Goal: Task Accomplishment & Management: Manage account settings

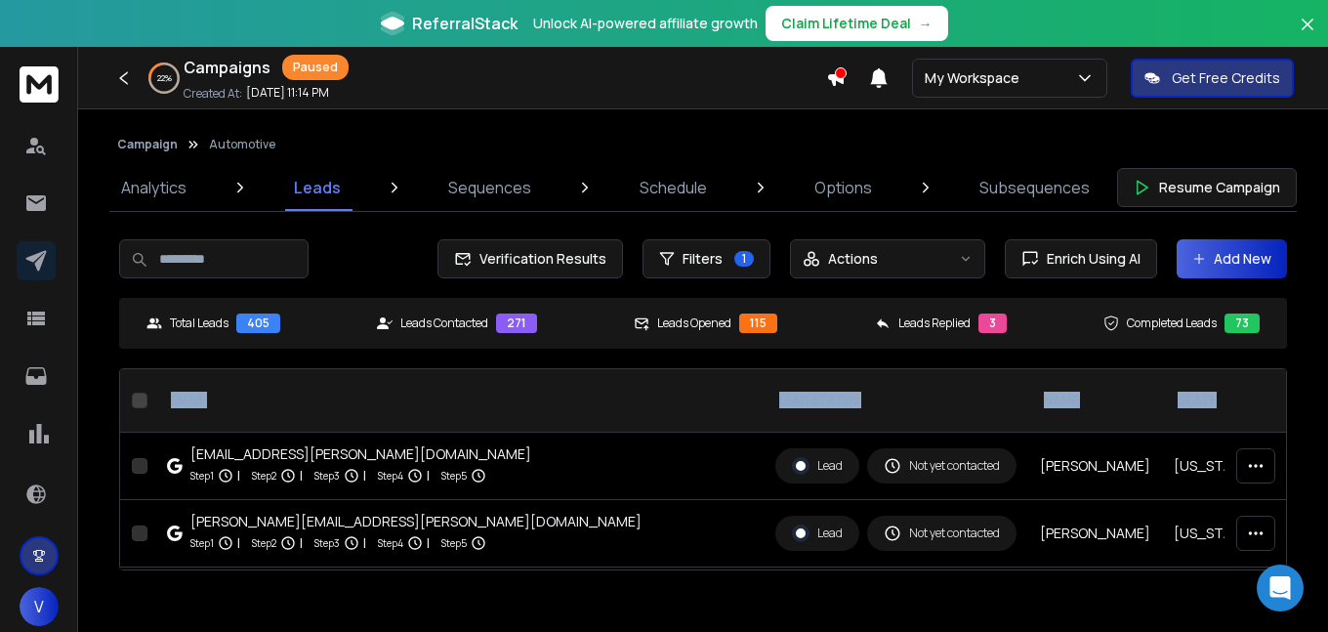
click at [255, 260] on input at bounding box center [213, 258] width 189 height 39
paste input "**********"
type input "**********"
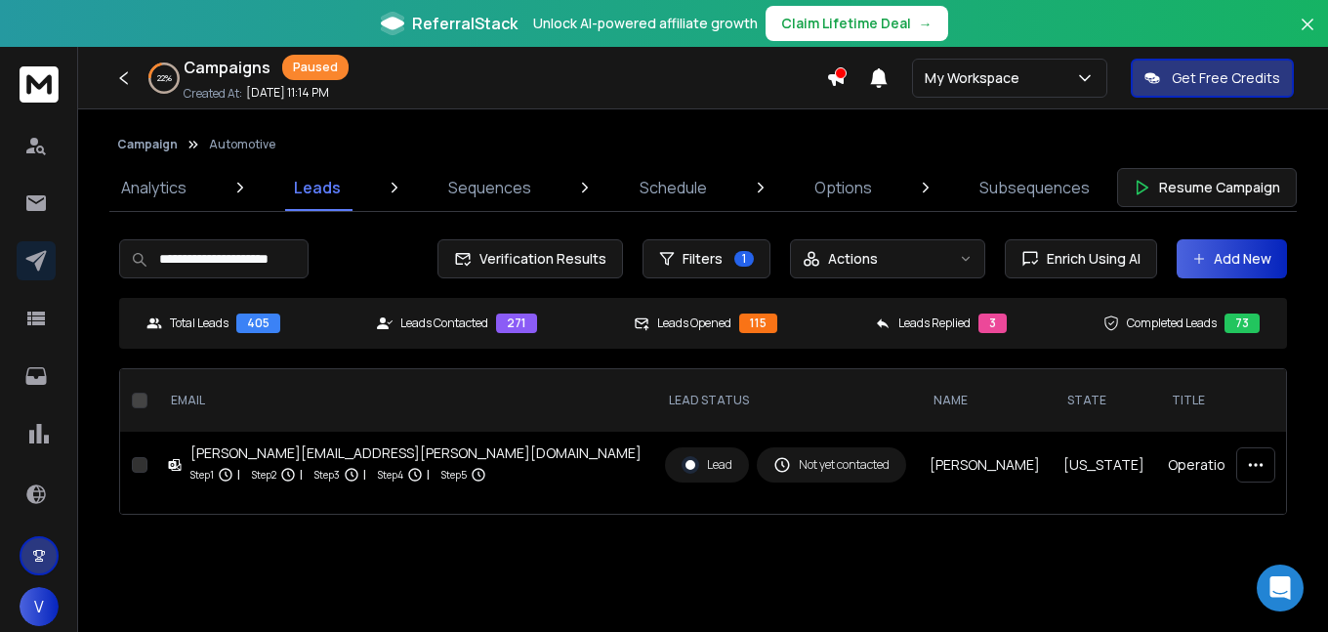
click at [248, 260] on input "**********" at bounding box center [213, 258] width 189 height 39
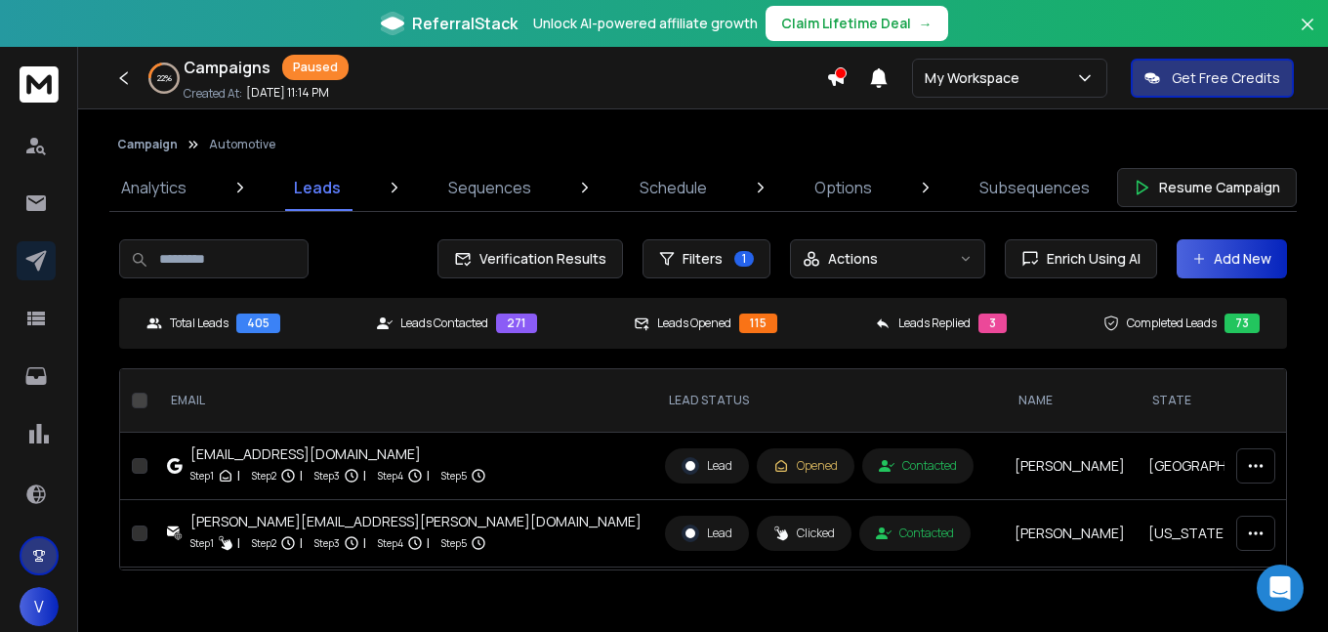
click at [736, 254] on span "1" at bounding box center [744, 259] width 20 height 16
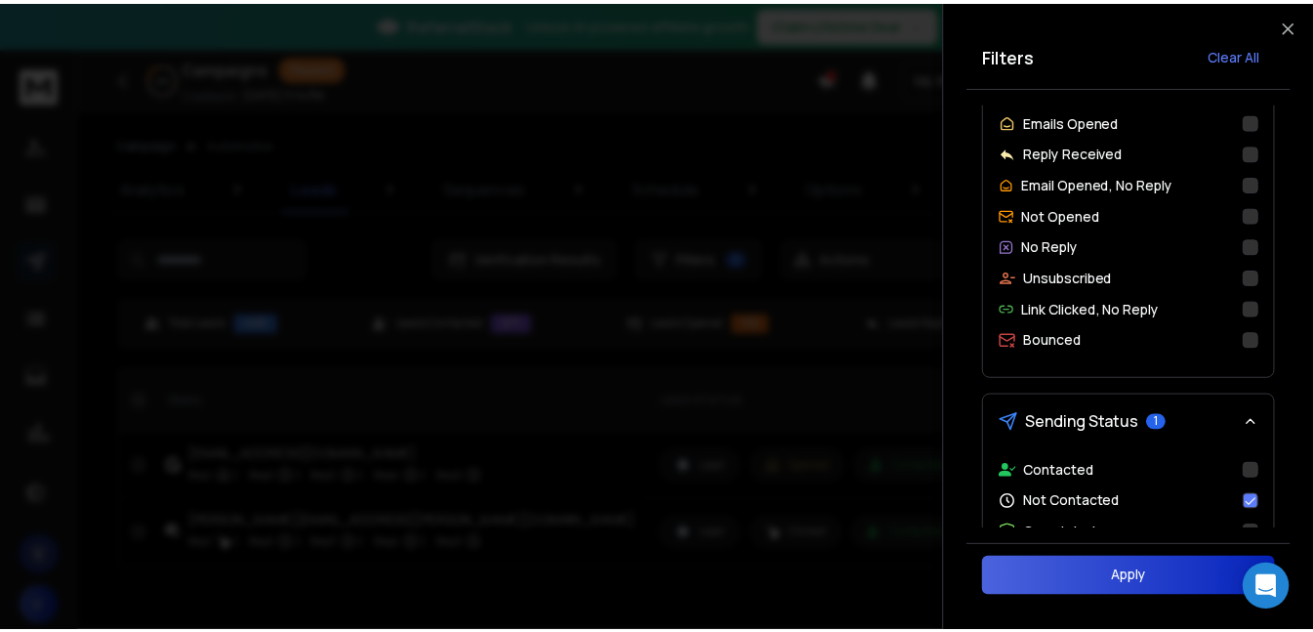
scroll to position [293, 0]
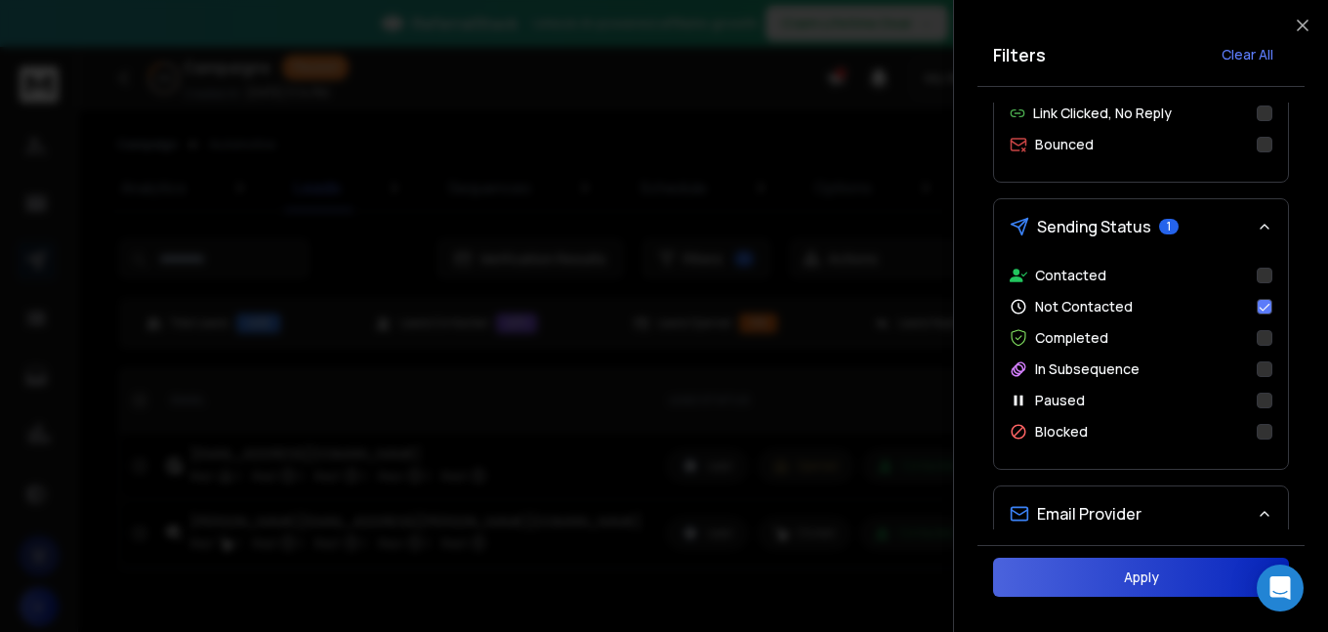
click at [1199, 579] on button "Apply" at bounding box center [1141, 576] width 296 height 39
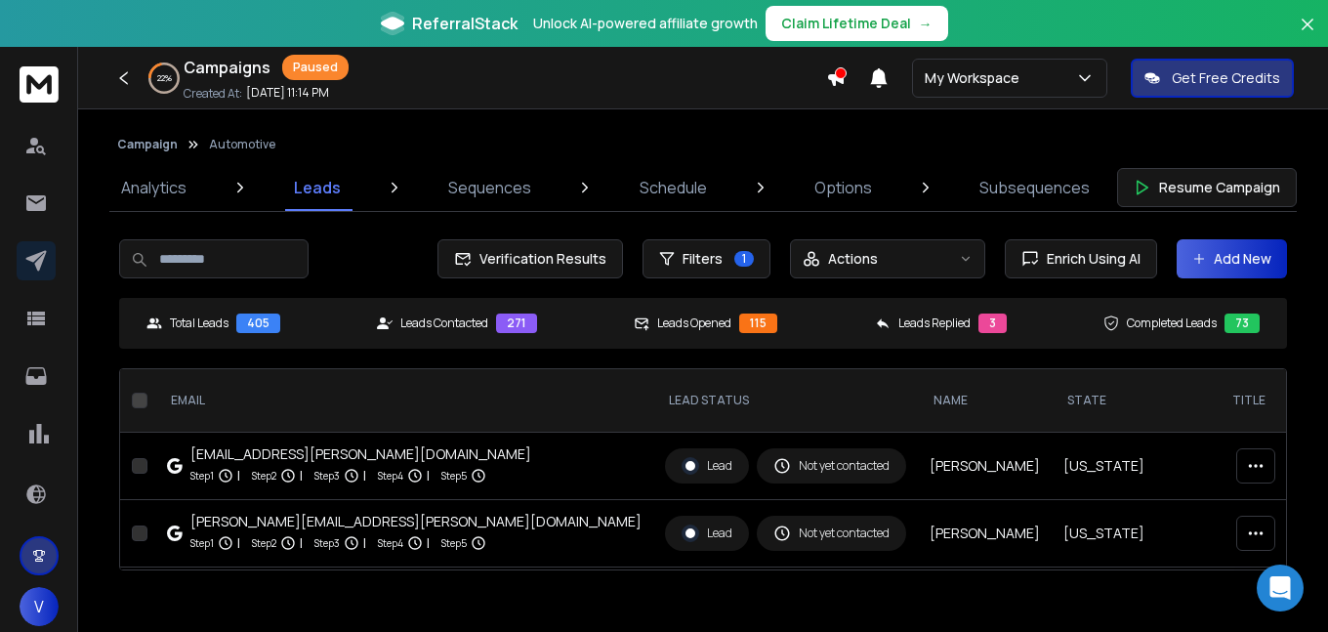
click at [331, 449] on div "froy.rodriguez@adesa.com" at bounding box center [360, 454] width 341 height 20
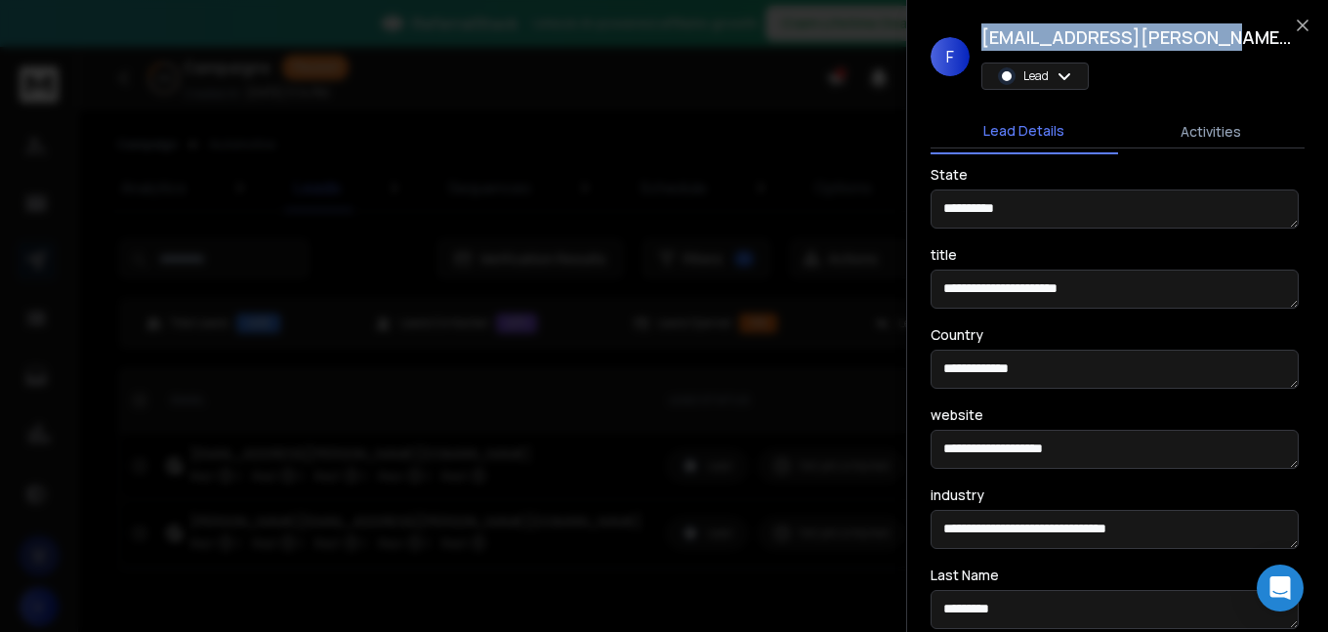
drag, startPoint x: 1226, startPoint y: 38, endPoint x: 978, endPoint y: 42, distance: 248.0
click at [978, 42] on div "F froy.rodriguez@adesa.com Lead" at bounding box center [1117, 56] width 374 height 66
copy h1 "[EMAIL_ADDRESS][PERSON_NAME][DOMAIN_NAME]"
click at [1297, 26] on icon "button" at bounding box center [1302, 26] width 10 height 10
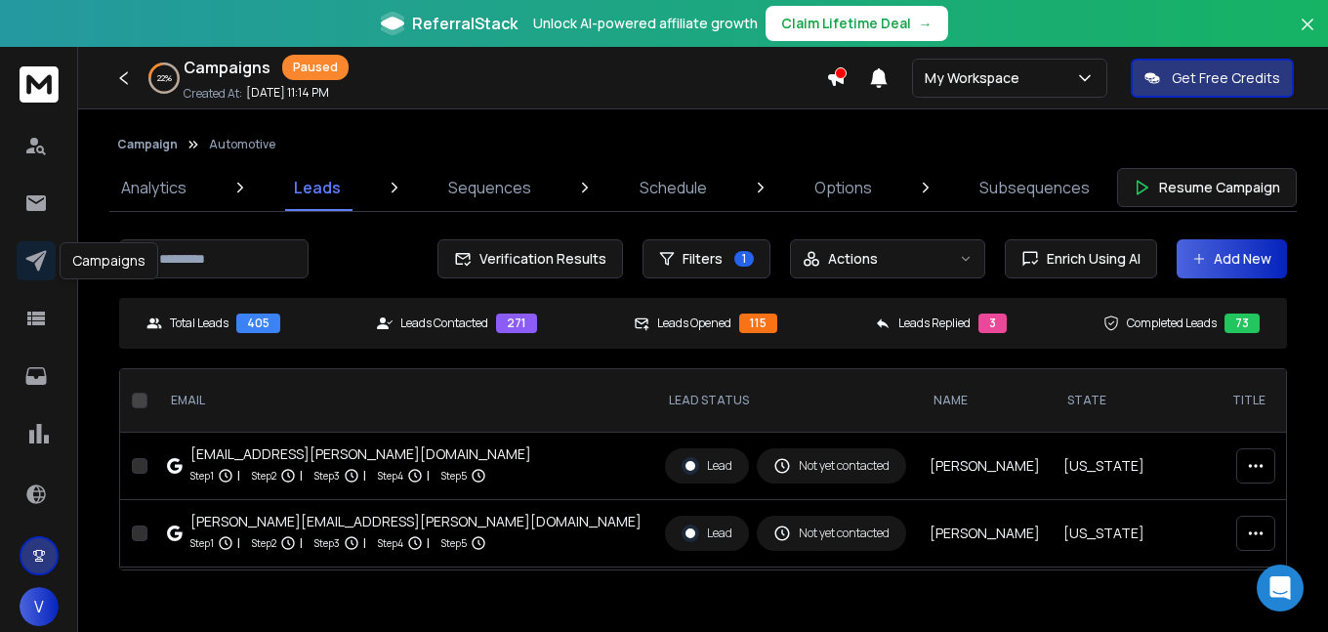
click at [38, 262] on icon at bounding box center [35, 261] width 21 height 21
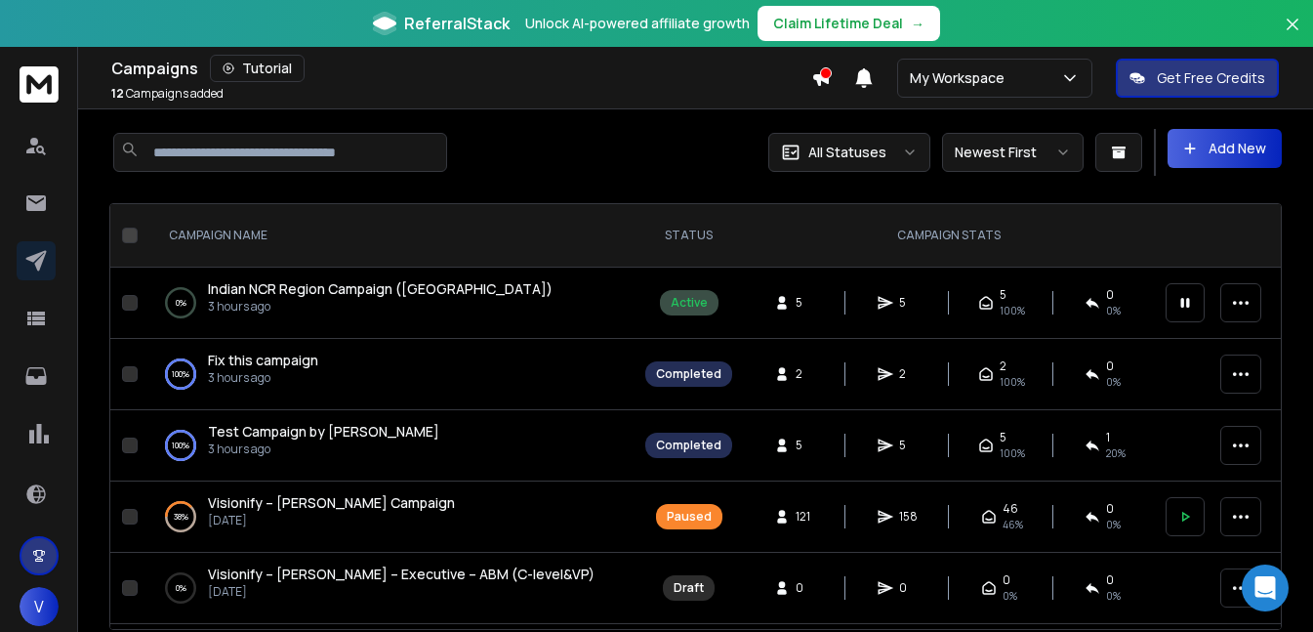
click at [1217, 148] on button "Add New" at bounding box center [1225, 148] width 114 height 39
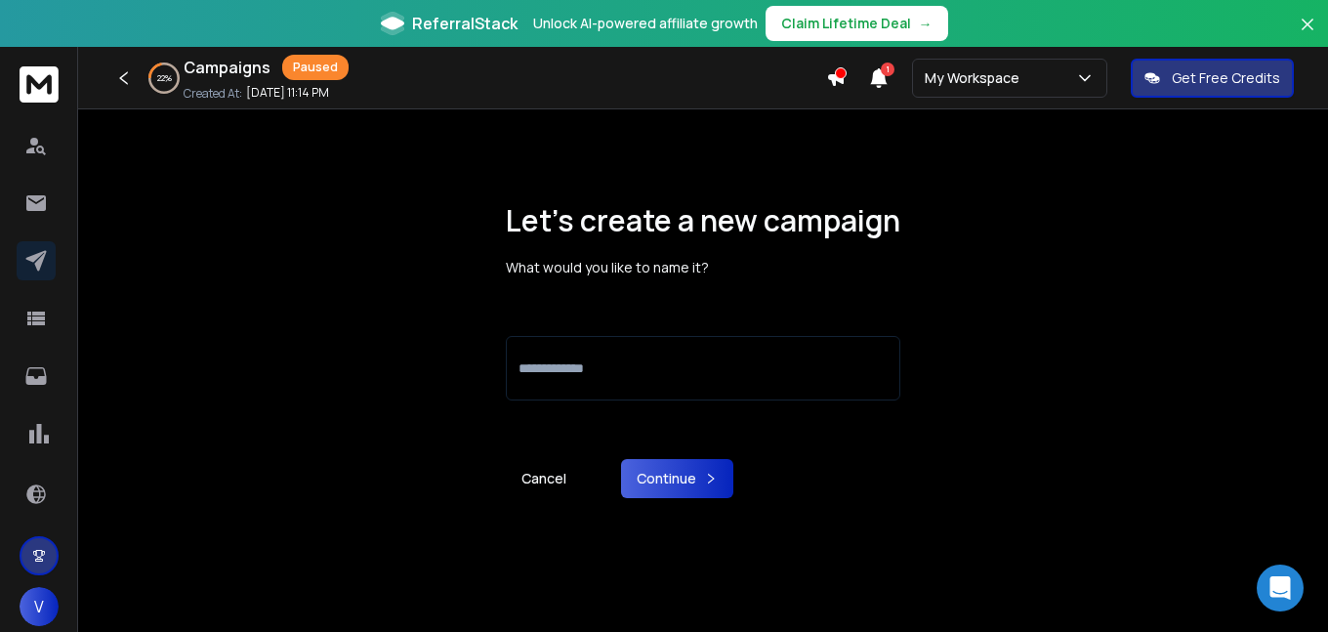
click at [660, 383] on input at bounding box center [703, 368] width 394 height 64
click at [654, 373] on input at bounding box center [703, 368] width 394 height 64
drag, startPoint x: 663, startPoint y: 370, endPoint x: 699, endPoint y: 364, distance: 36.6
click at [663, 369] on input "**********" at bounding box center [703, 368] width 394 height 64
type input "**********"
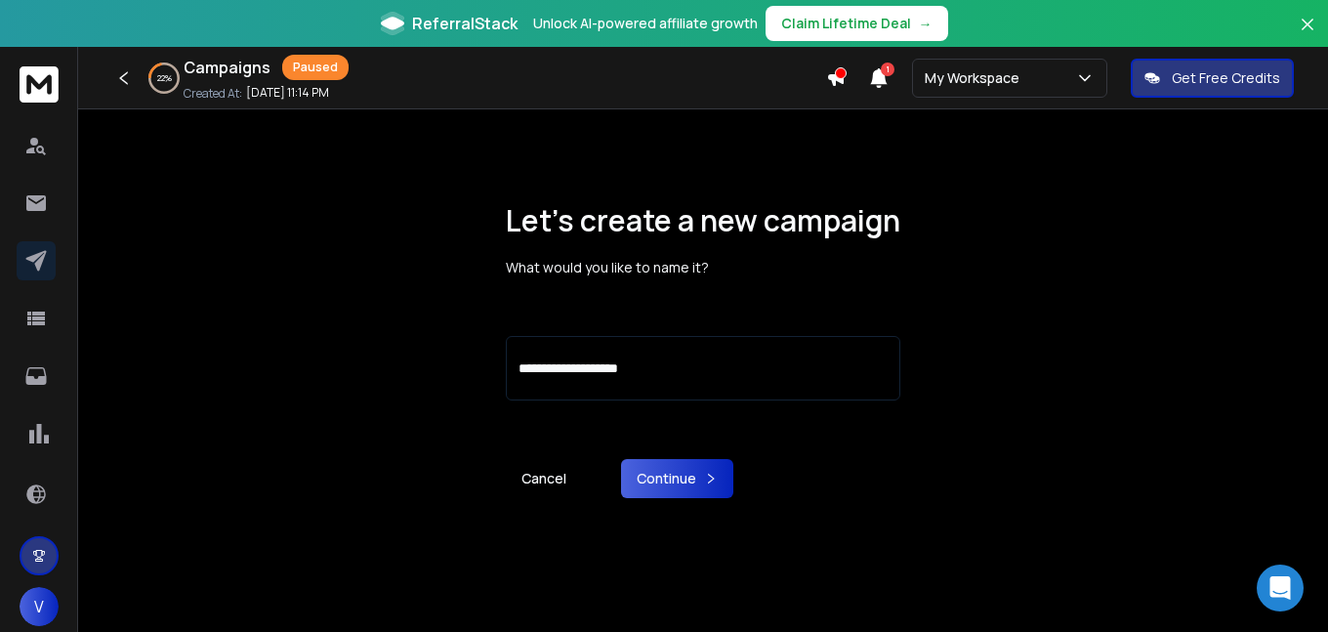
click at [696, 479] on button "Continue" at bounding box center [677, 478] width 112 height 39
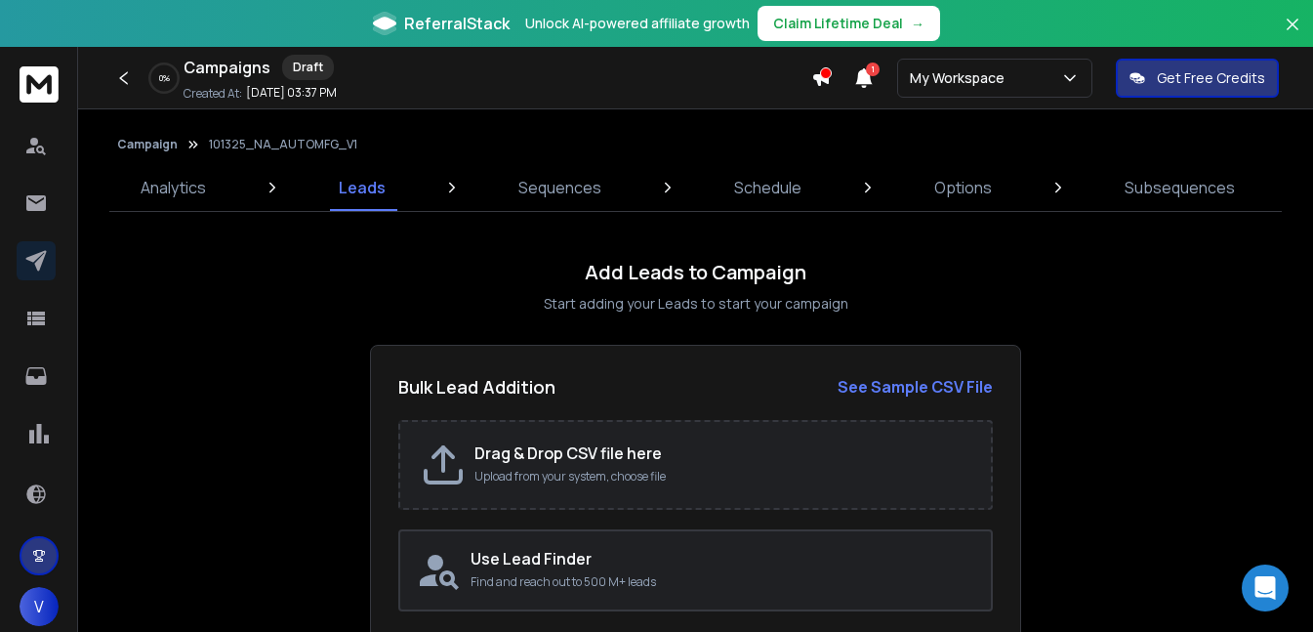
click at [570, 481] on p "Upload from your system, choose file" at bounding box center [722, 477] width 497 height 16
type input "**********"
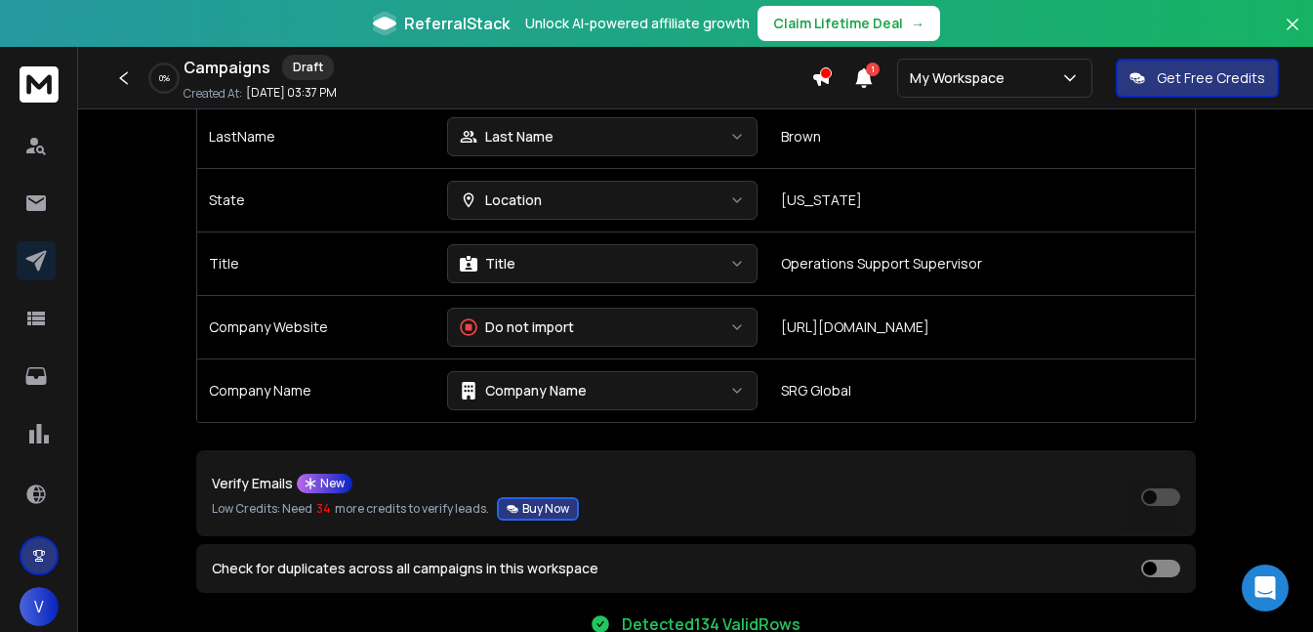
scroll to position [582, 0]
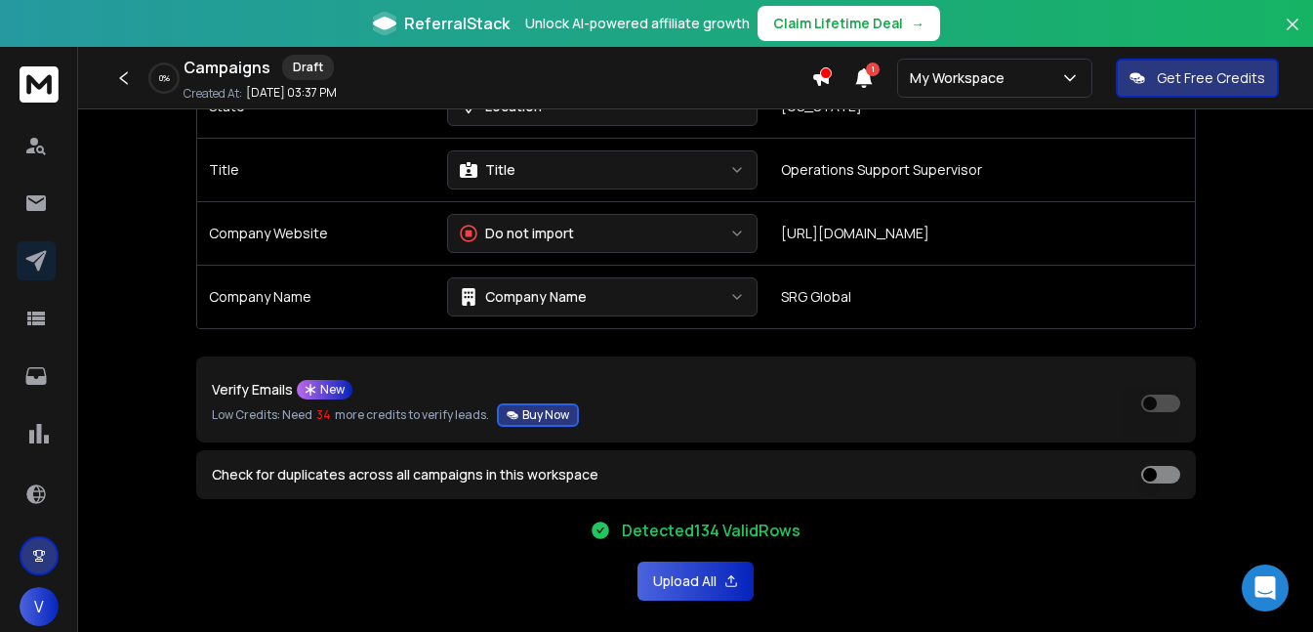
click at [683, 582] on button "Upload All" at bounding box center [695, 580] width 116 height 39
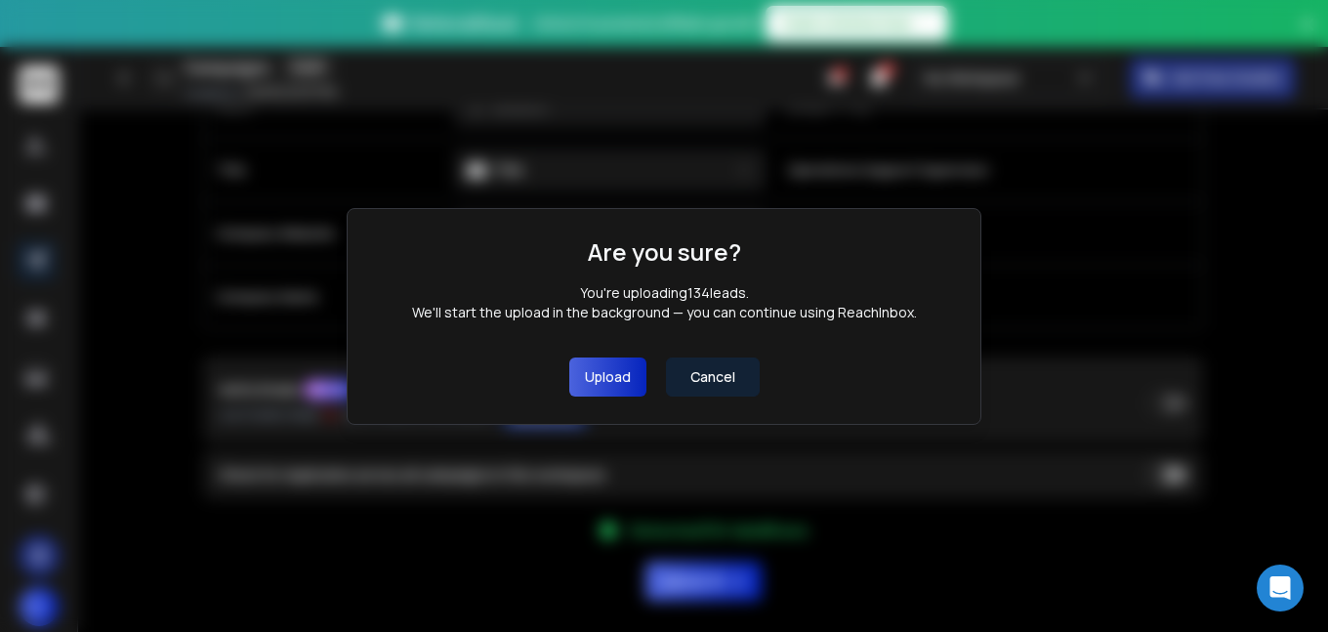
click at [628, 377] on button "Upload" at bounding box center [607, 376] width 77 height 39
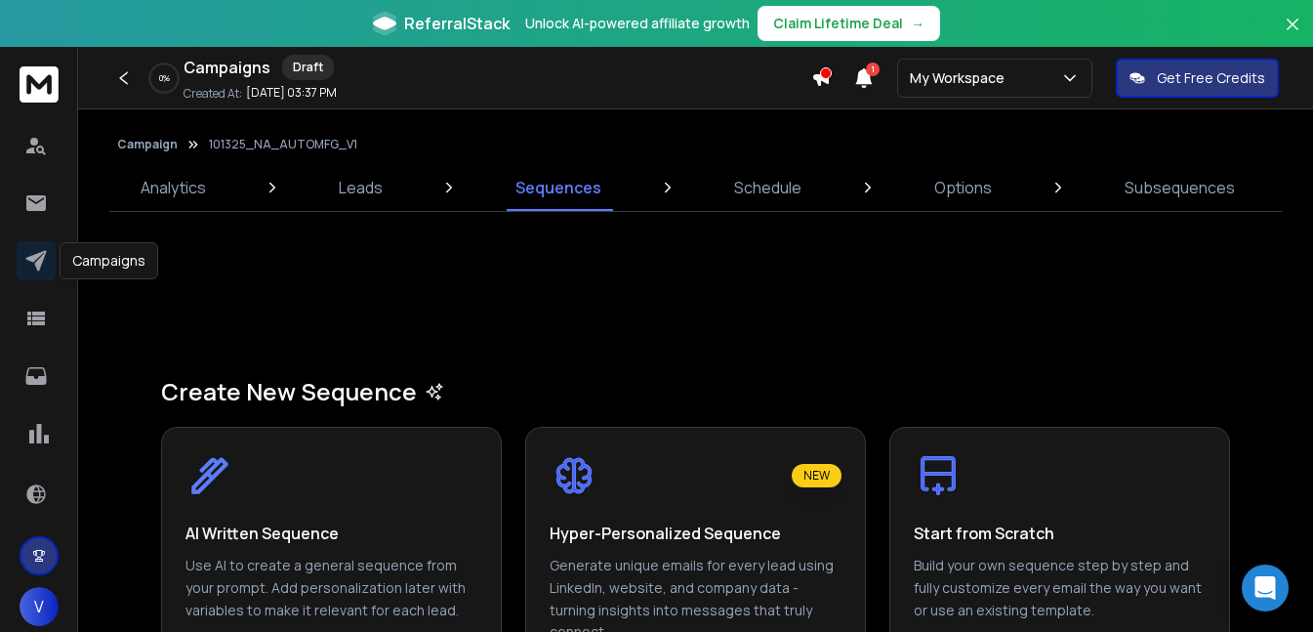
click at [32, 268] on icon at bounding box center [35, 260] width 23 height 23
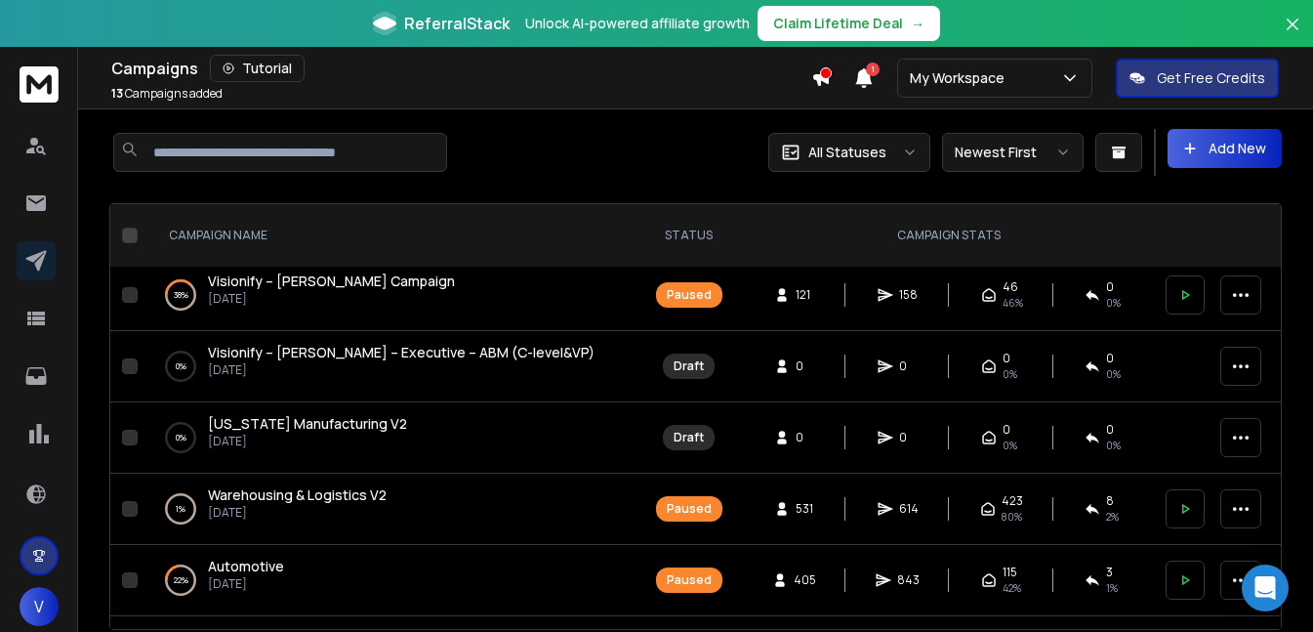
scroll to position [390, 0]
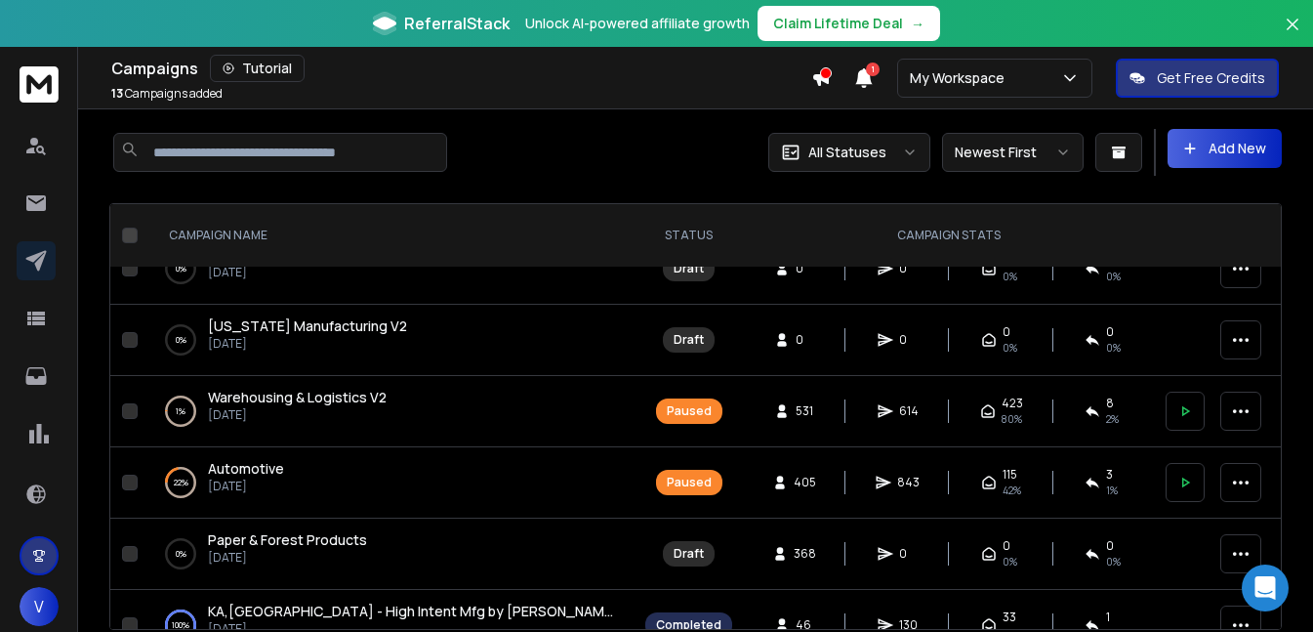
click at [262, 471] on span "Automotive" at bounding box center [246, 468] width 76 height 19
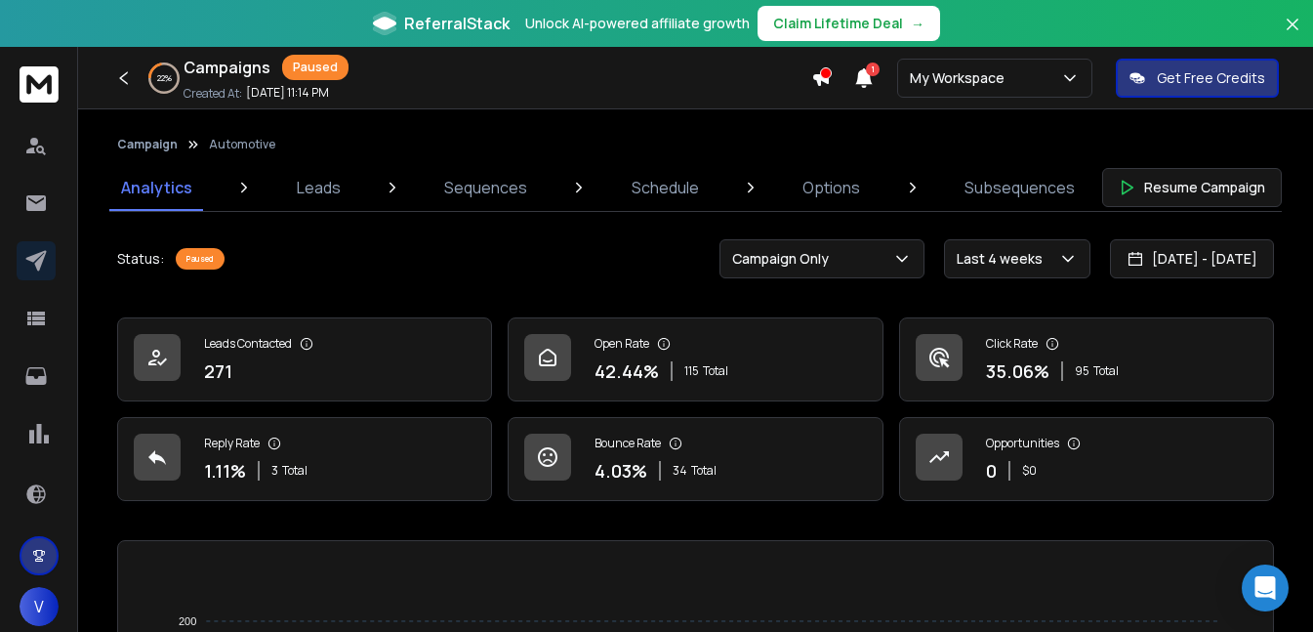
click at [490, 188] on p "Sequences" at bounding box center [485, 187] width 83 height 23
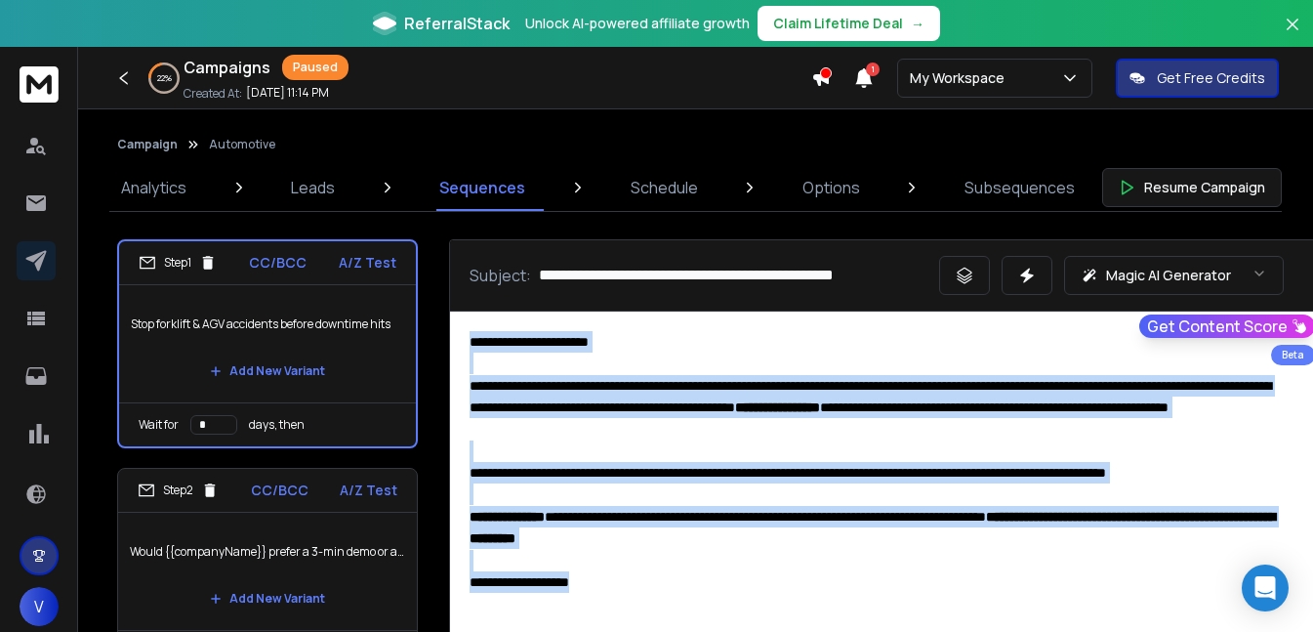
drag, startPoint x: 606, startPoint y: 590, endPoint x: 463, endPoint y: 348, distance: 281.4
click at [463, 348] on div "**********" at bounding box center [886, 497] width 873 height 372
click at [593, 381] on div "**********" at bounding box center [879, 407] width 819 height 65
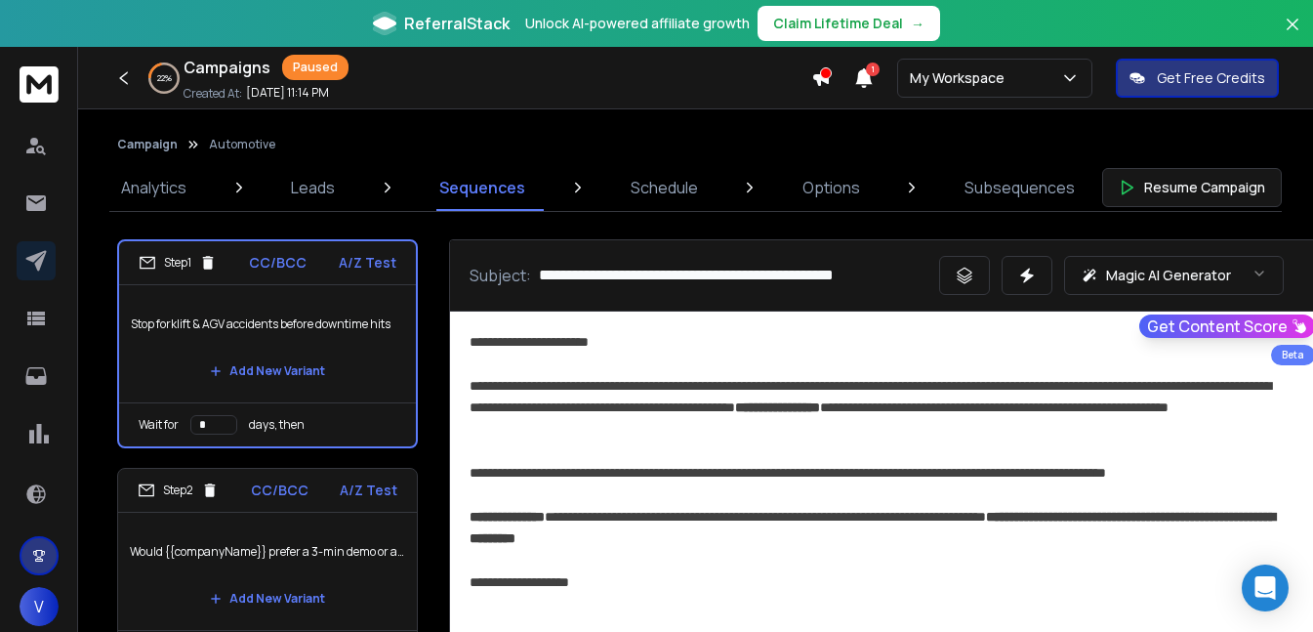
click at [541, 344] on div "**********" at bounding box center [879, 341] width 819 height 21
click at [545, 342] on div "**********" at bounding box center [879, 341] width 819 height 21
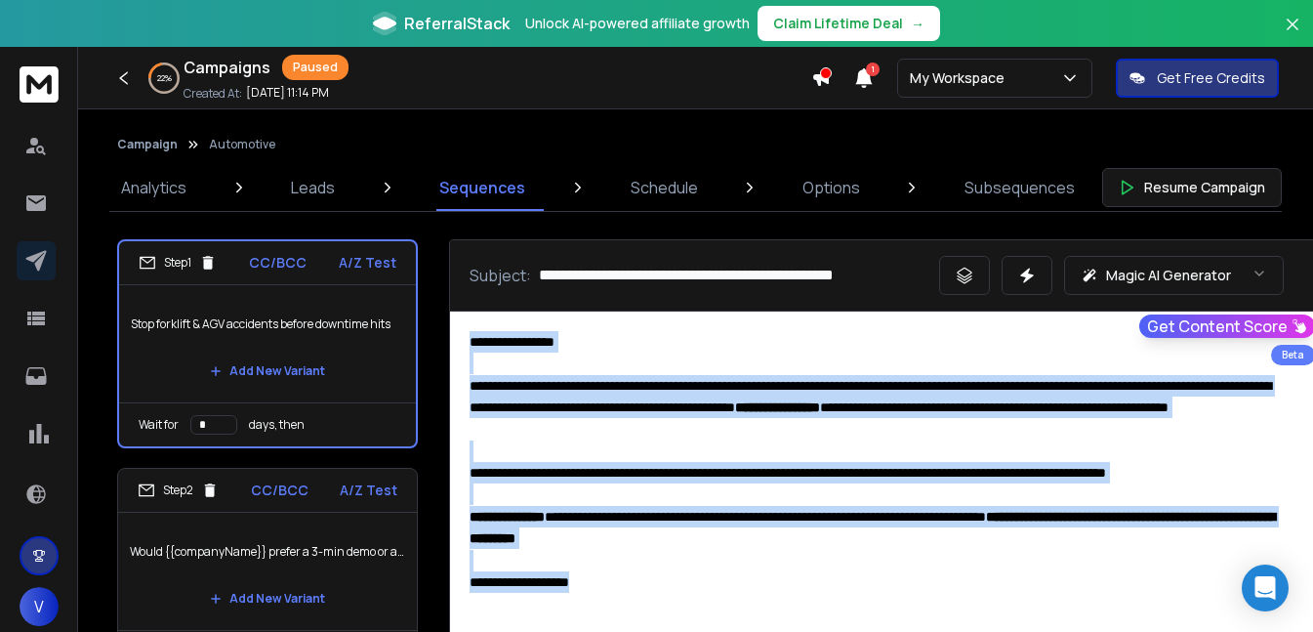
drag, startPoint x: 636, startPoint y: 586, endPoint x: 456, endPoint y: 336, distance: 307.8
click at [456, 336] on div "**********" at bounding box center [886, 497] width 873 height 372
copy div "**********"
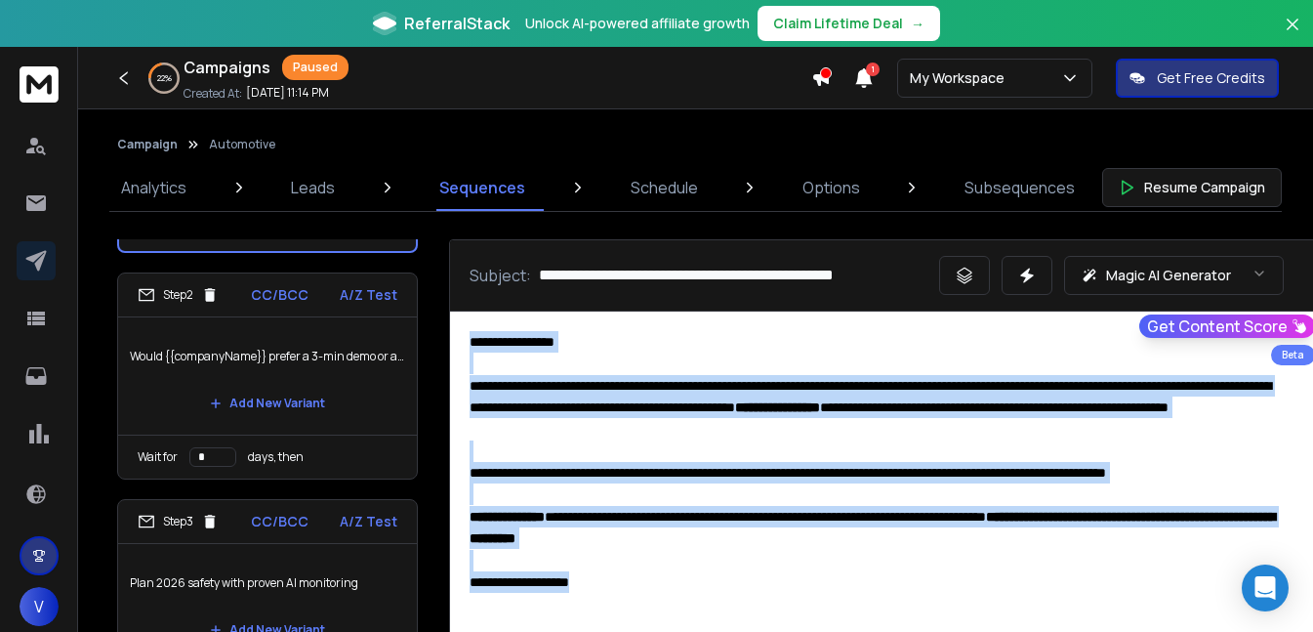
click at [356, 426] on div "Would {{companyName}} prefer a 3-min demo or a 1-min video? Add New Variant" at bounding box center [267, 375] width 299 height 117
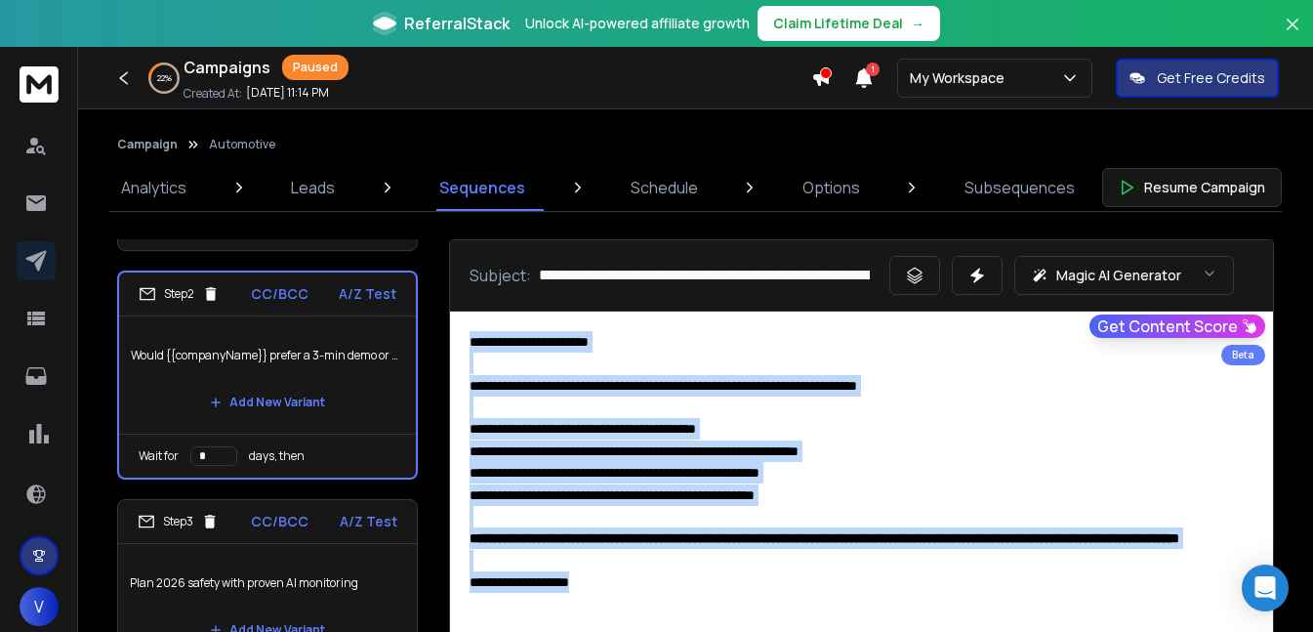
drag, startPoint x: 623, startPoint y: 604, endPoint x: 461, endPoint y: 337, distance: 312.7
click at [461, 337] on div "**********" at bounding box center [861, 497] width 823 height 372
copy div "**********"
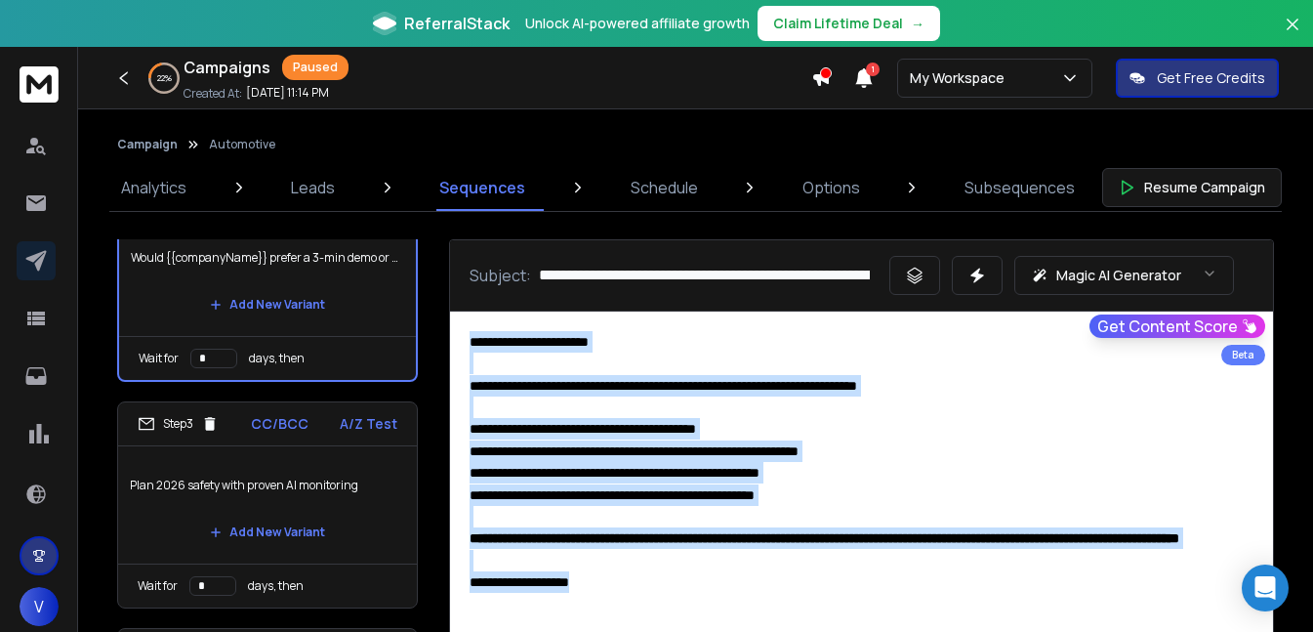
scroll to position [390, 0]
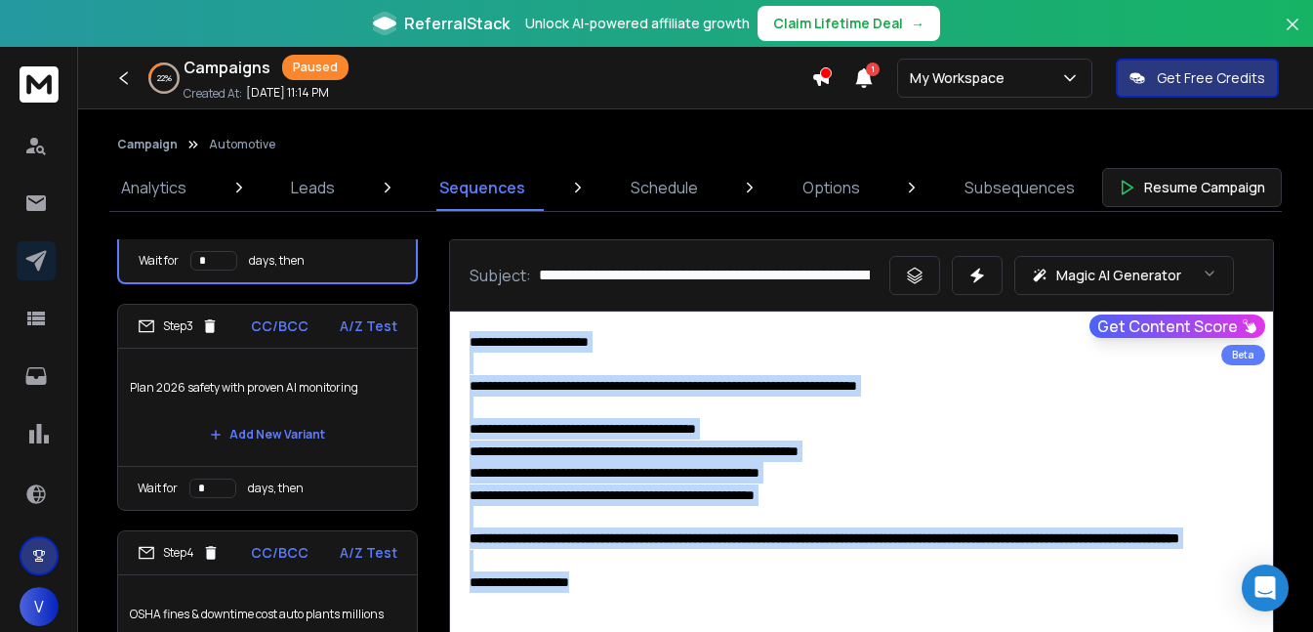
click at [341, 404] on p "Plan 2026 safety with proven AI monitoring" at bounding box center [267, 387] width 275 height 55
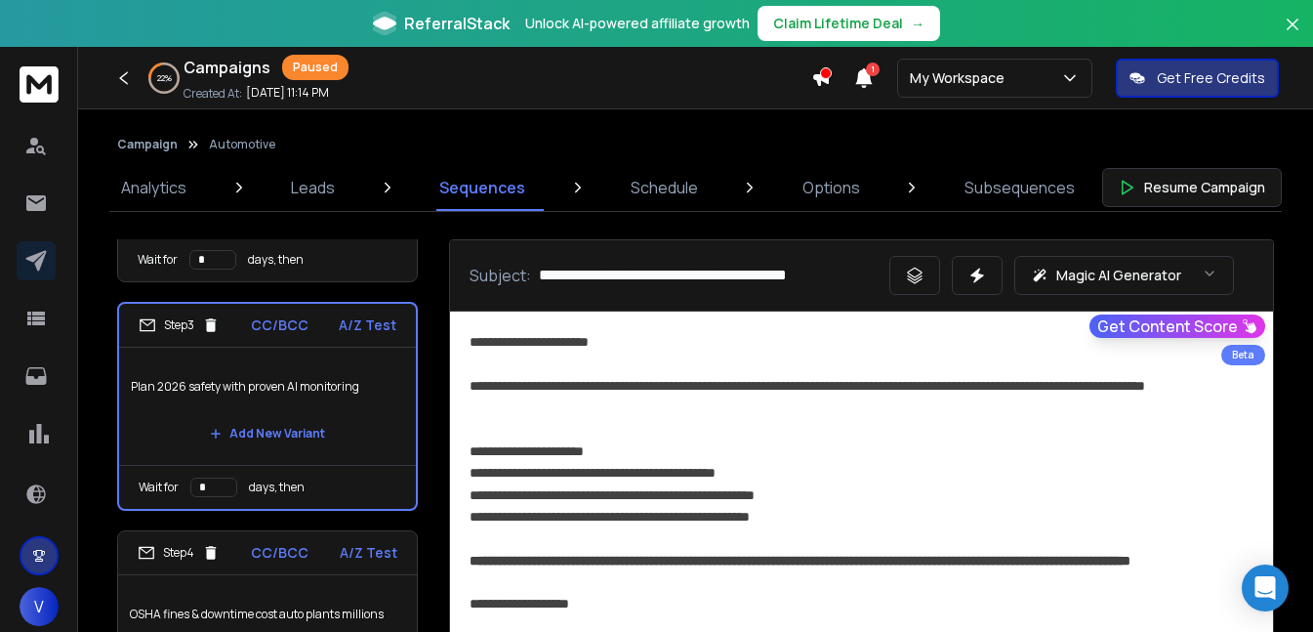
scroll to position [136, 0]
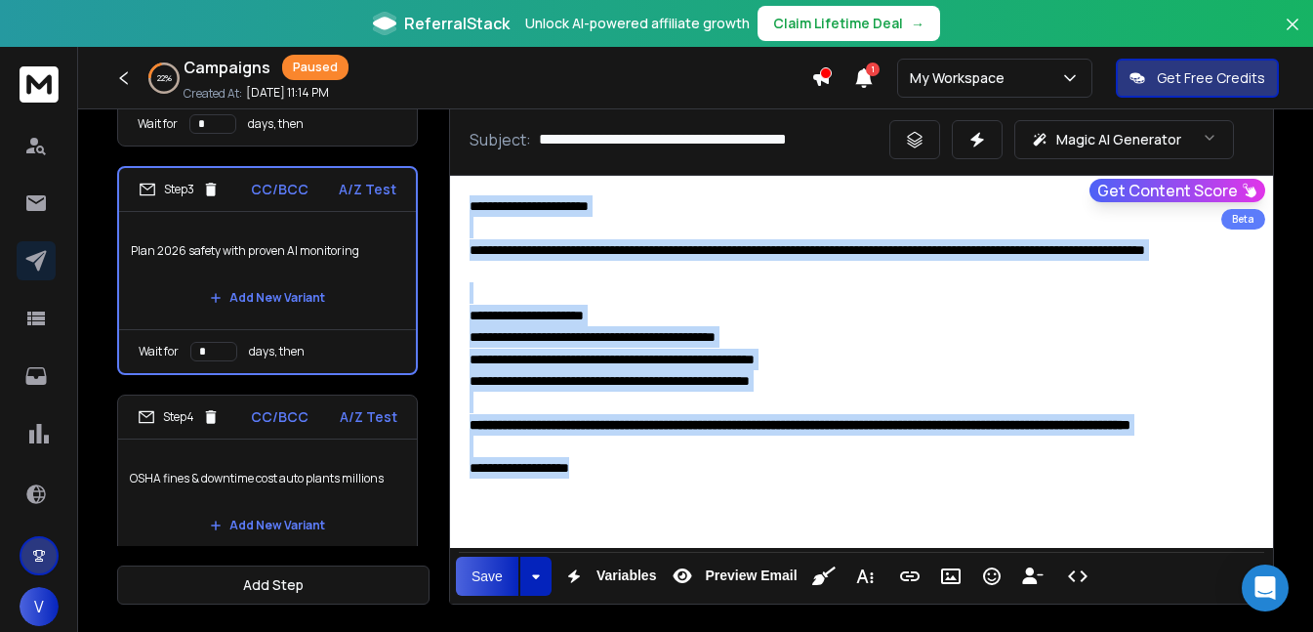
drag, startPoint x: 611, startPoint y: 493, endPoint x: 442, endPoint y: 208, distance: 331.3
click at [442, 208] on div "**********" at bounding box center [695, 353] width 1157 height 501
copy div "**********"
click at [356, 481] on p "OSHA fines & downtime cost auto plants millions" at bounding box center [267, 478] width 275 height 55
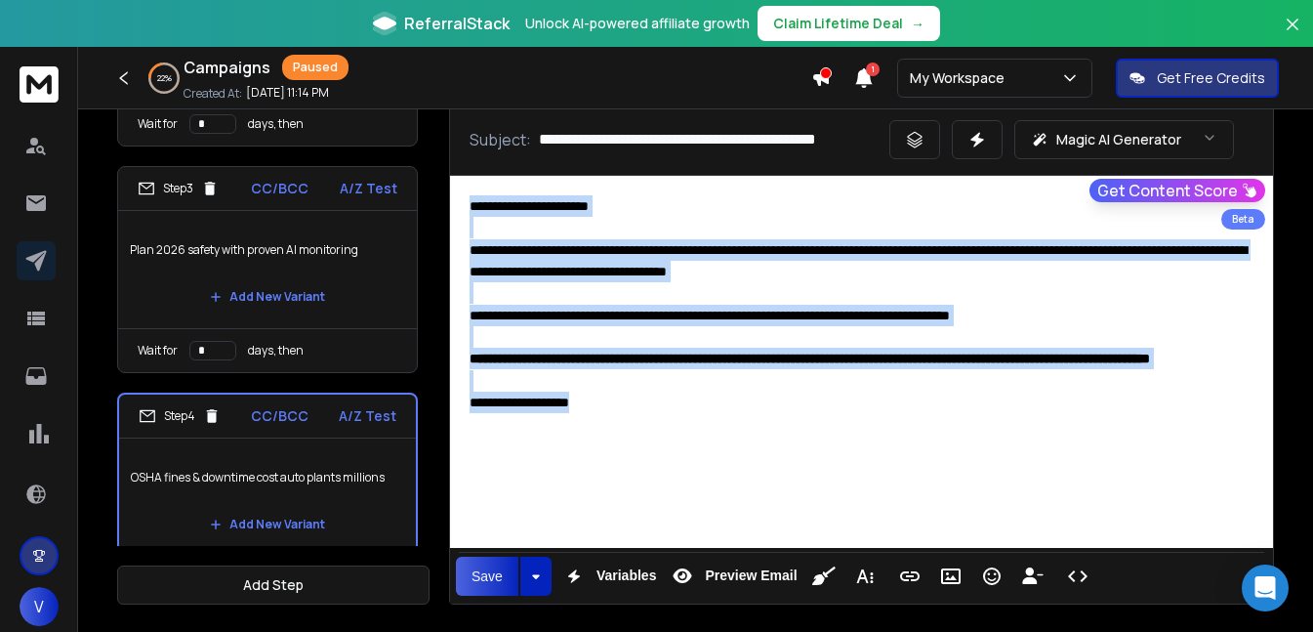
drag, startPoint x: 607, startPoint y: 432, endPoint x: 439, endPoint y: 201, distance: 285.9
click at [439, 201] on div "**********" at bounding box center [695, 353] width 1157 height 501
copy div "**********"
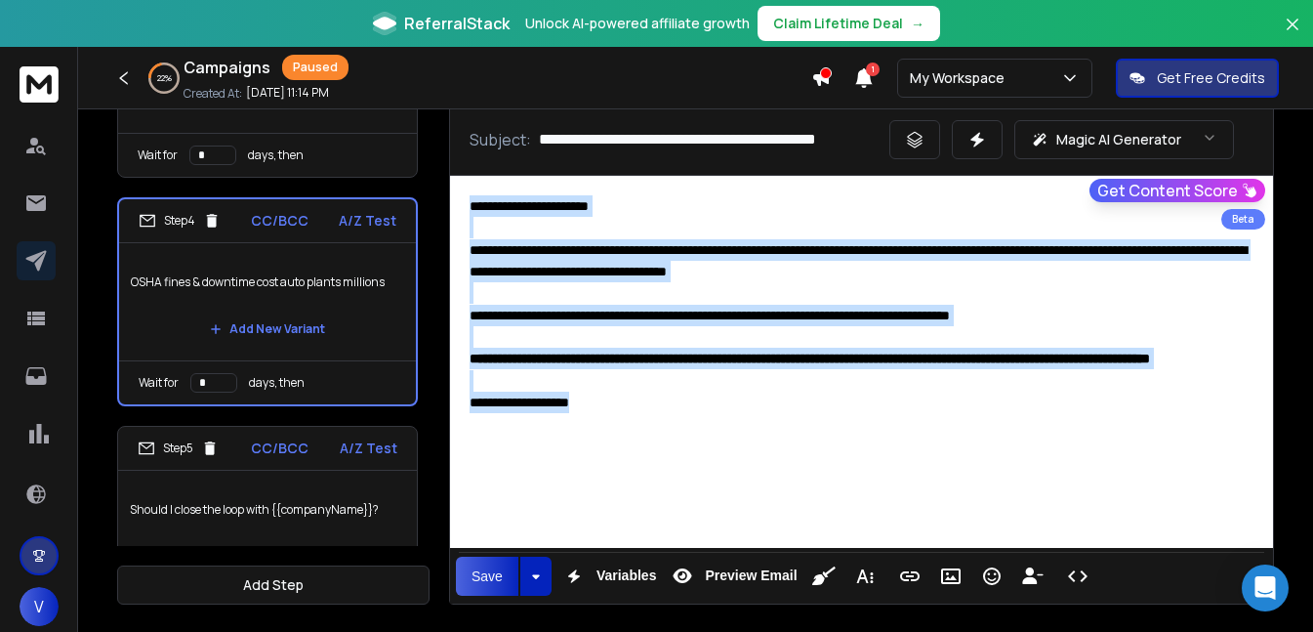
scroll to position [629, 0]
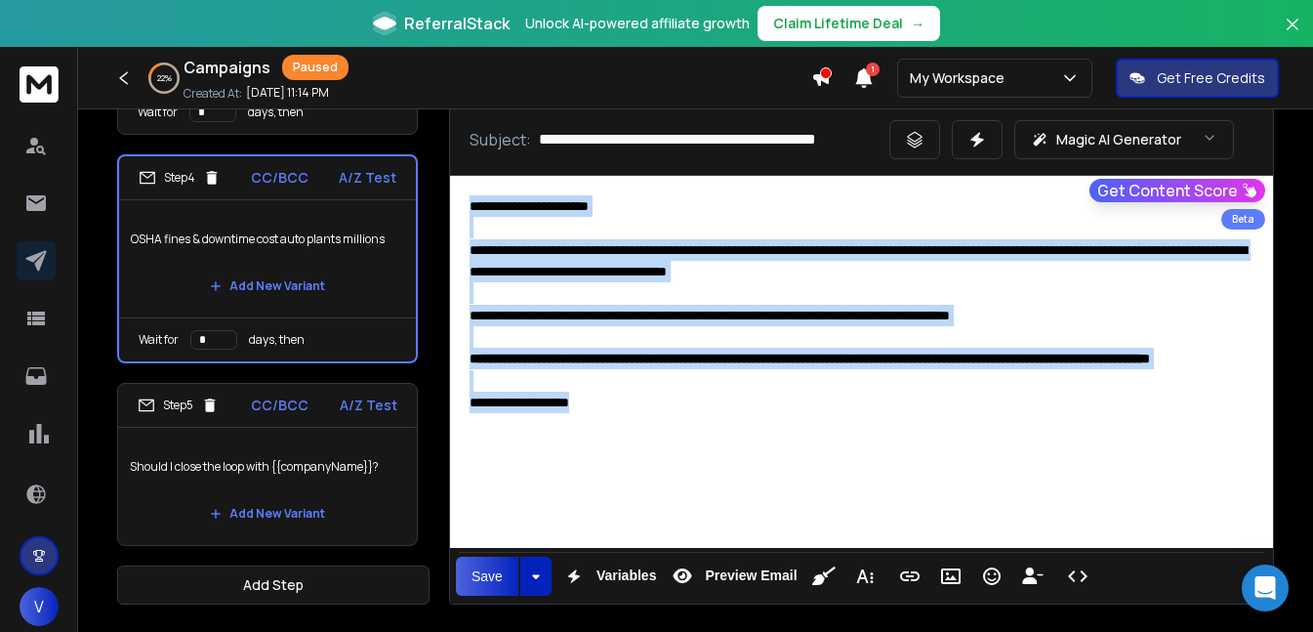
click at [293, 443] on p "Should I close the loop with {{companyName}}?" at bounding box center [267, 466] width 275 height 55
type input "**********"
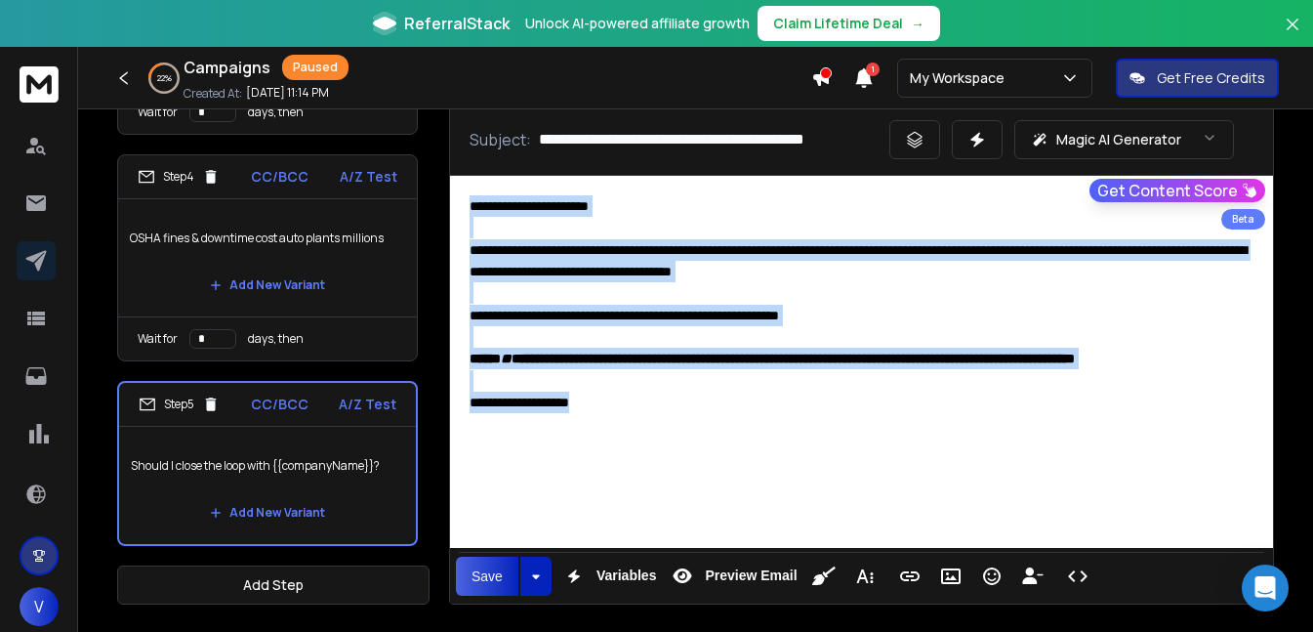
drag, startPoint x: 636, startPoint y: 409, endPoint x: 448, endPoint y: 201, distance: 279.9
click at [448, 201] on div "**********" at bounding box center [695, 353] width 1157 height 501
copy div "**********"
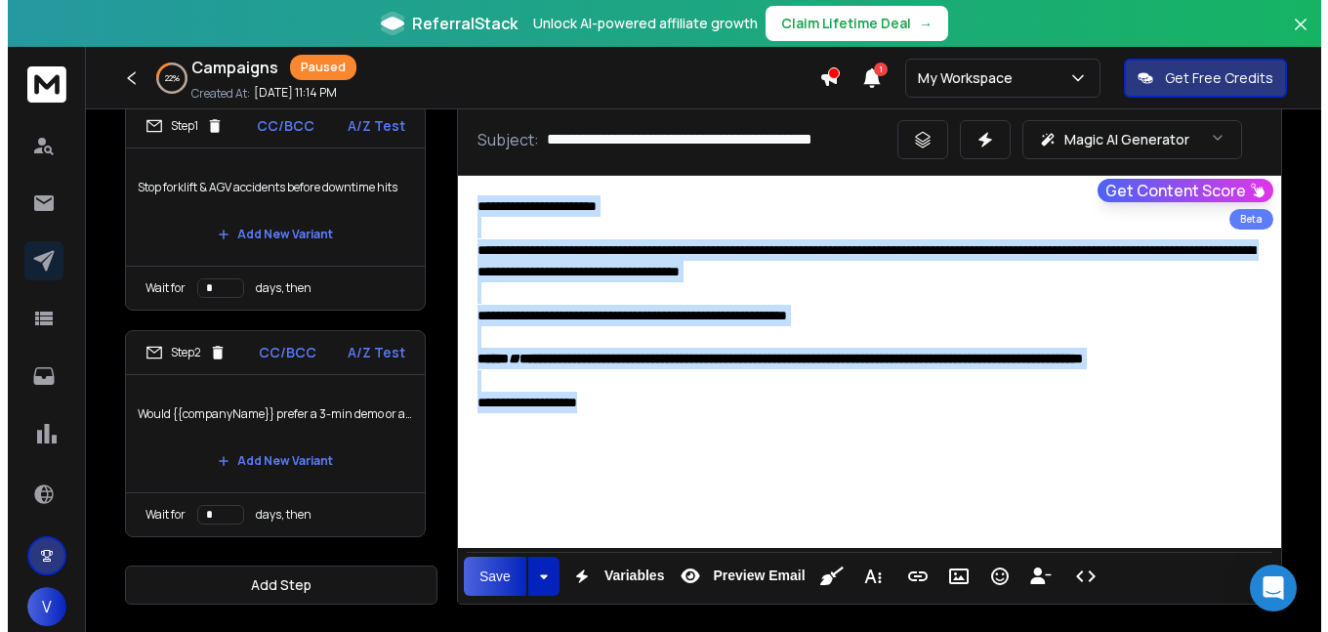
scroll to position [0, 0]
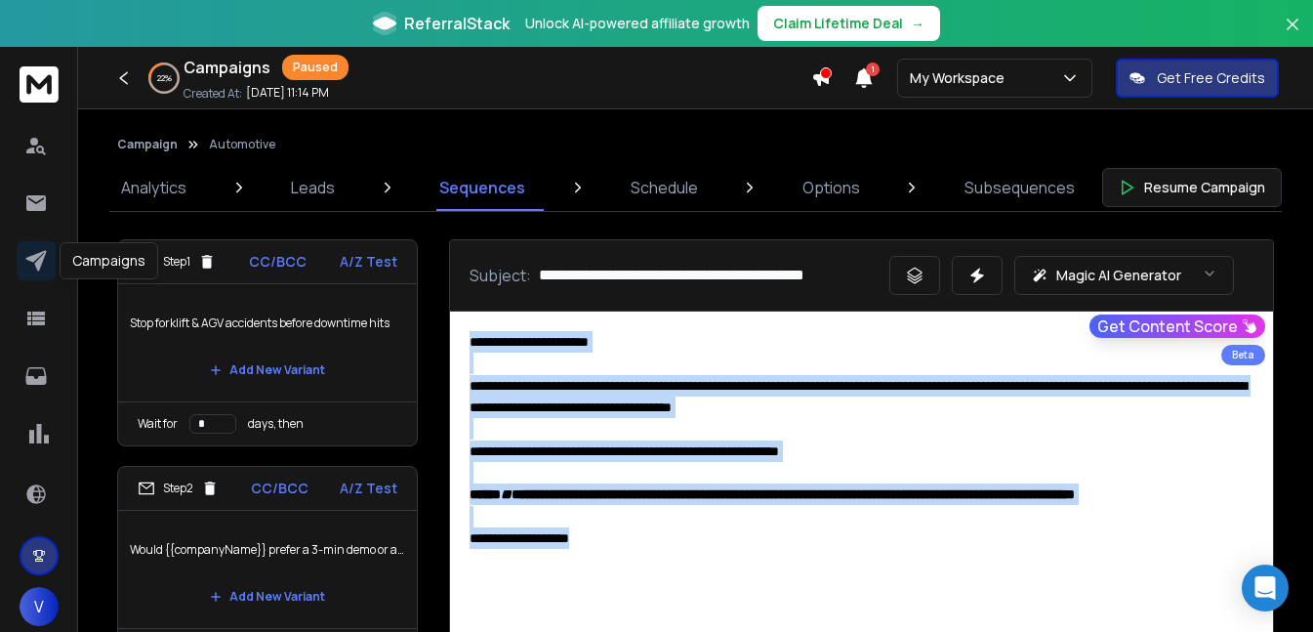
click at [47, 261] on icon at bounding box center [35, 260] width 23 height 23
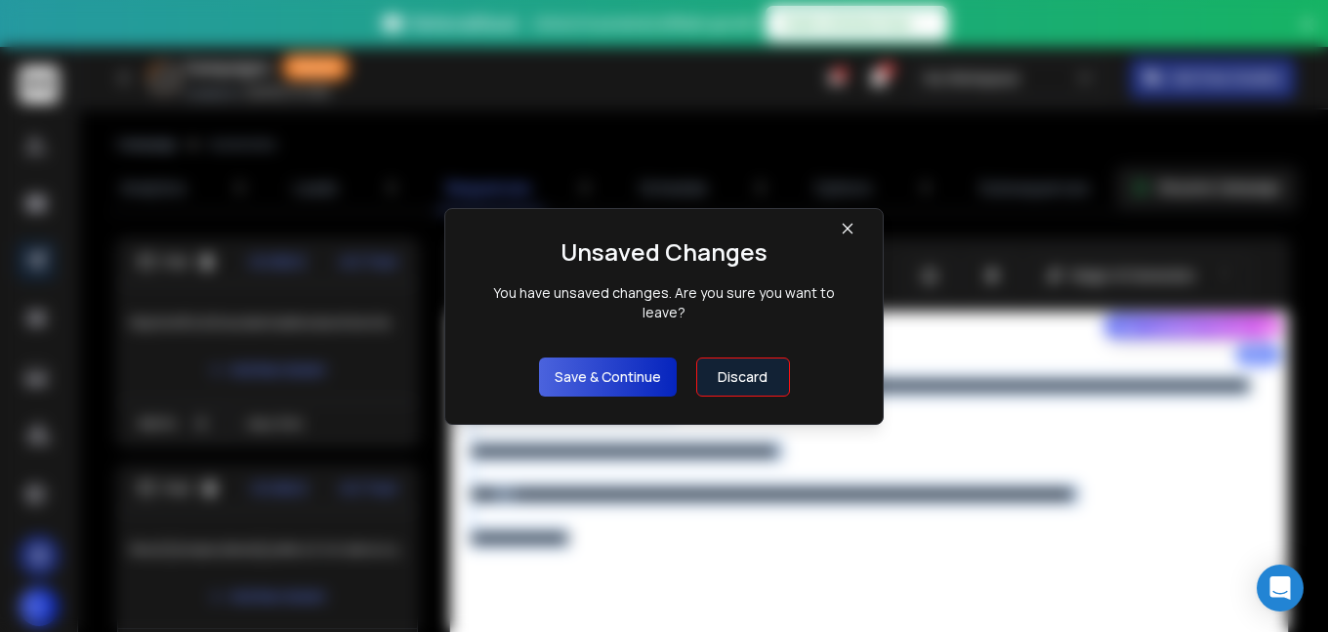
click at [731, 369] on button "Discard" at bounding box center [743, 376] width 94 height 39
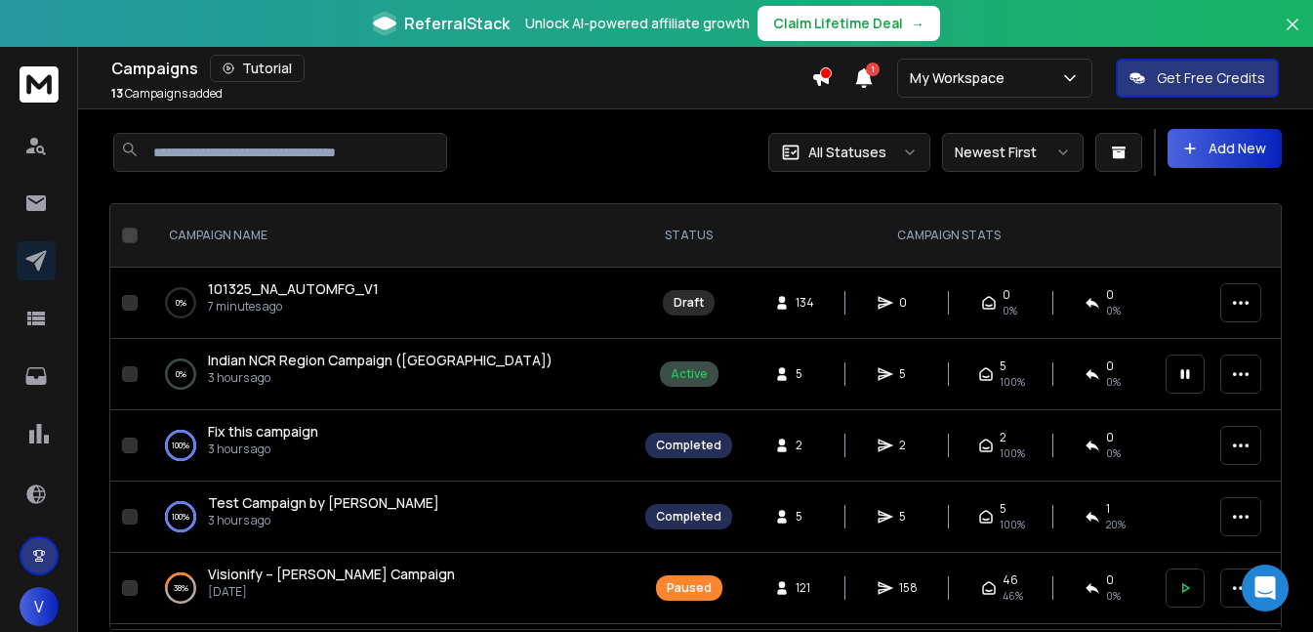
click at [319, 287] on span "101325_NA_AUTOMFG_V1" at bounding box center [293, 288] width 171 height 19
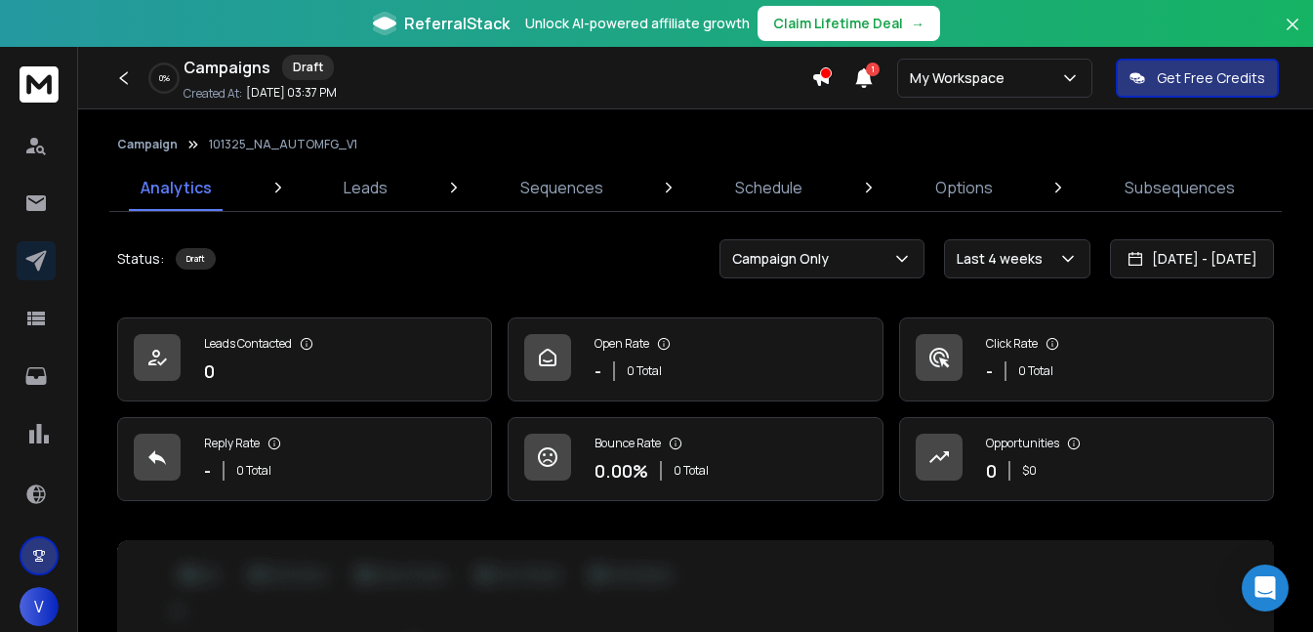
click at [368, 191] on p "Leads" at bounding box center [366, 187] width 44 height 23
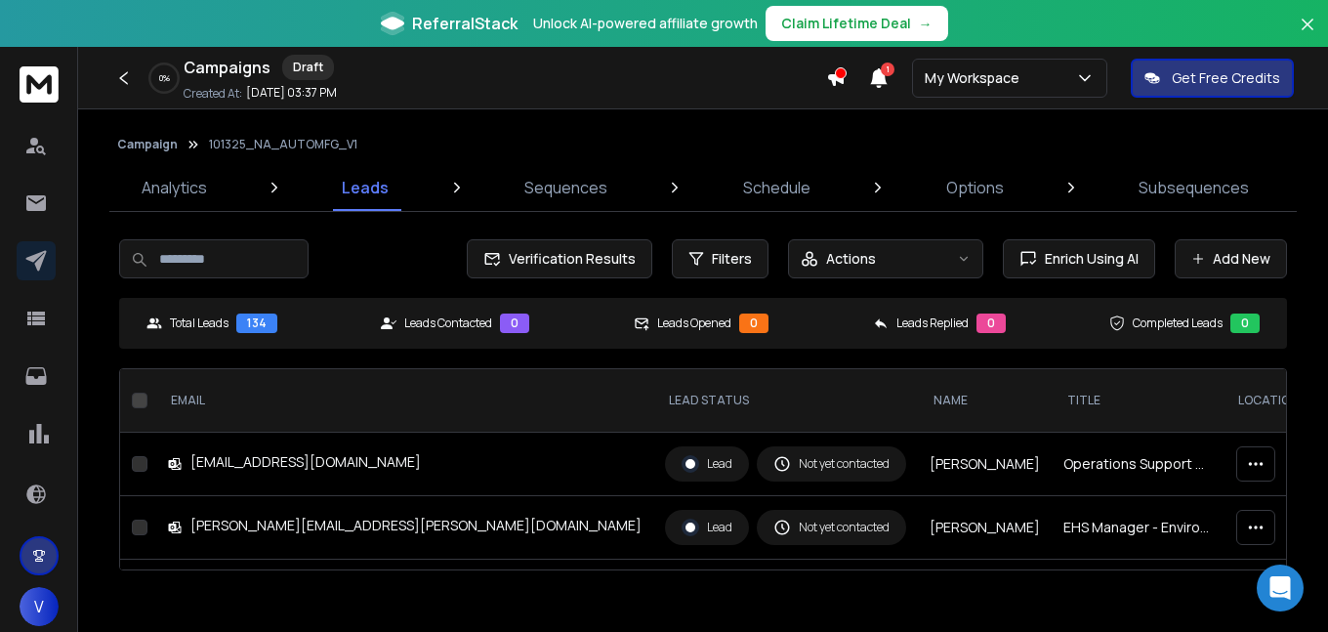
click at [568, 181] on p "Sequences" at bounding box center [565, 187] width 83 height 23
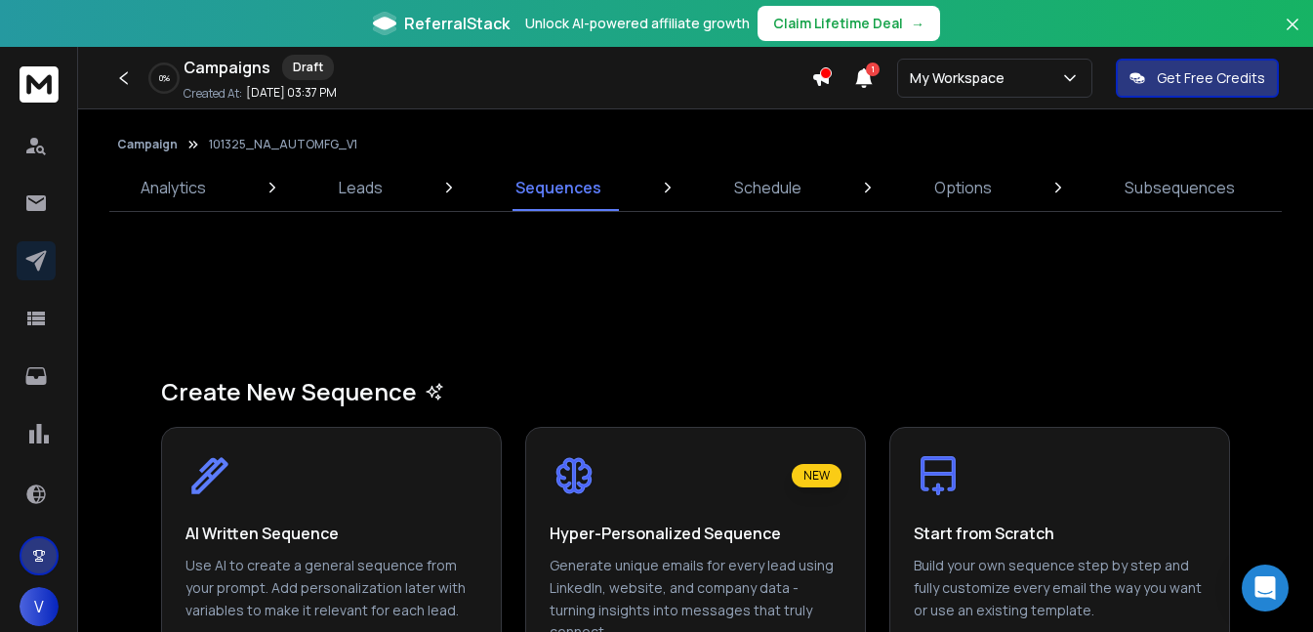
click at [1015, 485] on div "button" at bounding box center [1060, 475] width 292 height 49
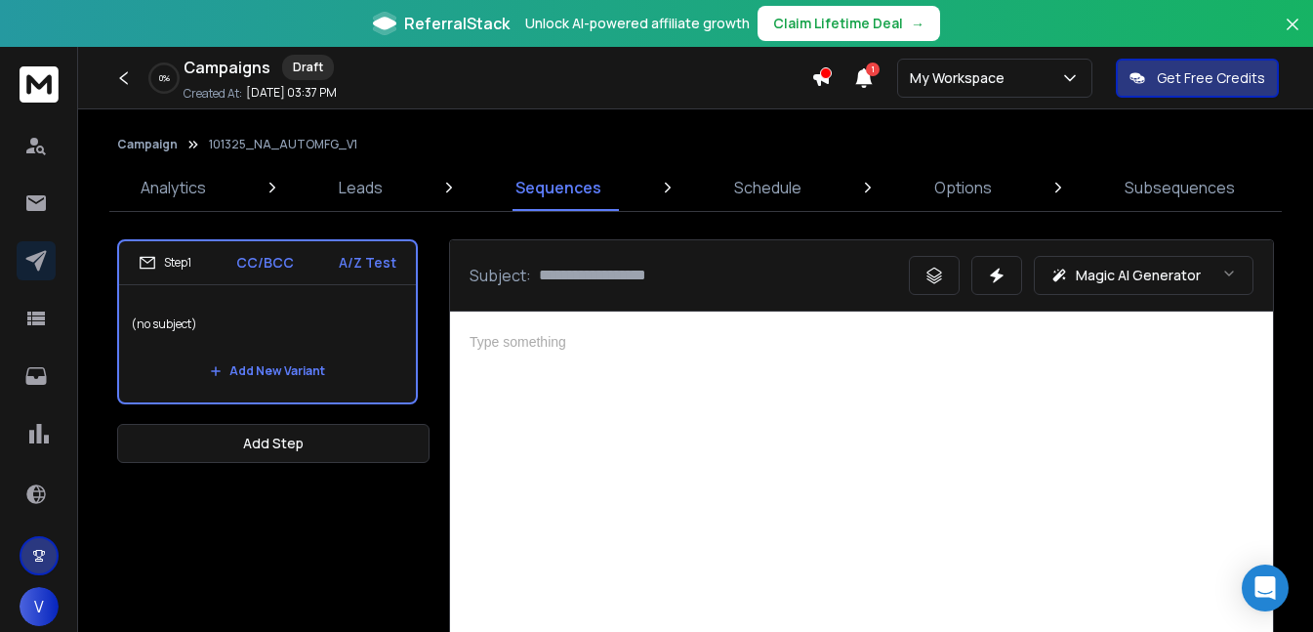
click at [318, 339] on p "(no subject)" at bounding box center [267, 324] width 273 height 55
click at [368, 189] on p "Leads" at bounding box center [361, 187] width 44 height 23
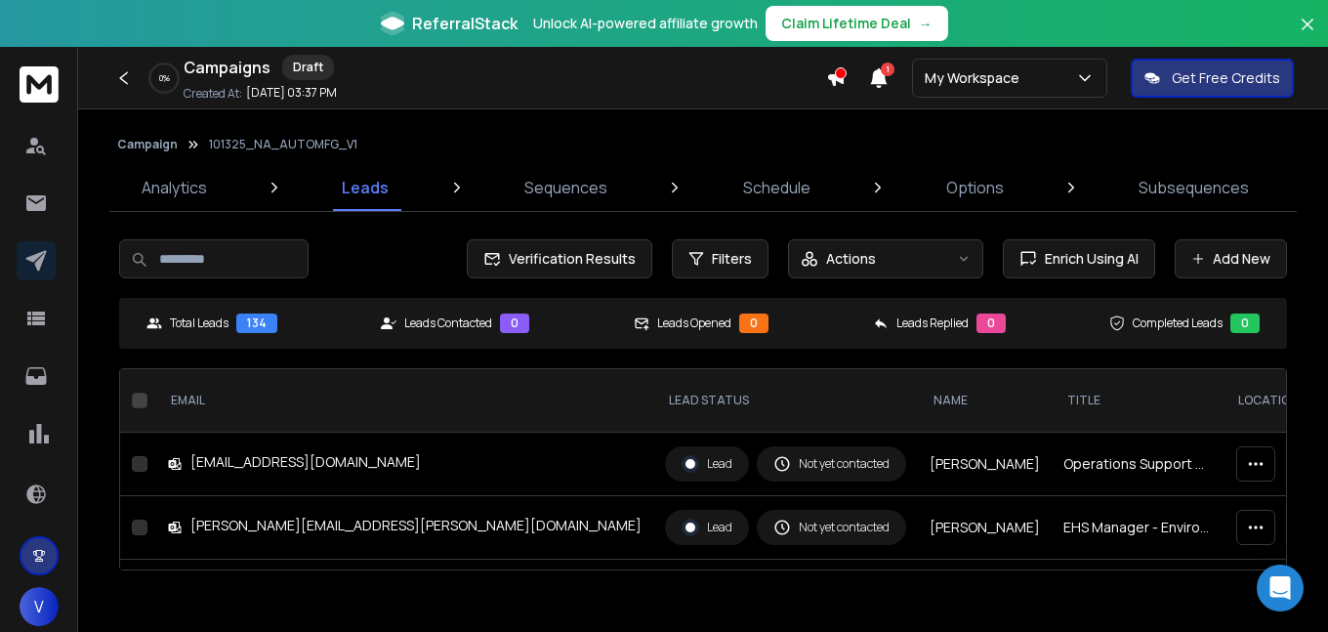
click at [583, 189] on p "Sequences" at bounding box center [565, 187] width 83 height 23
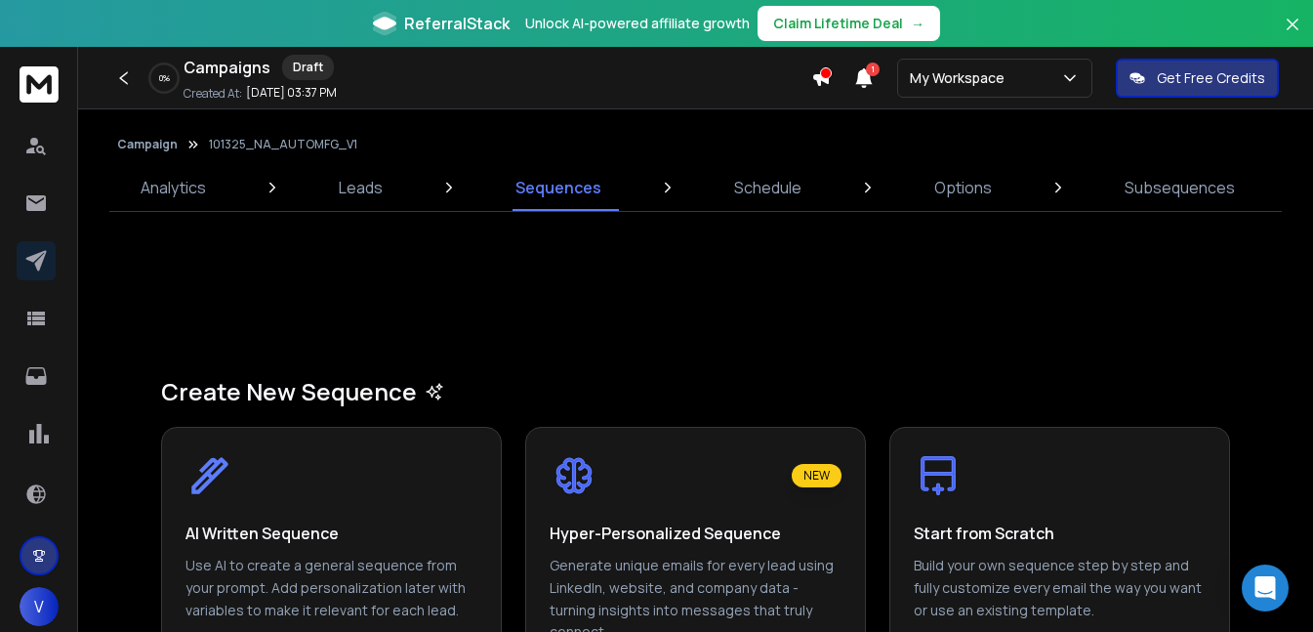
click at [377, 199] on link "Leads" at bounding box center [360, 187] width 67 height 47
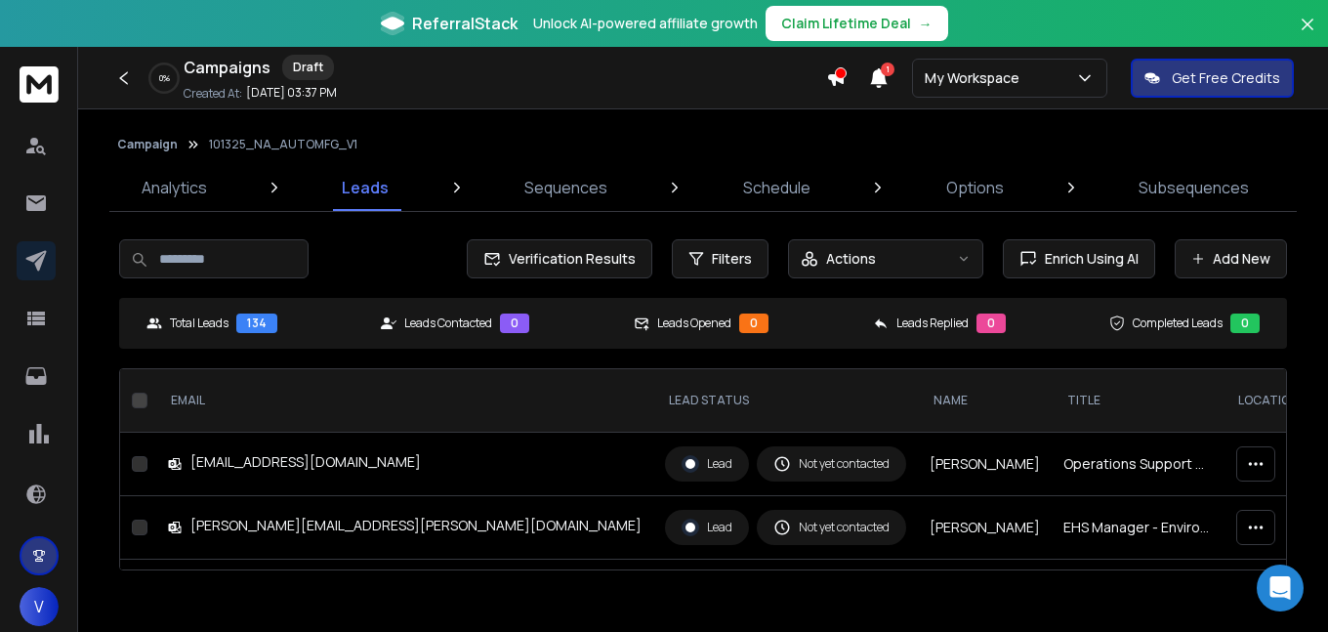
click at [968, 263] on icon "button" at bounding box center [964, 259] width 14 height 16
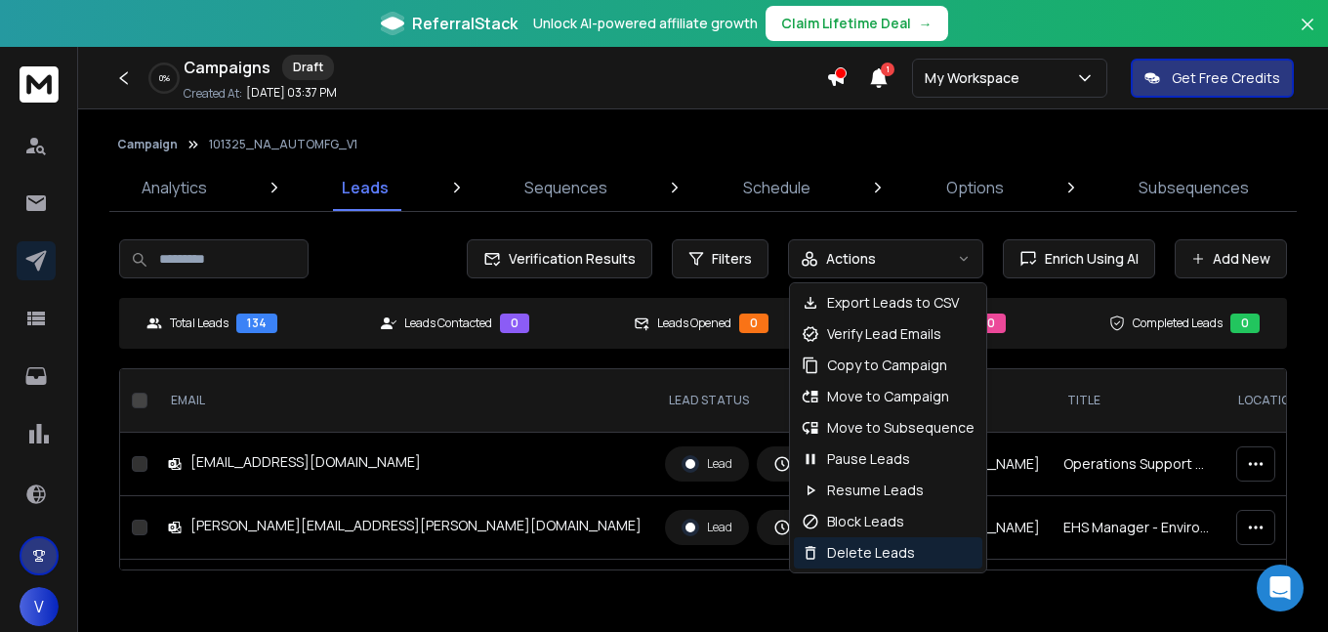
click at [896, 554] on p "Delete Leads" at bounding box center [871, 553] width 88 height 20
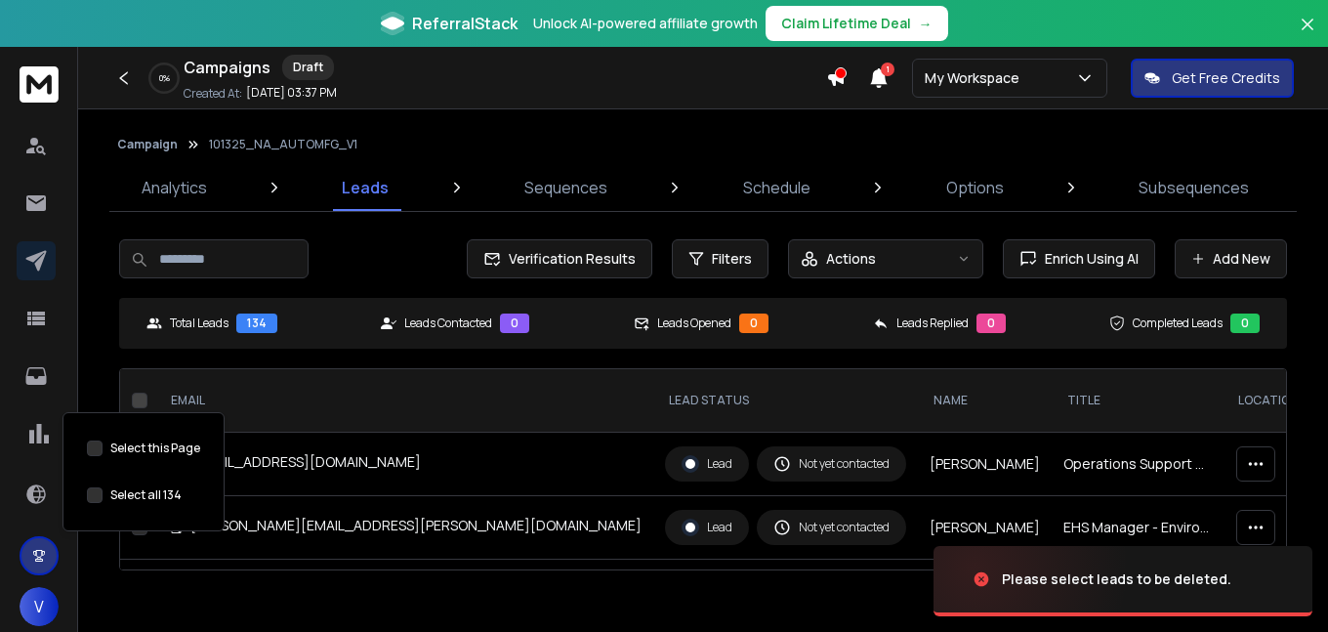
click at [144, 398] on button "Select this Page" at bounding box center [140, 400] width 16 height 16
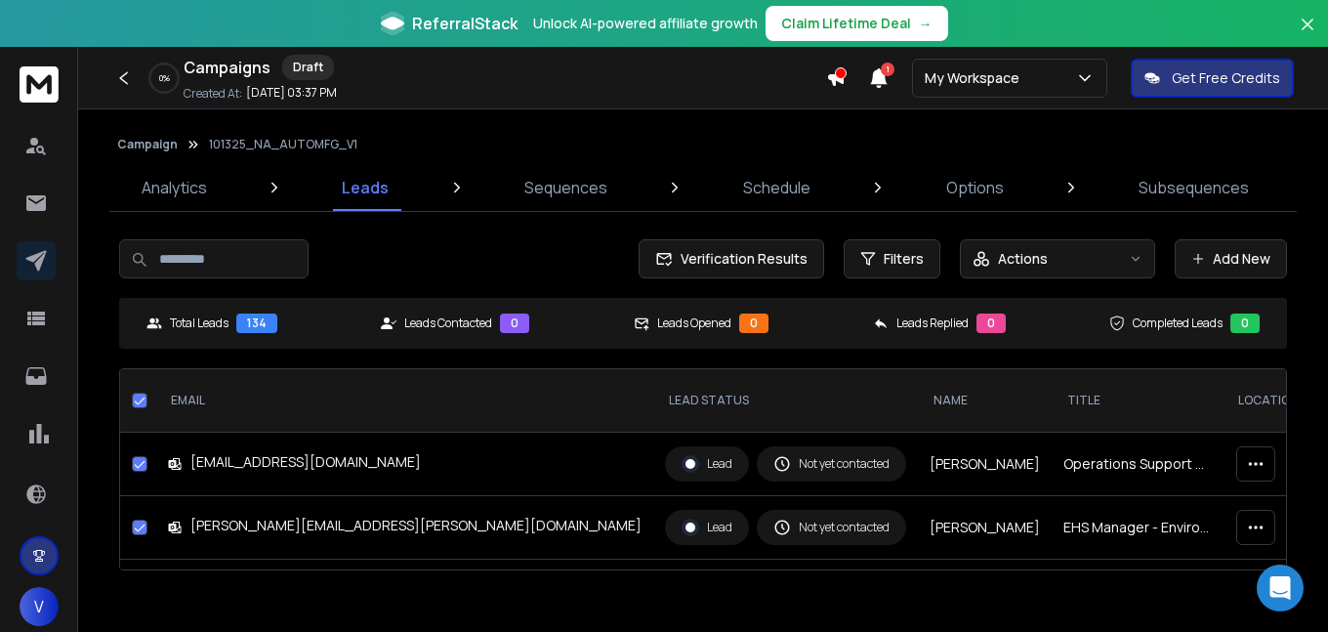
click at [1047, 265] on p "Actions" at bounding box center [1023, 259] width 50 height 20
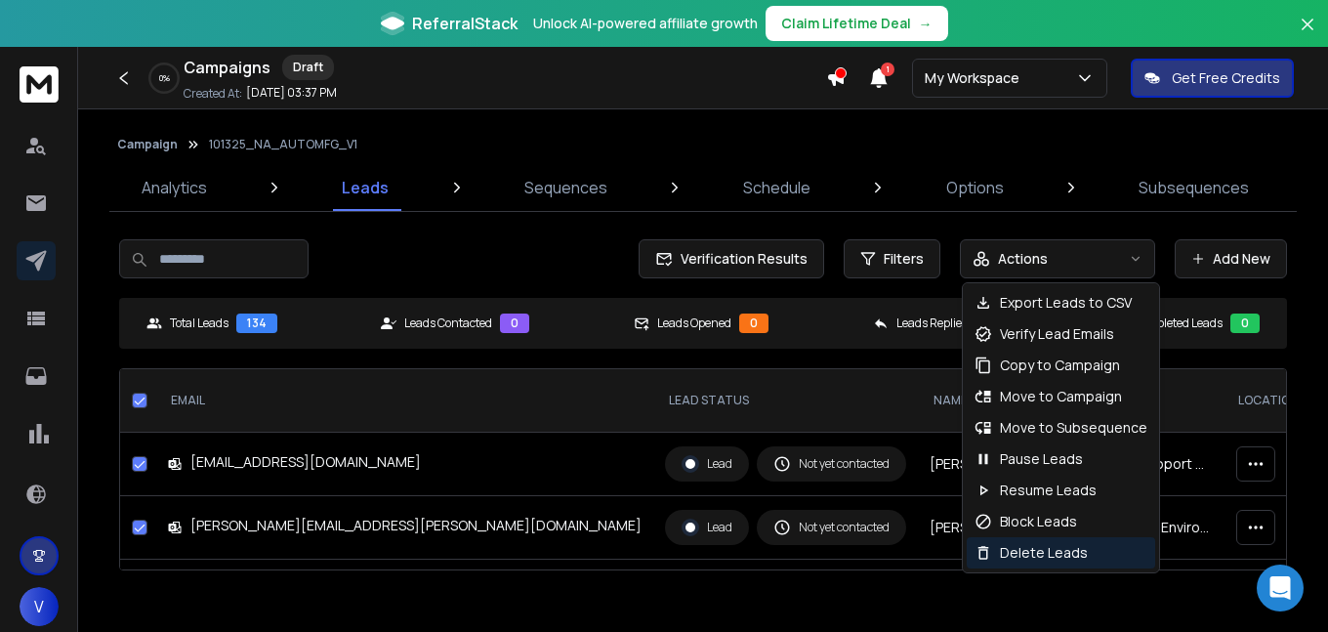
click at [1037, 554] on p "Delete Leads" at bounding box center [1044, 553] width 88 height 20
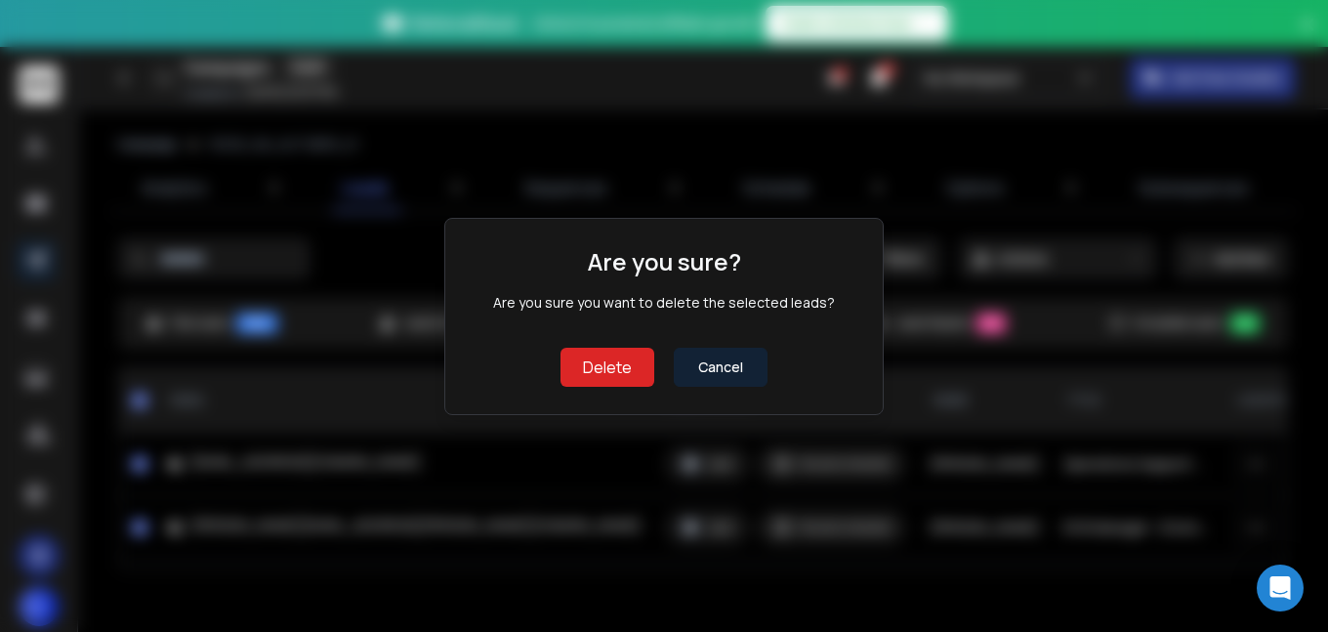
click at [612, 363] on button "Delete" at bounding box center [607, 367] width 94 height 39
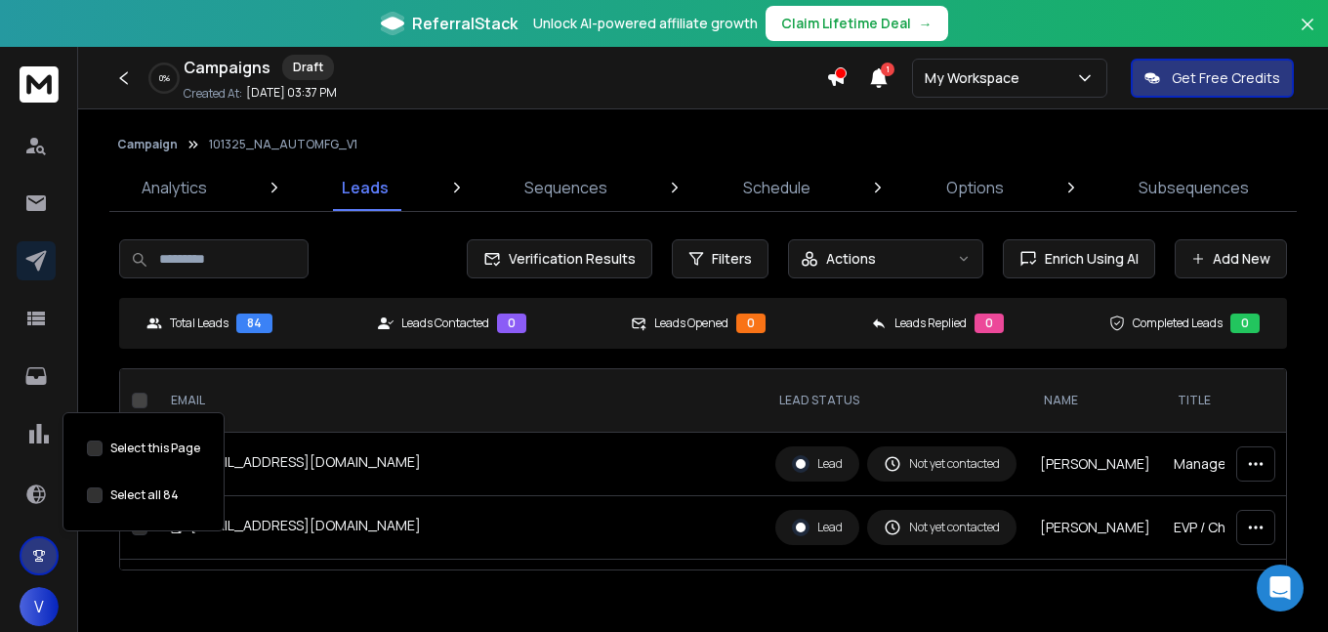
click at [140, 403] on button "Select this Page" at bounding box center [140, 400] width 16 height 16
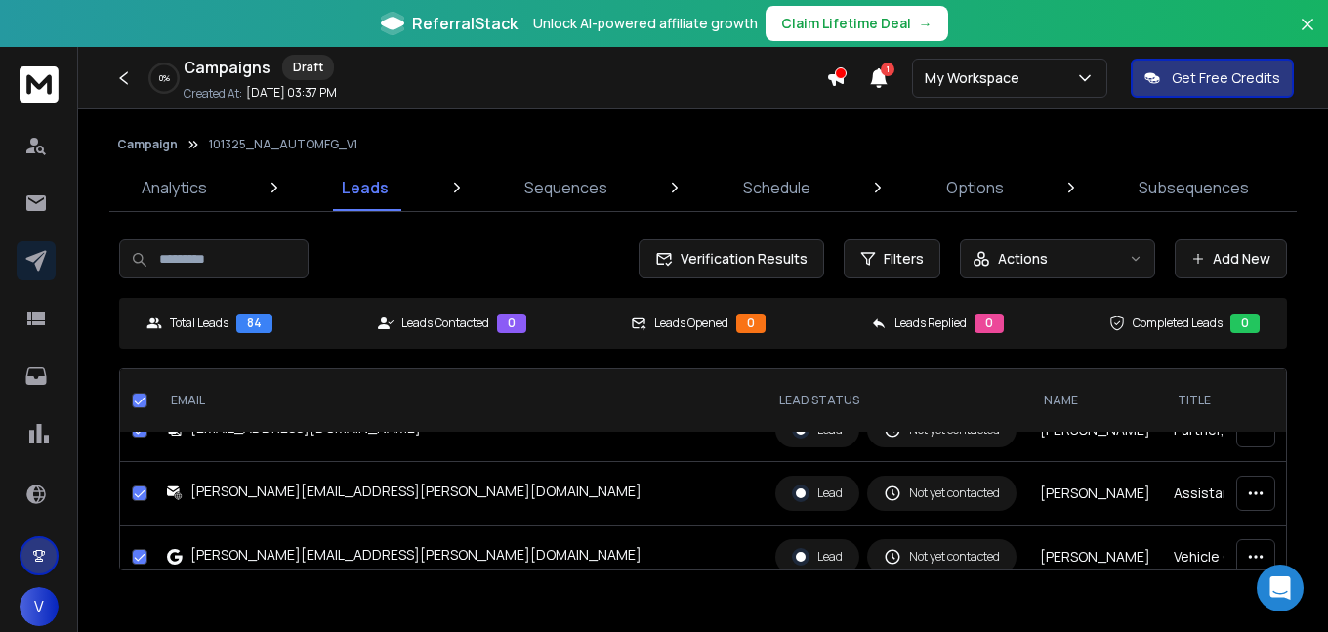
scroll to position [3065, 0]
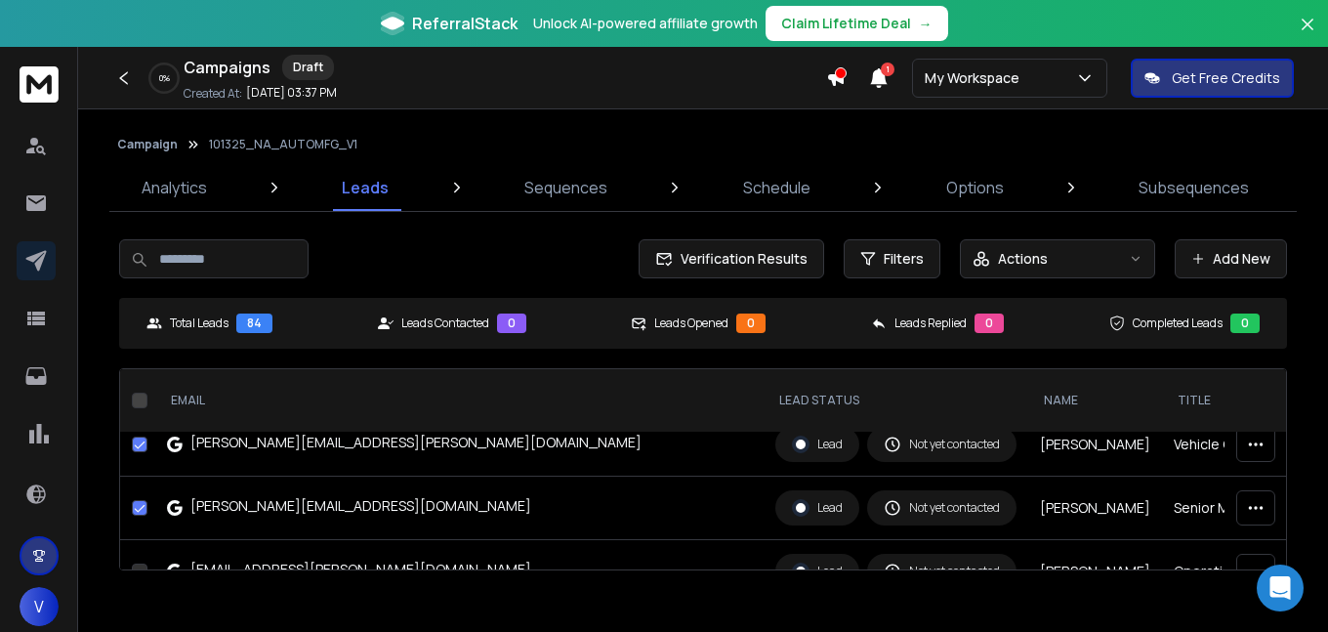
click at [1088, 261] on div "Actions" at bounding box center [1046, 259] width 148 height 20
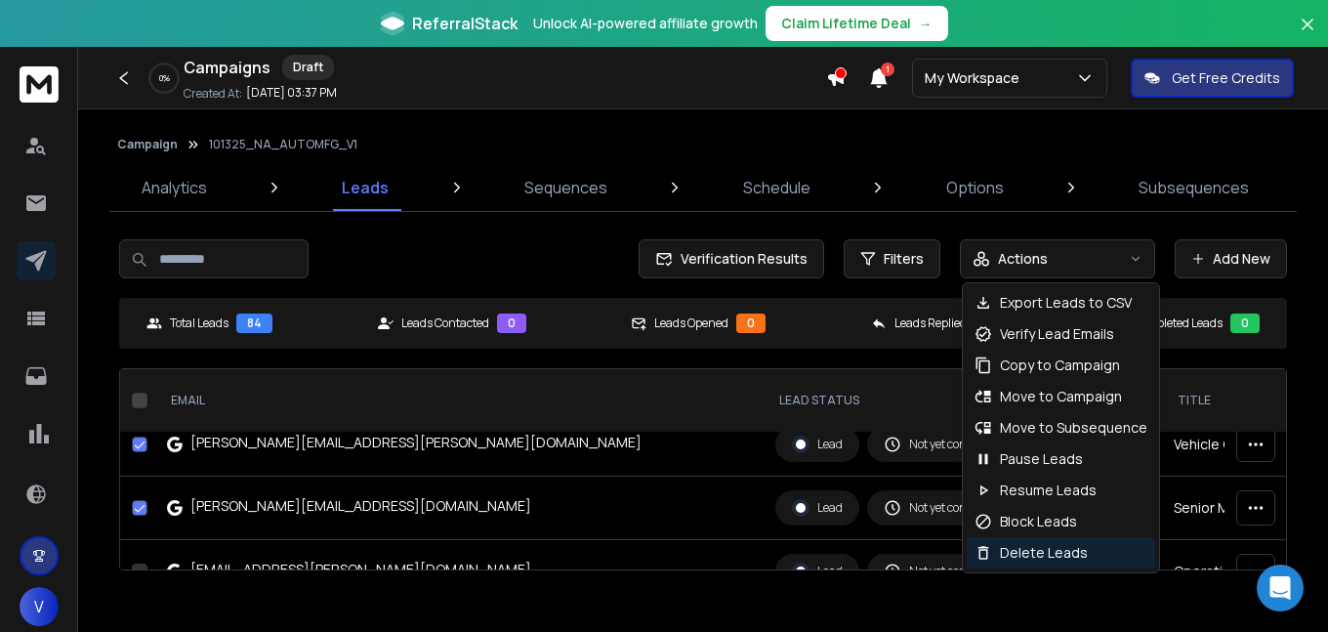
click at [1065, 553] on p "Delete Leads" at bounding box center [1044, 553] width 88 height 20
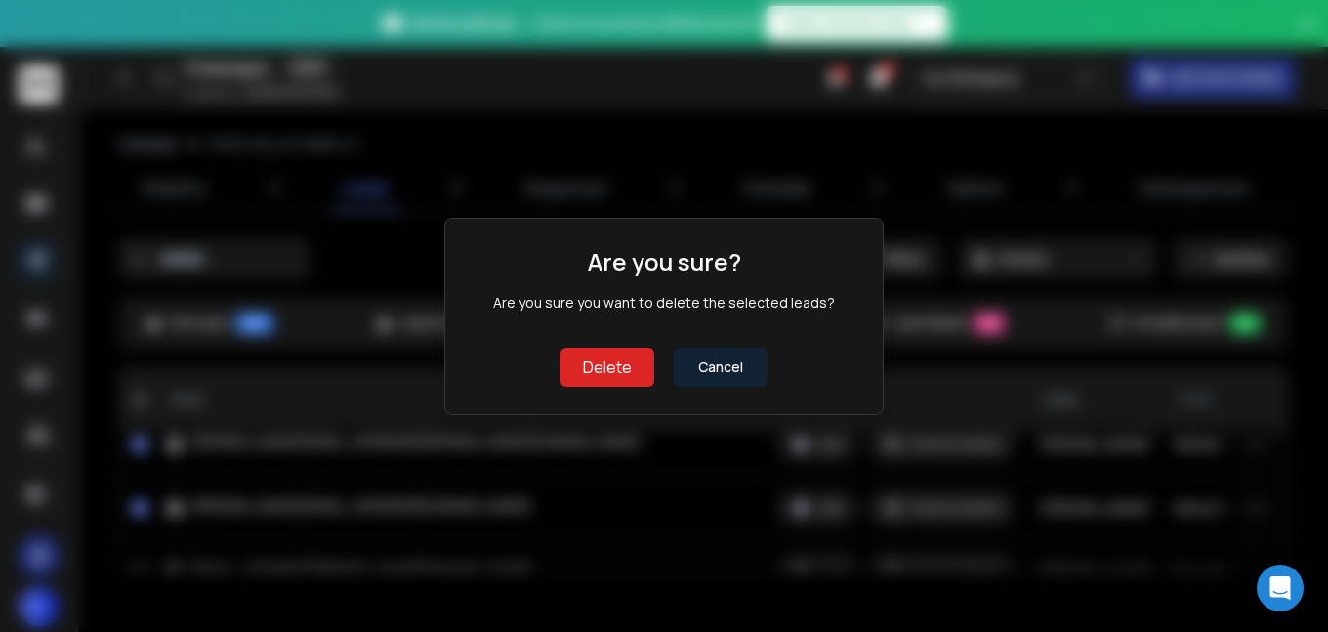
click at [628, 363] on button "Delete" at bounding box center [607, 367] width 94 height 39
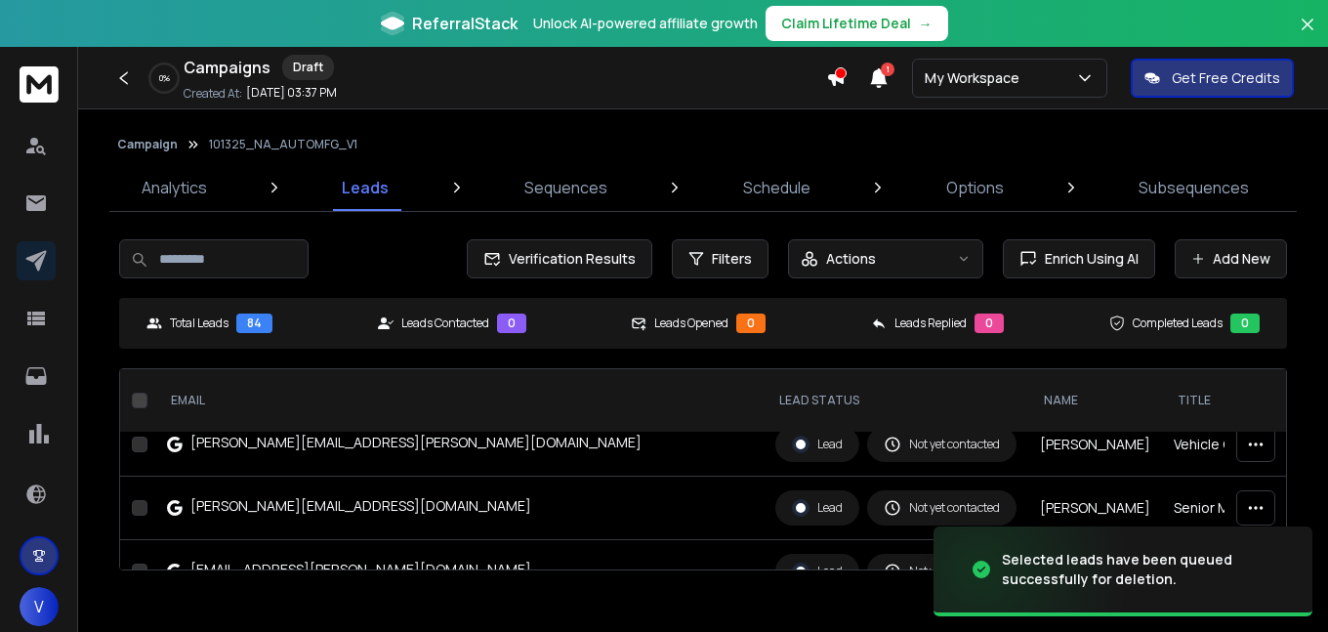
scroll to position [2050, 0]
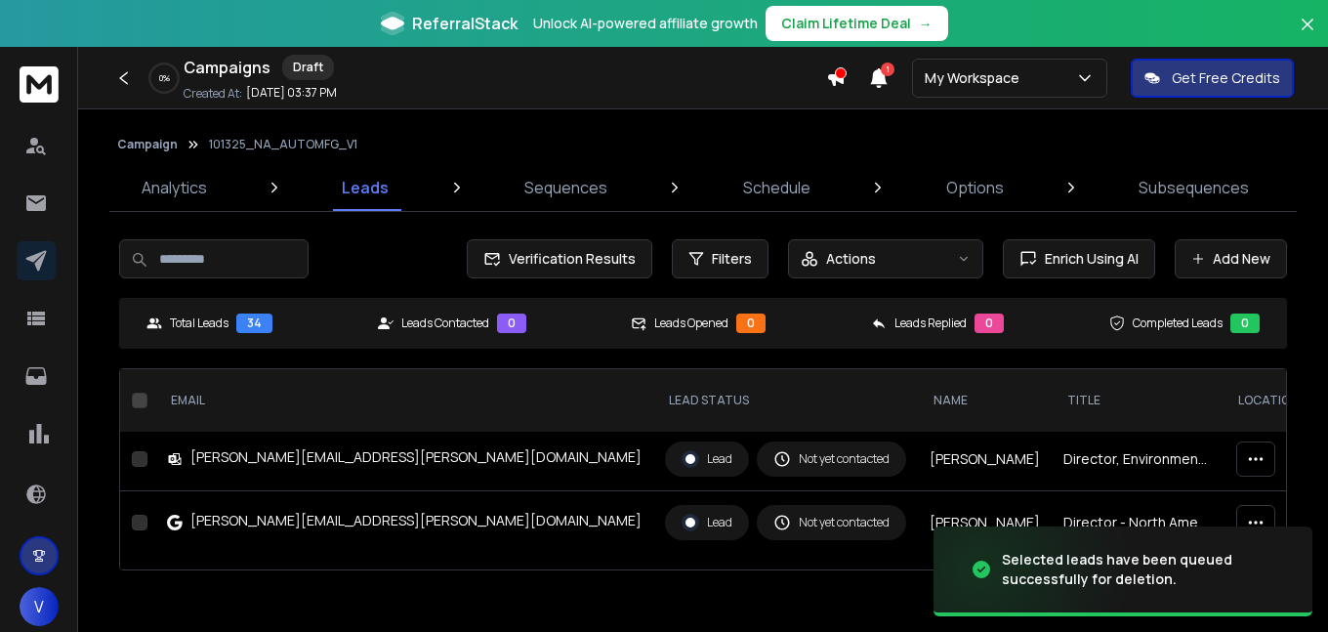
click at [859, 589] on div "ReferralStack Unlock AI-powered affiliate growth Lifetime Deals available! Clai…" at bounding box center [664, 316] width 1328 height 632
click at [1290, 547] on div "Selected leads have been queued successfully for deletion." at bounding box center [1130, 569] width 363 height 86
click at [1300, 556] on div "Selected leads have been queued successfully for deletion." at bounding box center [1130, 569] width 363 height 86
click at [1293, 547] on div "Selected leads have been queued successfully for deletion." at bounding box center [1130, 569] width 363 height 86
drag, startPoint x: 844, startPoint y: 592, endPoint x: 854, endPoint y: 590, distance: 10.0
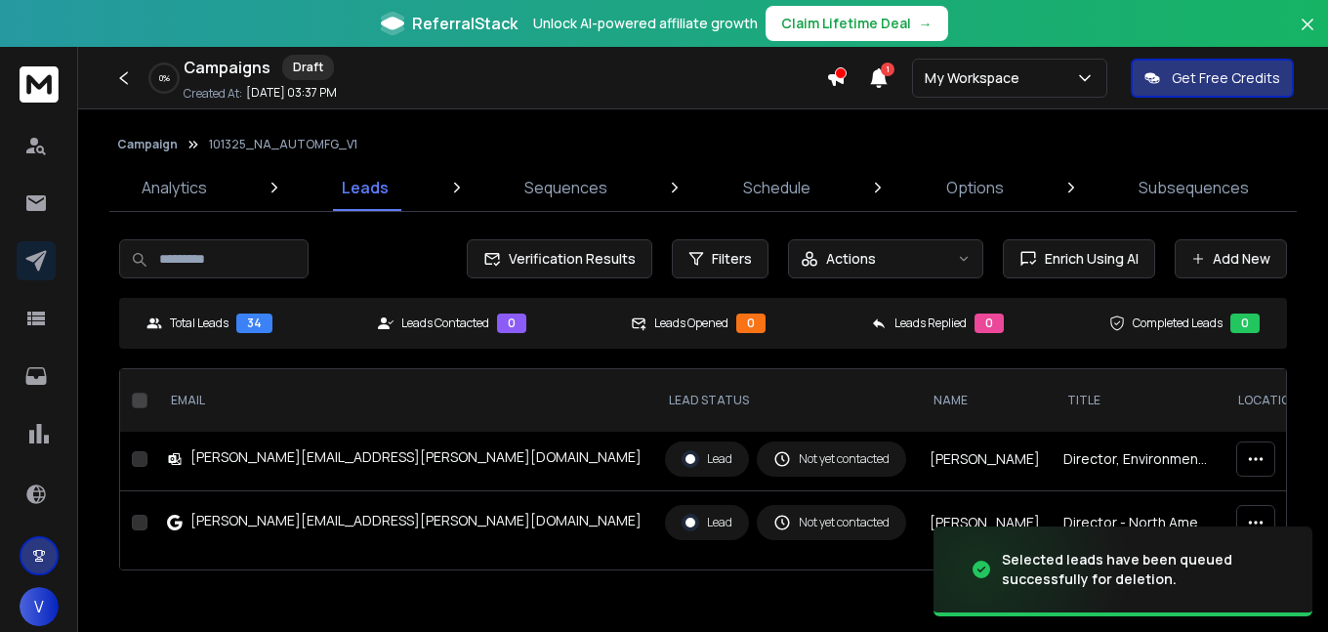
click at [845, 592] on div "ReferralStack Unlock AI-powered affiliate growth Lifetime Deals available! Clai…" at bounding box center [664, 316] width 1328 height 632
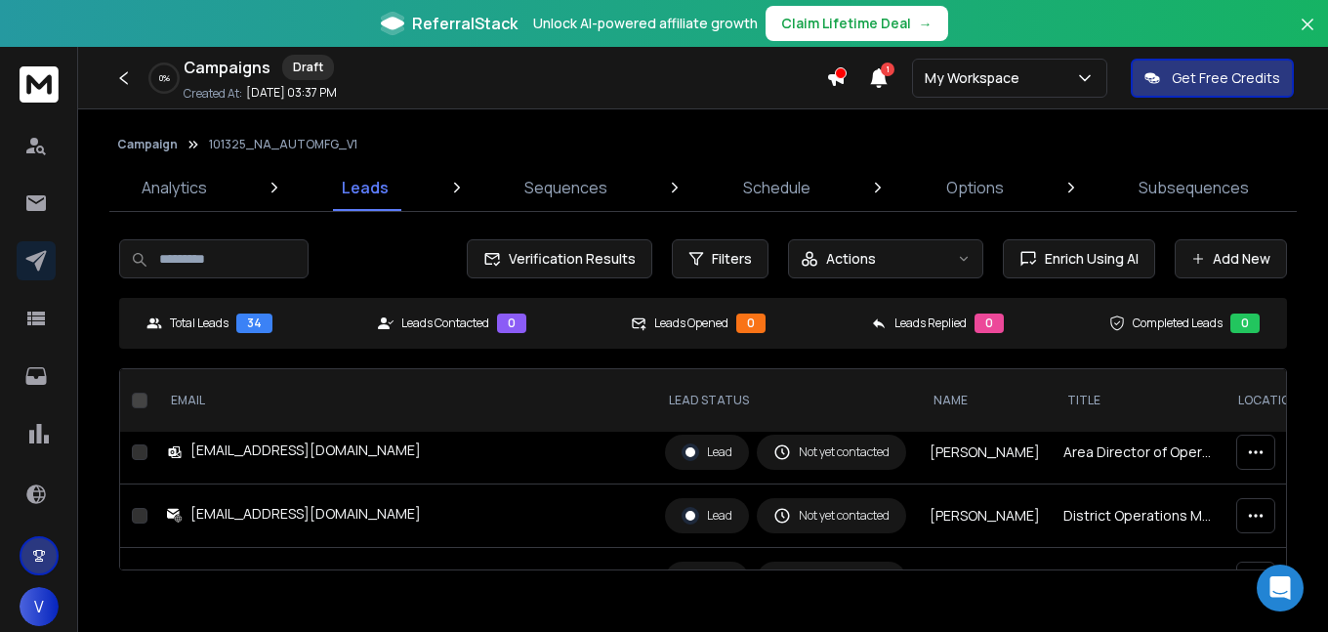
scroll to position [0, 0]
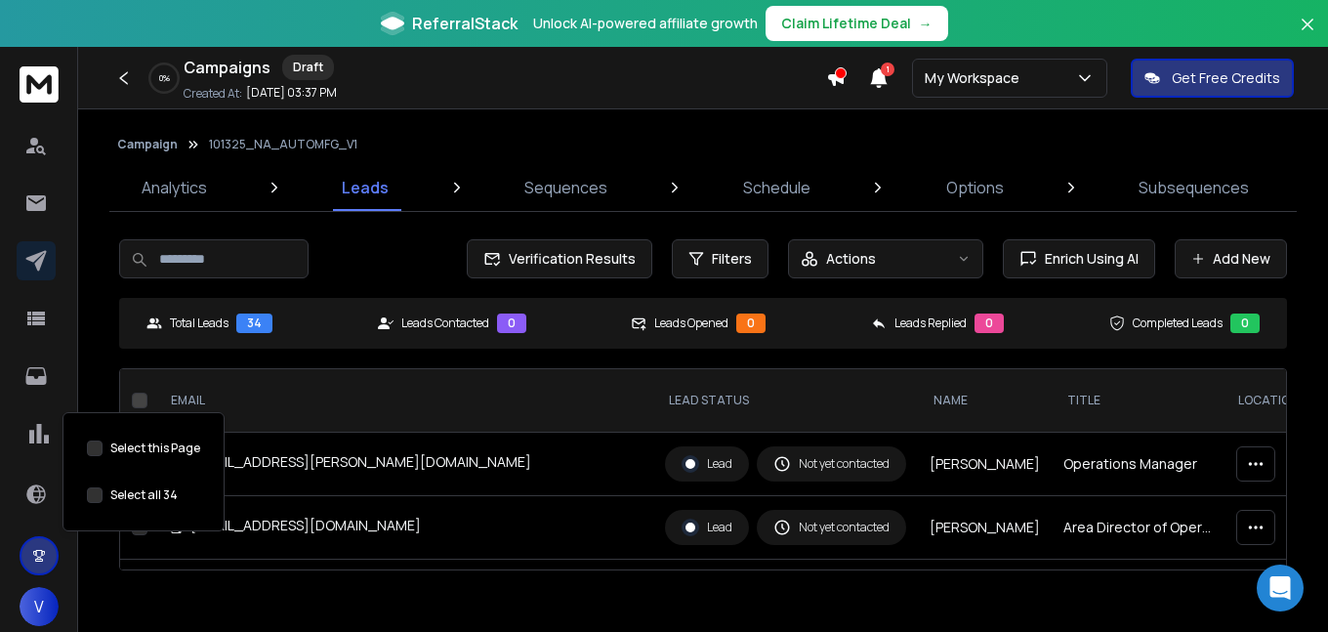
click at [140, 398] on button "Select this Page" at bounding box center [140, 400] width 16 height 16
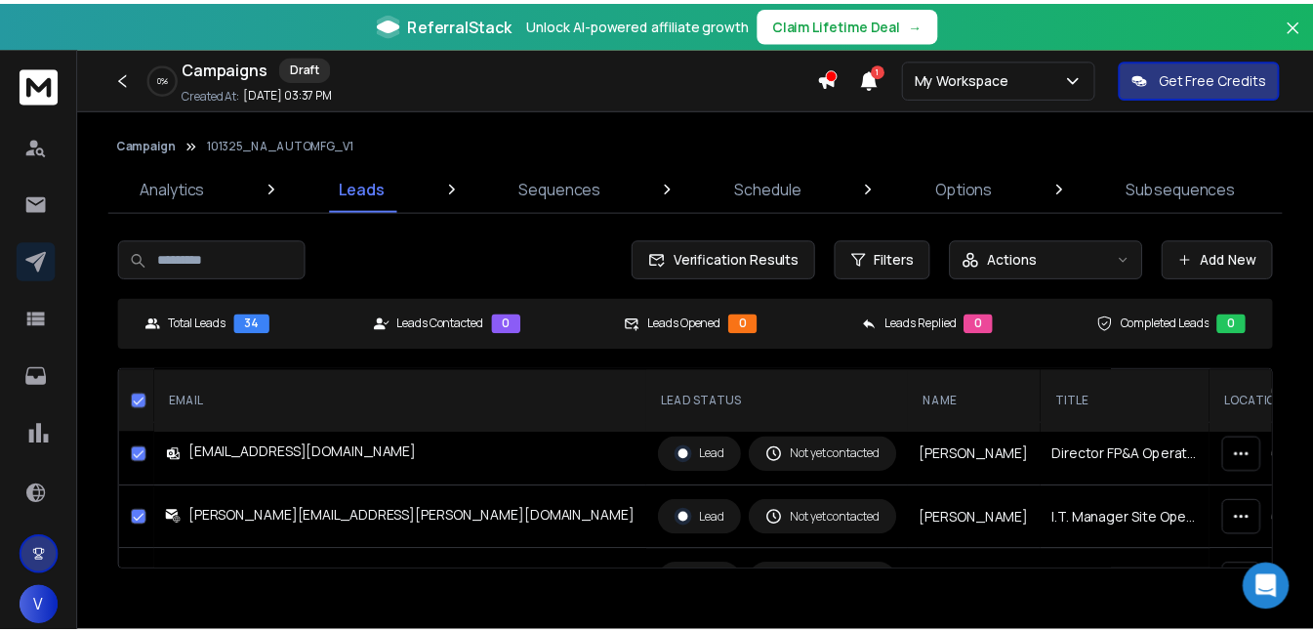
scroll to position [2050, 0]
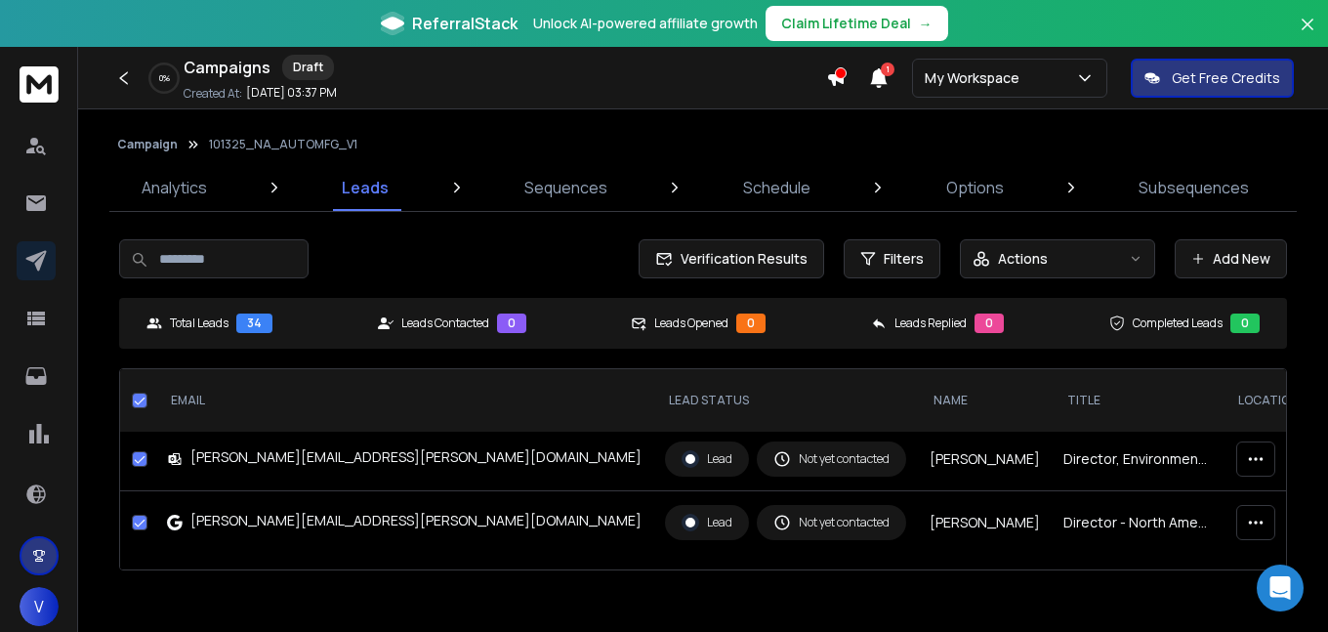
click at [1031, 259] on p "Actions" at bounding box center [1023, 259] width 50 height 20
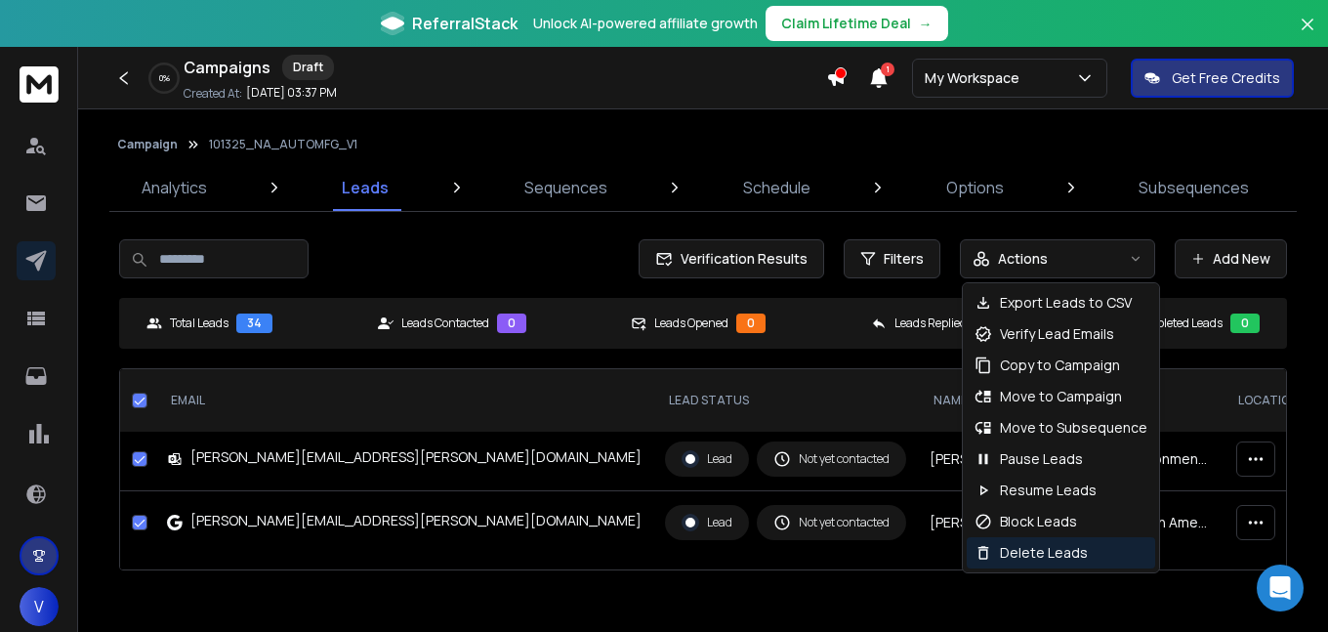
click at [1036, 553] on p "Delete Leads" at bounding box center [1044, 553] width 88 height 20
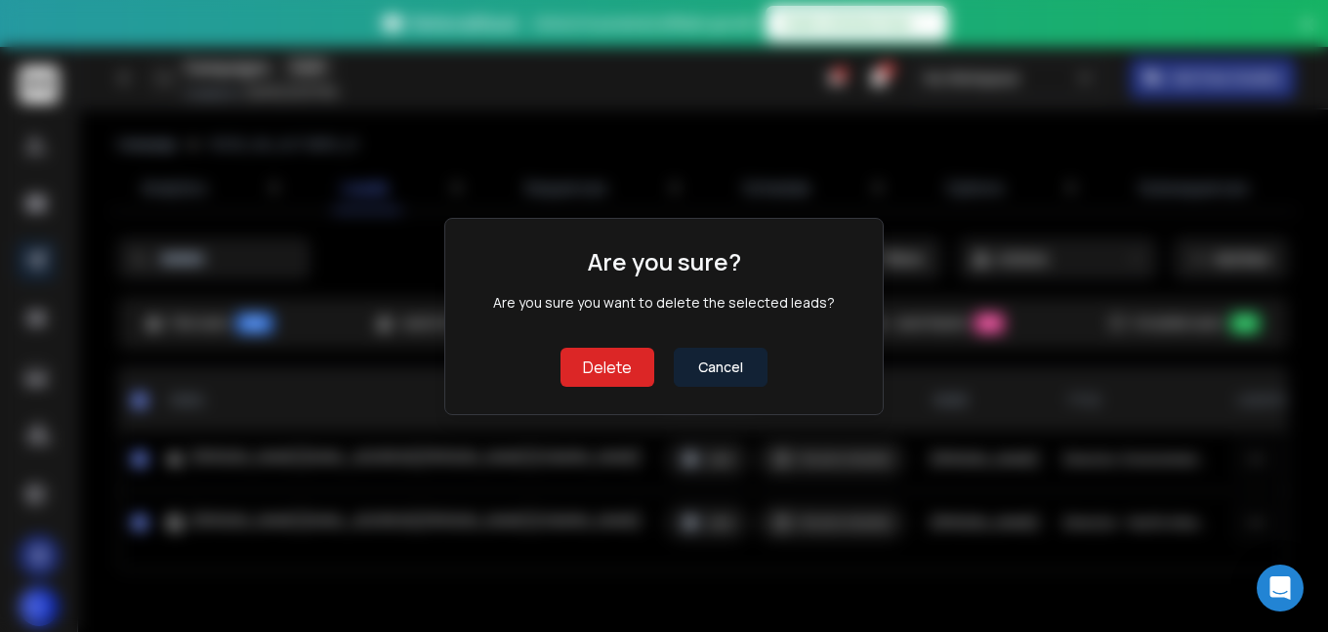
click at [616, 372] on button "Delete" at bounding box center [607, 367] width 94 height 39
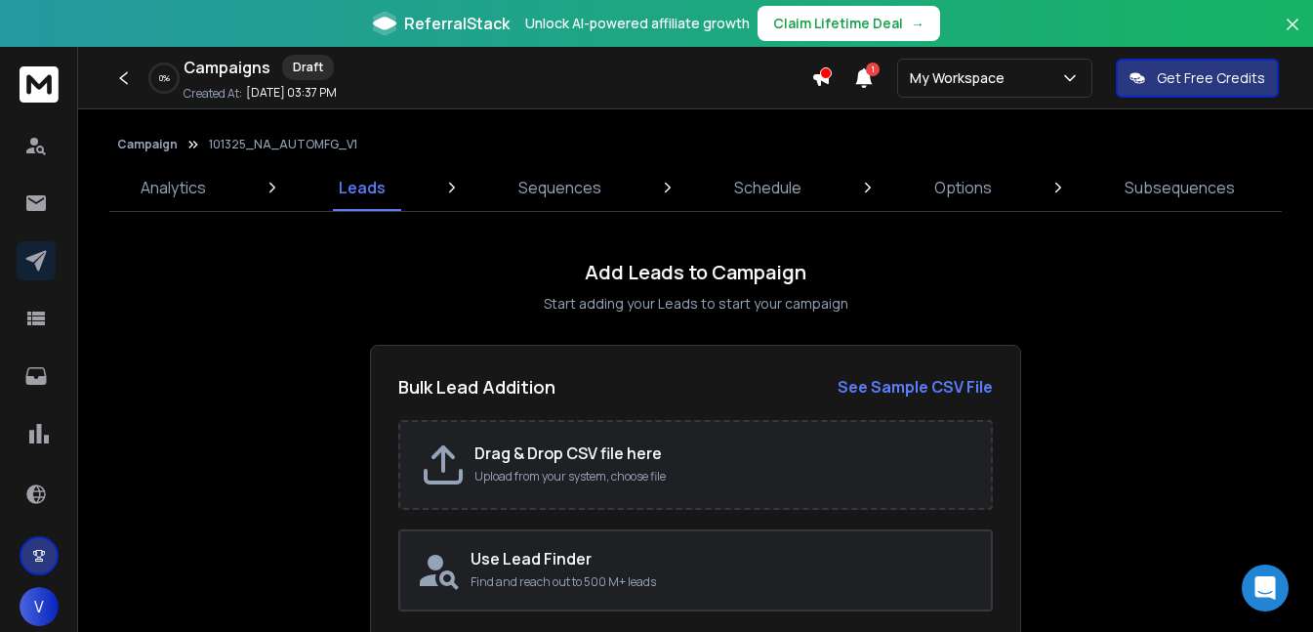
click at [593, 464] on h2 "Drag & Drop CSV file here" at bounding box center [722, 452] width 497 height 23
type input "**********"
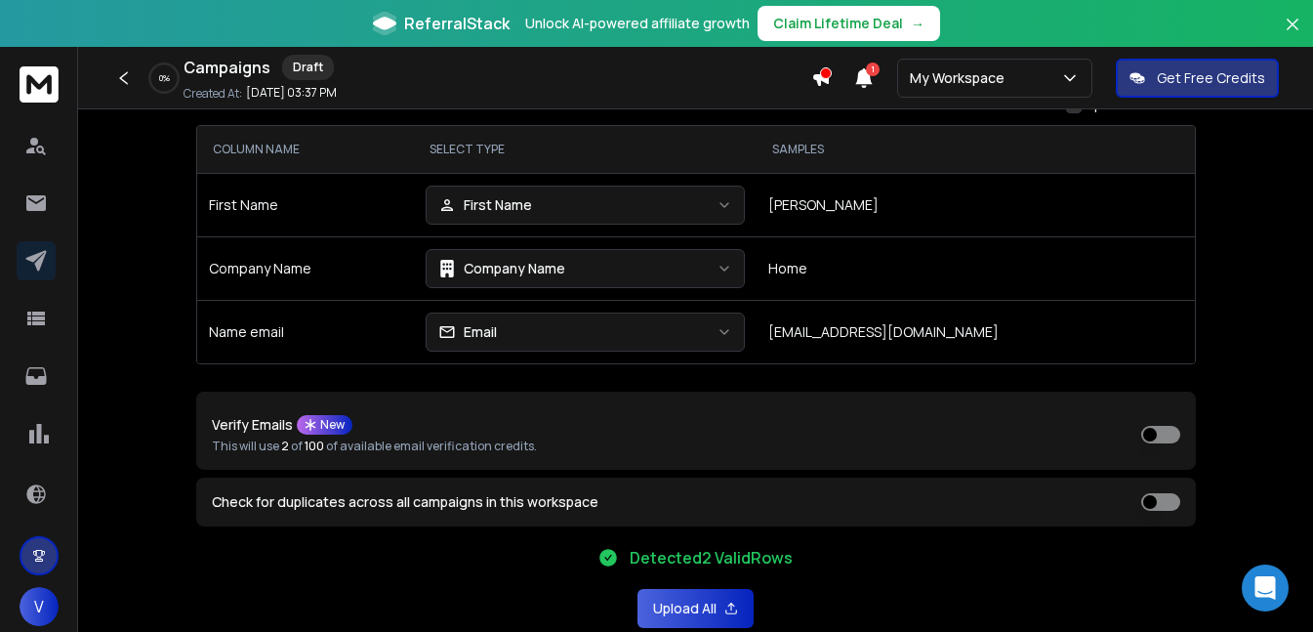
scroll to position [195, 0]
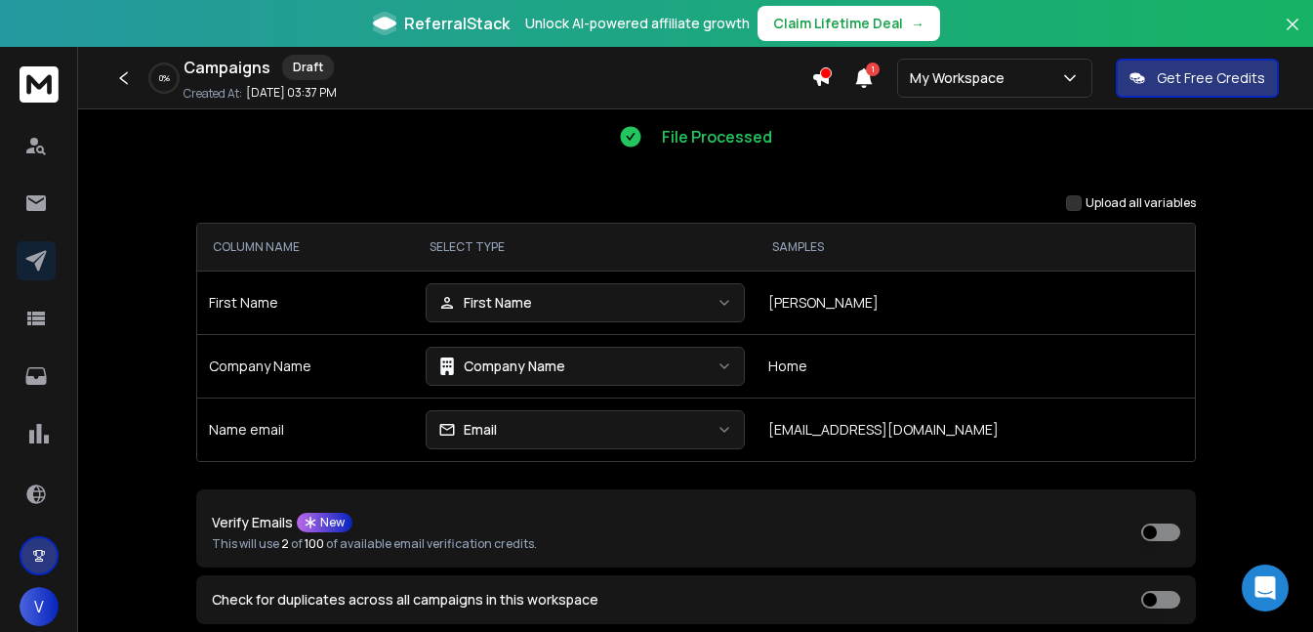
click at [883, 307] on td "Alex" at bounding box center [975, 301] width 437 height 63
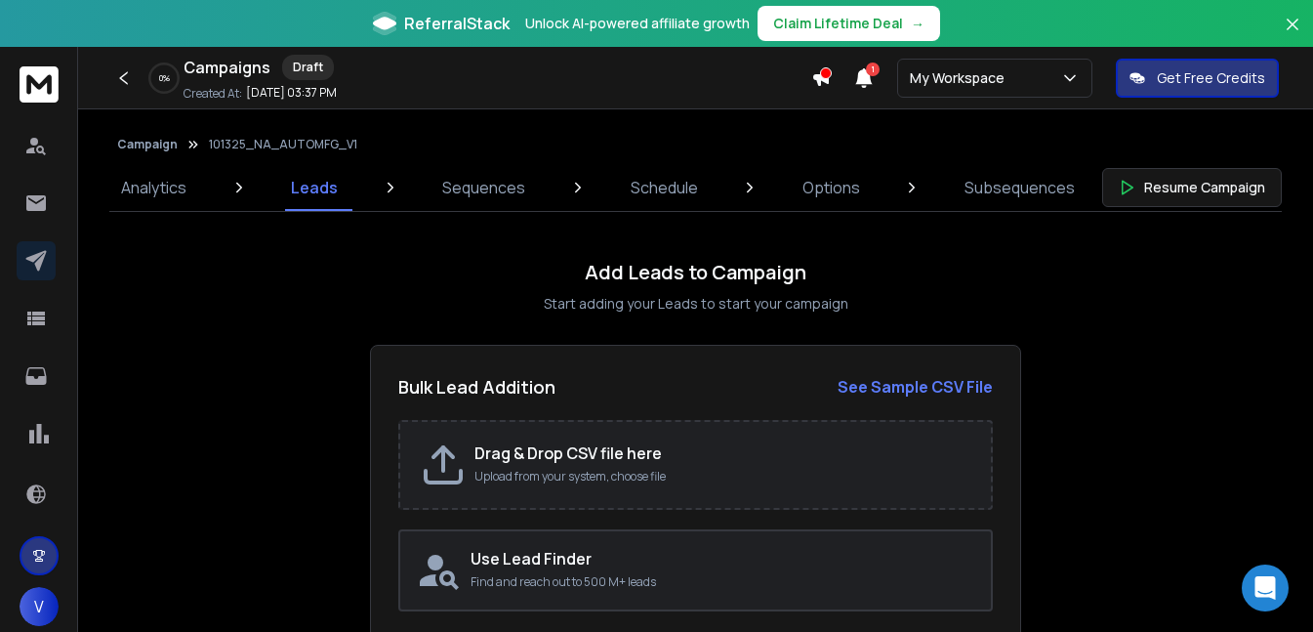
click at [726, 453] on h2 "Drag & Drop CSV file here" at bounding box center [722, 452] width 497 height 23
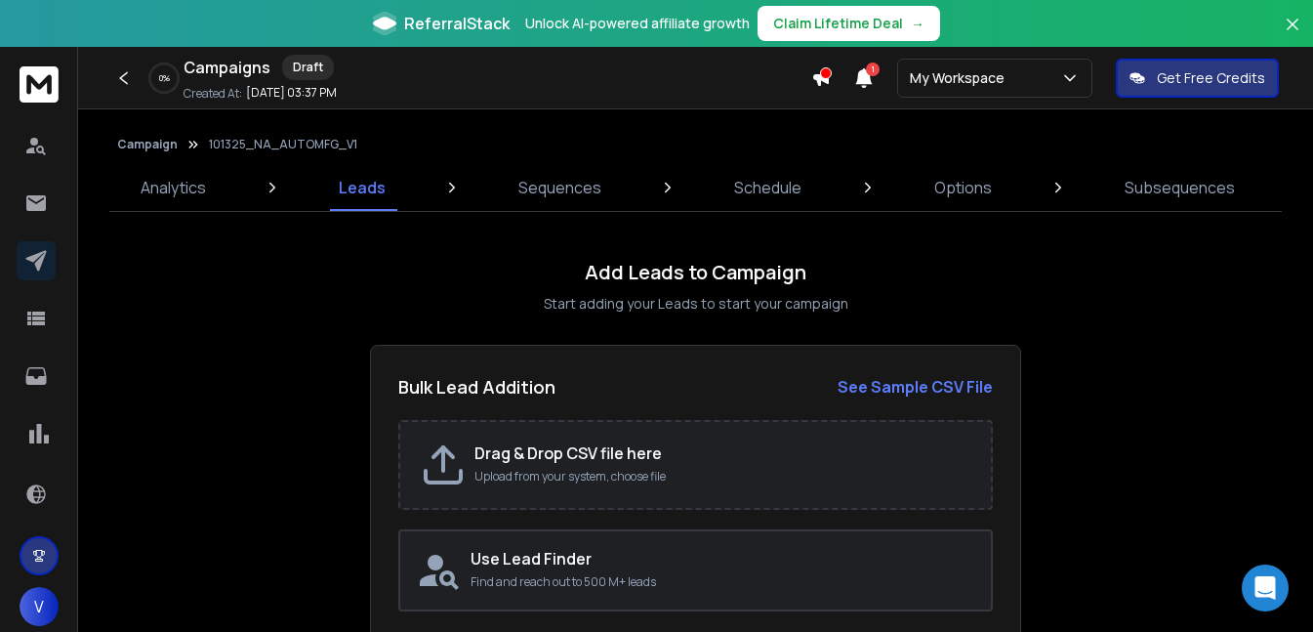
type input "**********"
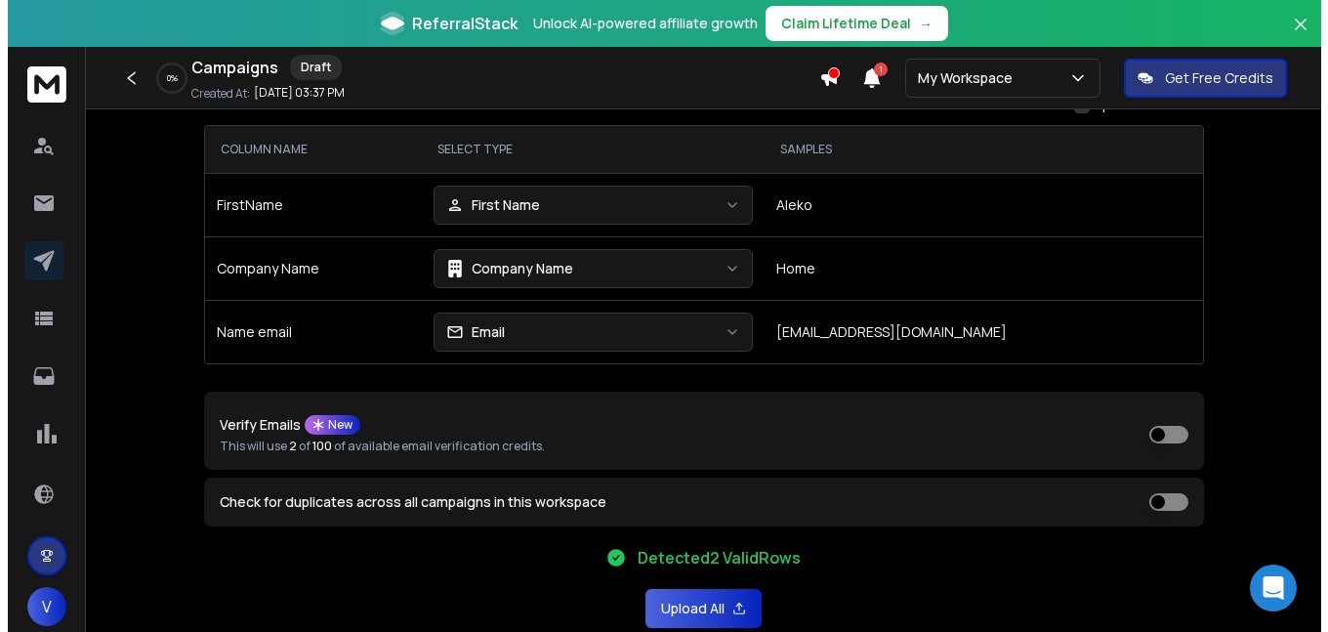
scroll to position [320, 0]
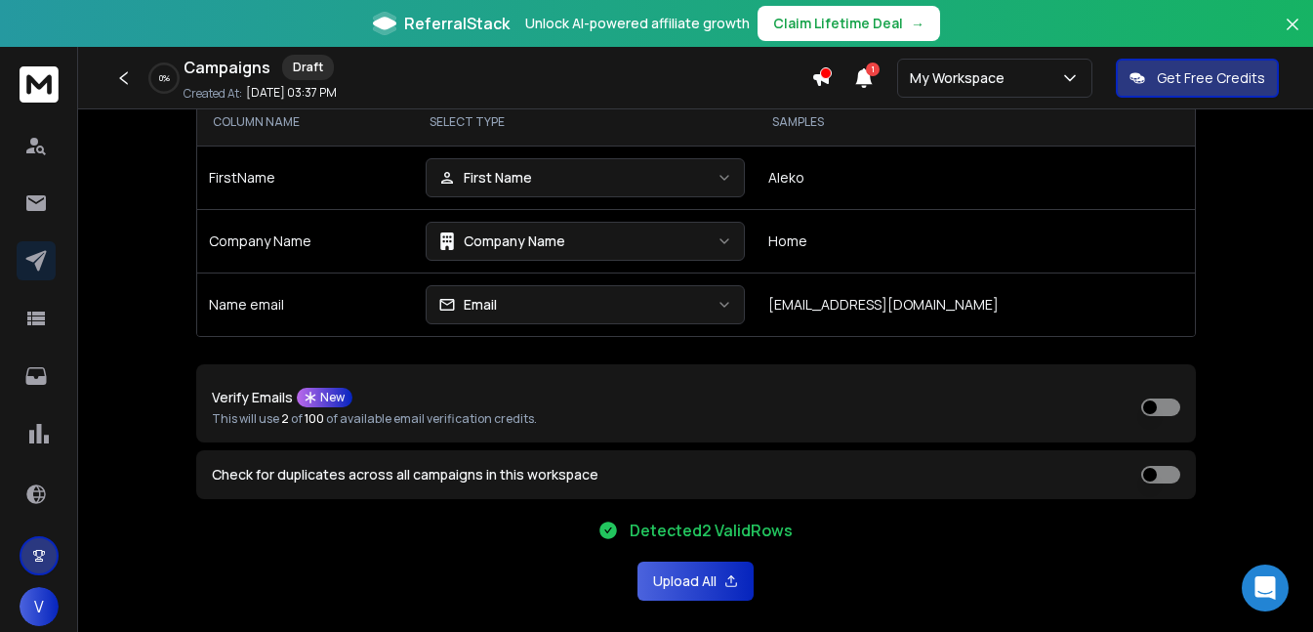
click at [689, 588] on button "Upload All" at bounding box center [695, 580] width 116 height 39
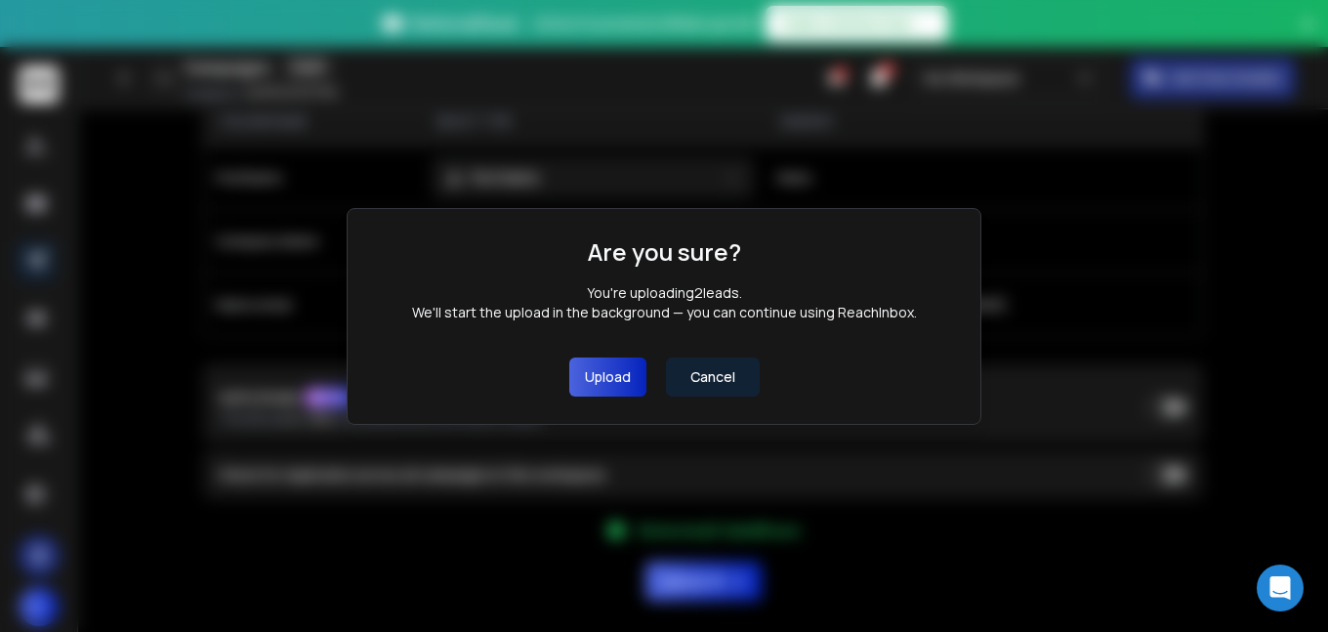
click at [622, 370] on button "Upload" at bounding box center [607, 376] width 77 height 39
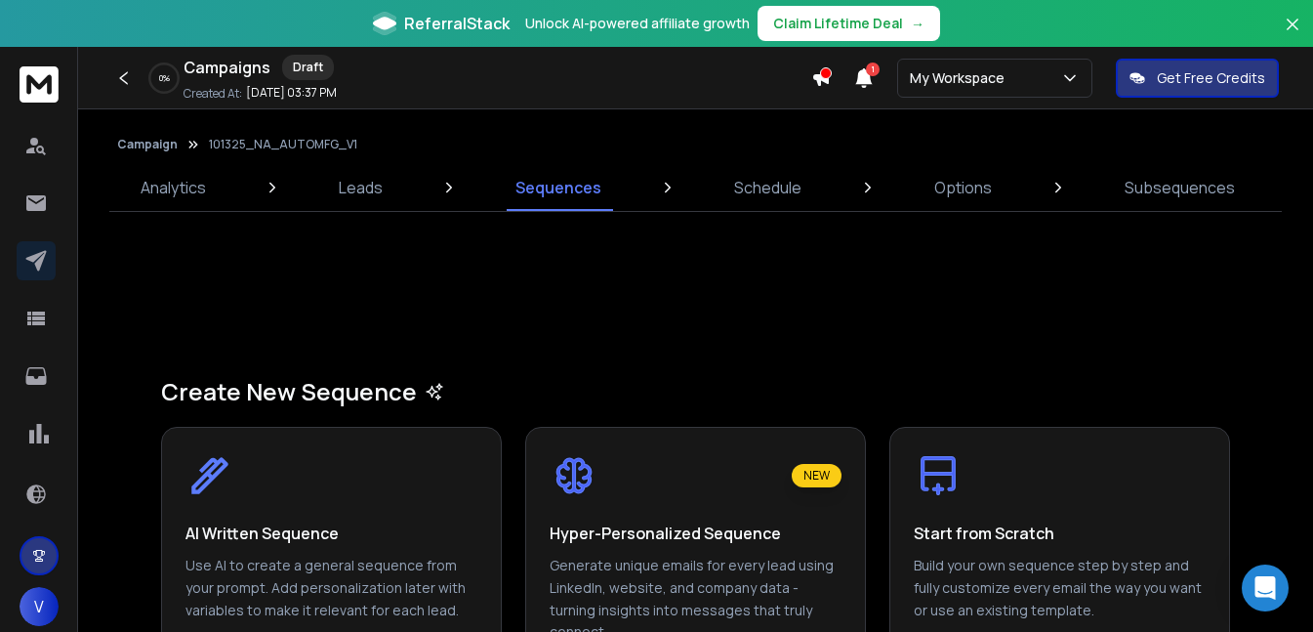
click at [356, 188] on p "Leads" at bounding box center [361, 187] width 44 height 23
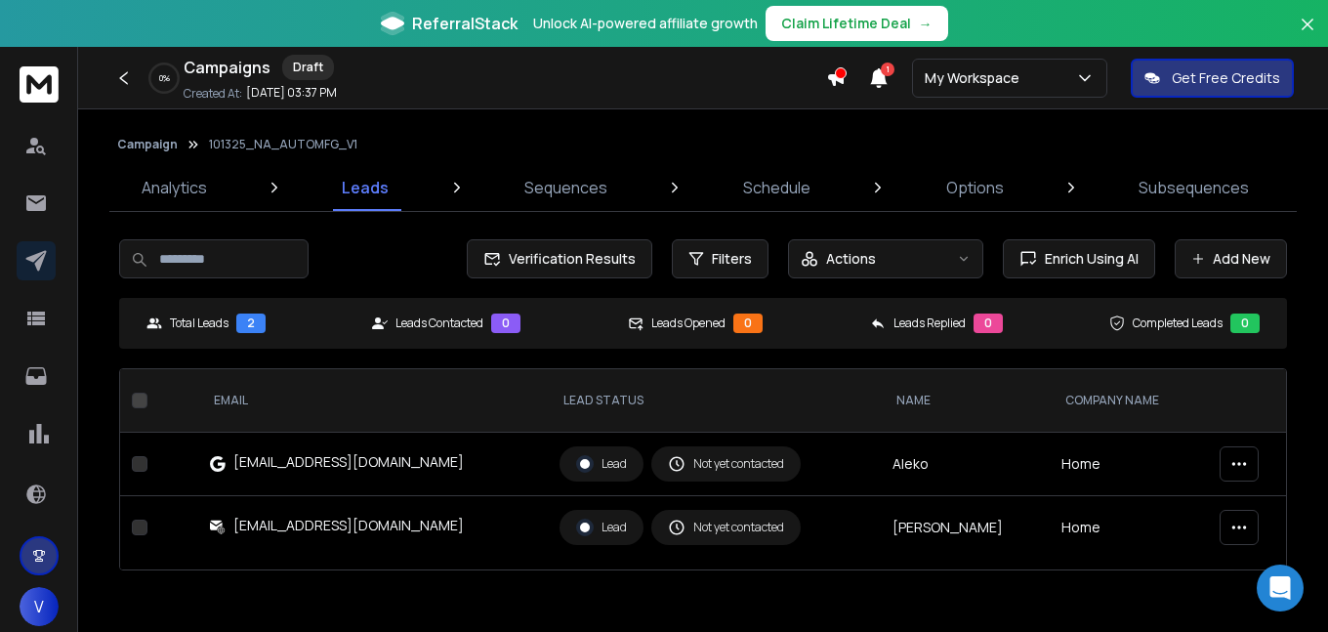
click at [592, 192] on p "Sequences" at bounding box center [565, 187] width 83 height 23
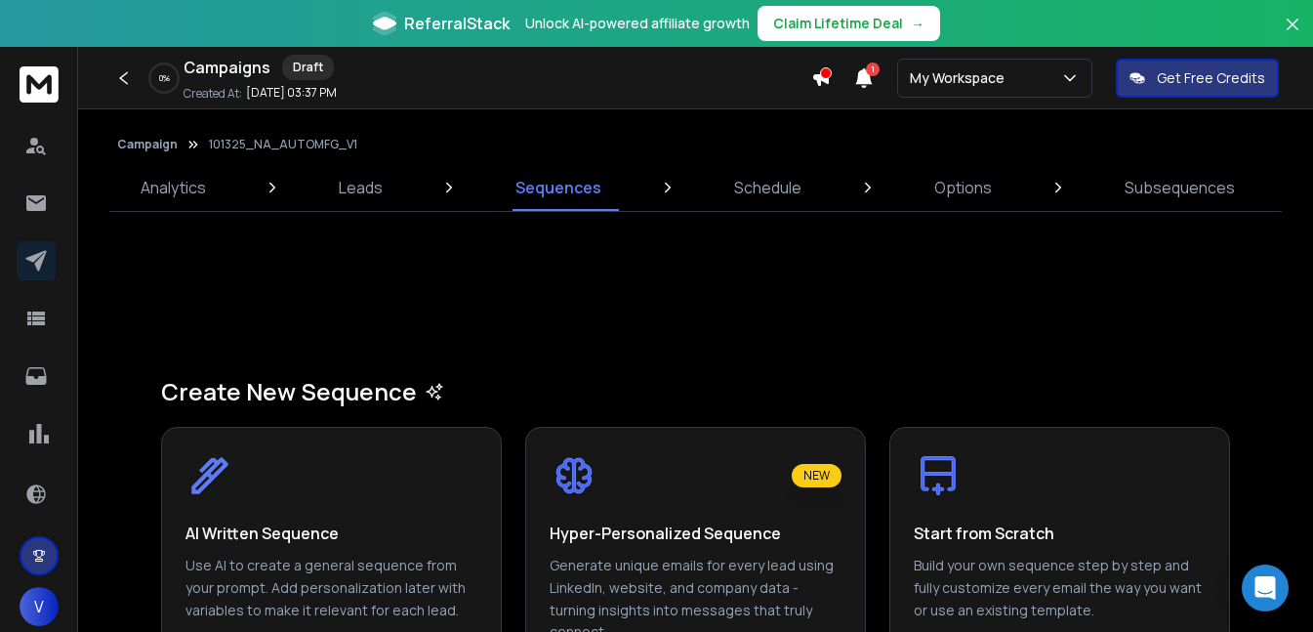
click at [1007, 497] on div "button" at bounding box center [1060, 475] width 292 height 49
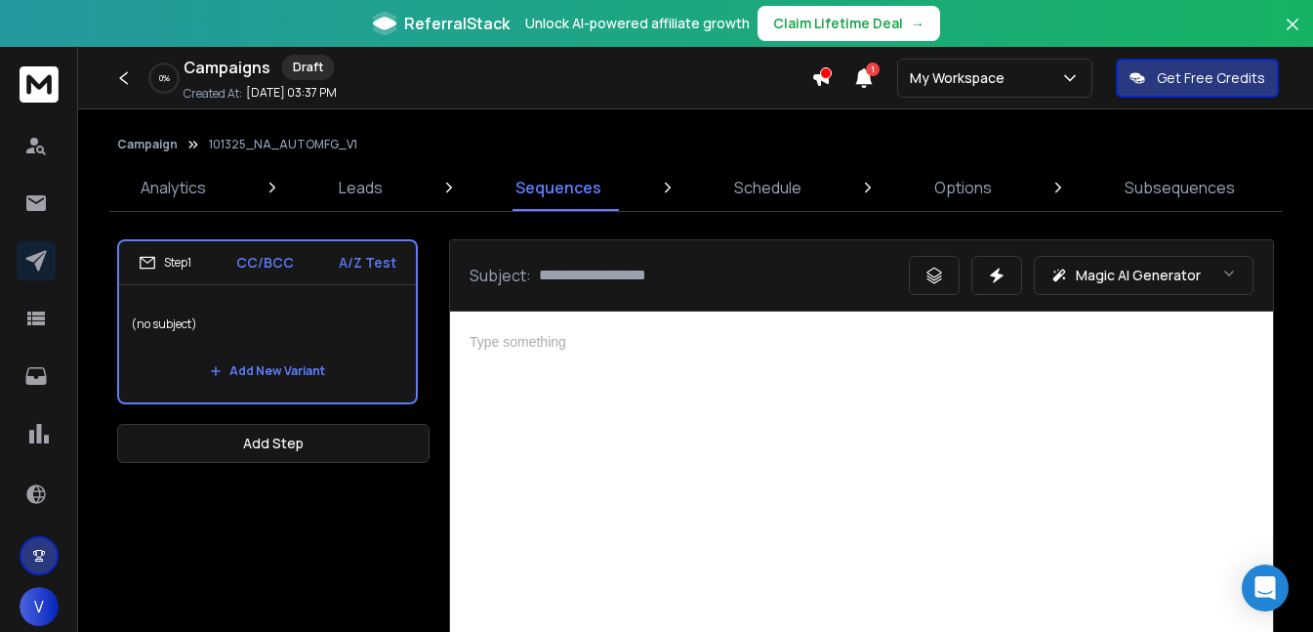
click at [525, 349] on div at bounding box center [862, 341] width 784 height 21
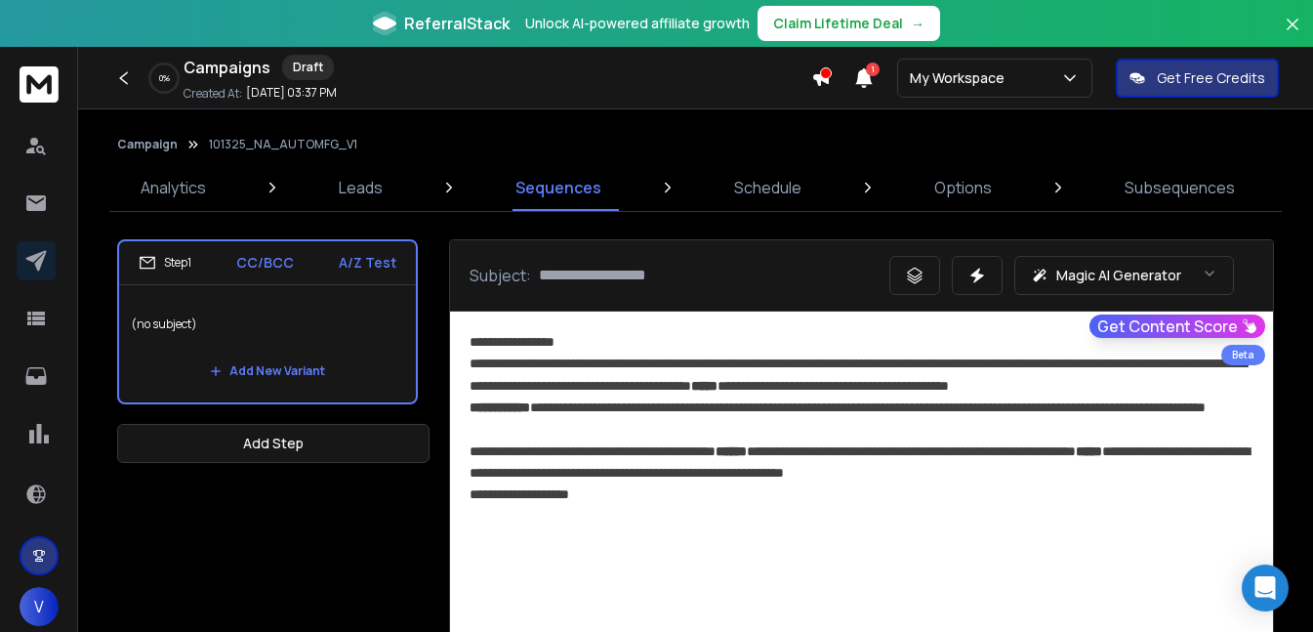
click at [606, 341] on p "**********" at bounding box center [862, 341] width 784 height 21
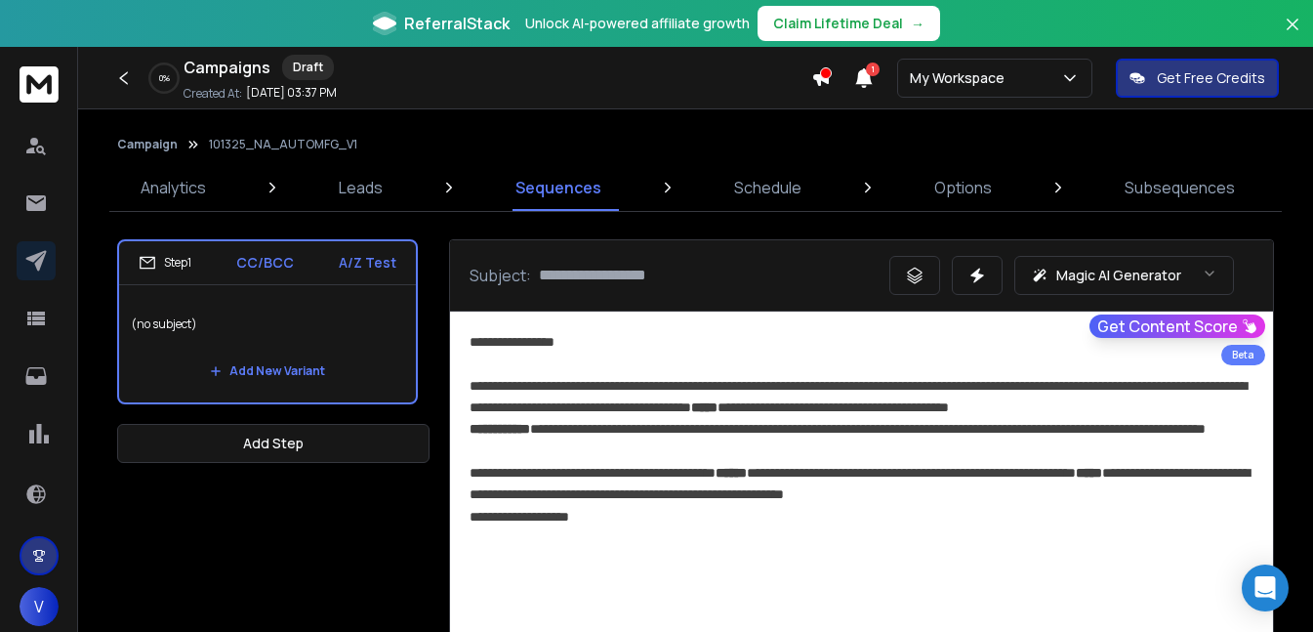
click at [645, 452] on p "**********" at bounding box center [862, 440] width 784 height 44
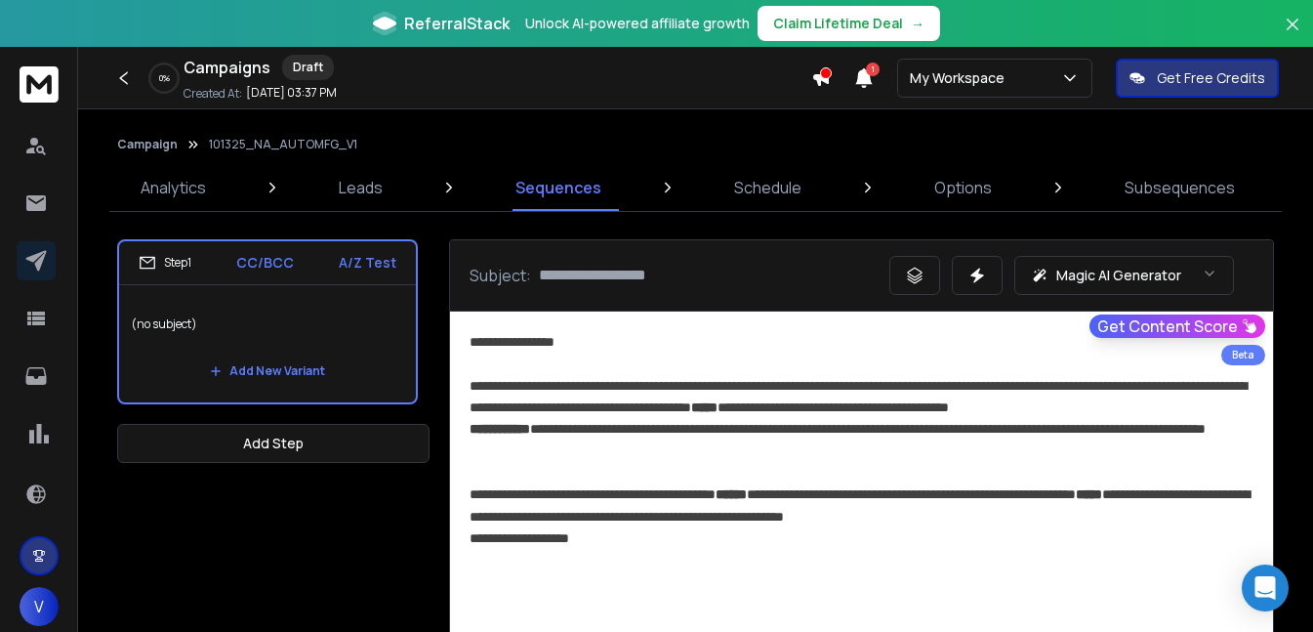
click at [1133, 513] on p "**********" at bounding box center [862, 505] width 784 height 44
click at [669, 265] on input at bounding box center [704, 275] width 331 height 23
click at [613, 275] on input at bounding box center [704, 275] width 331 height 23
paste input "**********"
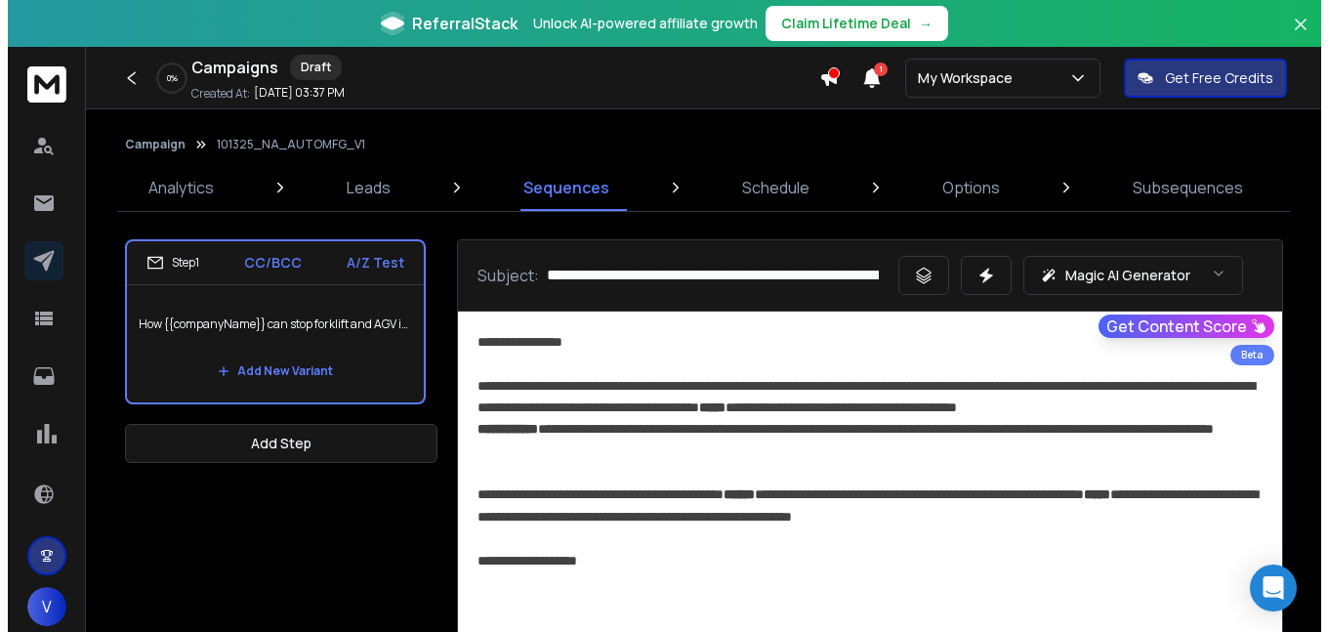
scroll to position [98, 0]
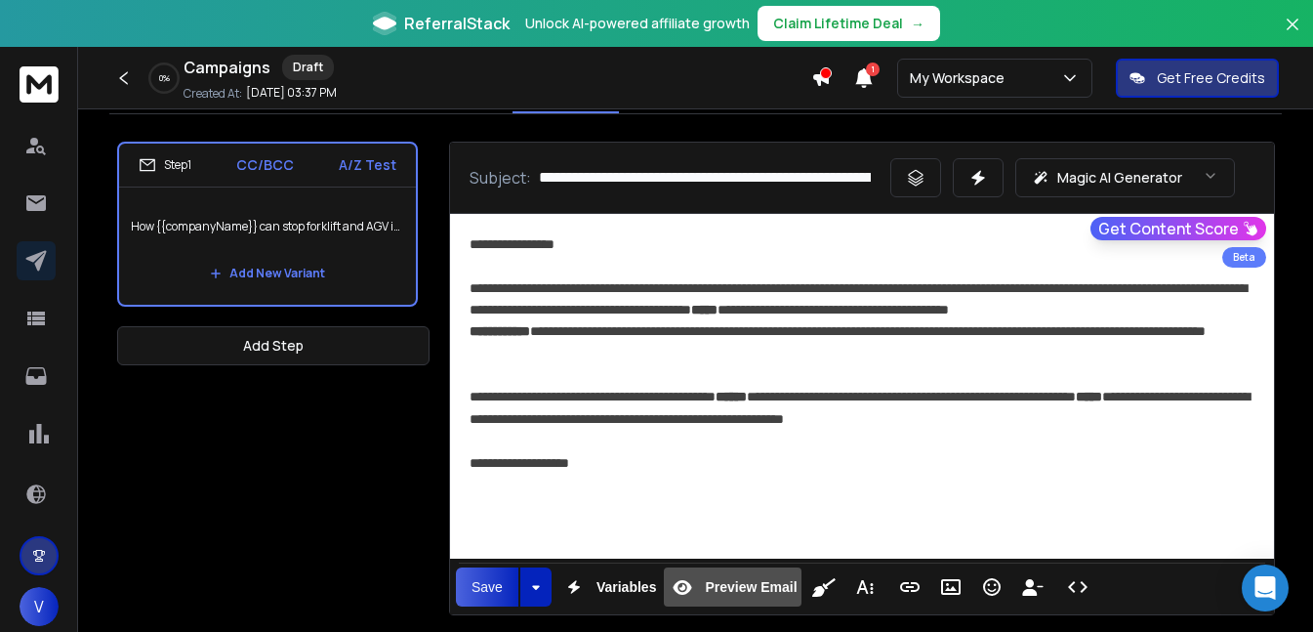
type input "**********"
click at [735, 586] on span "Preview Email" at bounding box center [751, 587] width 100 height 17
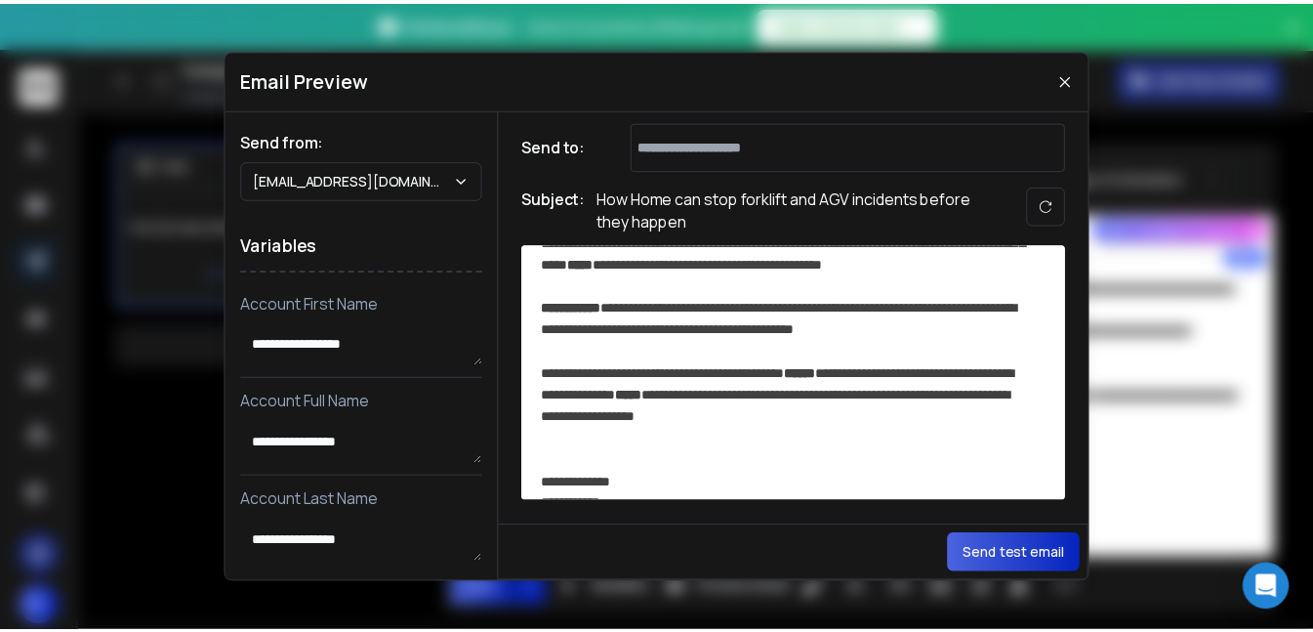
scroll to position [0, 0]
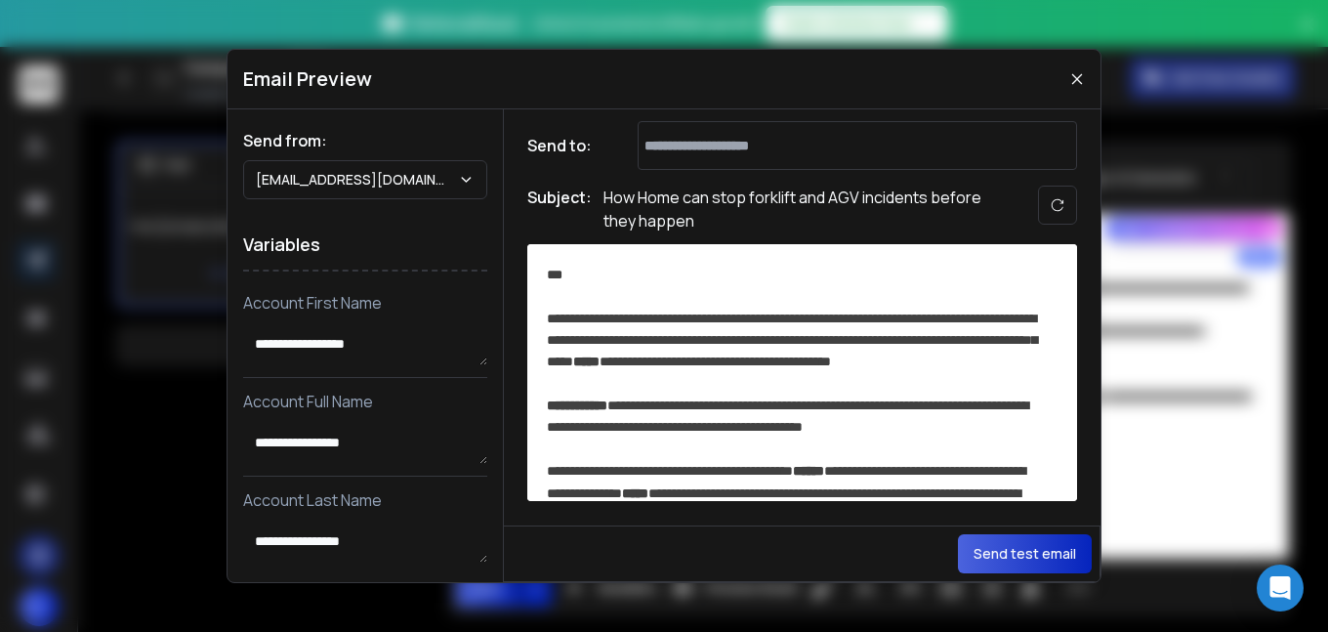
click at [1077, 83] on icon at bounding box center [1077, 79] width 16 height 16
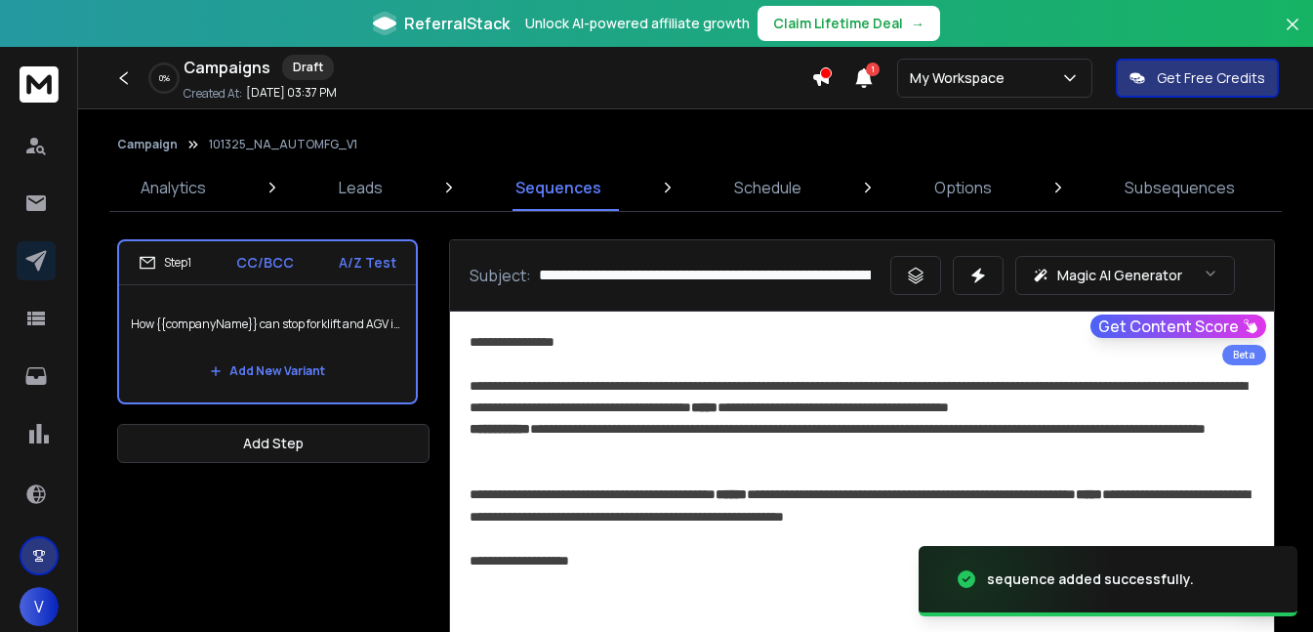
click at [954, 196] on p "Options" at bounding box center [963, 187] width 58 height 23
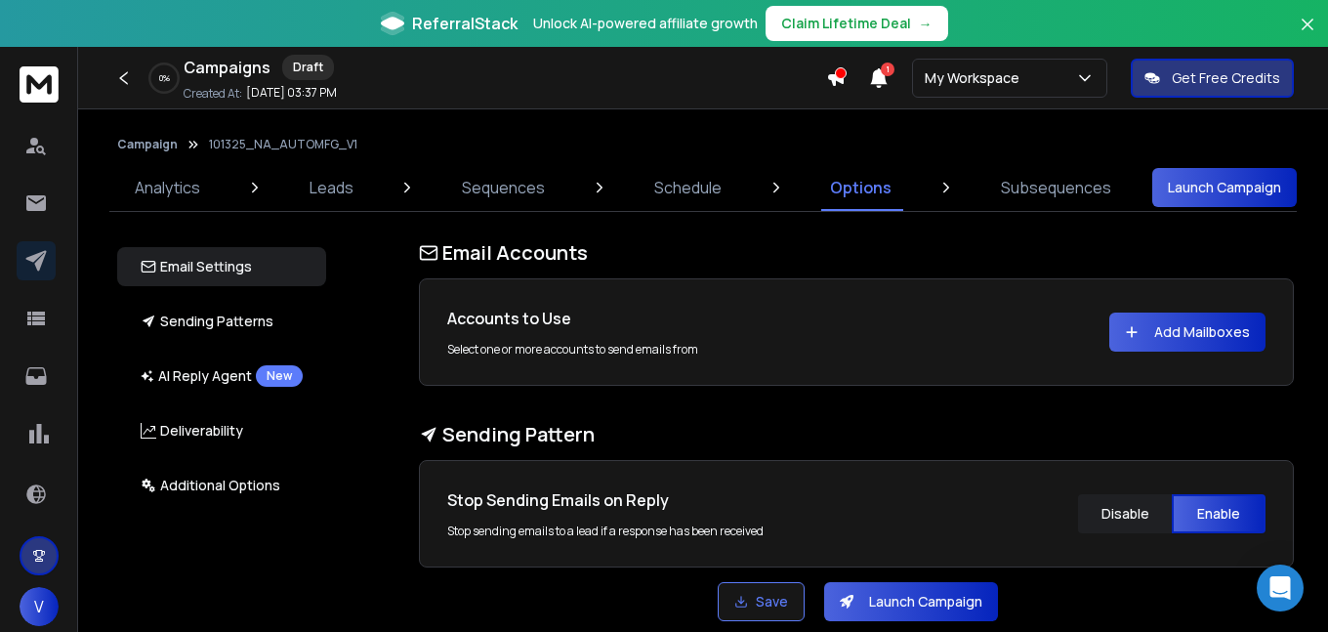
click at [1165, 338] on button "Add Mailboxes" at bounding box center [1187, 331] width 156 height 39
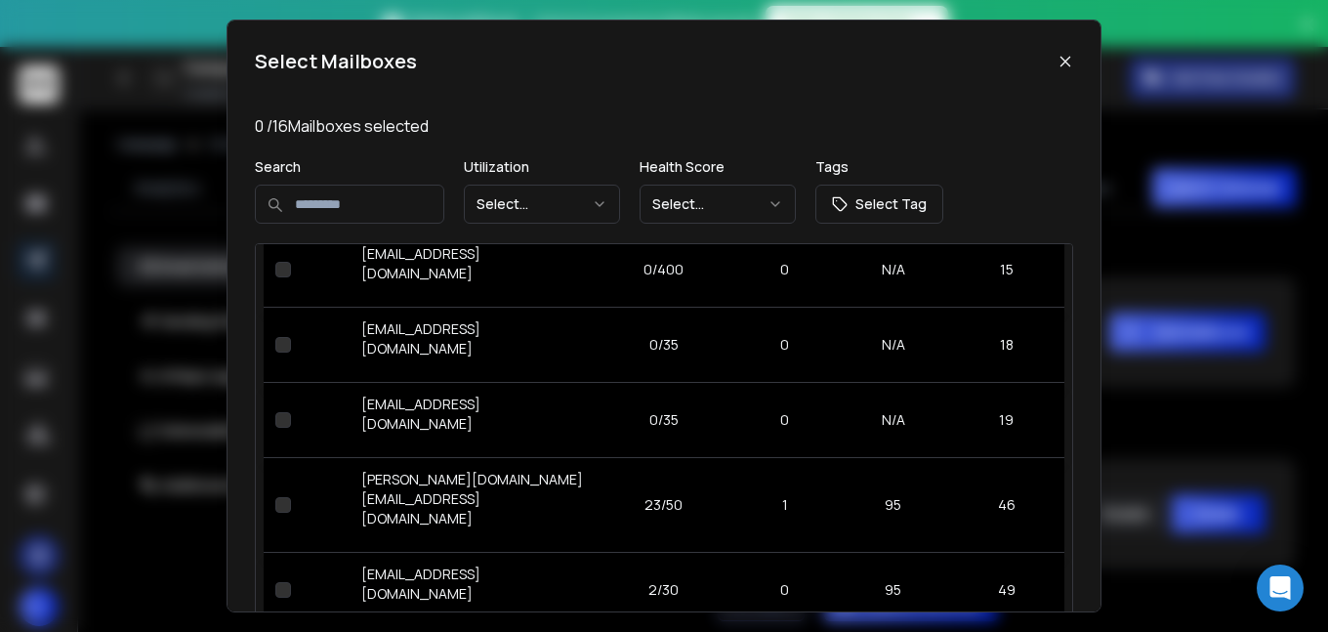
scroll to position [390, 0]
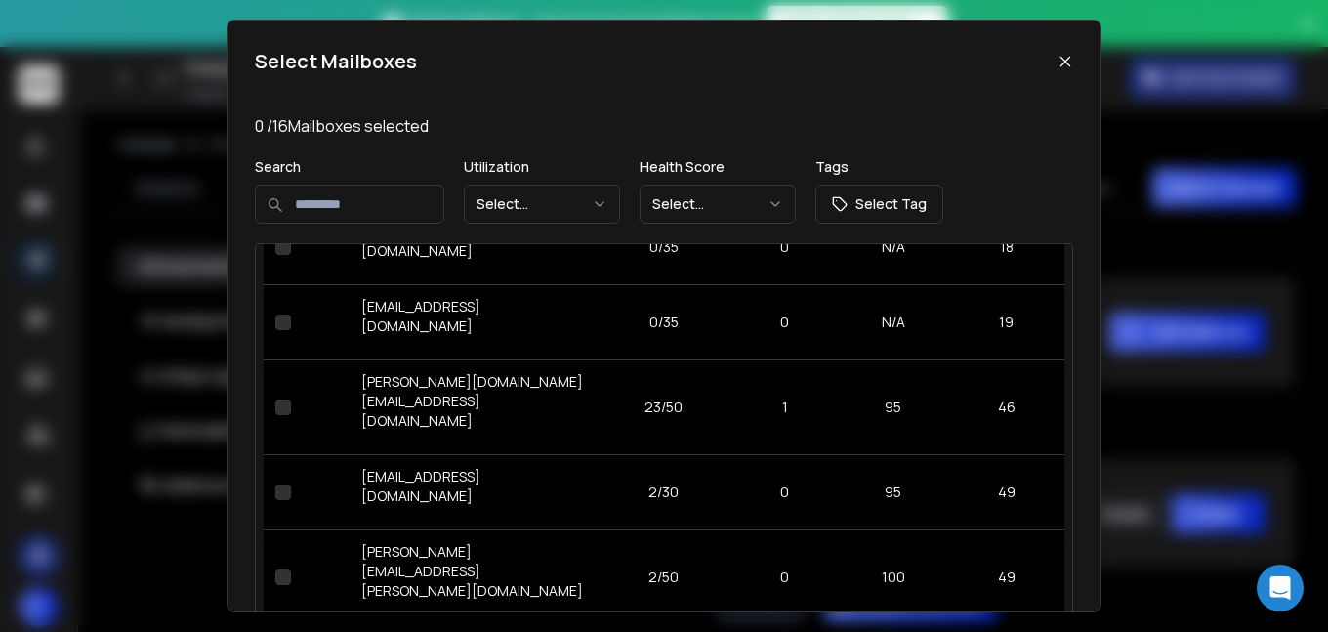
click at [283, 569] on button "button" at bounding box center [283, 577] width 16 height 16
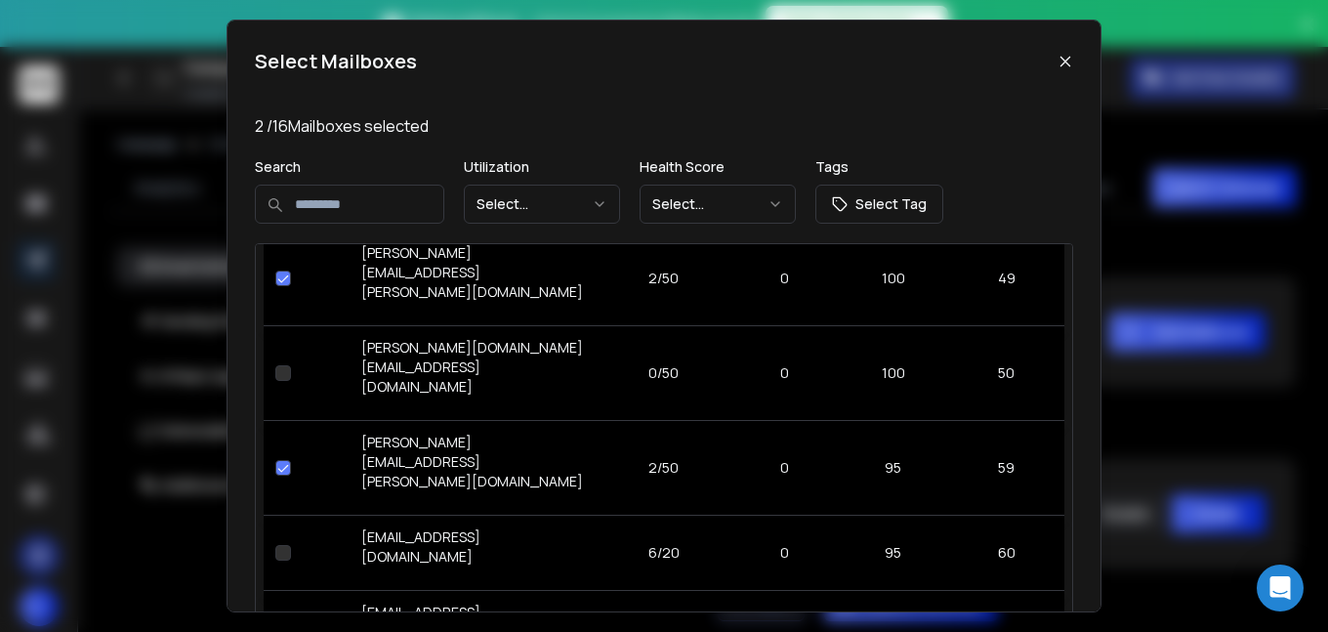
scroll to position [108, 0]
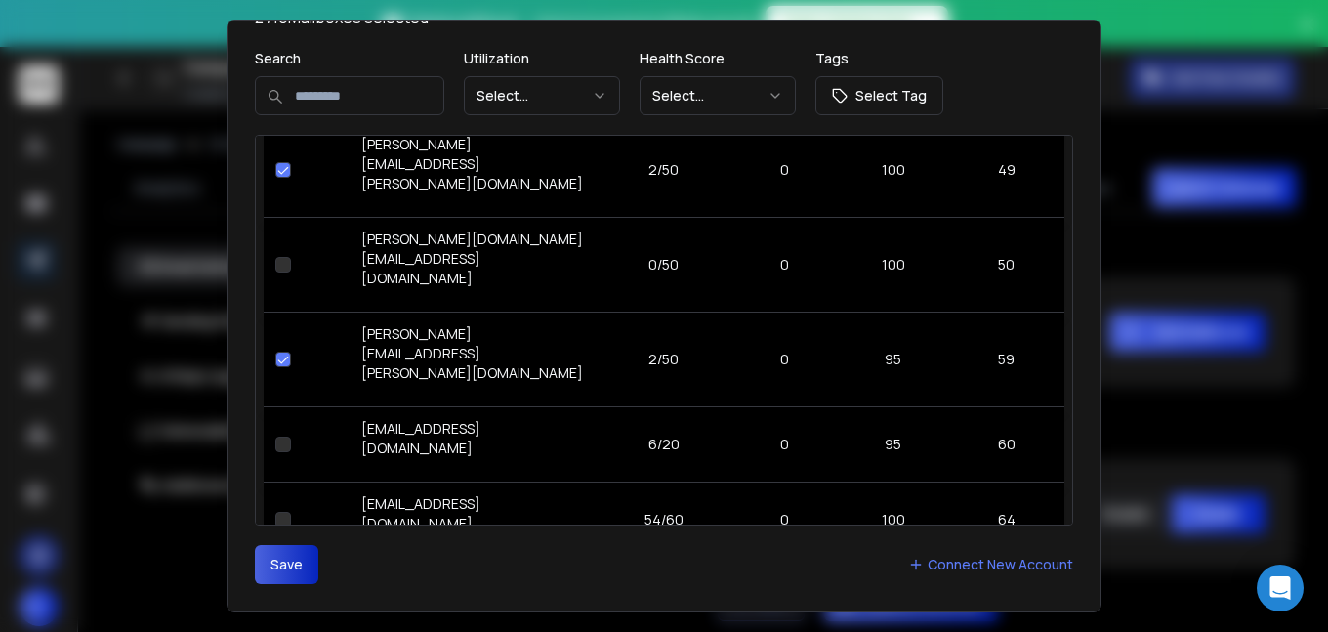
click at [280, 560] on button "Save" at bounding box center [286, 564] width 63 height 39
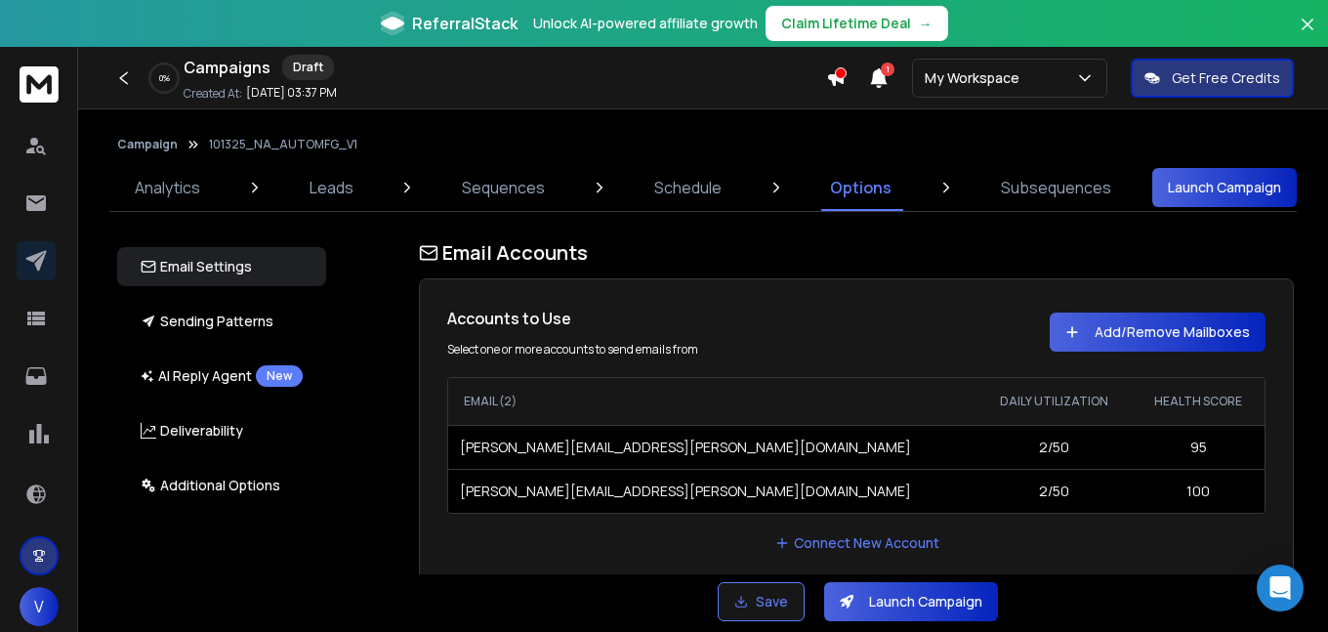
scroll to position [195, 0]
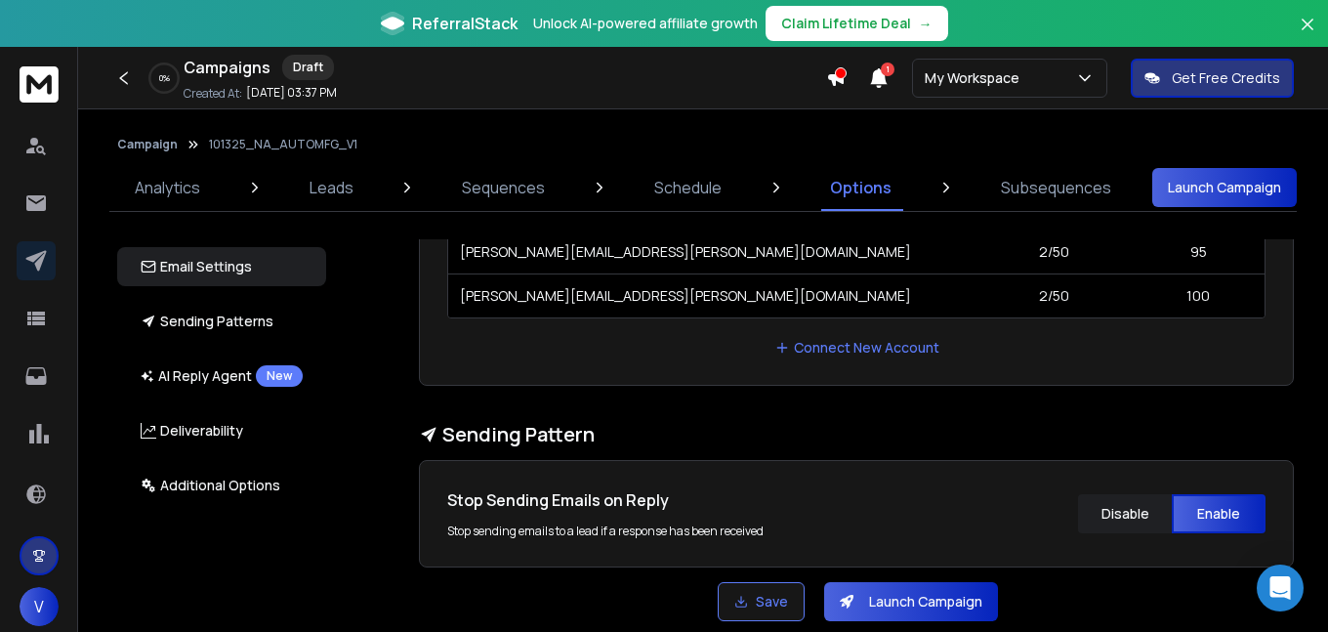
click at [510, 185] on p "Sequences" at bounding box center [503, 187] width 83 height 23
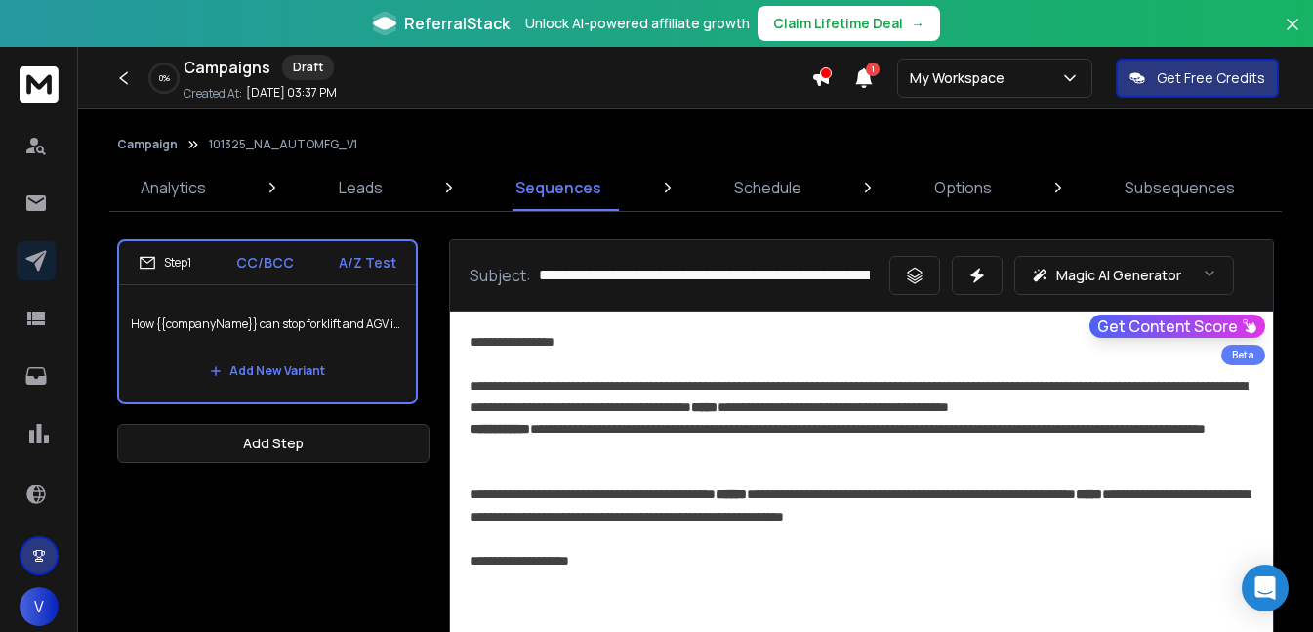
click at [363, 189] on p "Leads" at bounding box center [361, 187] width 44 height 23
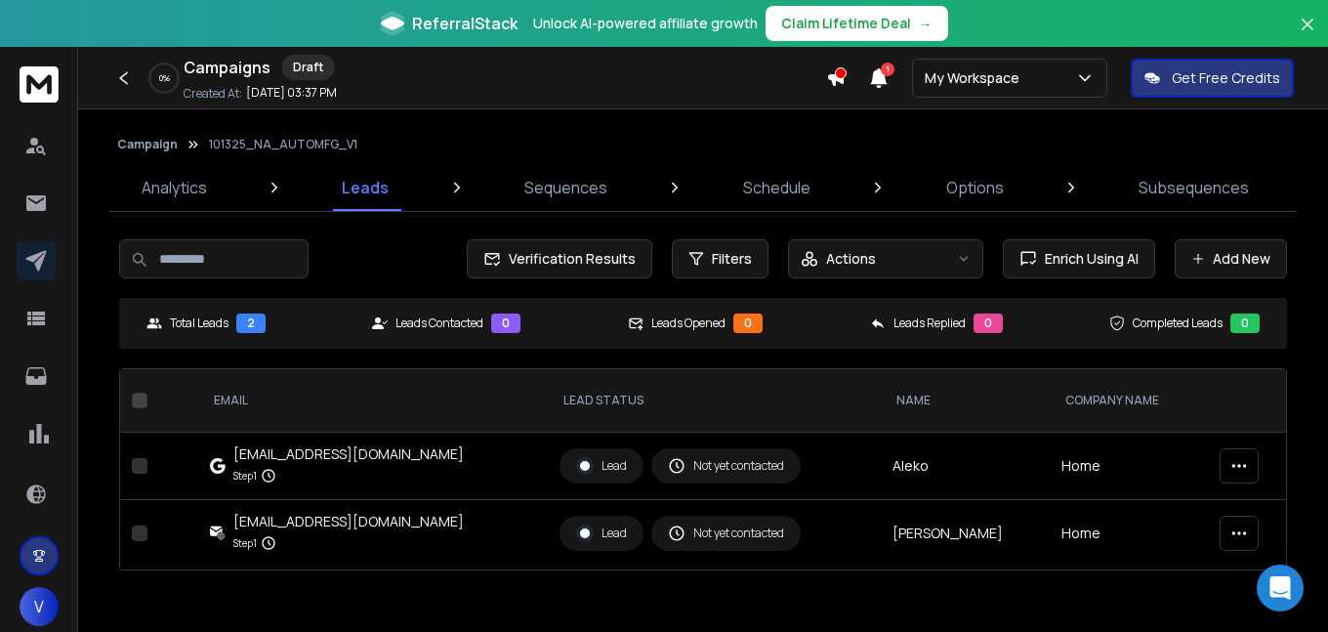
click at [563, 190] on p "Sequences" at bounding box center [565, 187] width 83 height 23
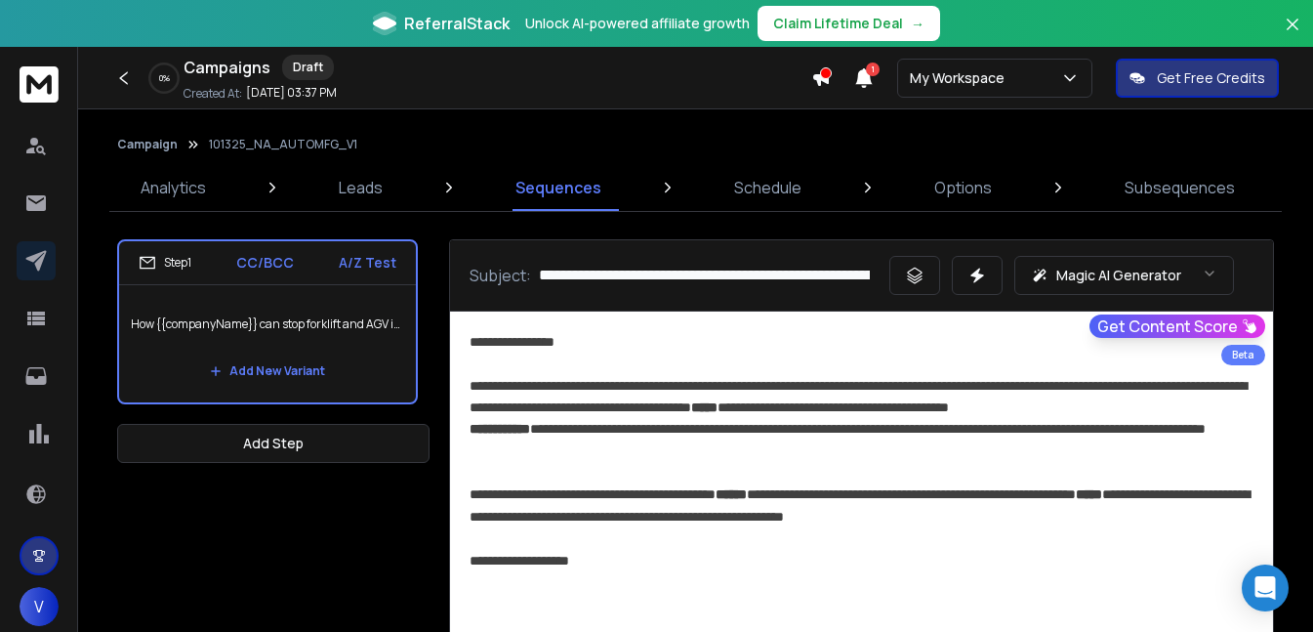
click at [965, 191] on p "Options" at bounding box center [963, 187] width 58 height 23
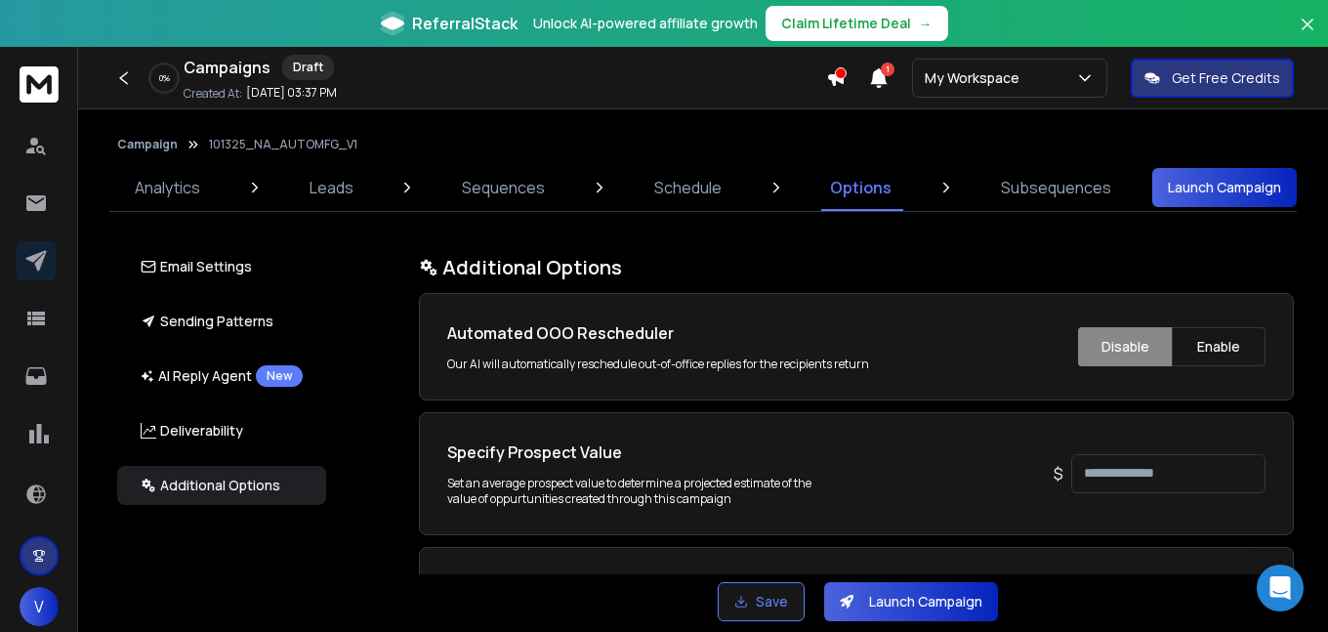
scroll to position [3755, 0]
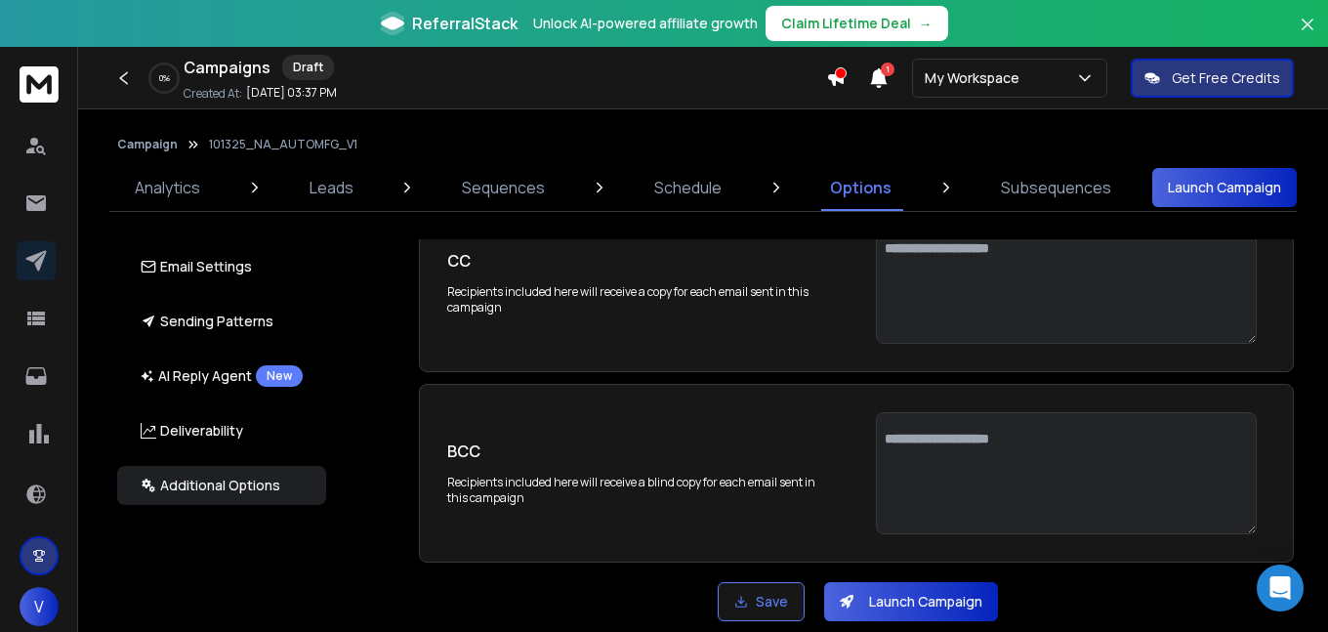
click at [977, 447] on input at bounding box center [952, 438] width 137 height 35
click at [966, 436] on input at bounding box center [952, 438] width 137 height 35
click at [975, 440] on input "**********" at bounding box center [968, 438] width 168 height 35
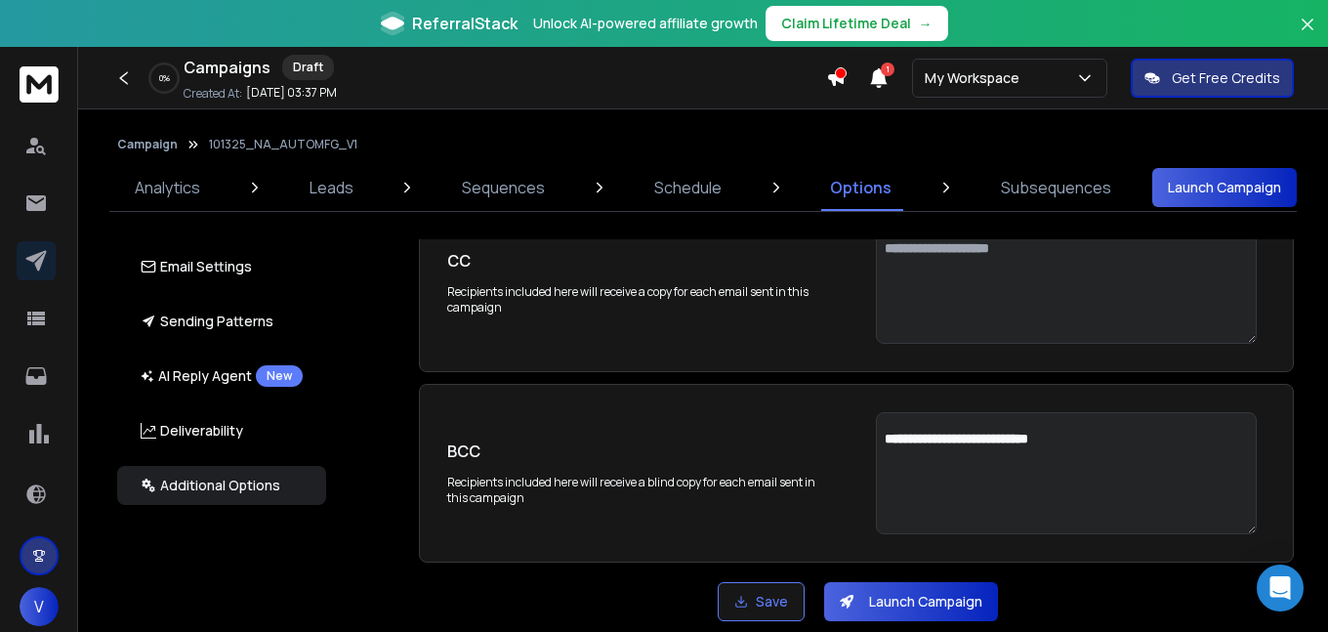
type input "**********"
click at [935, 608] on button "Launch Campaign" at bounding box center [911, 601] width 174 height 39
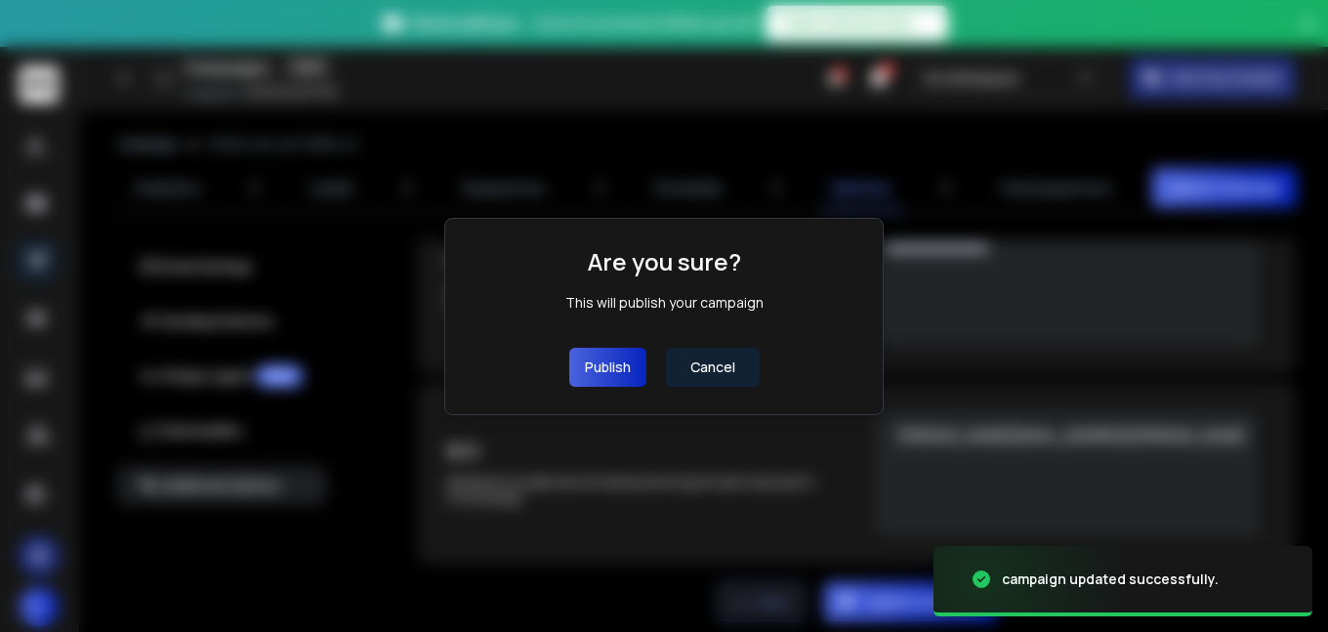
click at [601, 369] on button "Publish" at bounding box center [607, 367] width 77 height 39
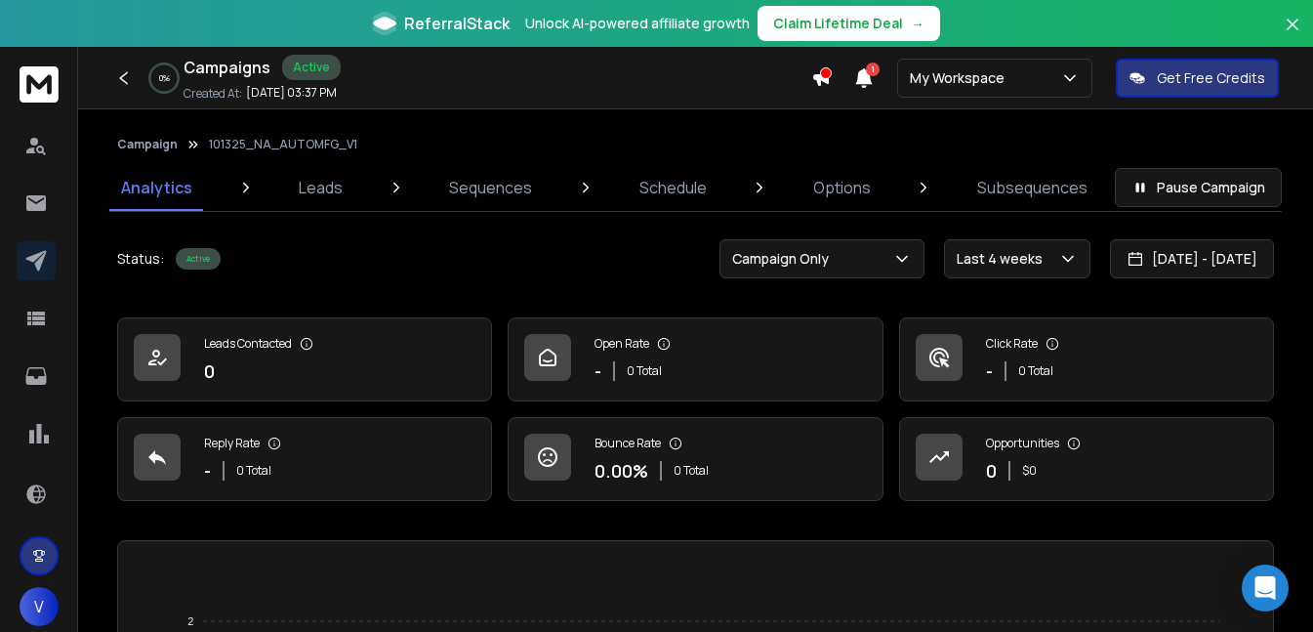
click at [319, 193] on p "Leads" at bounding box center [321, 187] width 44 height 23
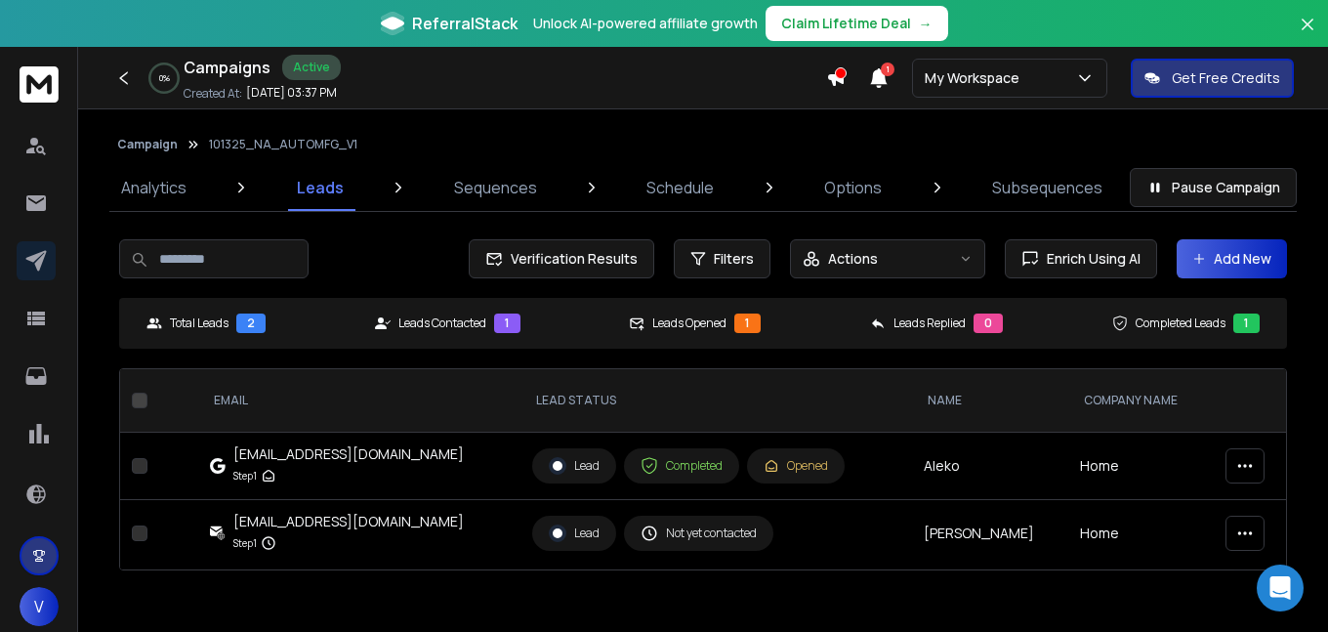
click at [508, 185] on p "Sequences" at bounding box center [495, 187] width 83 height 23
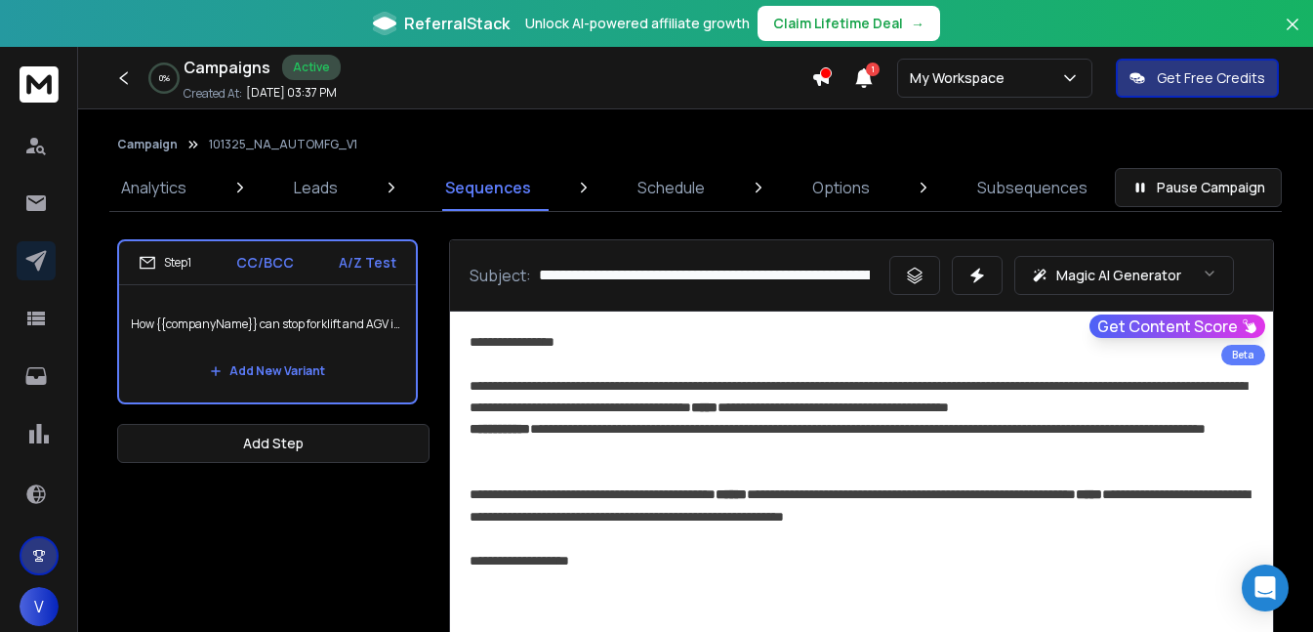
click at [612, 345] on div "**********" at bounding box center [862, 341] width 784 height 21
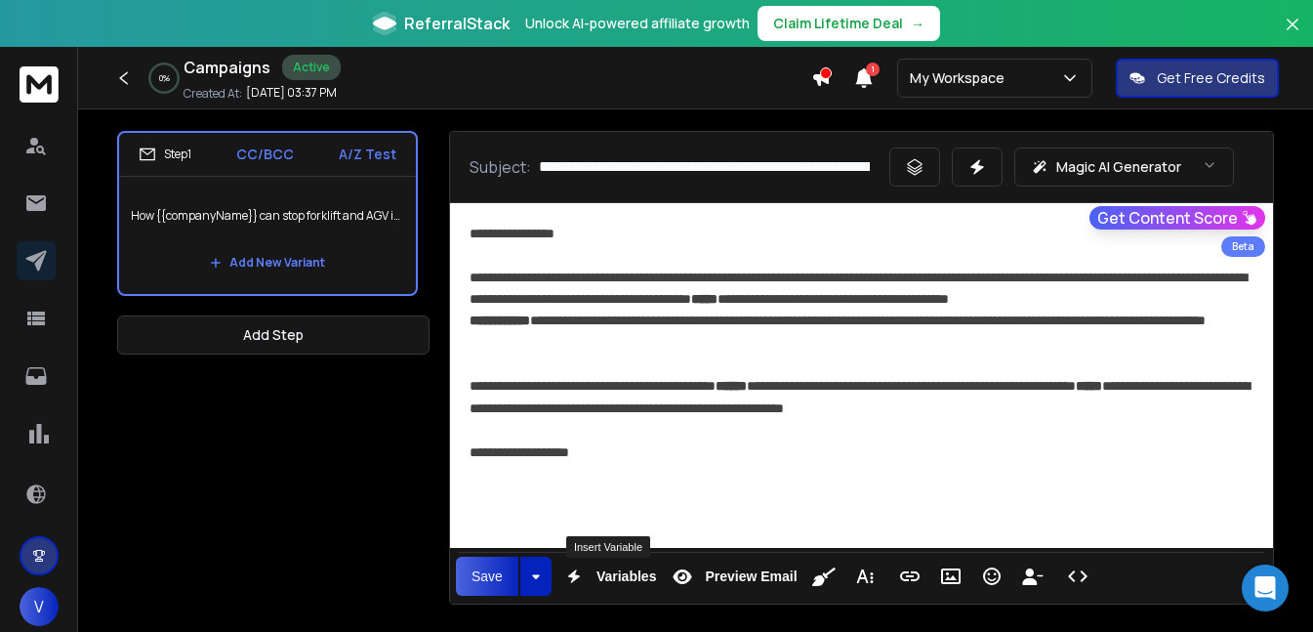
click at [625, 584] on span "Variables" at bounding box center [627, 576] width 68 height 17
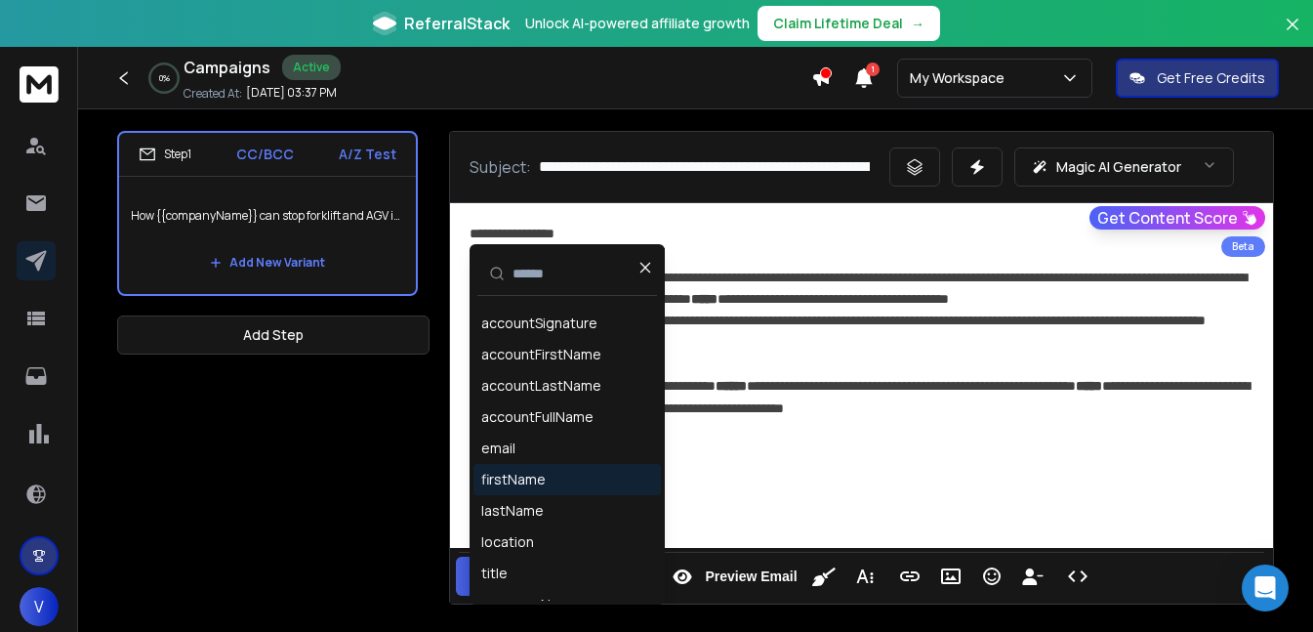
click at [769, 472] on div "**********" at bounding box center [861, 375] width 823 height 345
click at [647, 265] on icon at bounding box center [645, 268] width 16 height 16
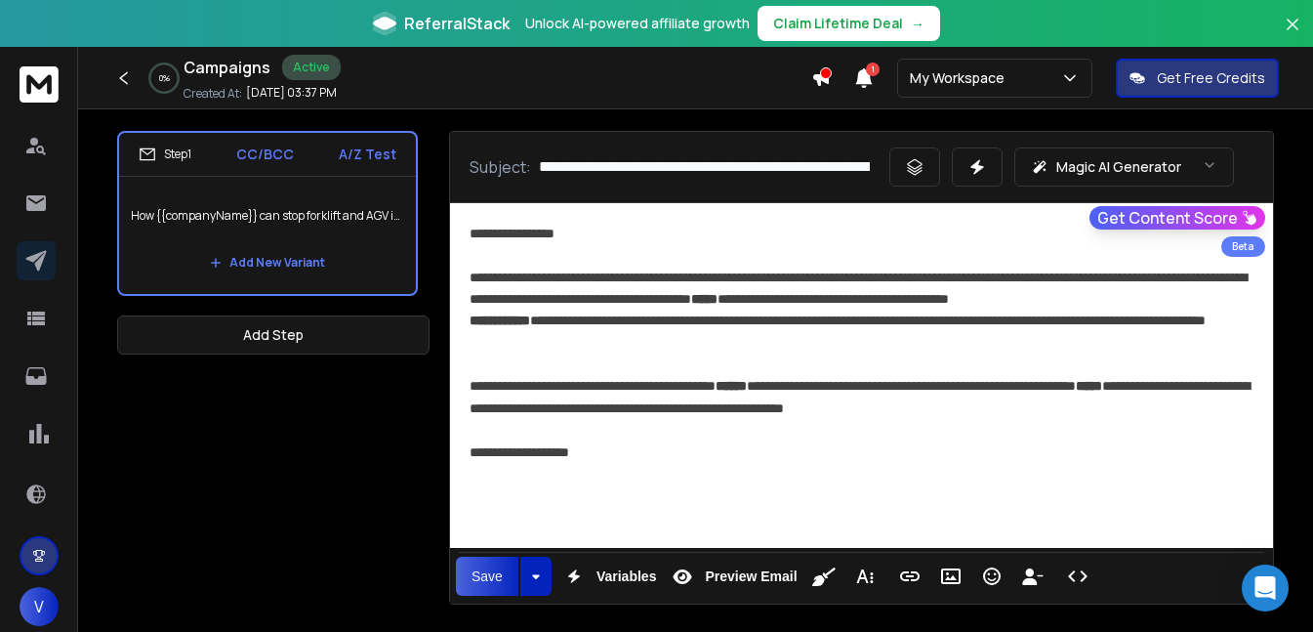
click at [502, 234] on div "**********" at bounding box center [862, 233] width 784 height 21
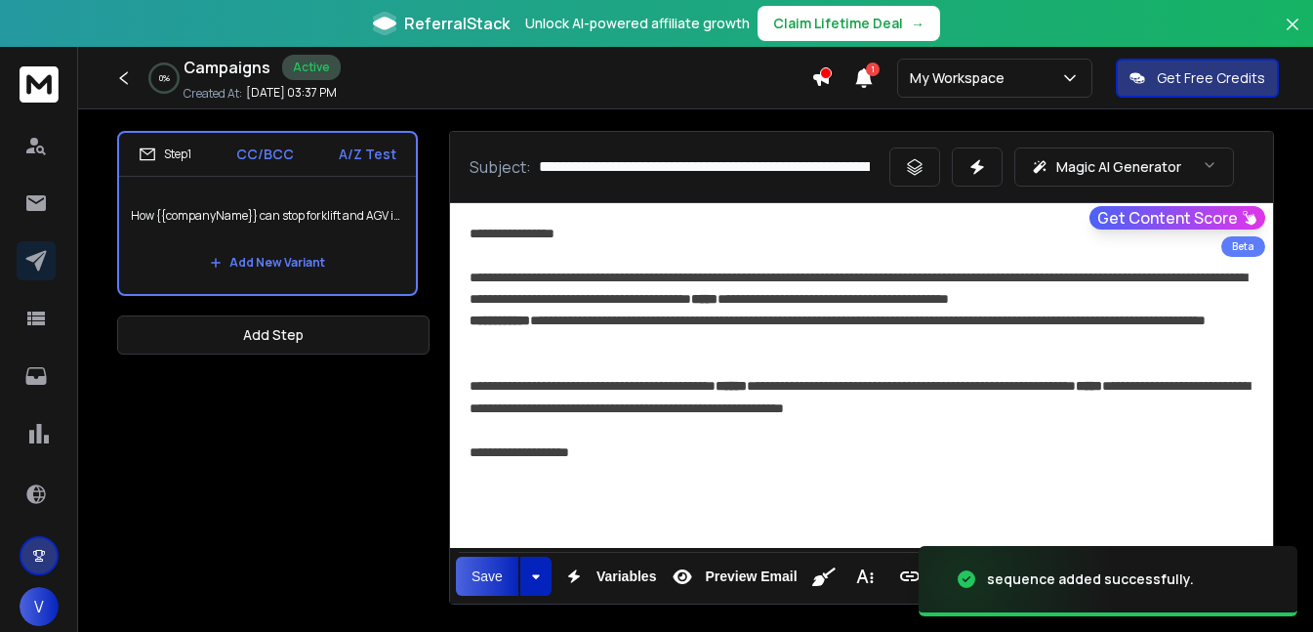
click at [367, 528] on div "Step 1 CC/BCC A/Z Test How {{companyName}} can stop forklift and AGV incidents …" at bounding box center [273, 367] width 312 height 473
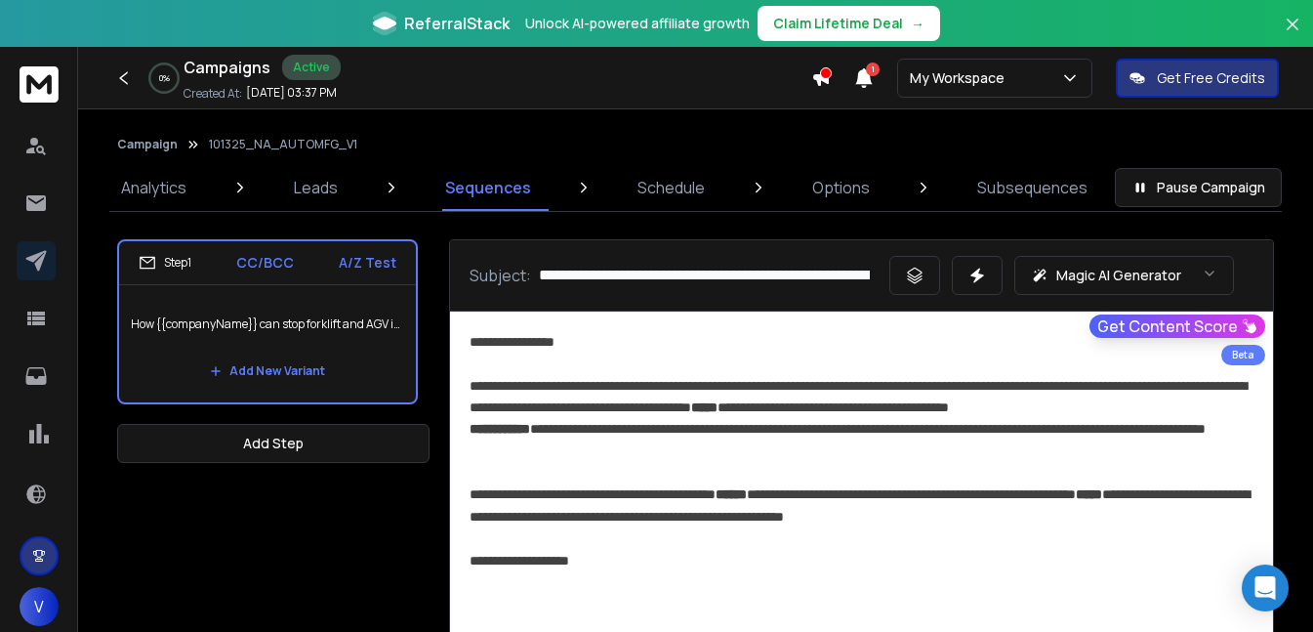
click at [1174, 188] on button "Pause Campaign" at bounding box center [1198, 187] width 167 height 39
click at [1130, 189] on polygon at bounding box center [1128, 188] width 11 height 14
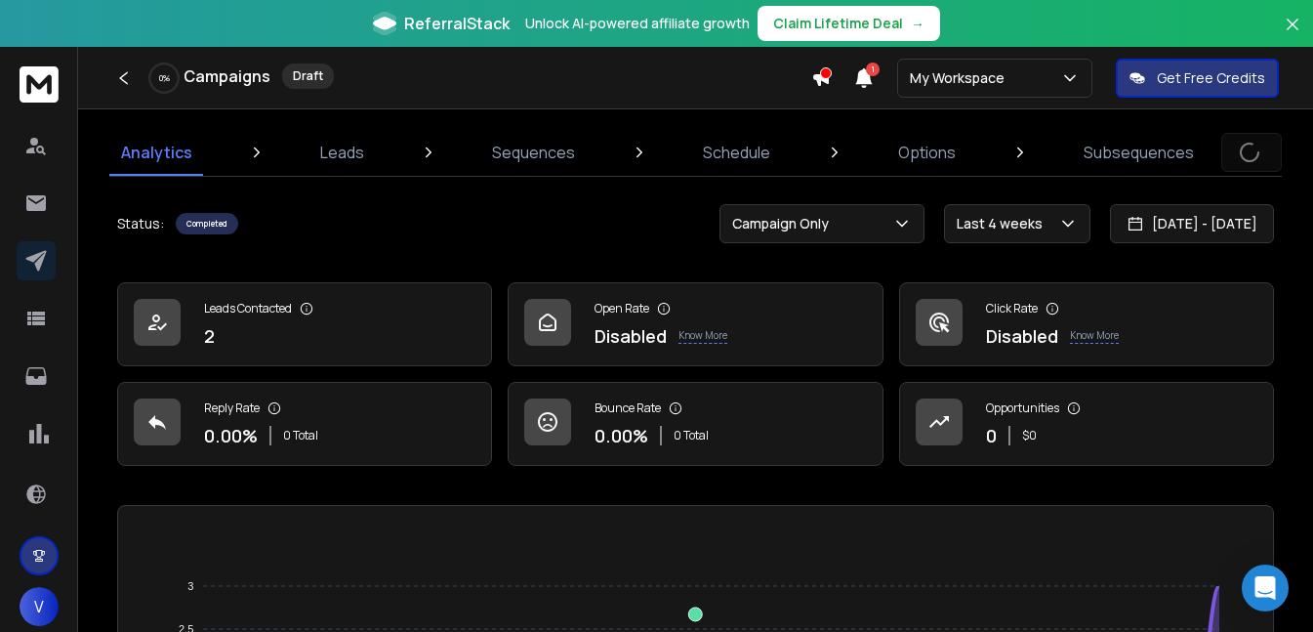
click at [381, 321] on link "Leads Contacted 2" at bounding box center [304, 324] width 375 height 84
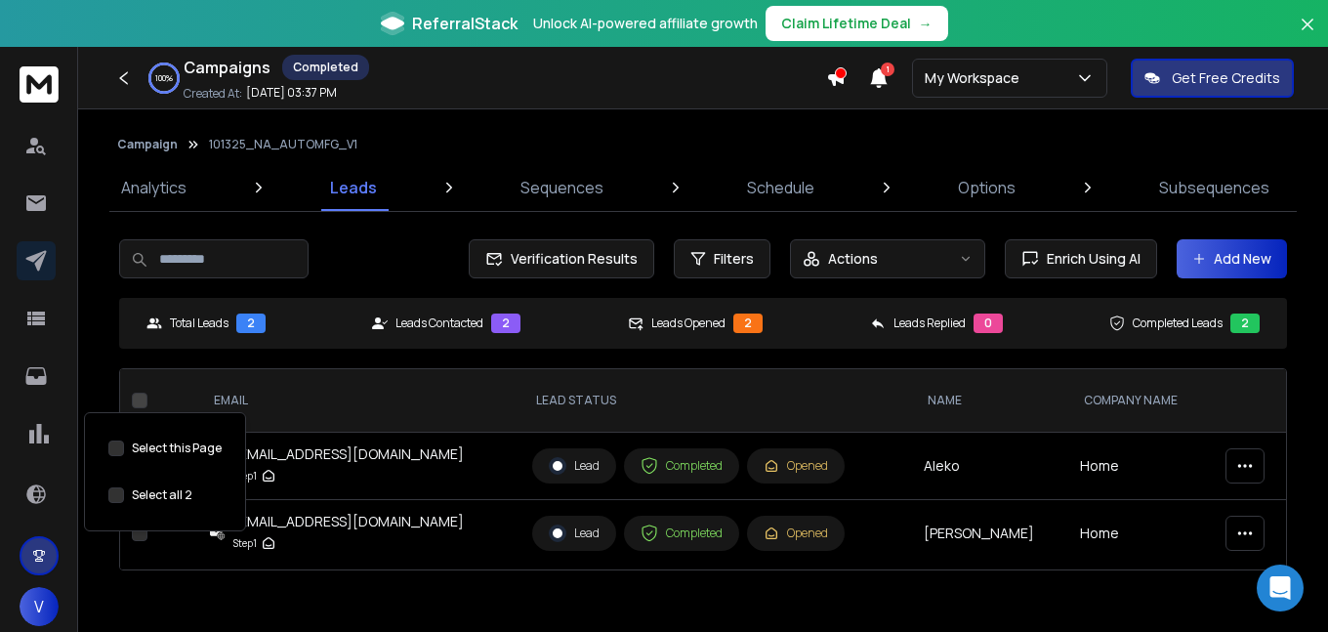
click at [140, 400] on button "Select this Page" at bounding box center [140, 400] width 16 height 16
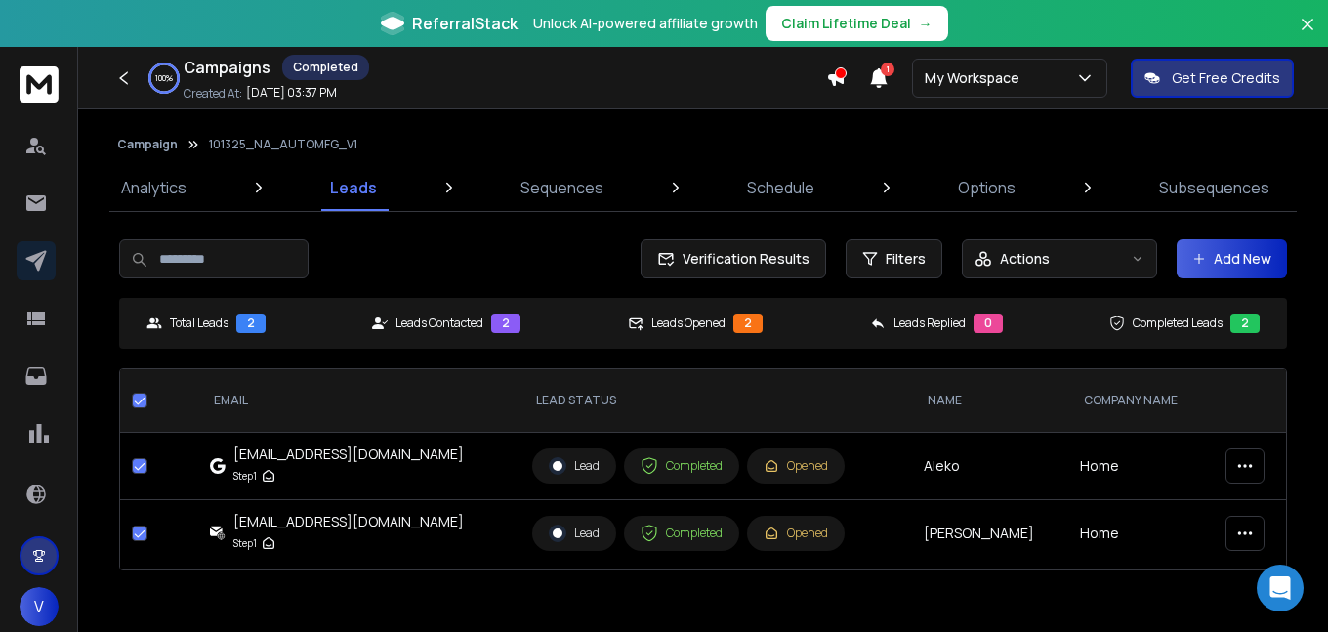
click at [1029, 255] on p "Actions" at bounding box center [1025, 259] width 50 height 20
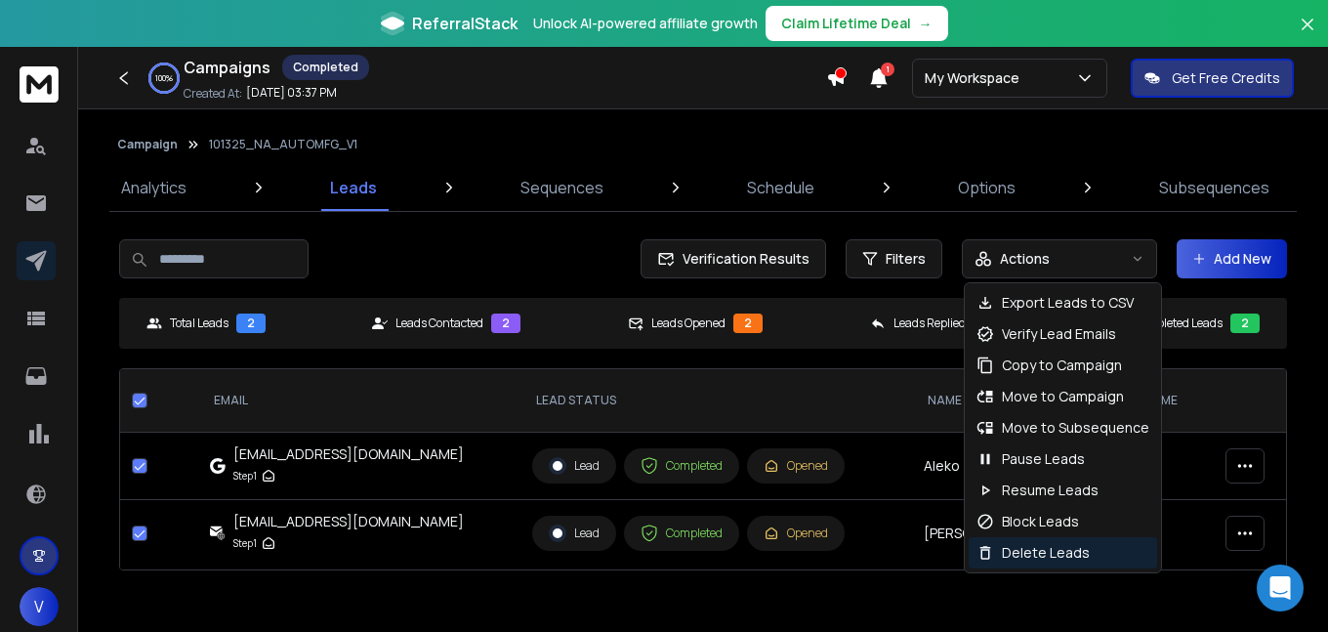
click at [1045, 554] on p "Delete Leads" at bounding box center [1046, 553] width 88 height 20
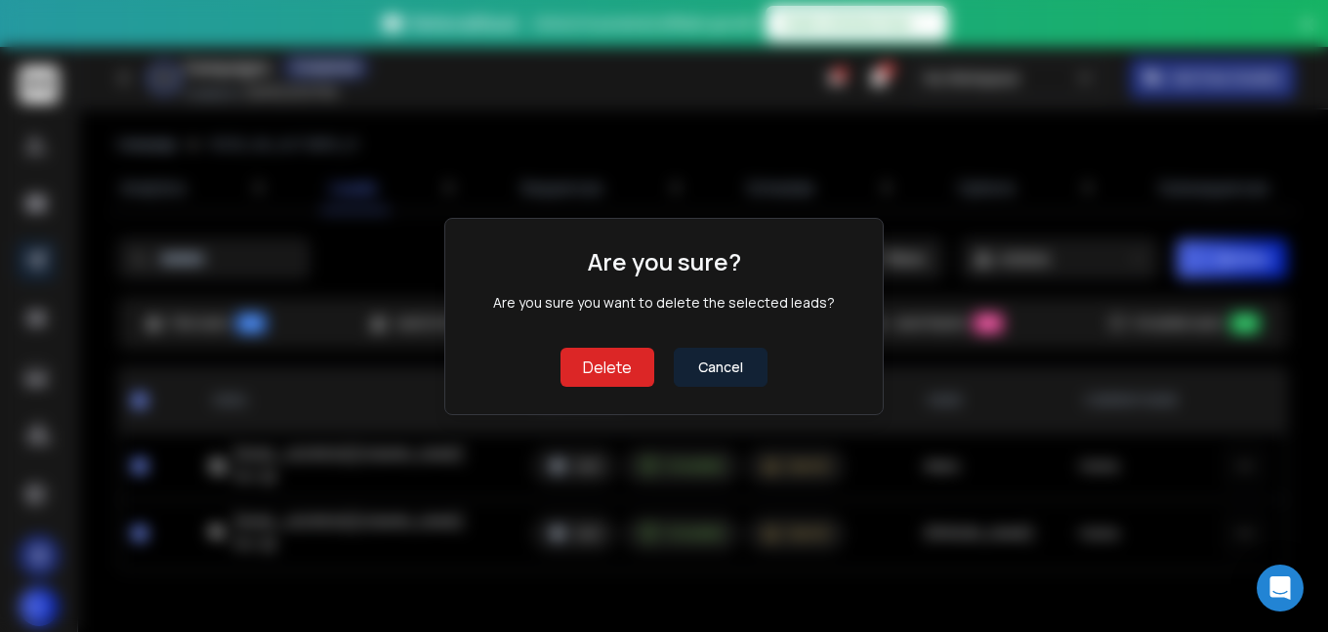
click at [628, 364] on button "Delete" at bounding box center [607, 367] width 94 height 39
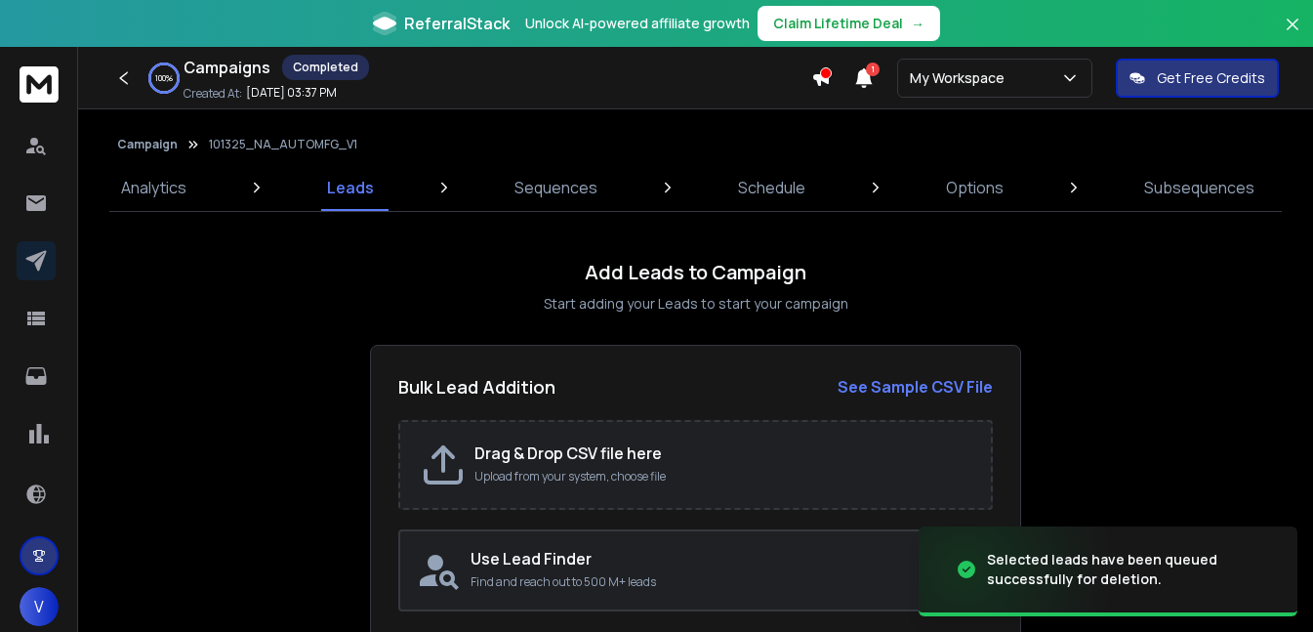
click at [1116, 432] on div "Add Leads to Campaign Start adding your Leads to start your campaign Bulk Lead …" at bounding box center [695, 549] width 1157 height 621
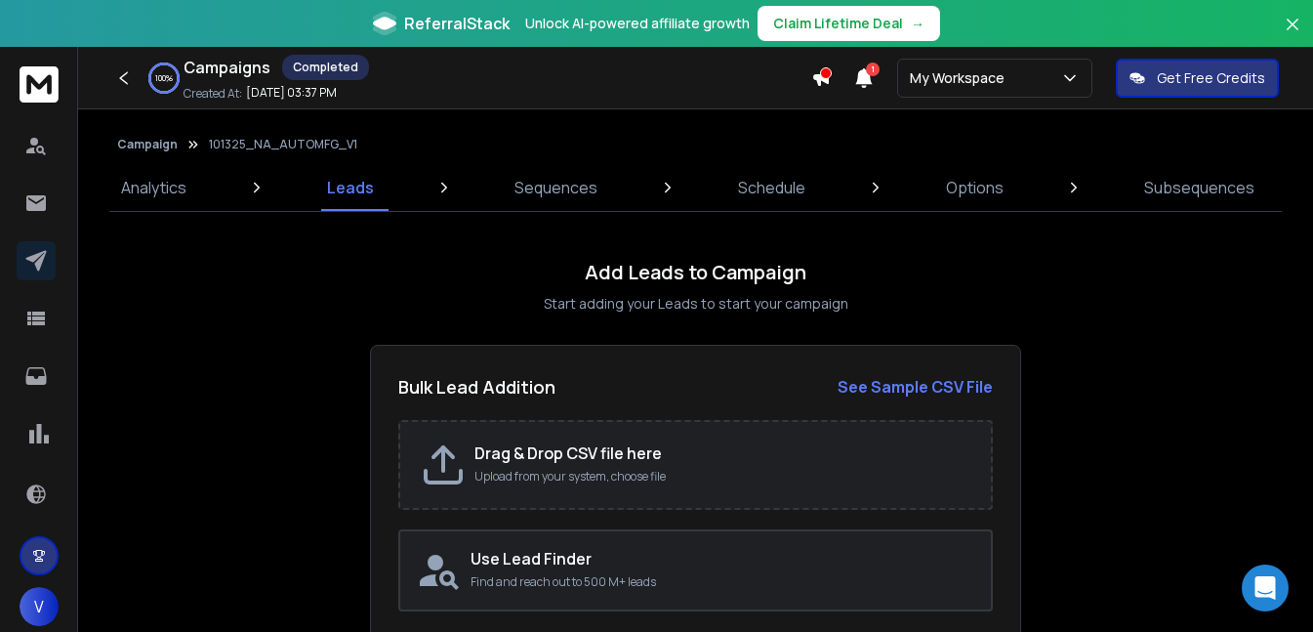
click at [581, 469] on p "Upload from your system, choose file" at bounding box center [722, 477] width 497 height 16
type input "**********"
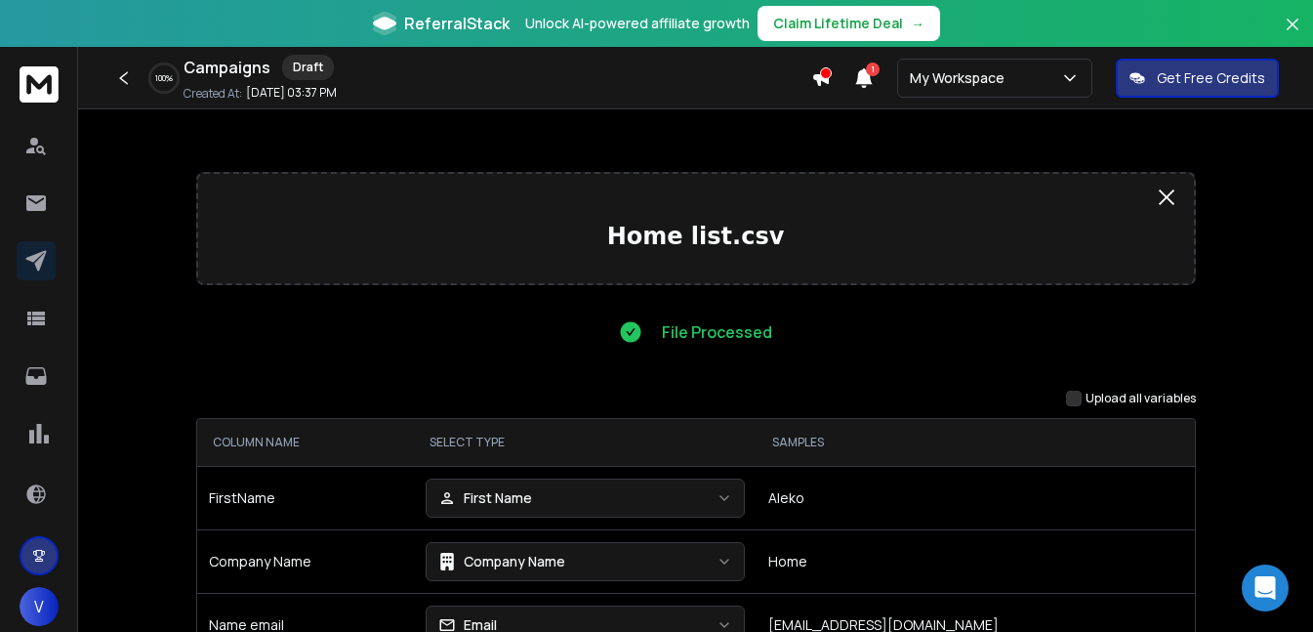
scroll to position [320, 0]
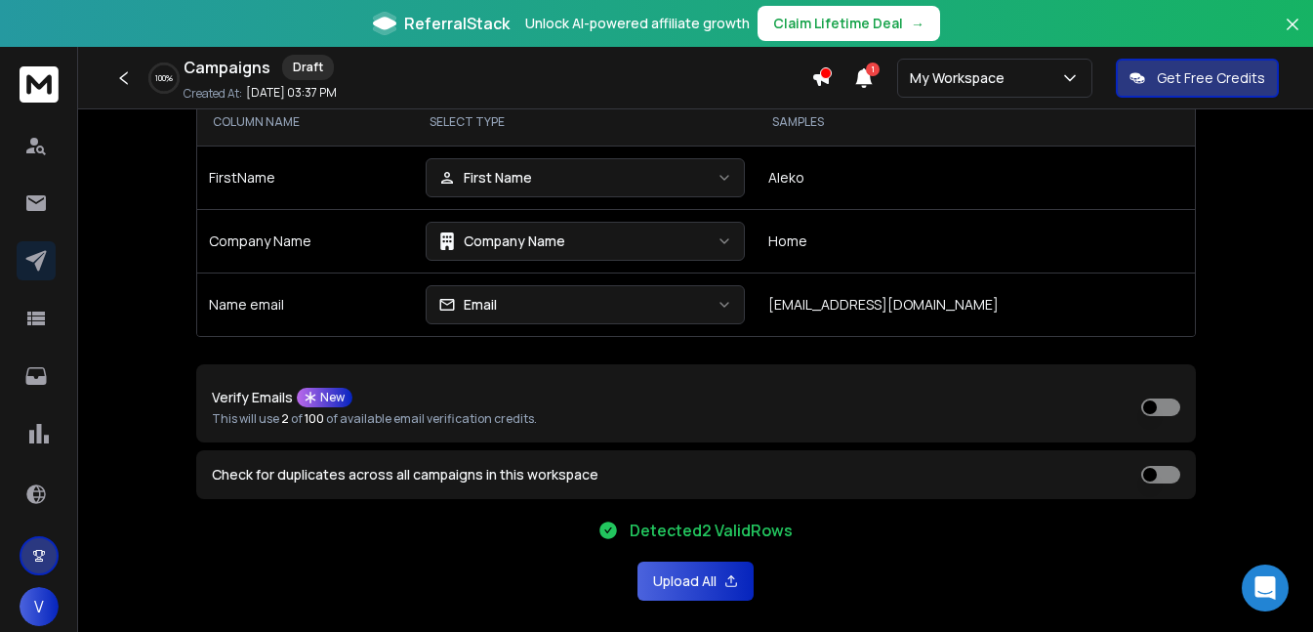
click at [681, 595] on button "Upload All" at bounding box center [695, 580] width 116 height 39
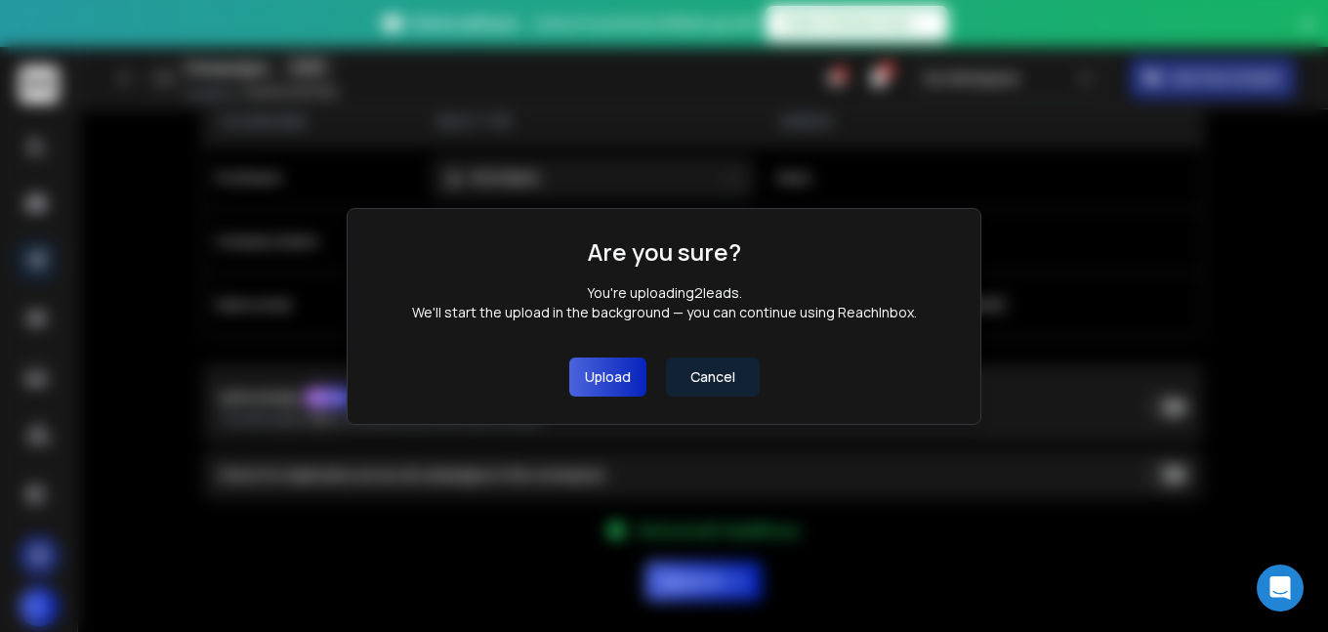
click at [614, 375] on button "Upload" at bounding box center [607, 376] width 77 height 39
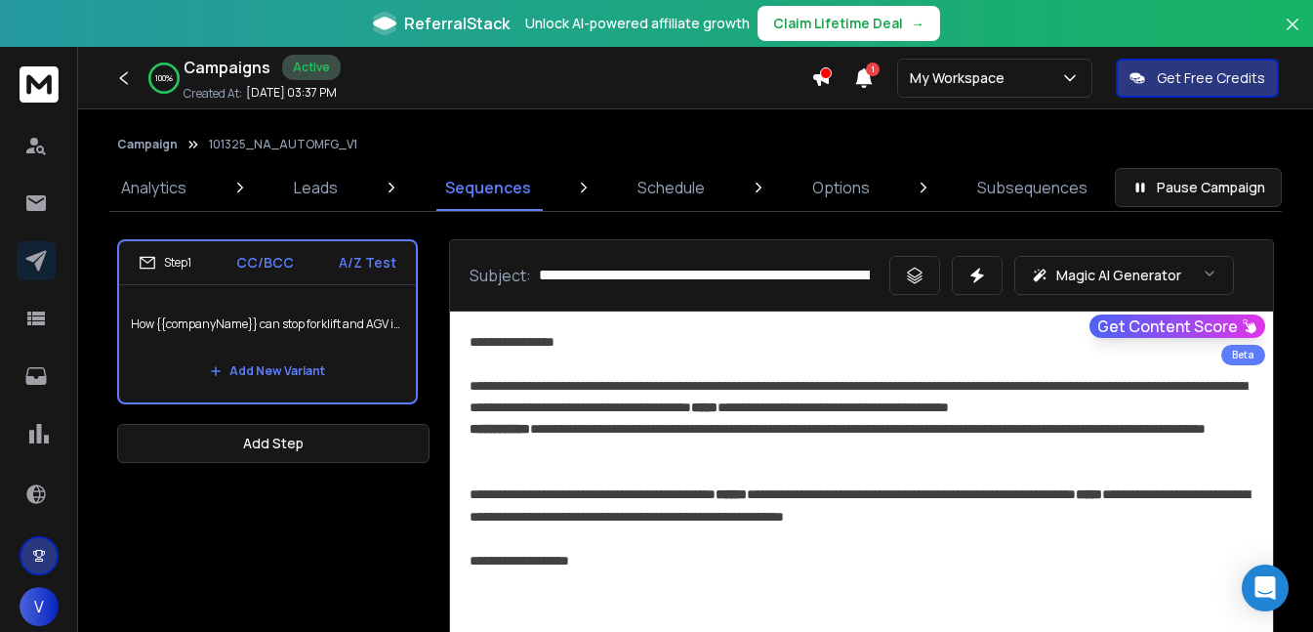
scroll to position [108, 0]
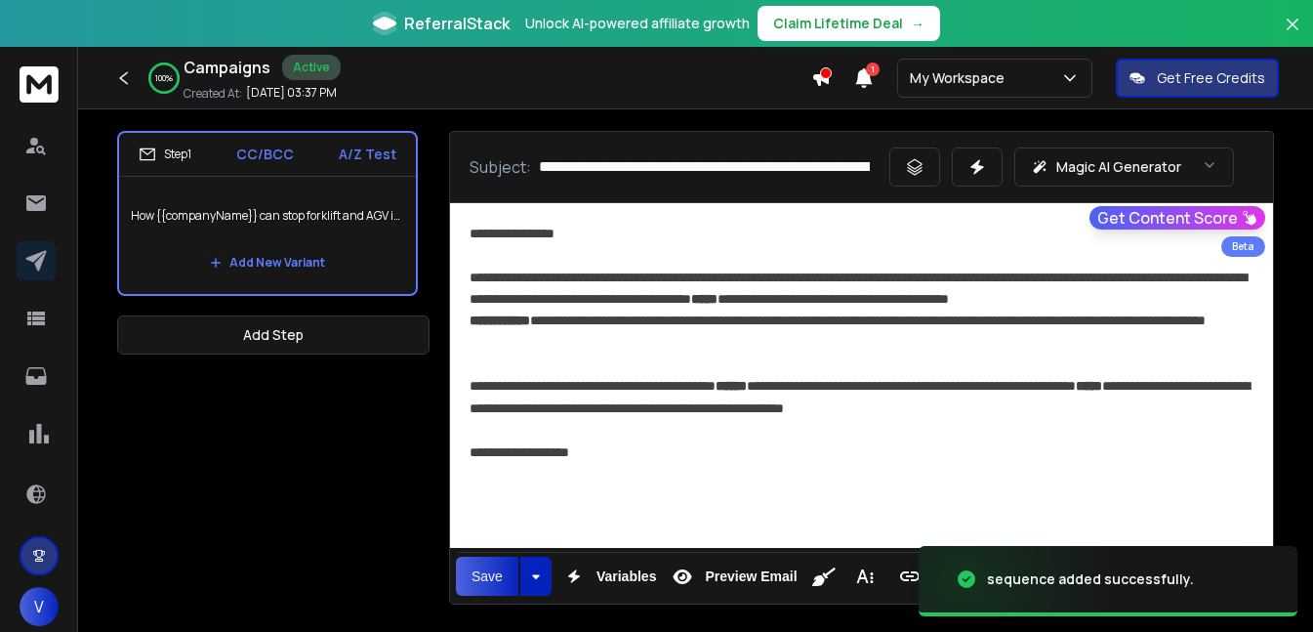
click at [369, 460] on div "Step 1 CC/BCC A/Z Test How {{companyName}} can stop forklift and AGV incidents …" at bounding box center [273, 367] width 312 height 473
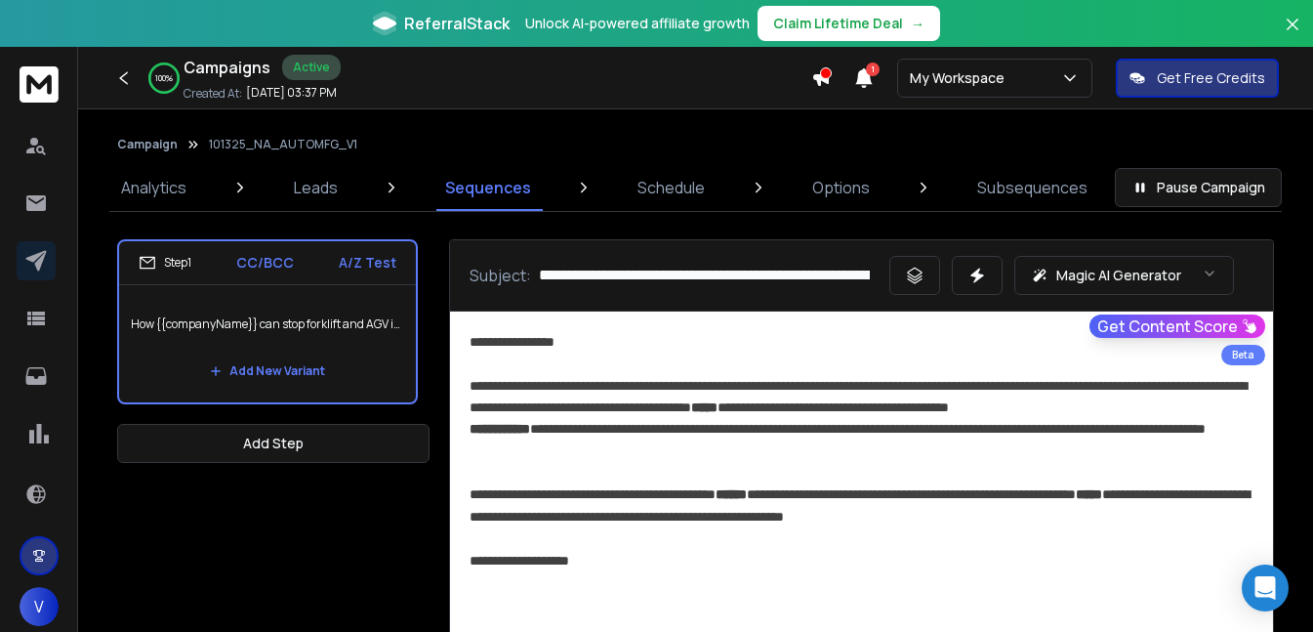
click at [1153, 193] on button "Pause Campaign" at bounding box center [1198, 187] width 167 height 39
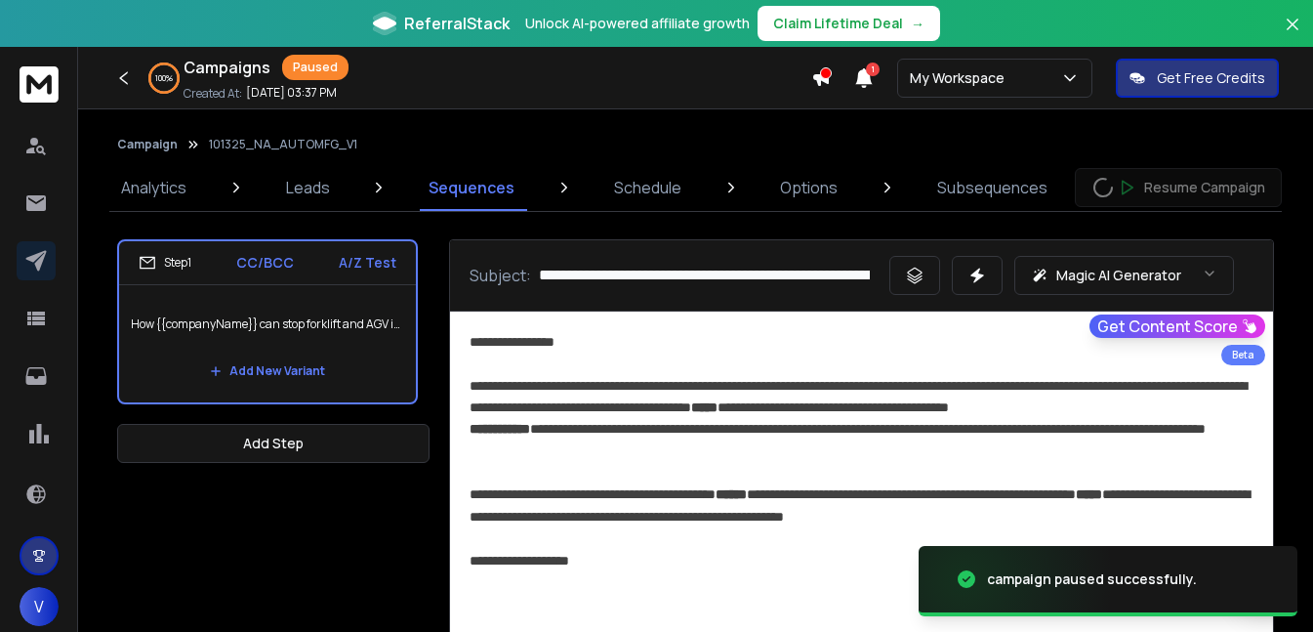
click at [1154, 199] on div "Resume Campaign" at bounding box center [1178, 187] width 207 height 39
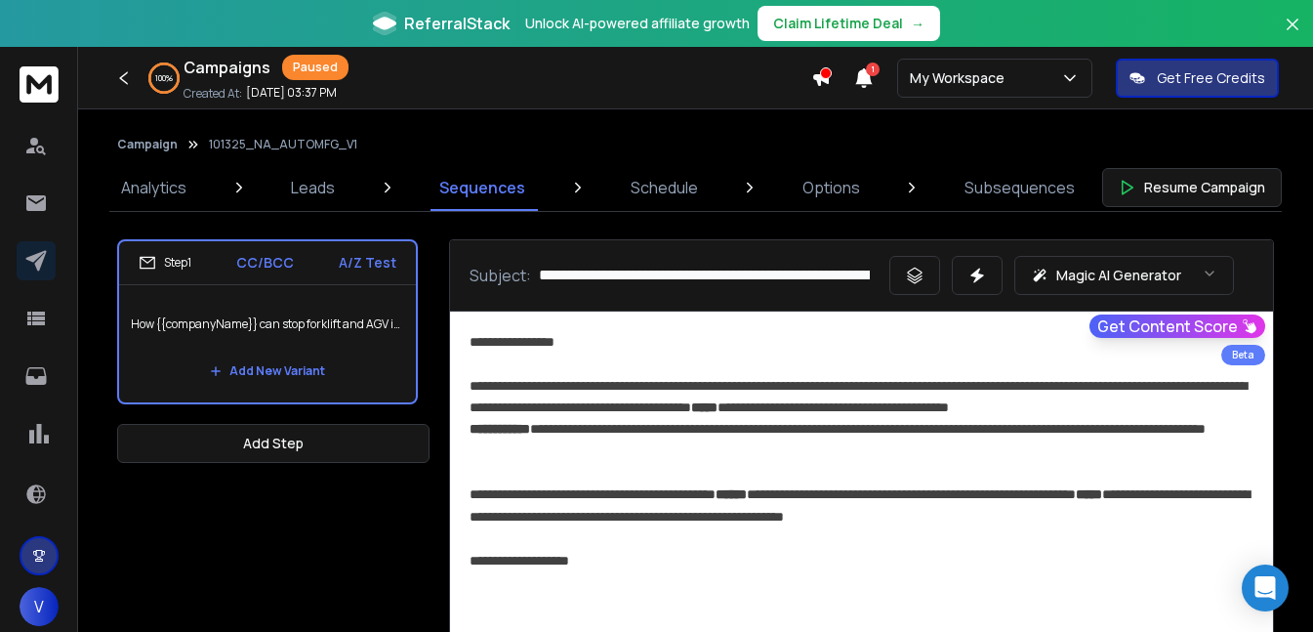
click at [1128, 187] on icon at bounding box center [1128, 188] width 18 height 18
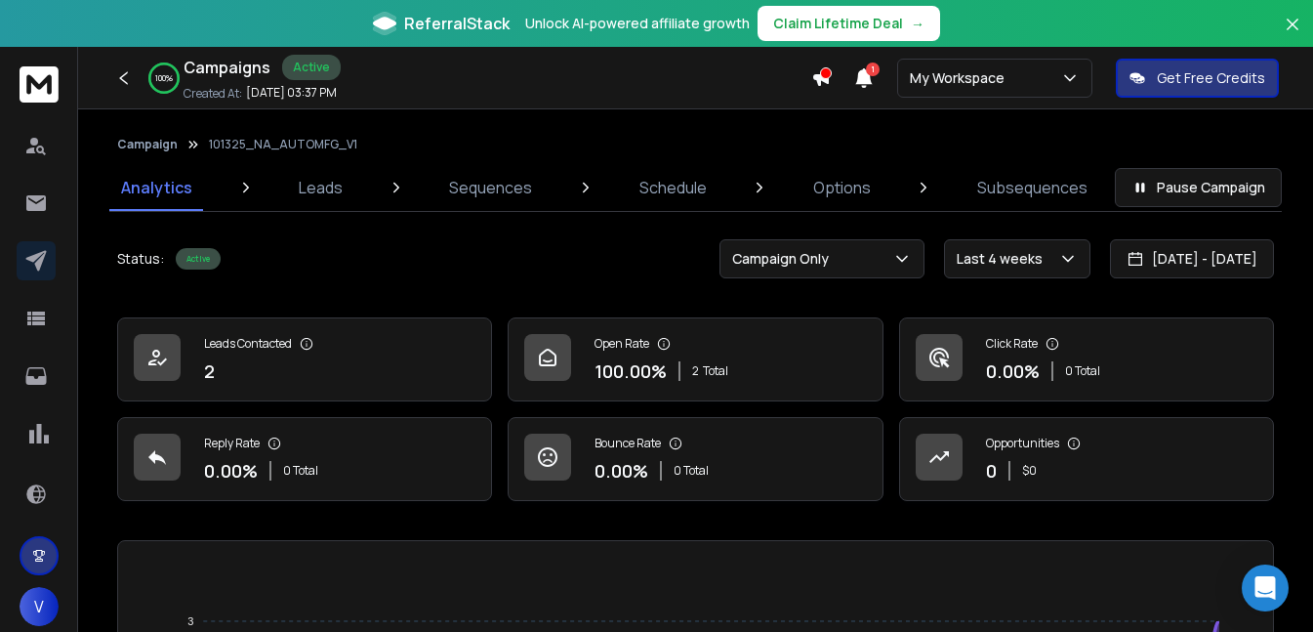
click at [320, 183] on p "Leads" at bounding box center [321, 187] width 44 height 23
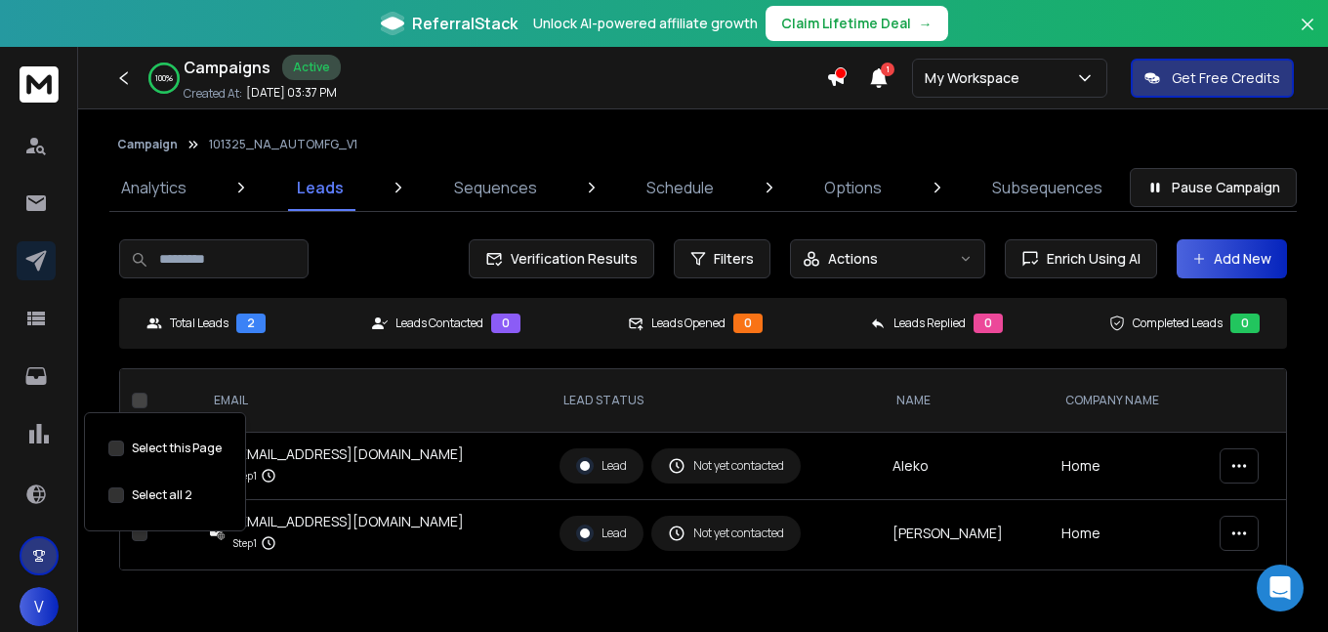
click at [142, 400] on button "Select this Page" at bounding box center [140, 400] width 16 height 16
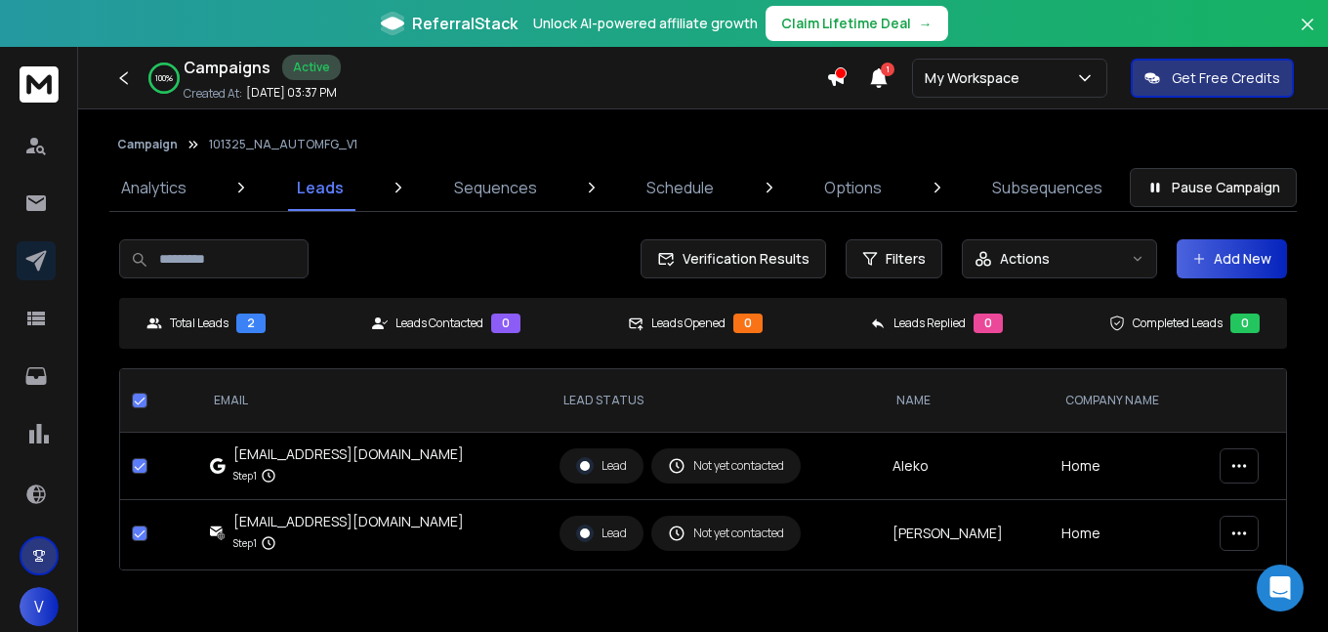
click at [1087, 262] on div "Actions" at bounding box center [1048, 259] width 148 height 20
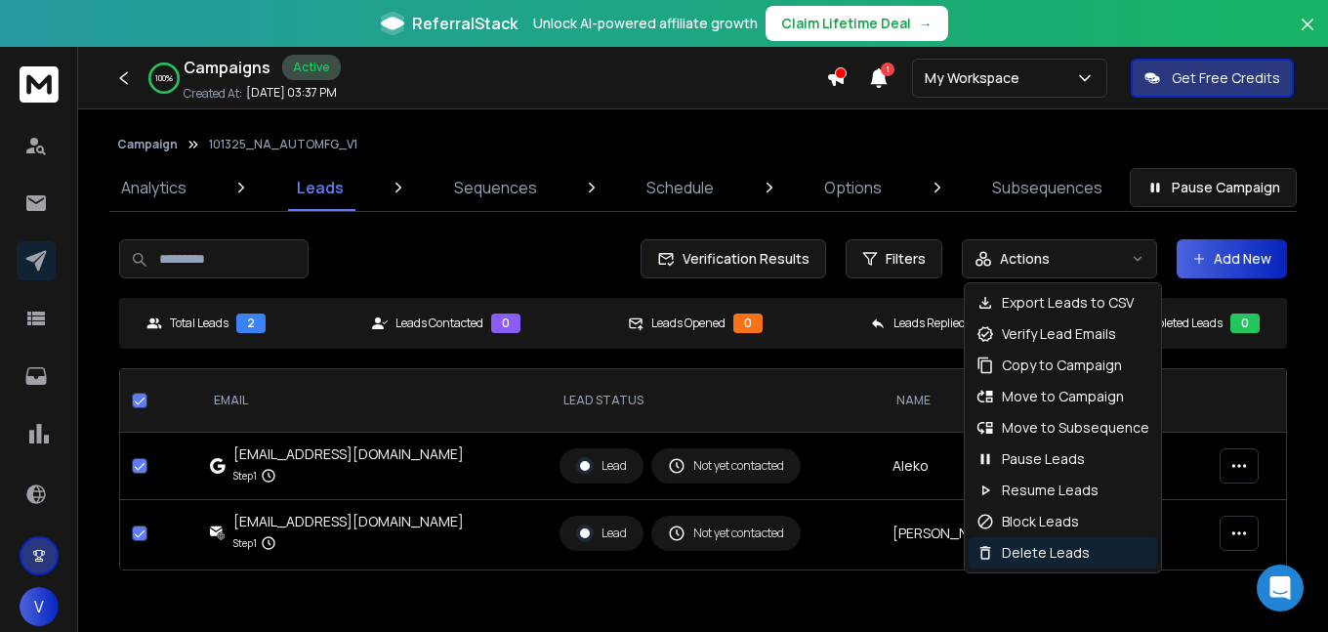
click at [1055, 559] on p "Delete Leads" at bounding box center [1046, 553] width 88 height 20
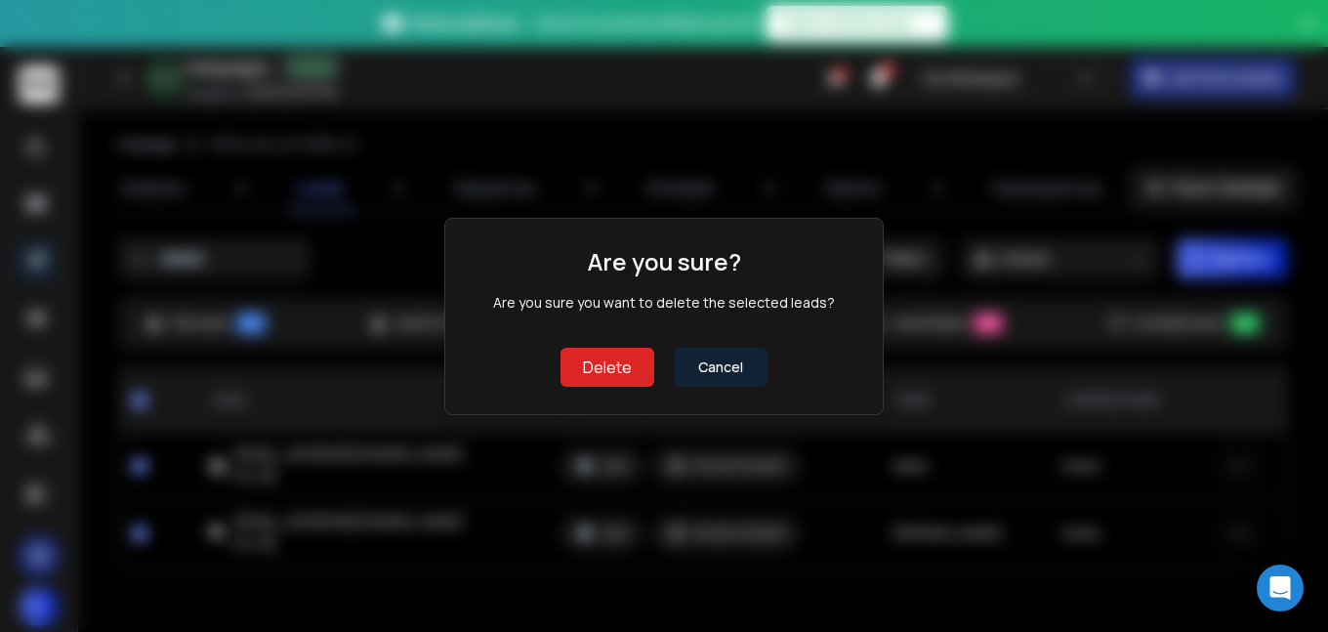
click at [610, 359] on button "Delete" at bounding box center [607, 367] width 94 height 39
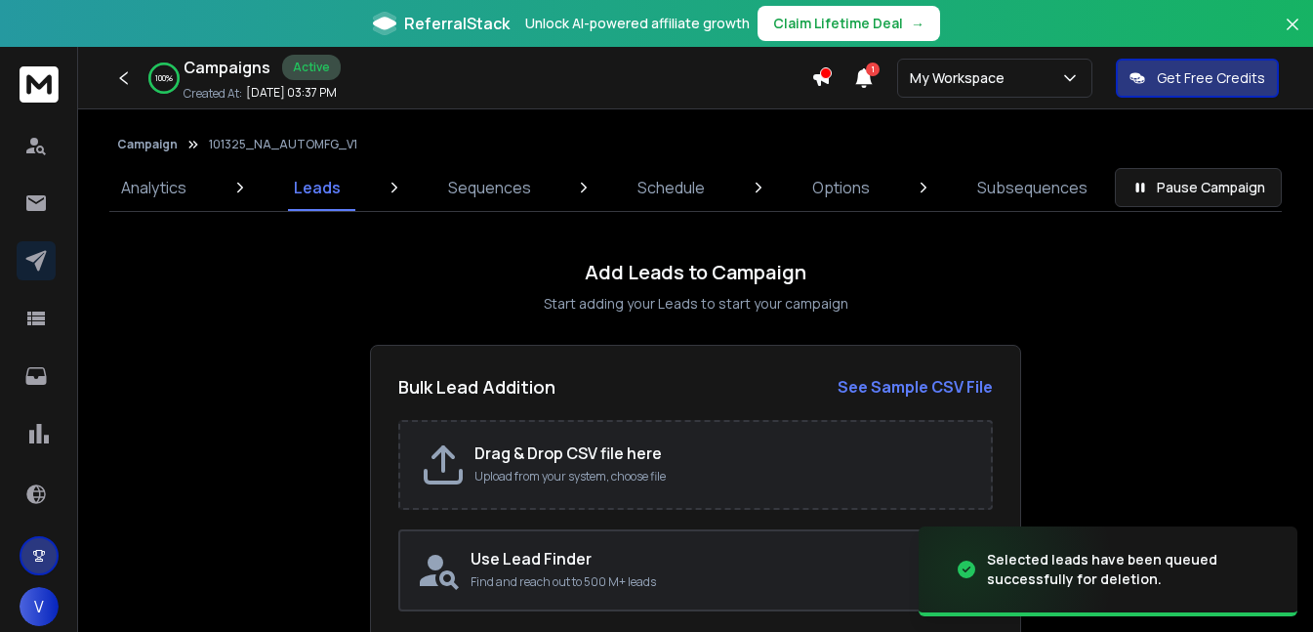
click at [485, 184] on p "Sequences" at bounding box center [489, 187] width 83 height 23
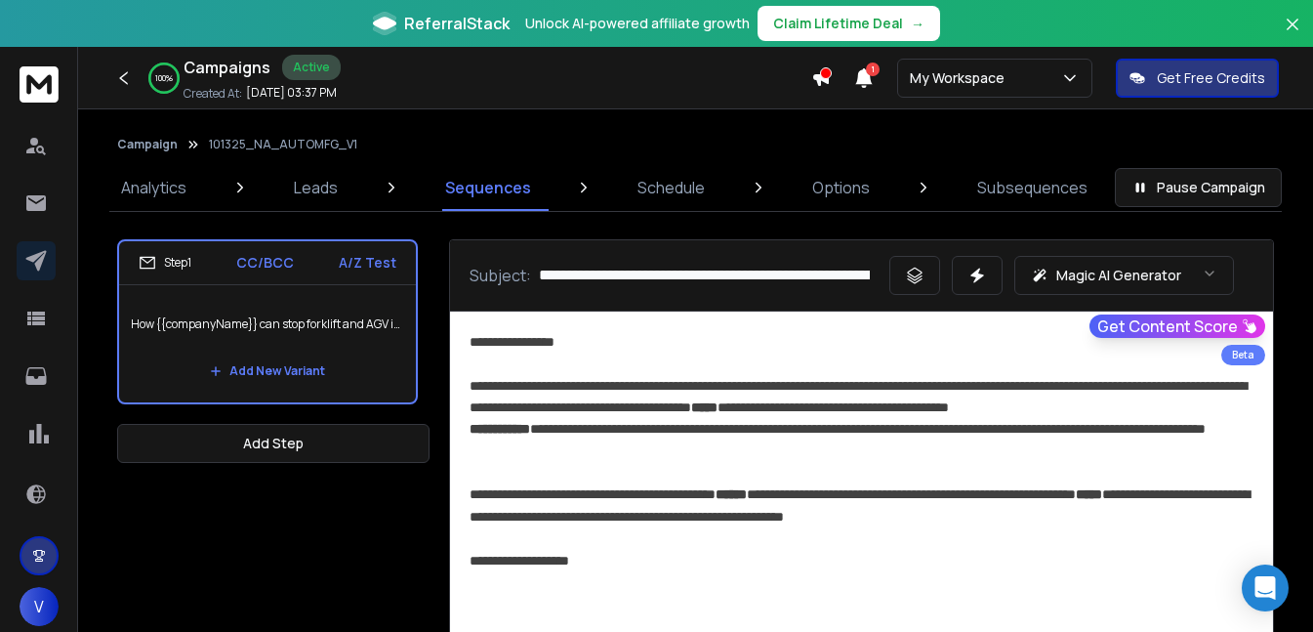
scroll to position [108, 0]
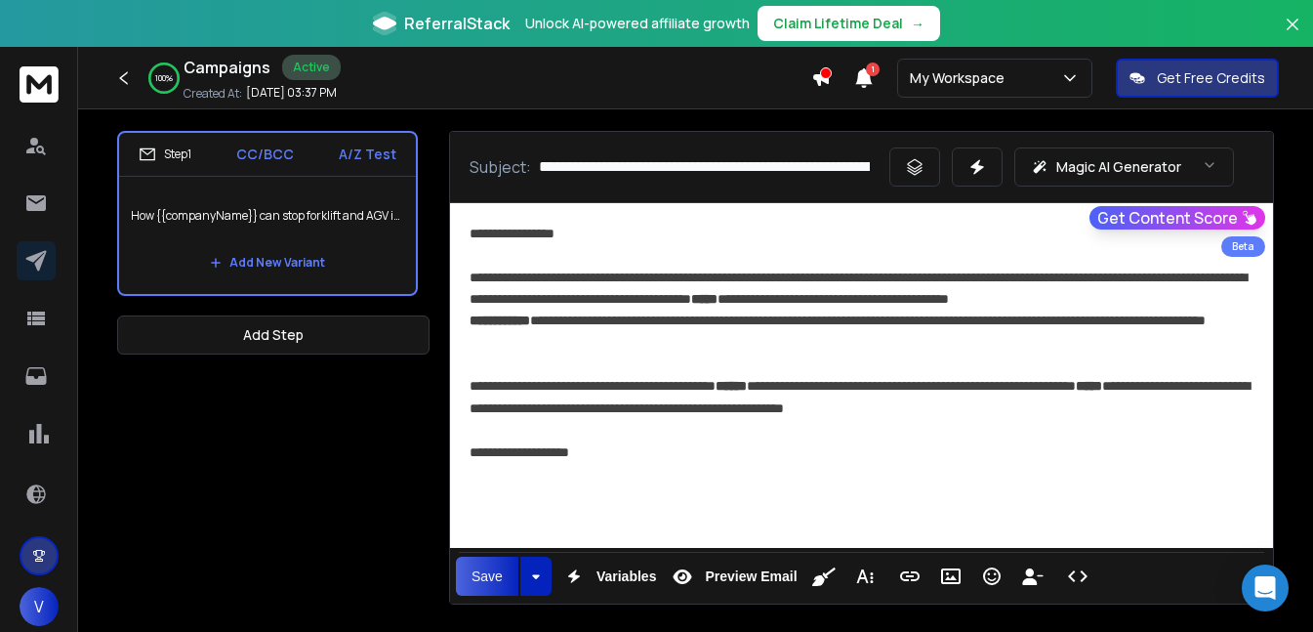
click at [601, 231] on div "**********" at bounding box center [862, 233] width 784 height 21
click at [635, 583] on span "Variables" at bounding box center [627, 576] width 68 height 17
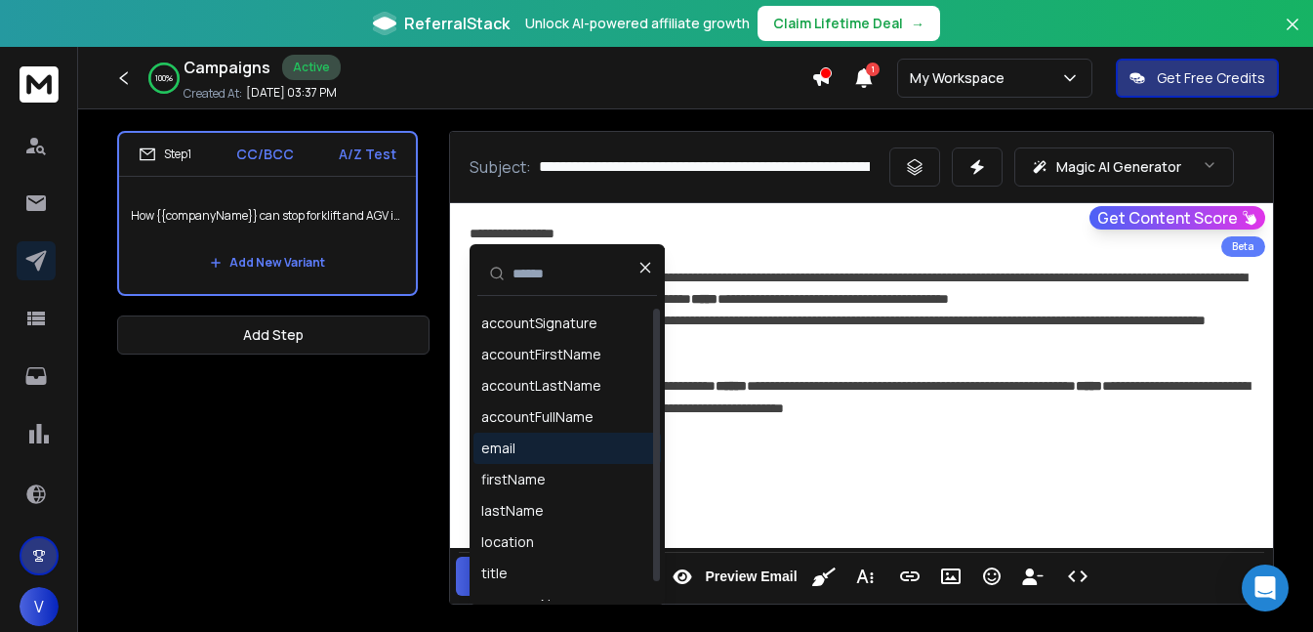
scroll to position [20, 0]
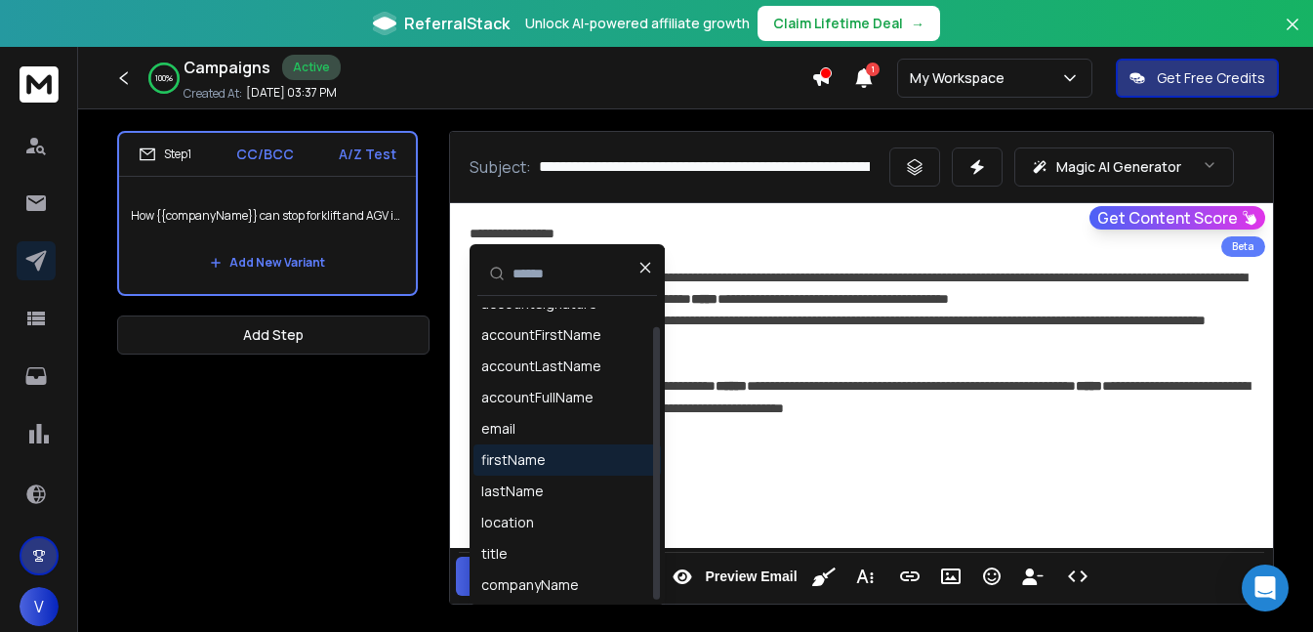
click at [892, 461] on div "**********" at bounding box center [862, 451] width 784 height 21
click at [641, 266] on icon at bounding box center [645, 268] width 16 height 16
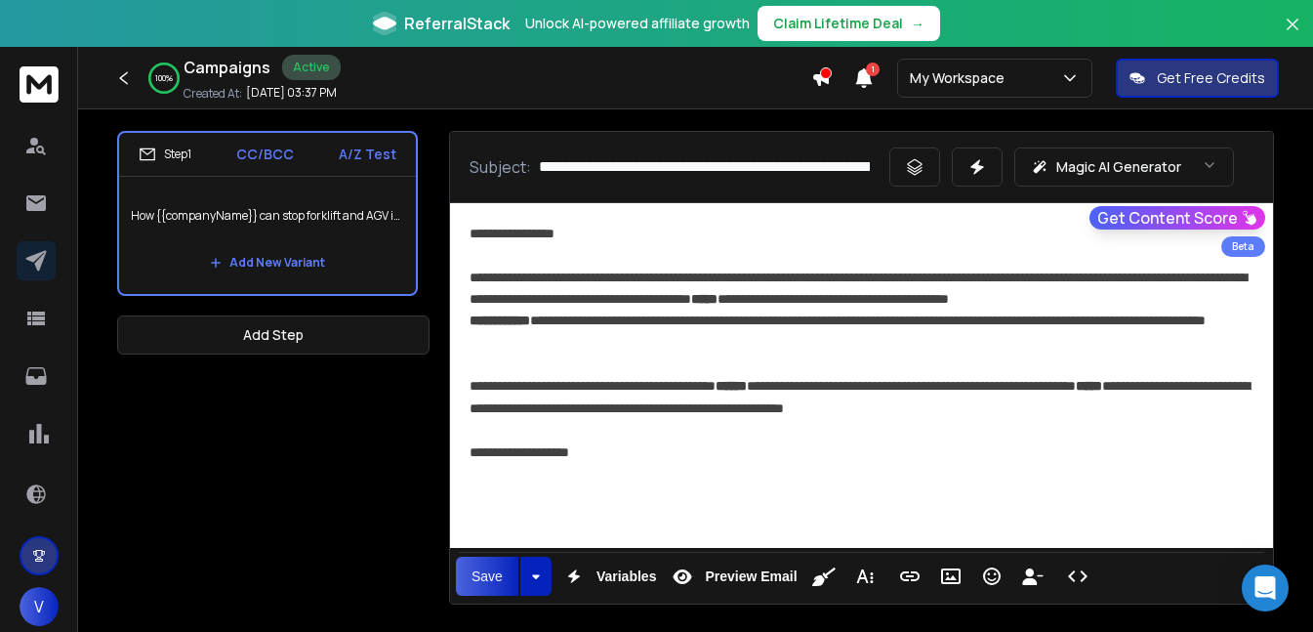
click at [561, 235] on div "**********" at bounding box center [862, 233] width 784 height 21
click at [619, 574] on span "Variables" at bounding box center [627, 576] width 68 height 17
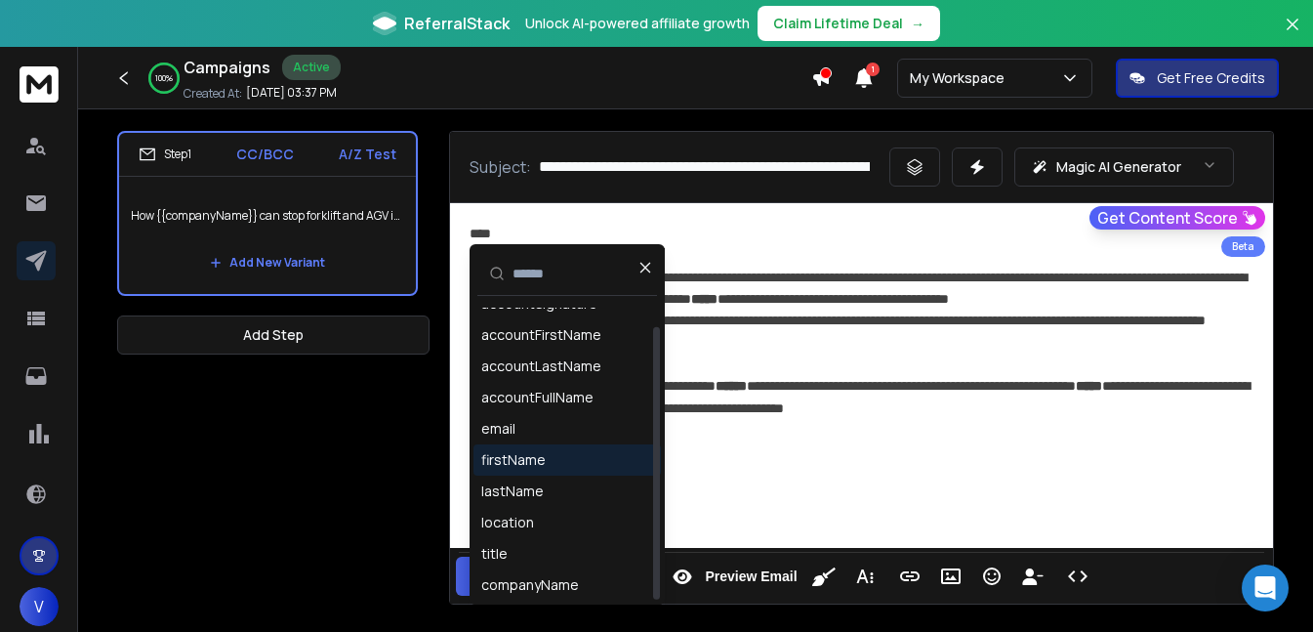
click at [530, 458] on div "firstName" at bounding box center [513, 460] width 64 height 20
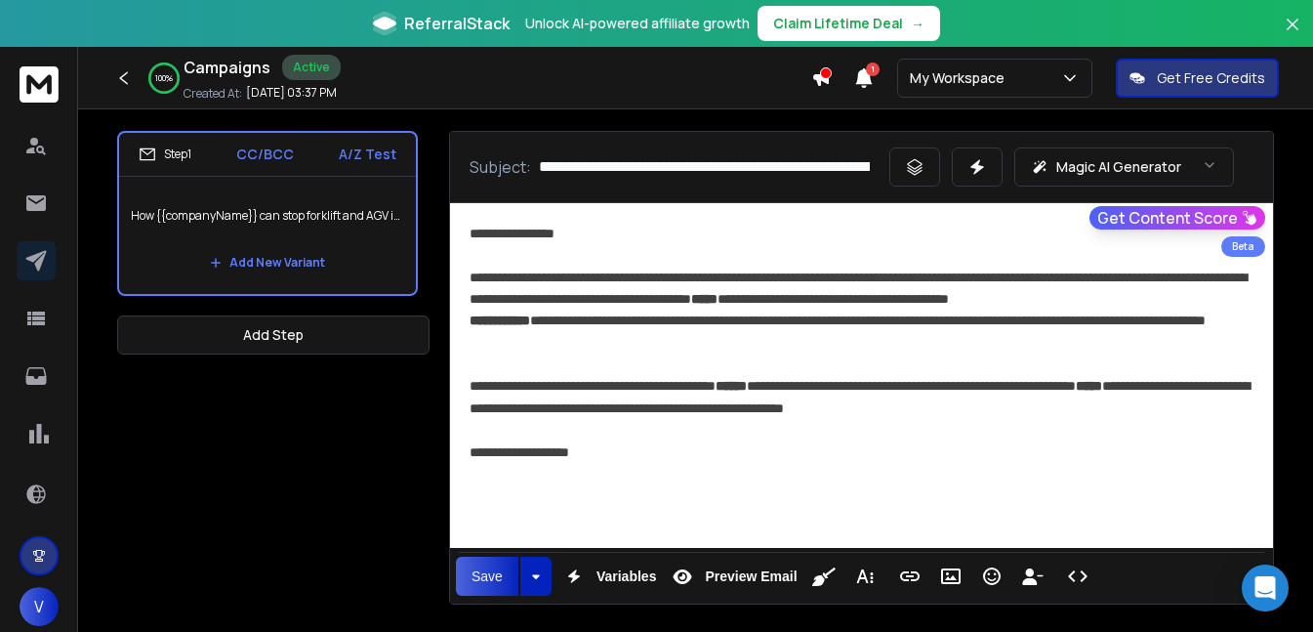
click at [602, 456] on div "**********" at bounding box center [862, 451] width 784 height 21
drag, startPoint x: 601, startPoint y: 456, endPoint x: 470, endPoint y: 456, distance: 131.8
click at [470, 456] on div "**********" at bounding box center [862, 451] width 784 height 21
click at [619, 581] on span "Variables" at bounding box center [627, 576] width 68 height 17
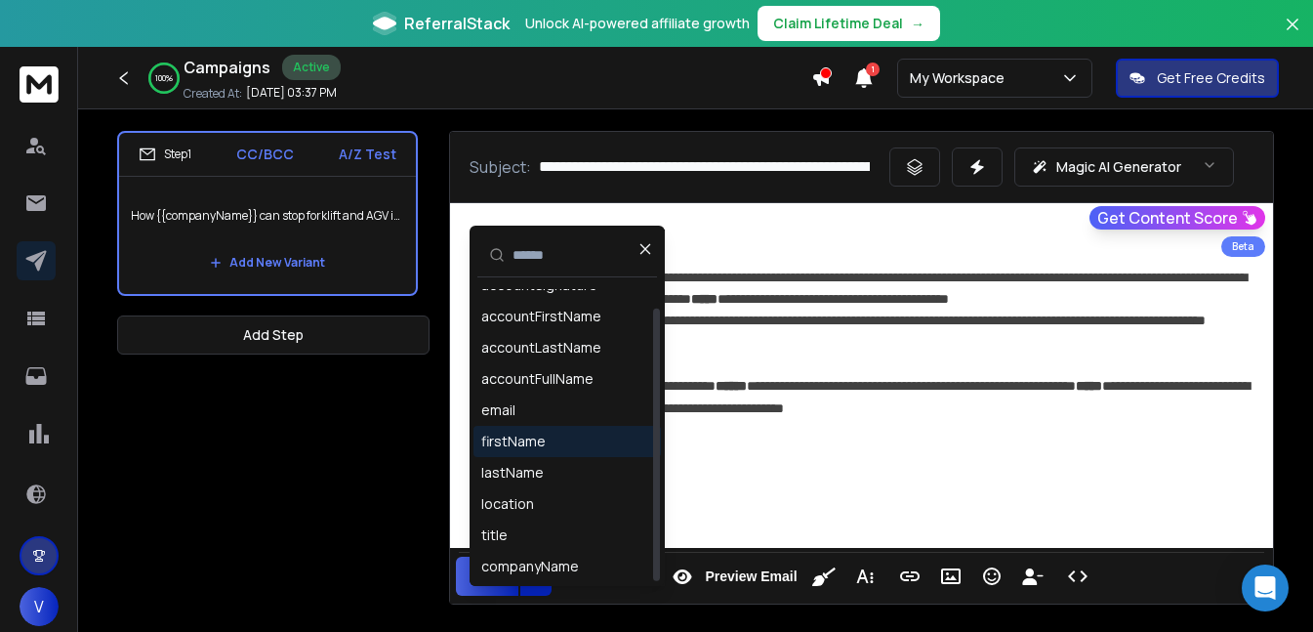
scroll to position [0, 0]
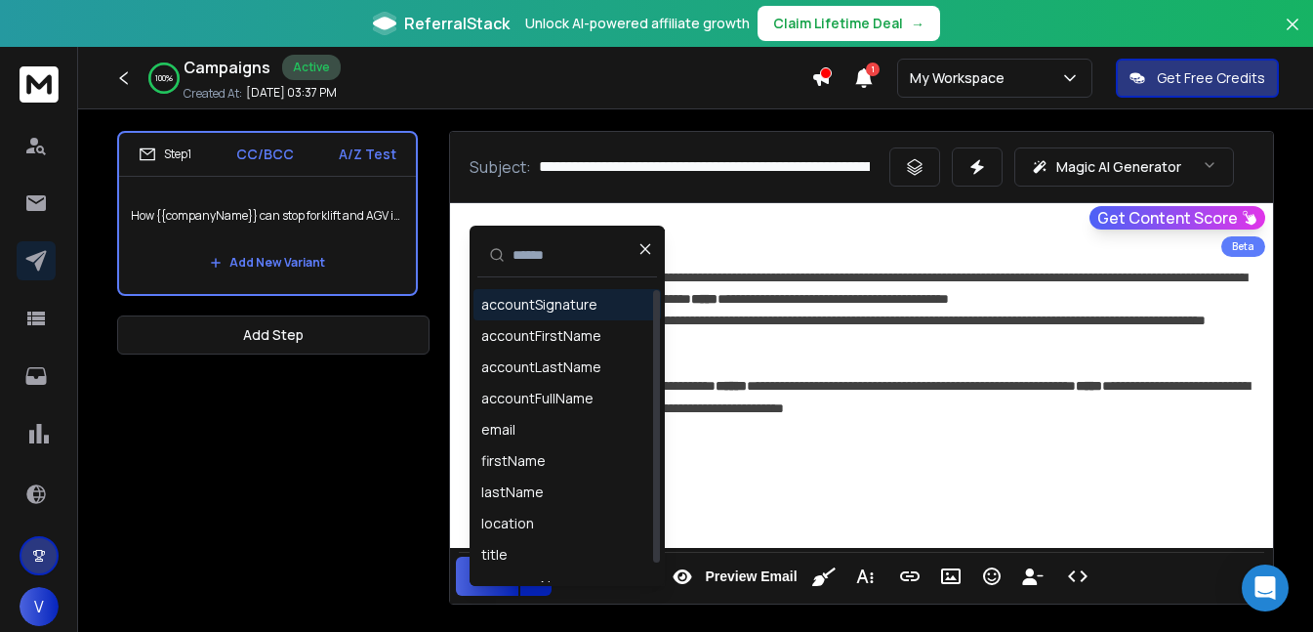
click at [578, 304] on div "accountSignature" at bounding box center [539, 305] width 116 height 20
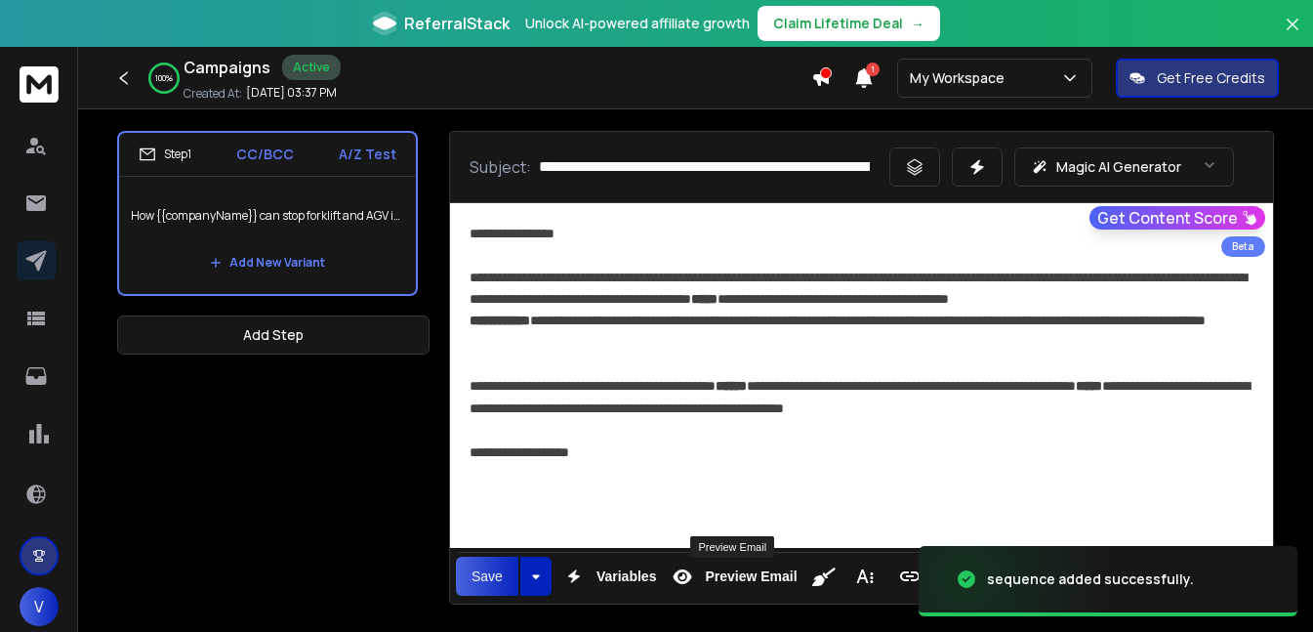
click at [753, 581] on span "Preview Email" at bounding box center [751, 576] width 100 height 17
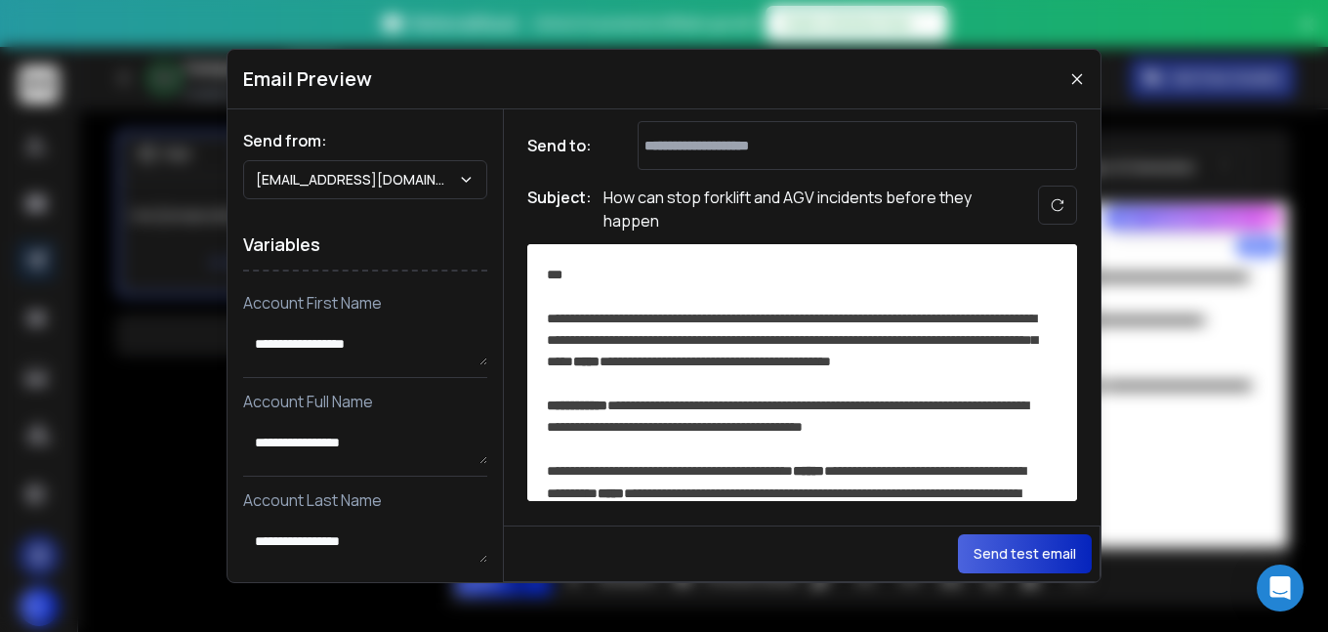
click at [1078, 80] on icon at bounding box center [1077, 78] width 11 height 11
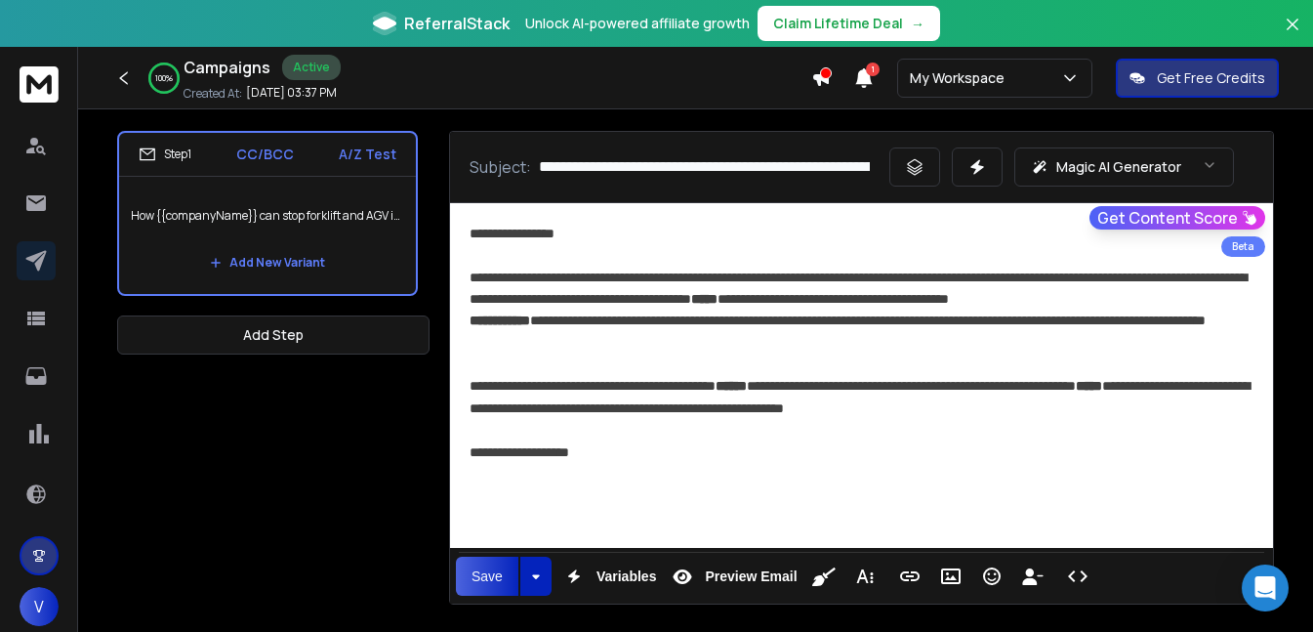
click at [726, 461] on div "**********" at bounding box center [862, 451] width 784 height 21
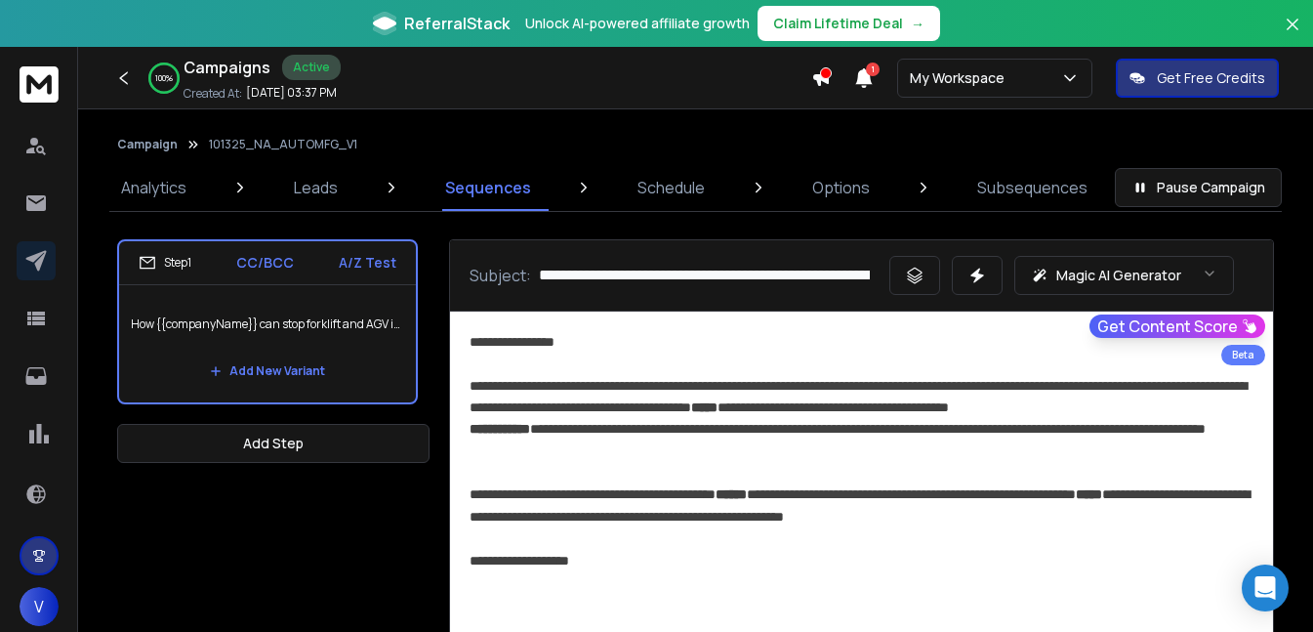
click at [854, 182] on p "Options" at bounding box center [841, 187] width 58 height 23
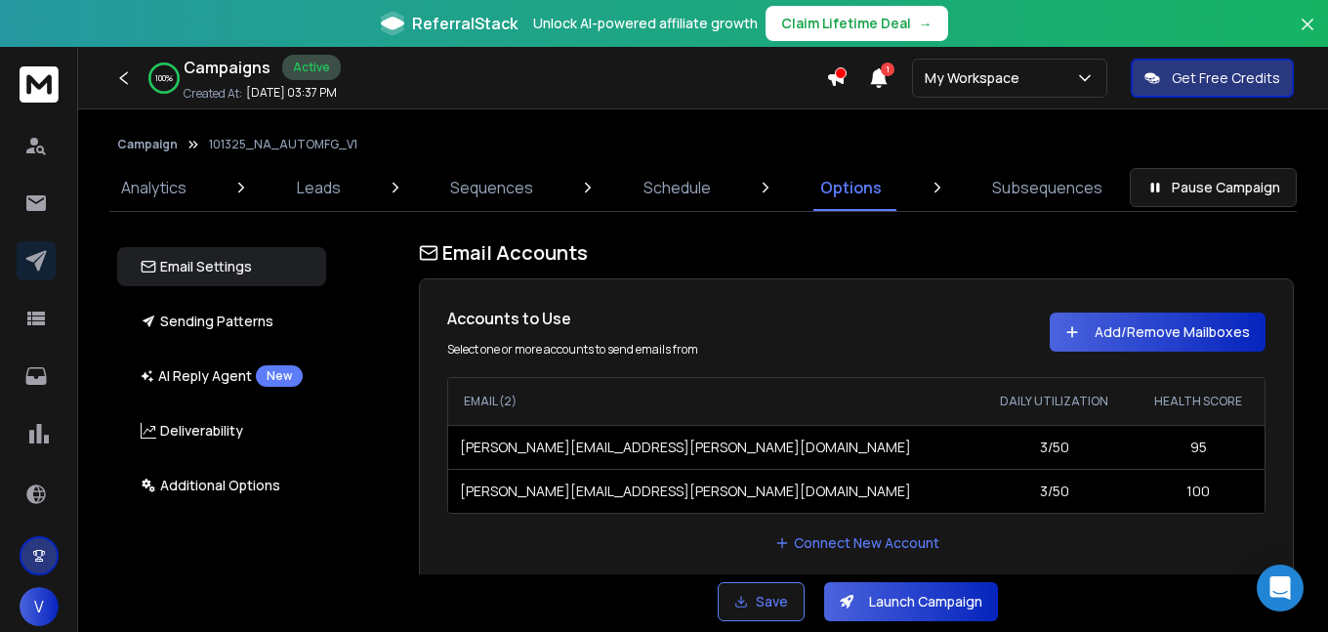
click at [352, 582] on div "Save Launch Campaign" at bounding box center [856, 601] width 1261 height 39
click at [499, 192] on p "Sequences" at bounding box center [491, 187] width 83 height 23
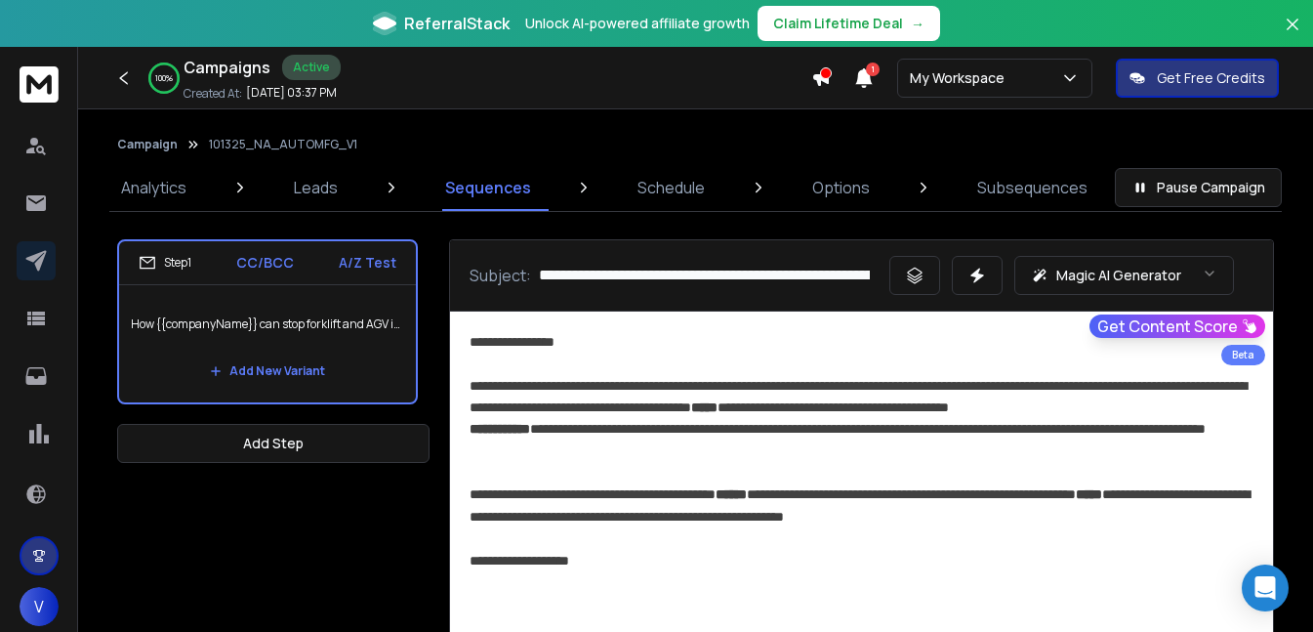
click at [325, 195] on p "Leads" at bounding box center [316, 187] width 44 height 23
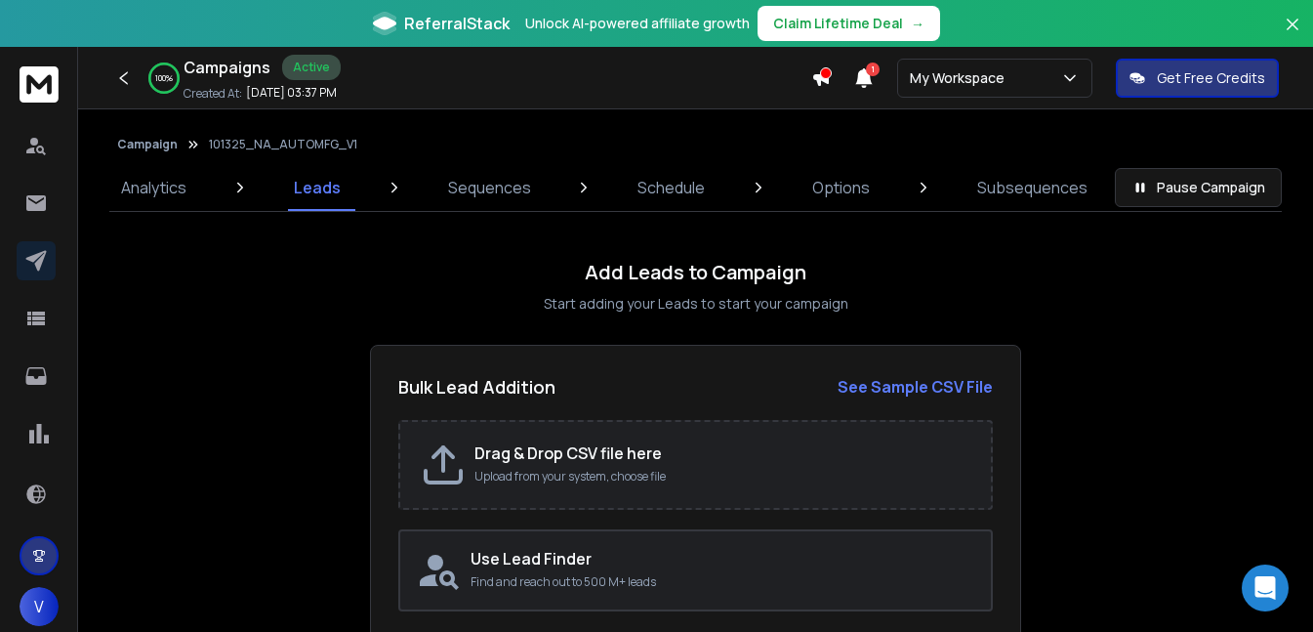
click at [685, 475] on p "Upload from your system, choose file" at bounding box center [722, 477] width 497 height 16
type input "**********"
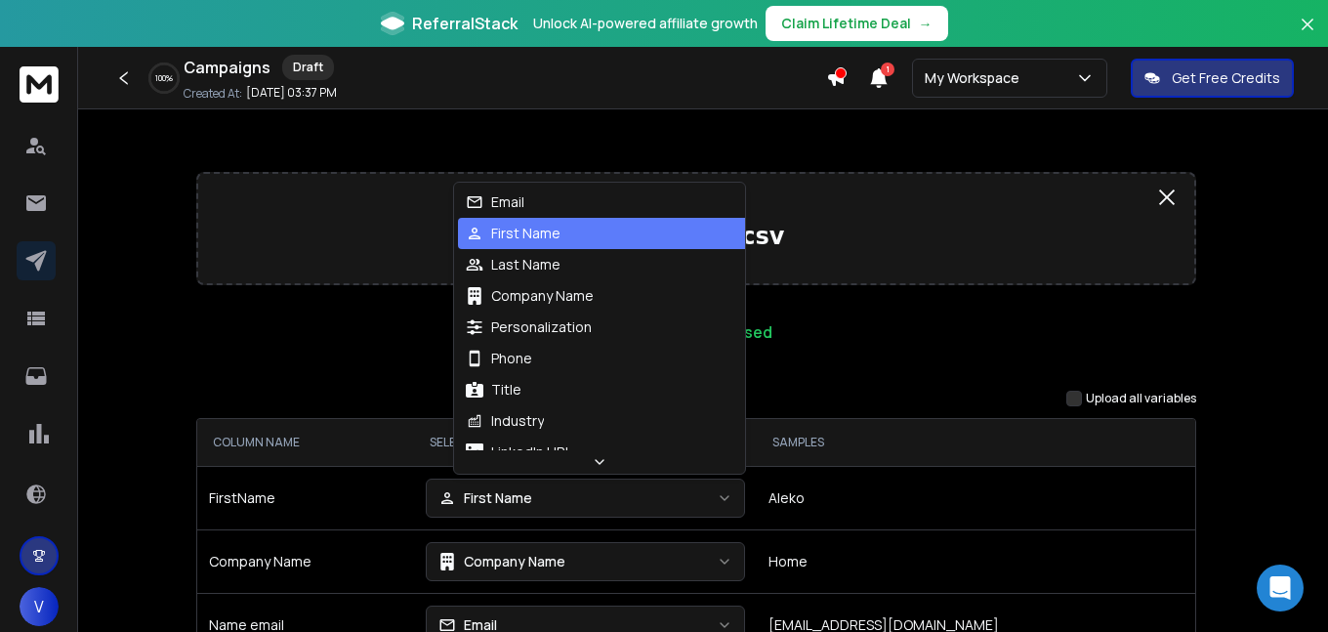
click at [732, 497] on icon "button" at bounding box center [725, 498] width 16 height 16
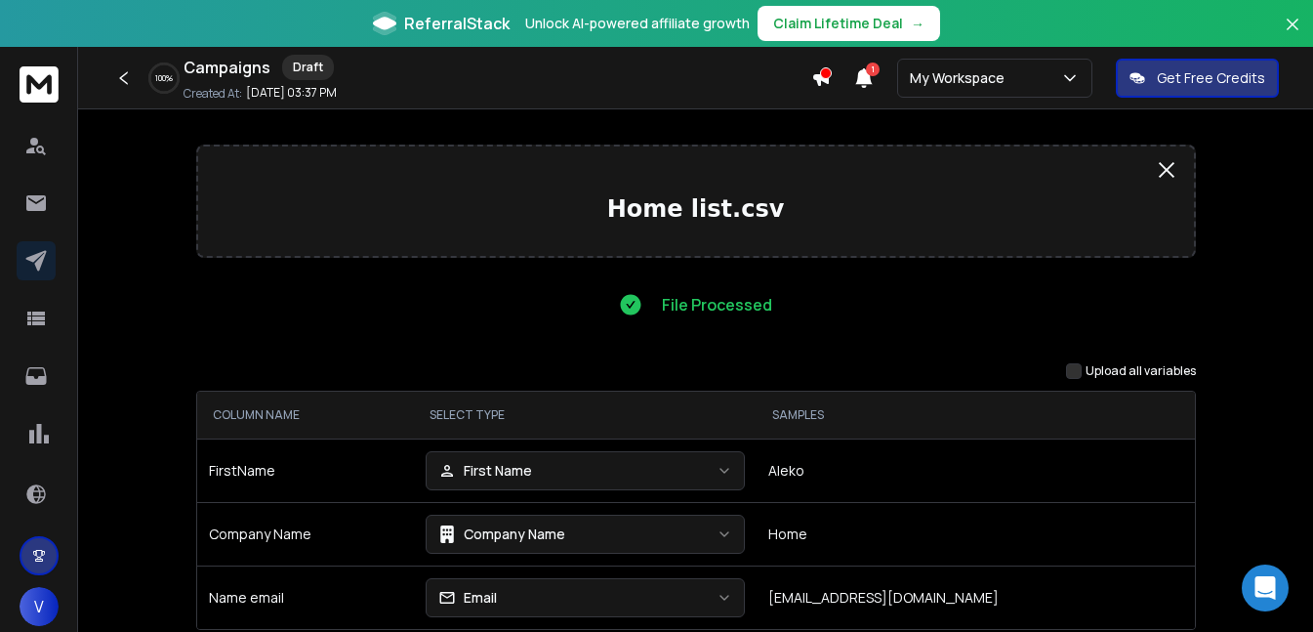
scroll to position [320, 0]
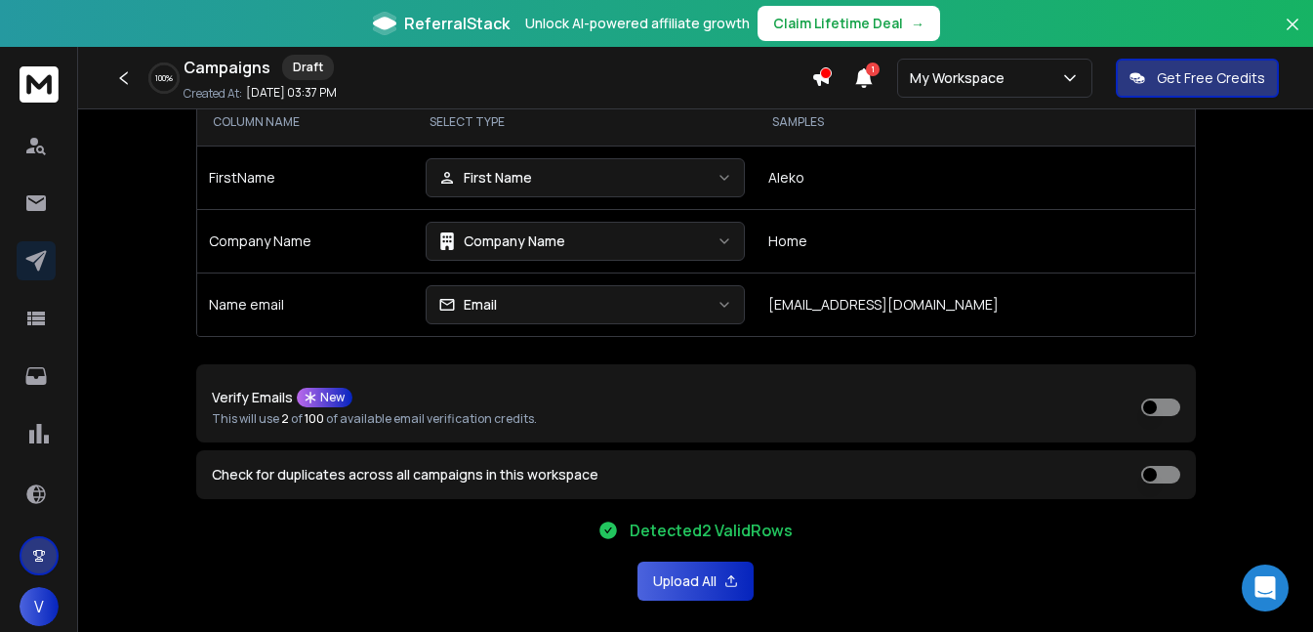
click at [679, 578] on button "Upload All" at bounding box center [695, 580] width 116 height 39
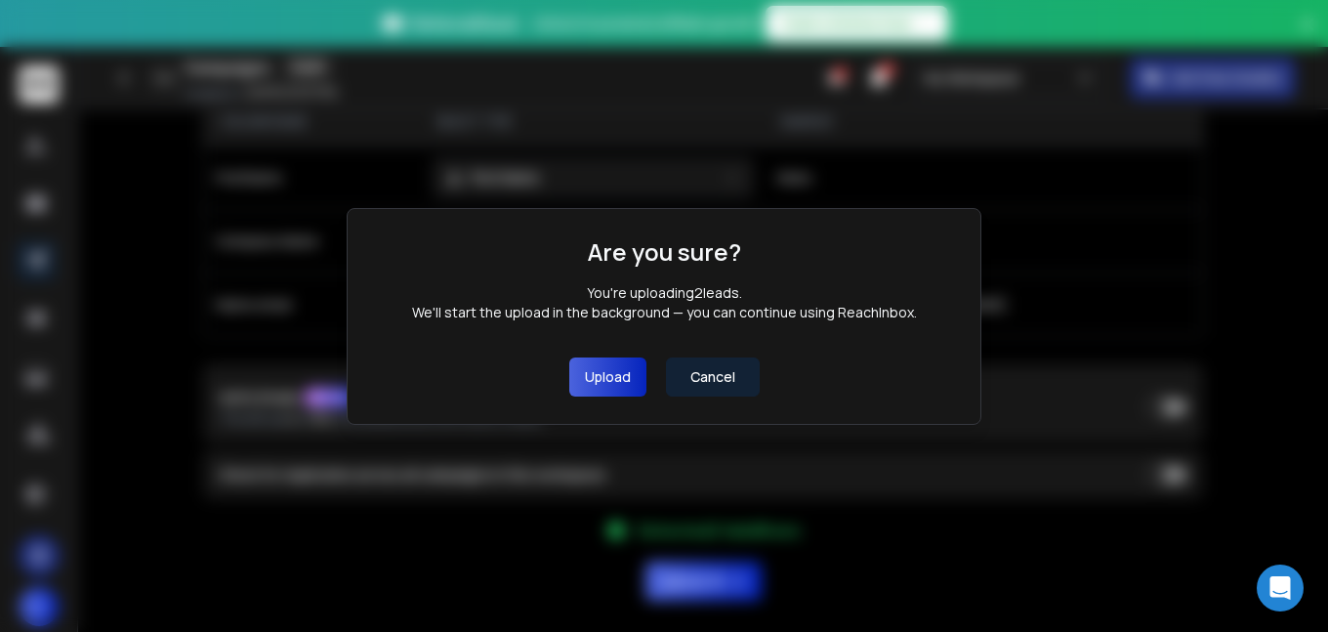
click at [623, 374] on button "Upload" at bounding box center [607, 376] width 77 height 39
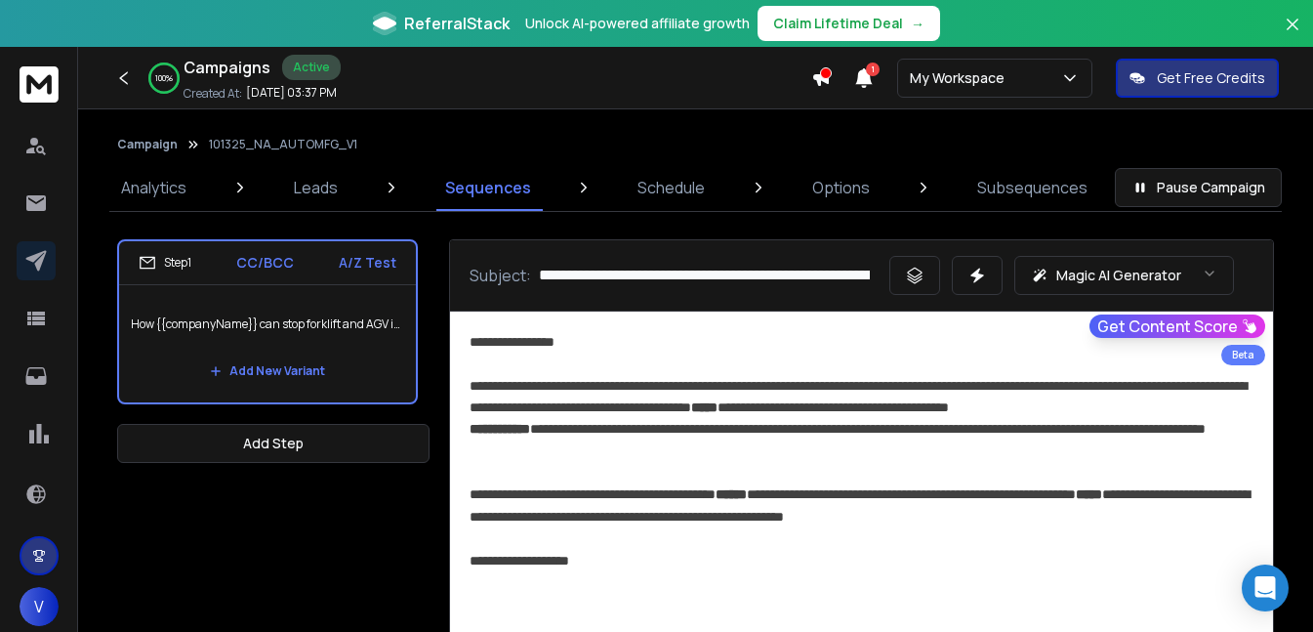
click at [311, 185] on p "Leads" at bounding box center [316, 187] width 44 height 23
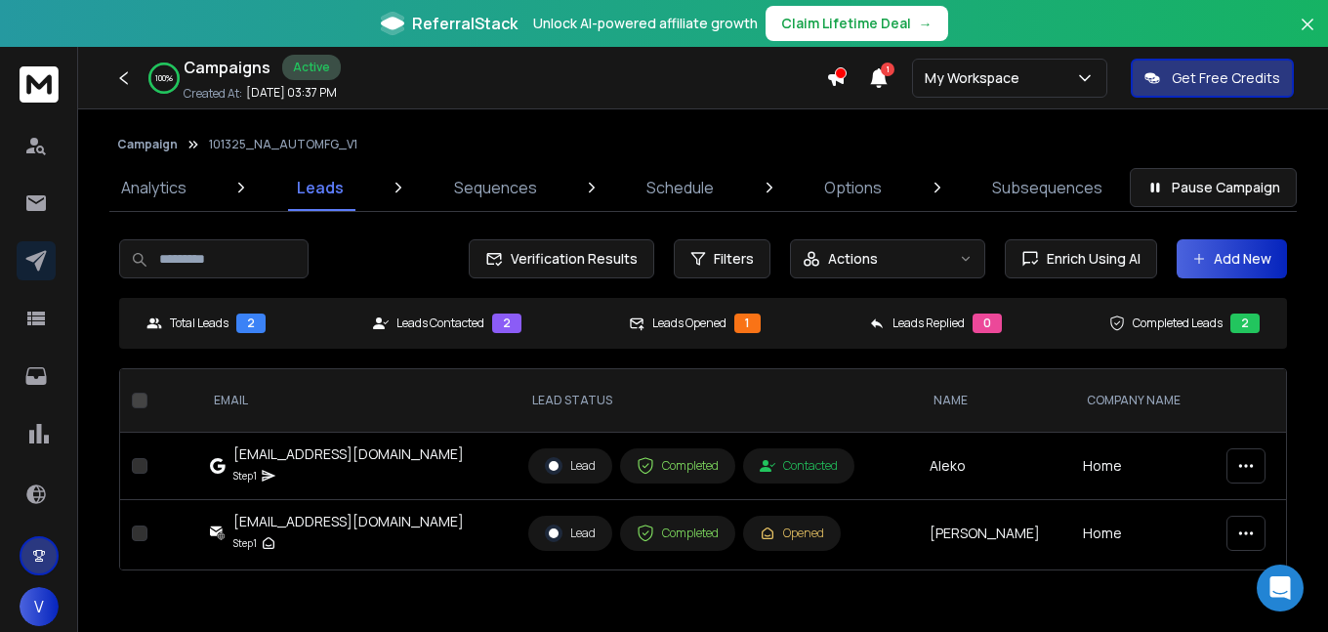
click at [1001, 396] on th "NAME" at bounding box center [994, 400] width 153 height 63
click at [142, 395] on button "Select this Page" at bounding box center [140, 400] width 16 height 16
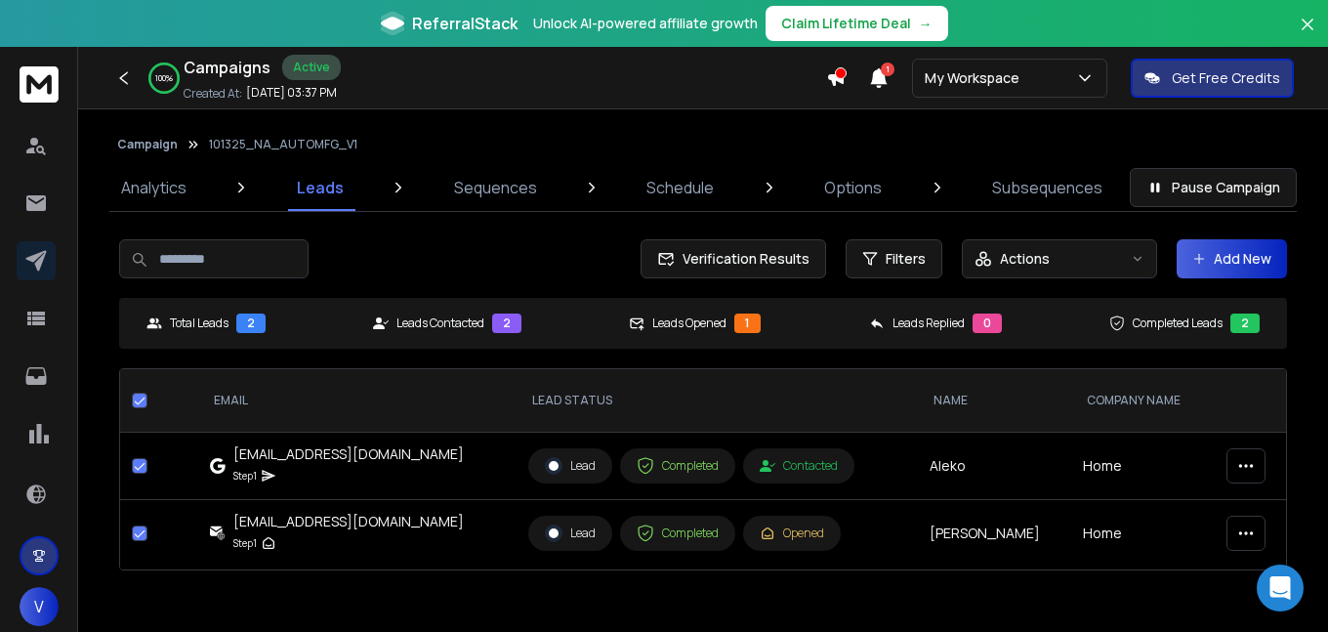
click at [1084, 265] on div "Actions" at bounding box center [1048, 259] width 148 height 20
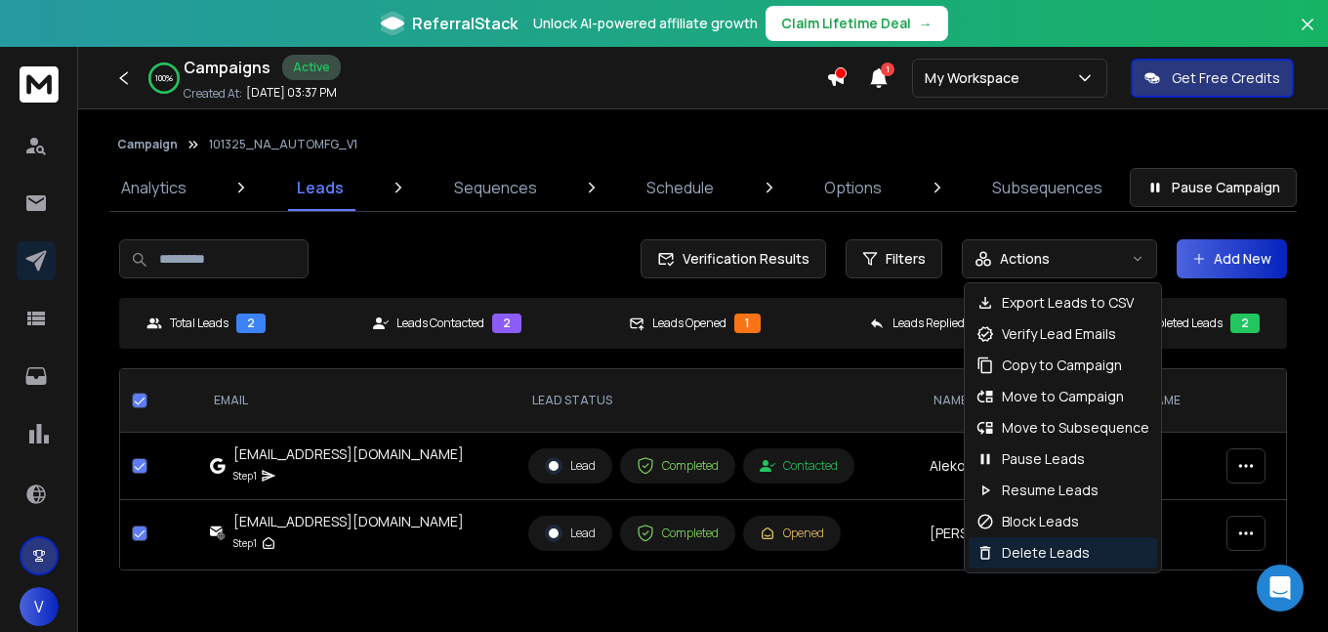
click at [1050, 548] on p "Delete Leads" at bounding box center [1046, 553] width 88 height 20
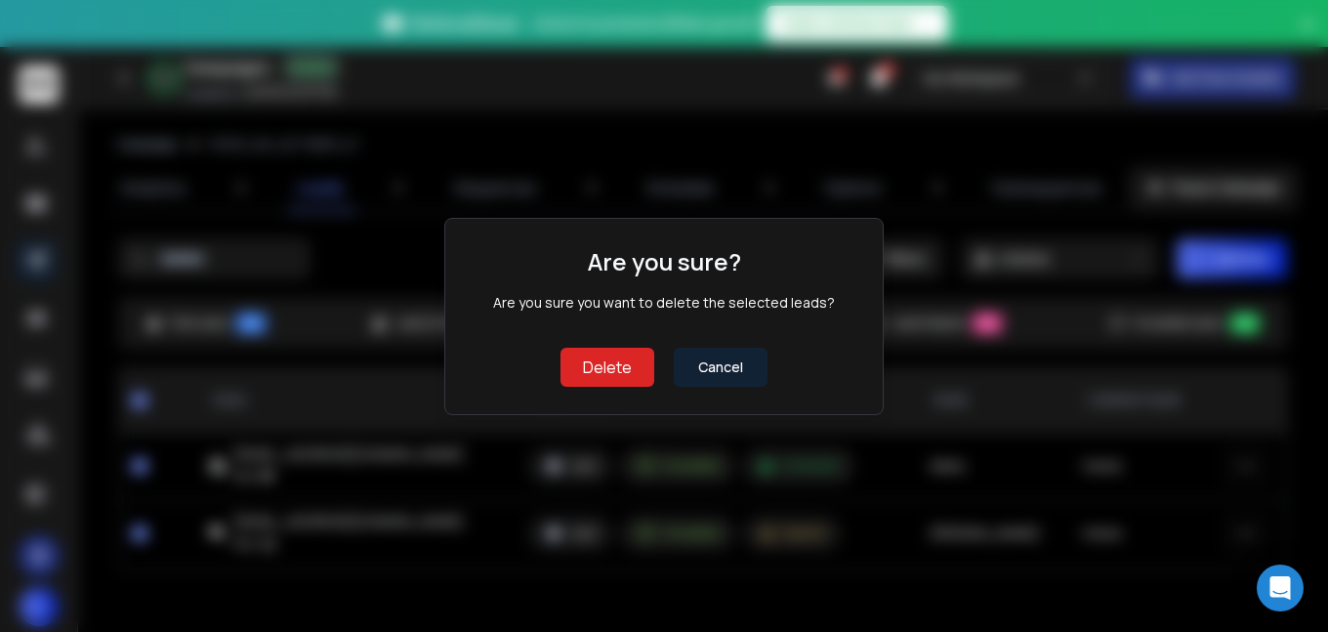
click at [618, 362] on button "Delete" at bounding box center [607, 367] width 94 height 39
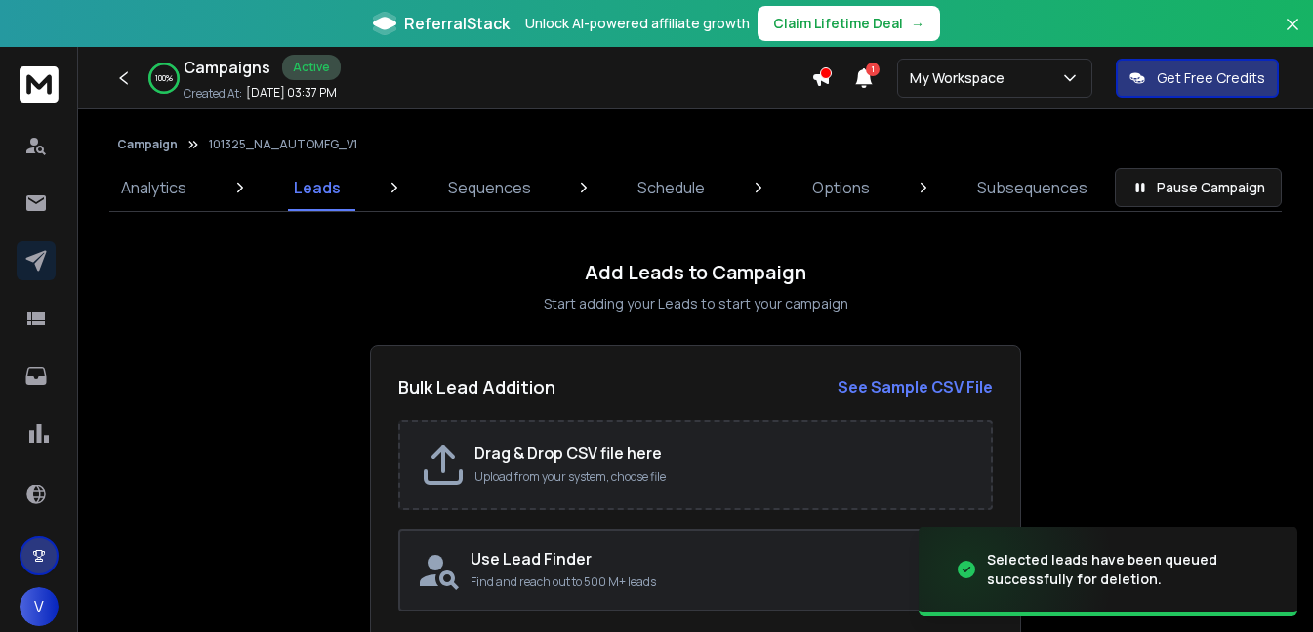
click at [682, 468] on div "Drag & Drop CSV file here Upload from your system, choose file" at bounding box center [722, 464] width 497 height 47
type input "**********"
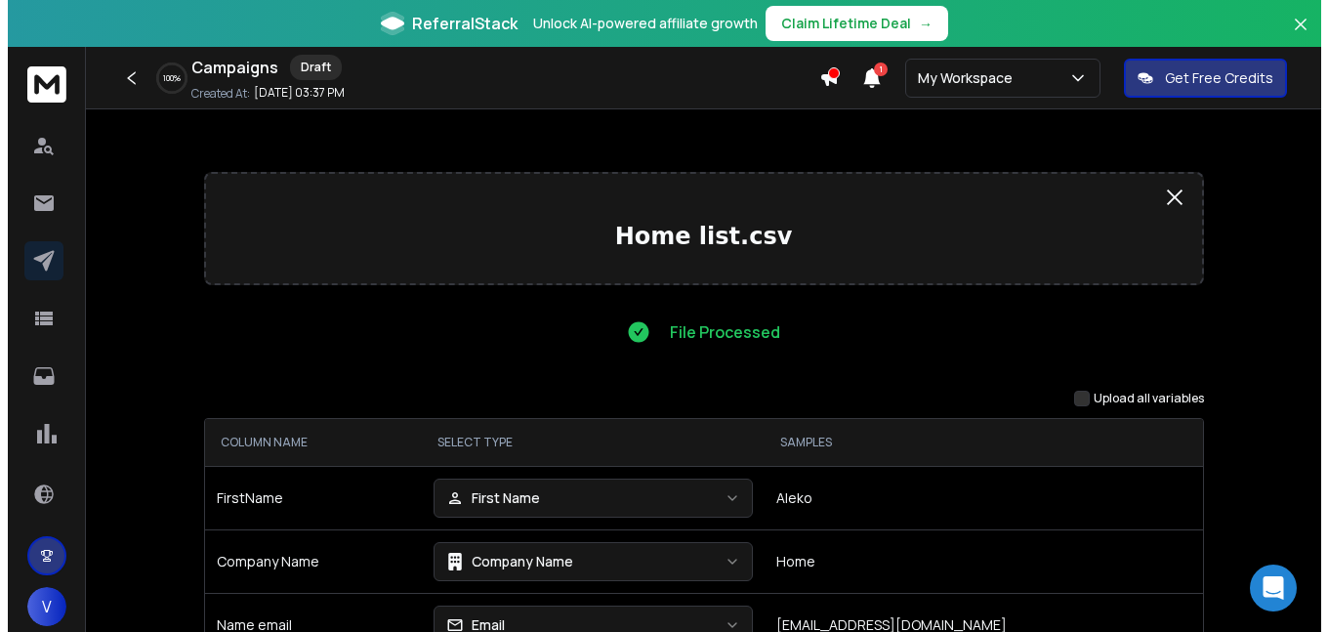
scroll to position [195, 0]
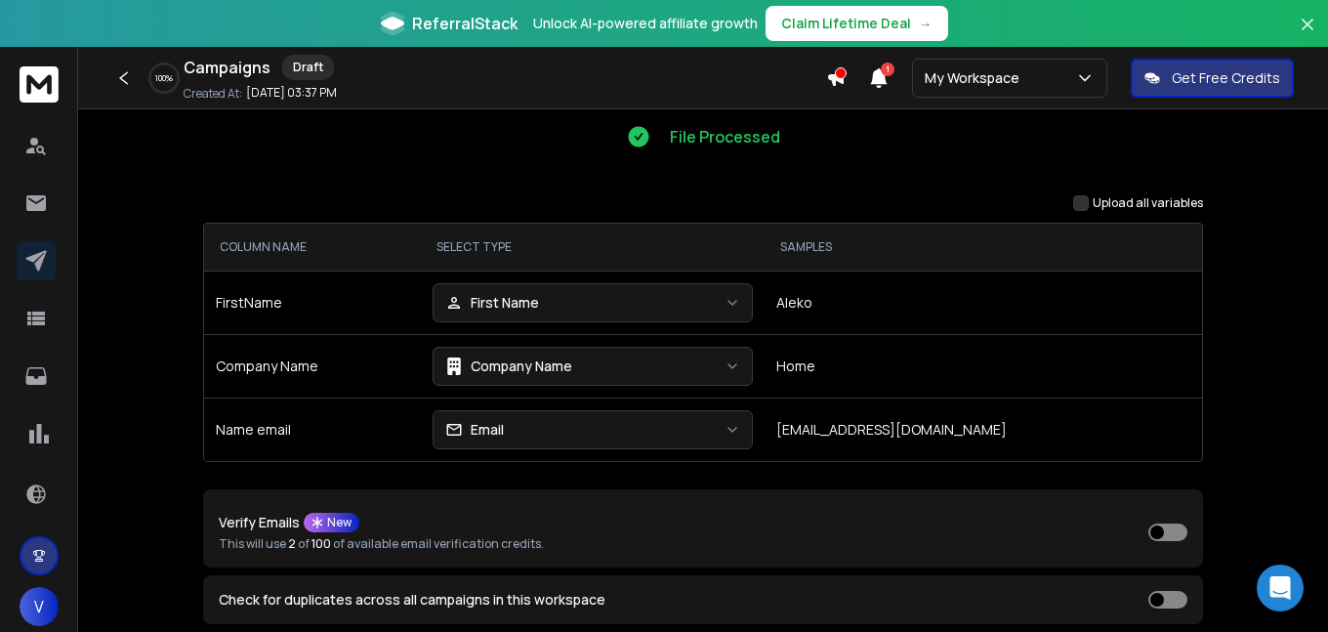
click at [740, 302] on icon "button" at bounding box center [732, 303] width 16 height 16
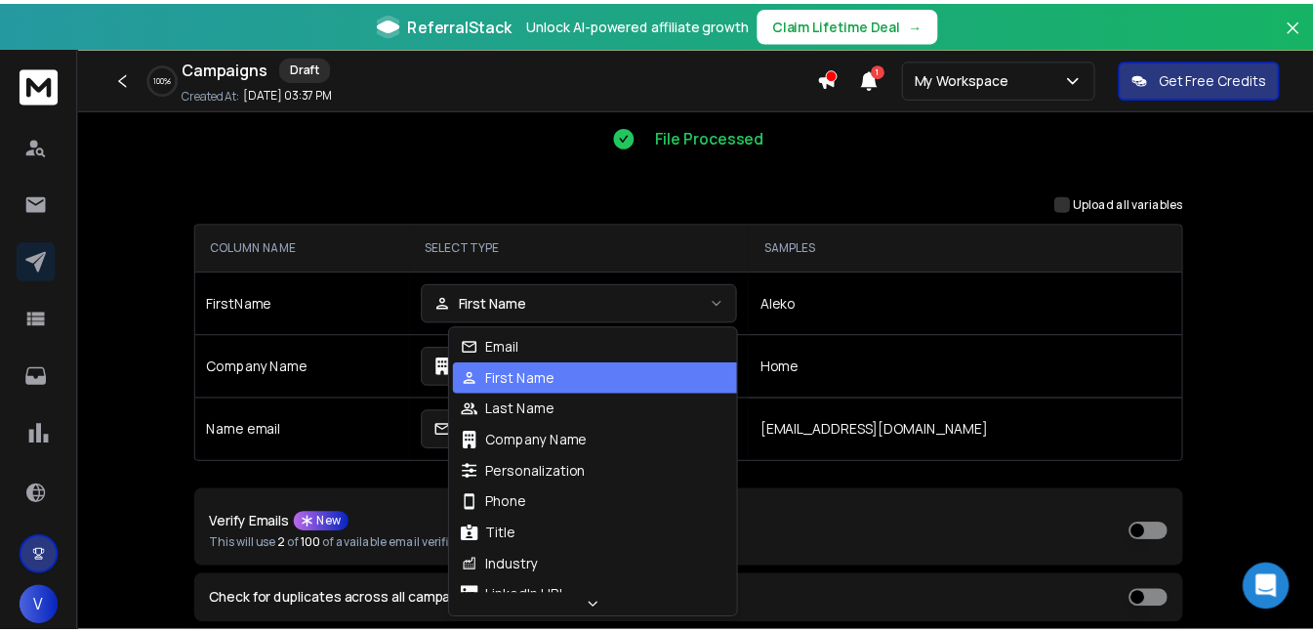
scroll to position [0, 4]
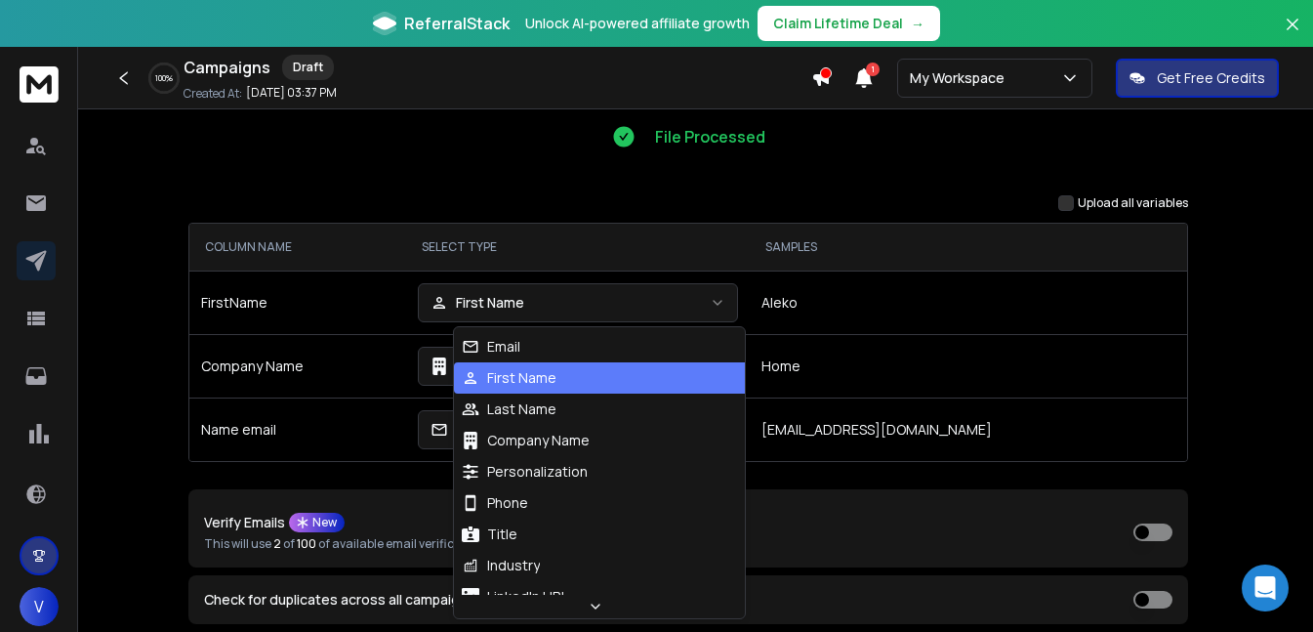
click at [1087, 382] on td "Home" at bounding box center [968, 365] width 437 height 63
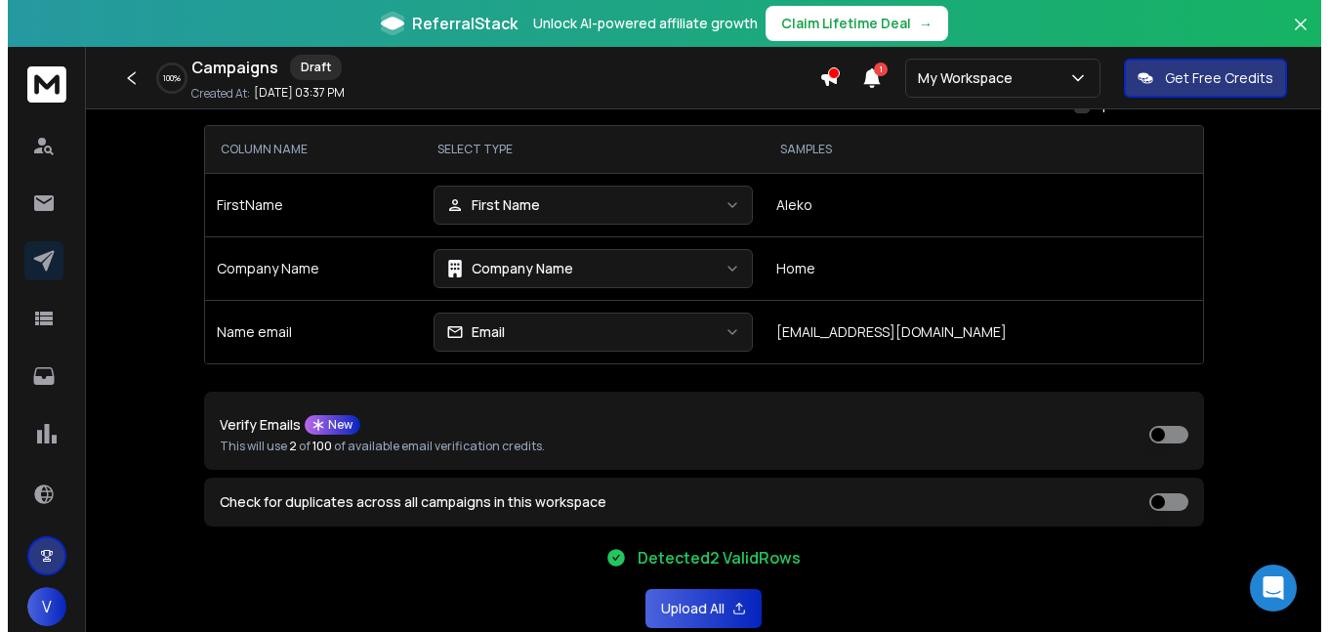
scroll to position [320, 0]
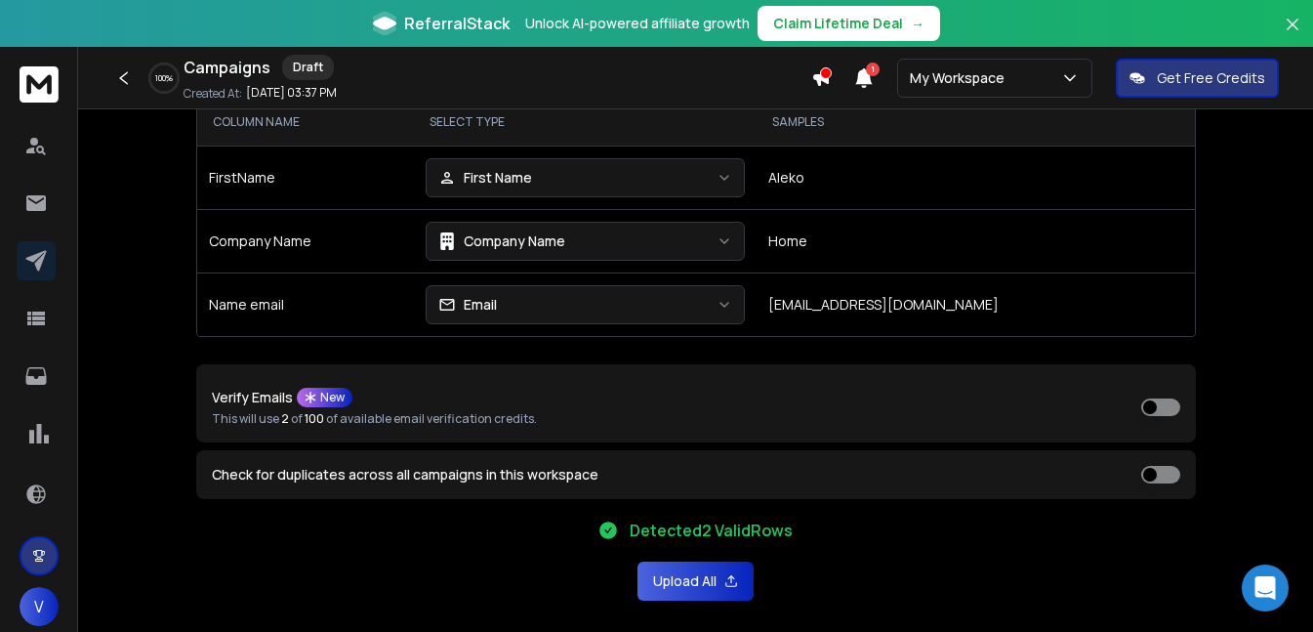
click at [682, 581] on button "Upload All" at bounding box center [695, 580] width 116 height 39
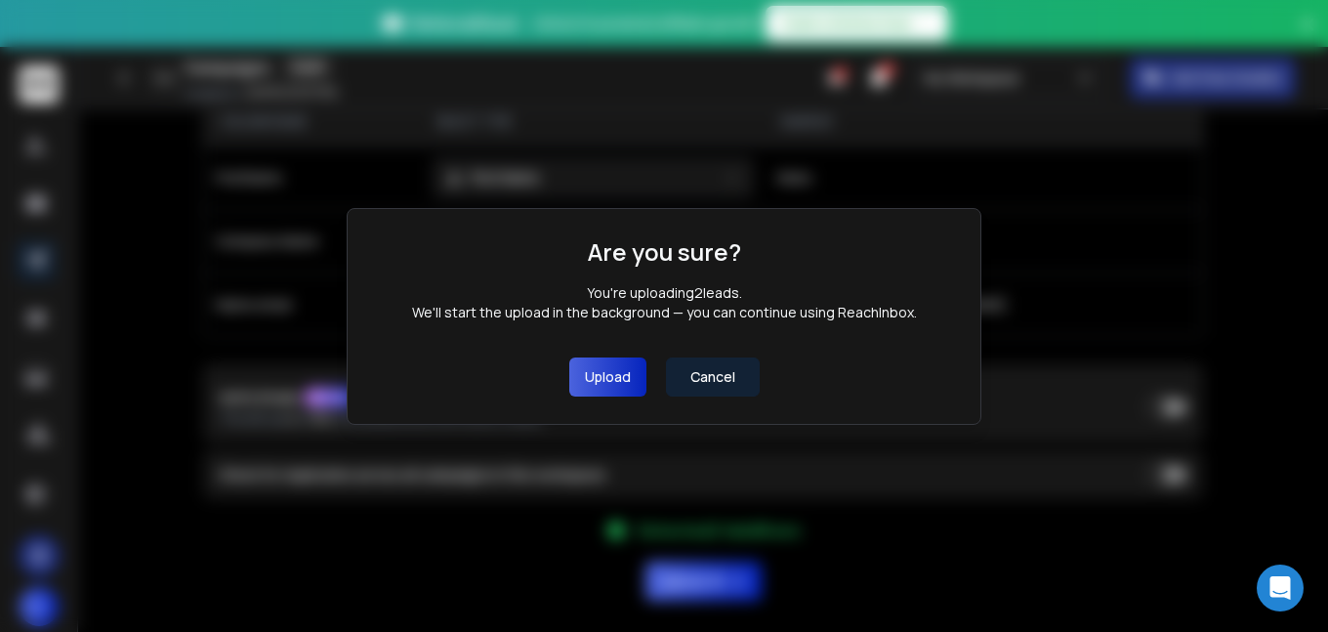
click at [608, 372] on button "Upload" at bounding box center [607, 376] width 77 height 39
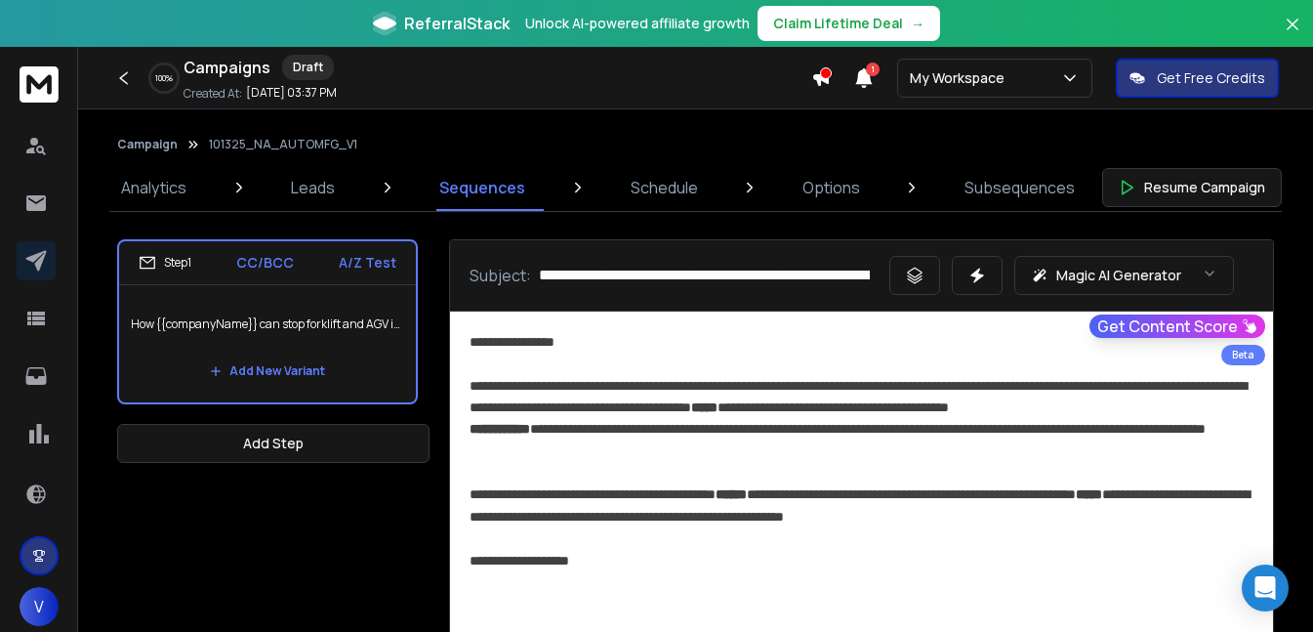
click at [318, 186] on p "Leads" at bounding box center [313, 187] width 44 height 23
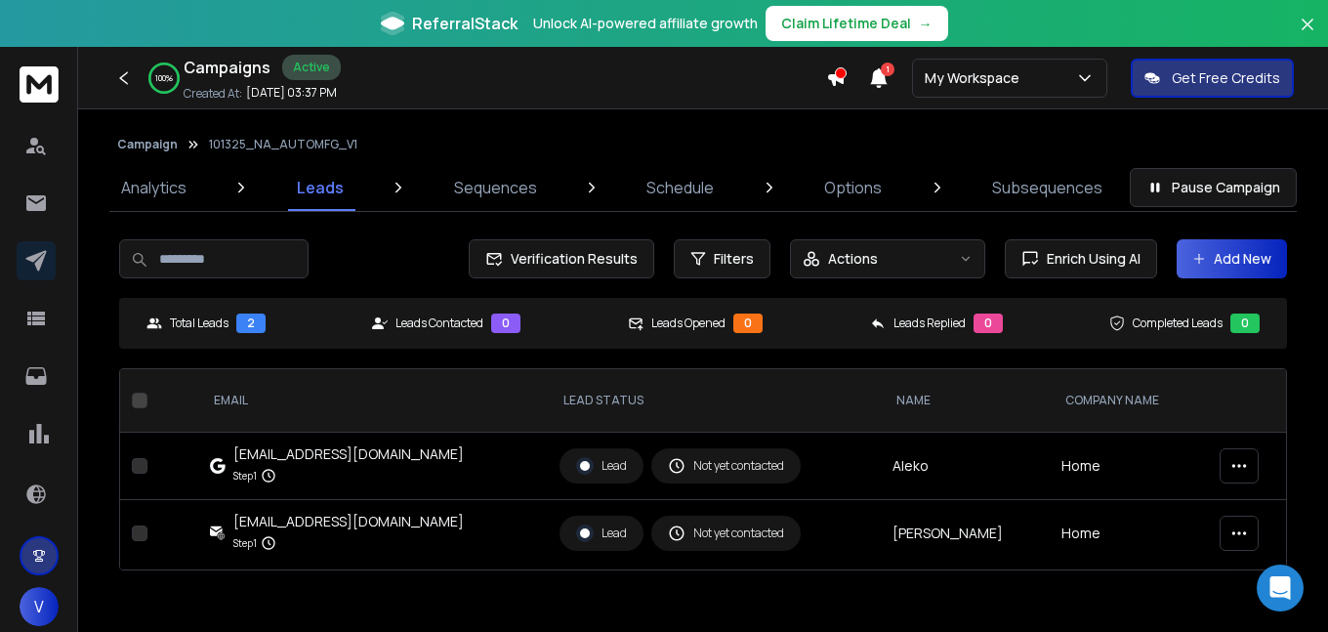
click at [1230, 468] on icon "button" at bounding box center [1239, 466] width 18 height 18
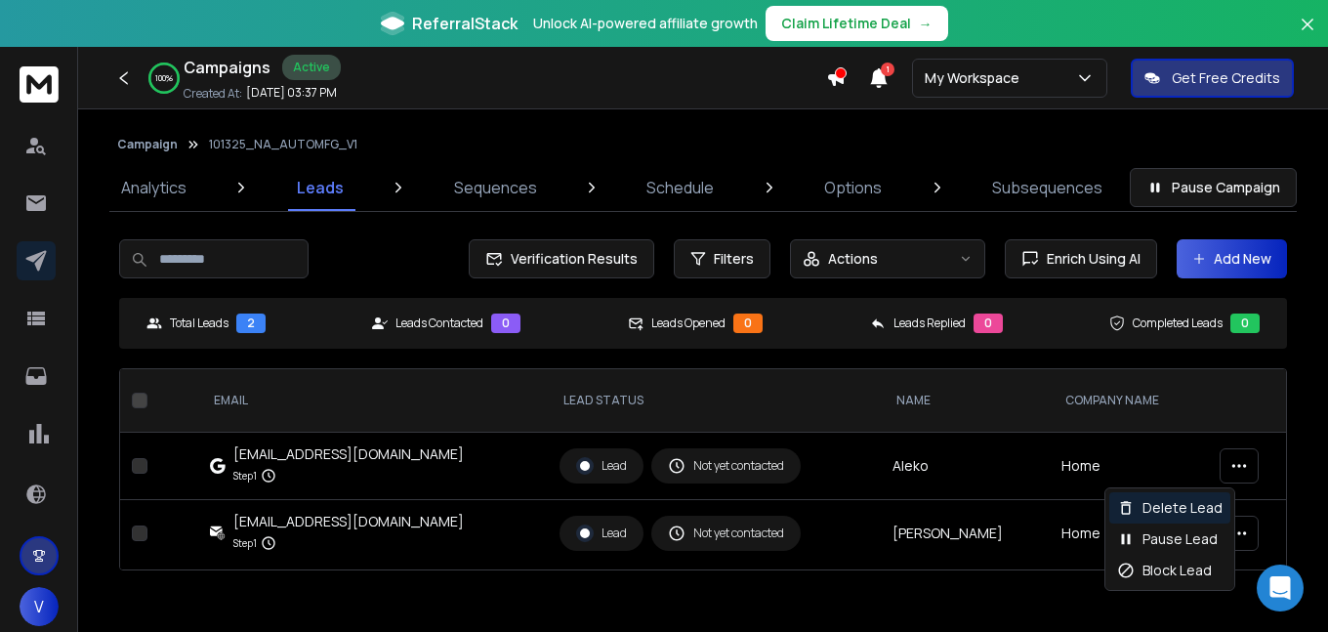
scroll to position [13, 0]
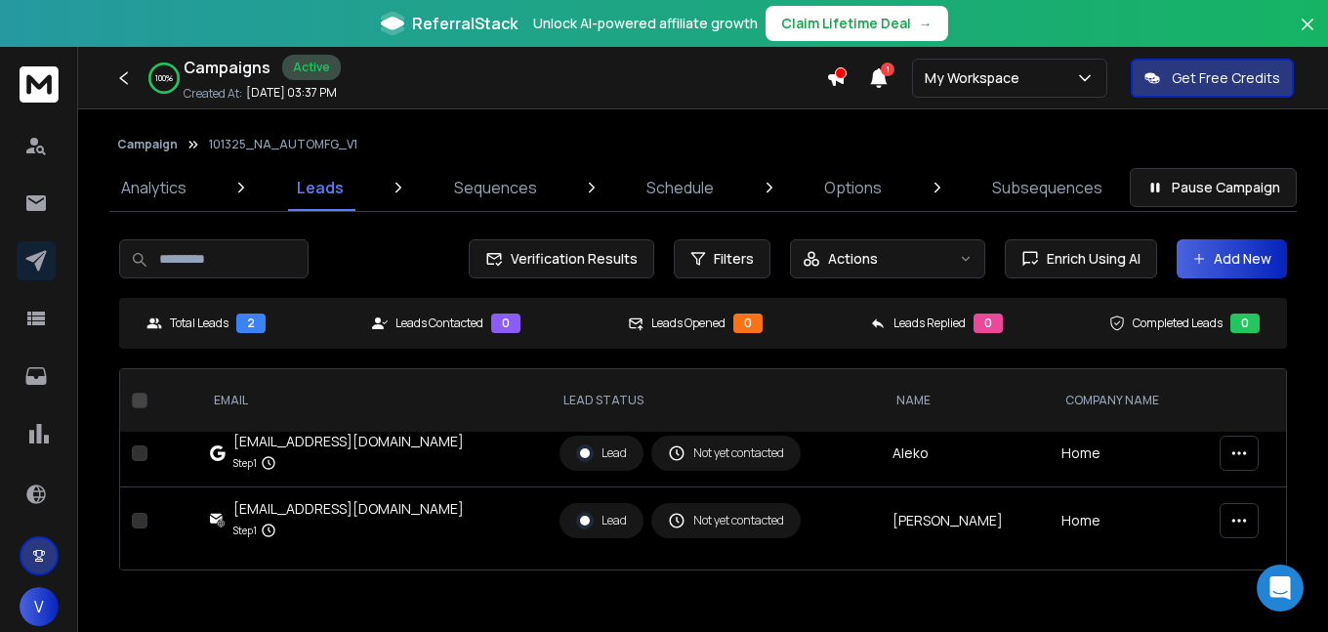
click at [962, 451] on td "Aleko" at bounding box center [965, 453] width 169 height 67
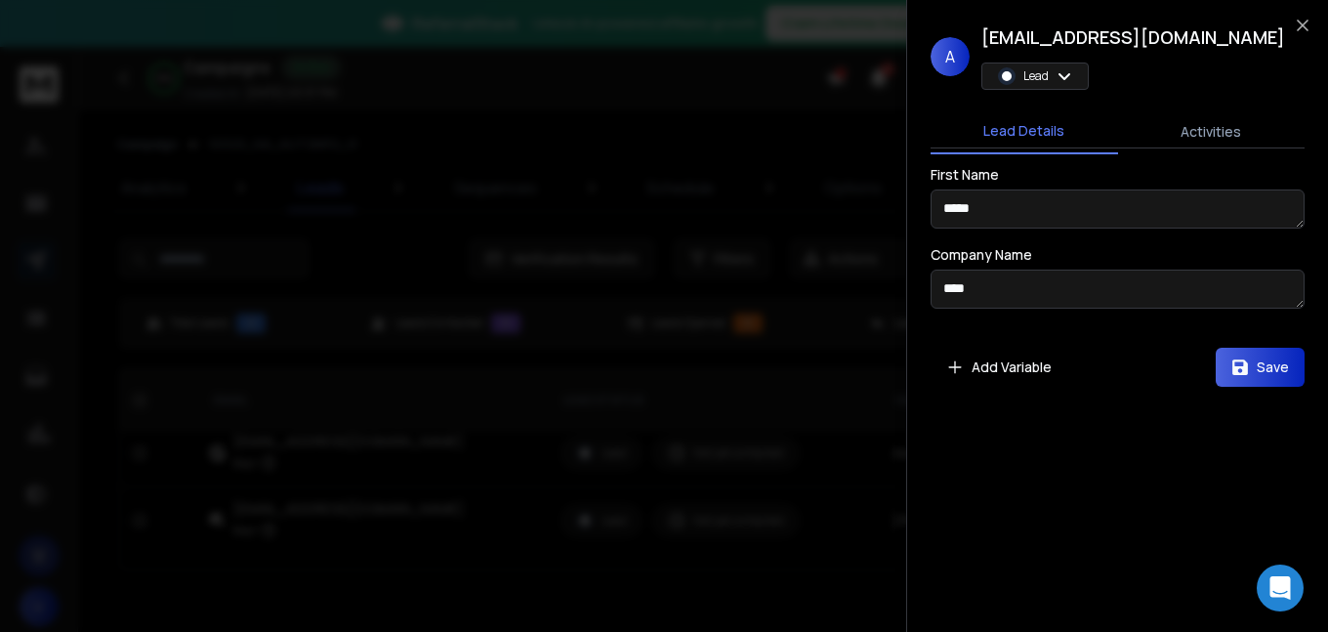
click at [1015, 205] on textarea "*****" at bounding box center [1117, 208] width 374 height 39
click at [1016, 369] on button "Add Variable" at bounding box center [998, 367] width 137 height 39
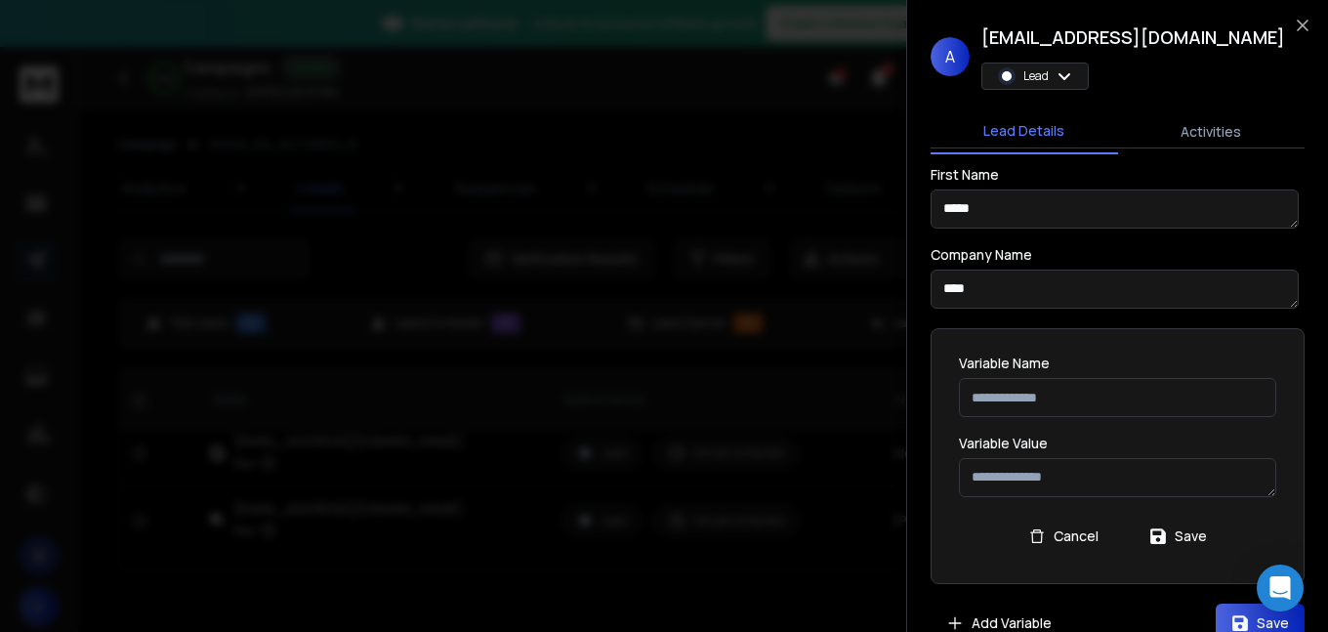
click at [1123, 603] on div "Add Variable Save" at bounding box center [1117, 622] width 374 height 39
click at [1080, 537] on button "Cancel" at bounding box center [1063, 535] width 102 height 39
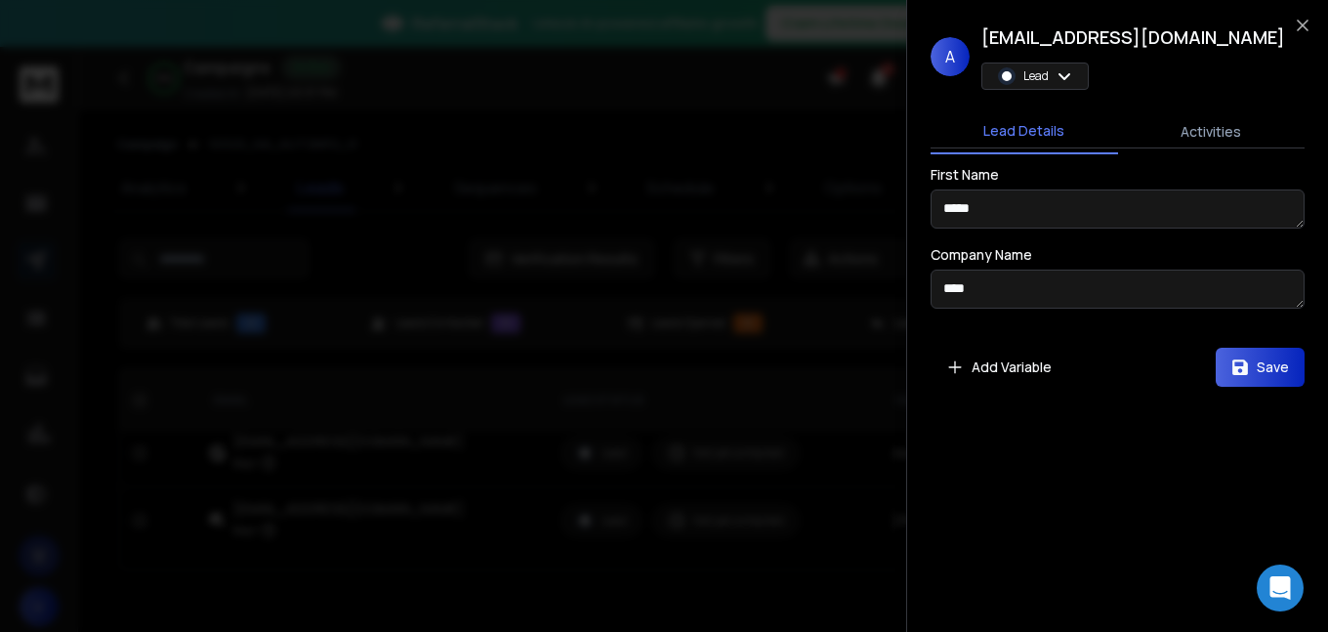
click at [1225, 123] on button "Activities" at bounding box center [1211, 131] width 187 height 43
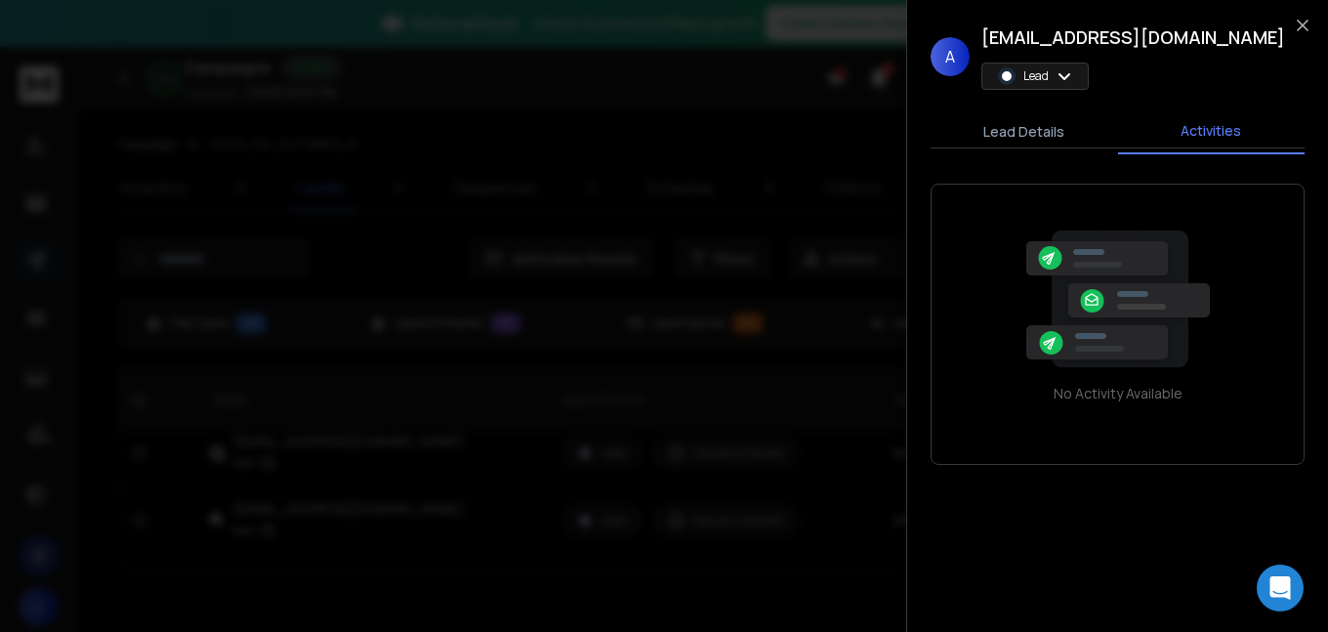
click at [1038, 132] on button "Lead Details" at bounding box center [1023, 131] width 187 height 43
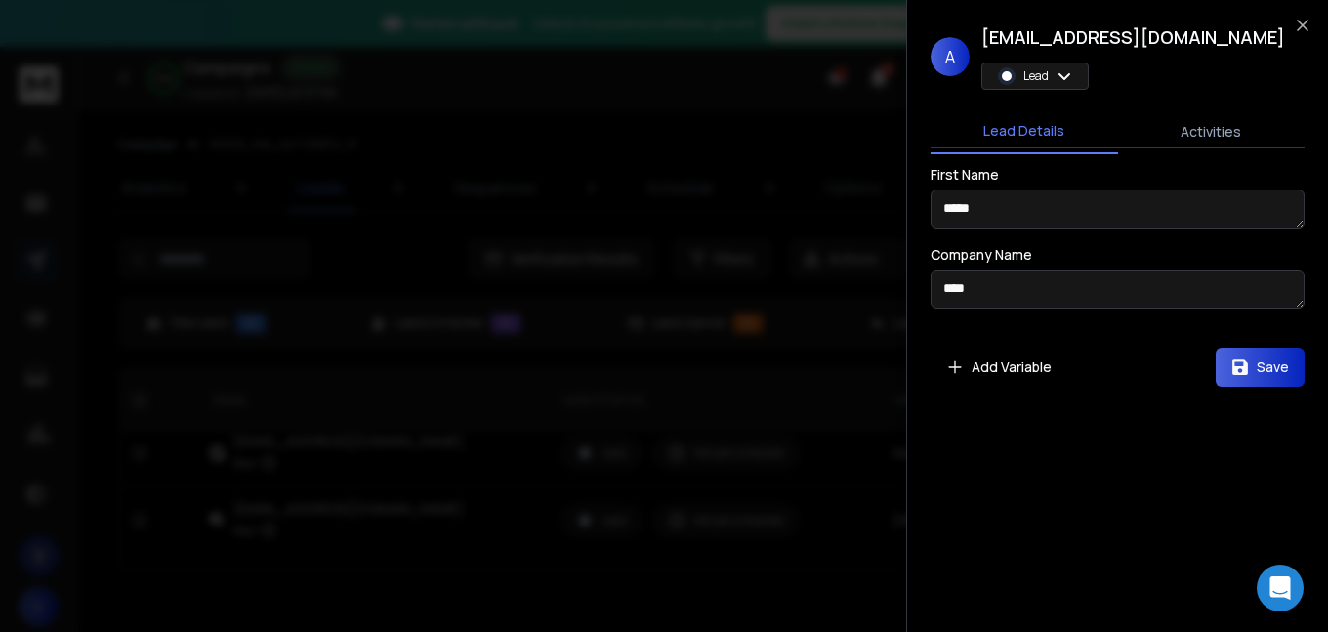
click at [958, 117] on button "Lead Details" at bounding box center [1023, 131] width 187 height 45
click at [689, 155] on div at bounding box center [664, 316] width 1328 height 632
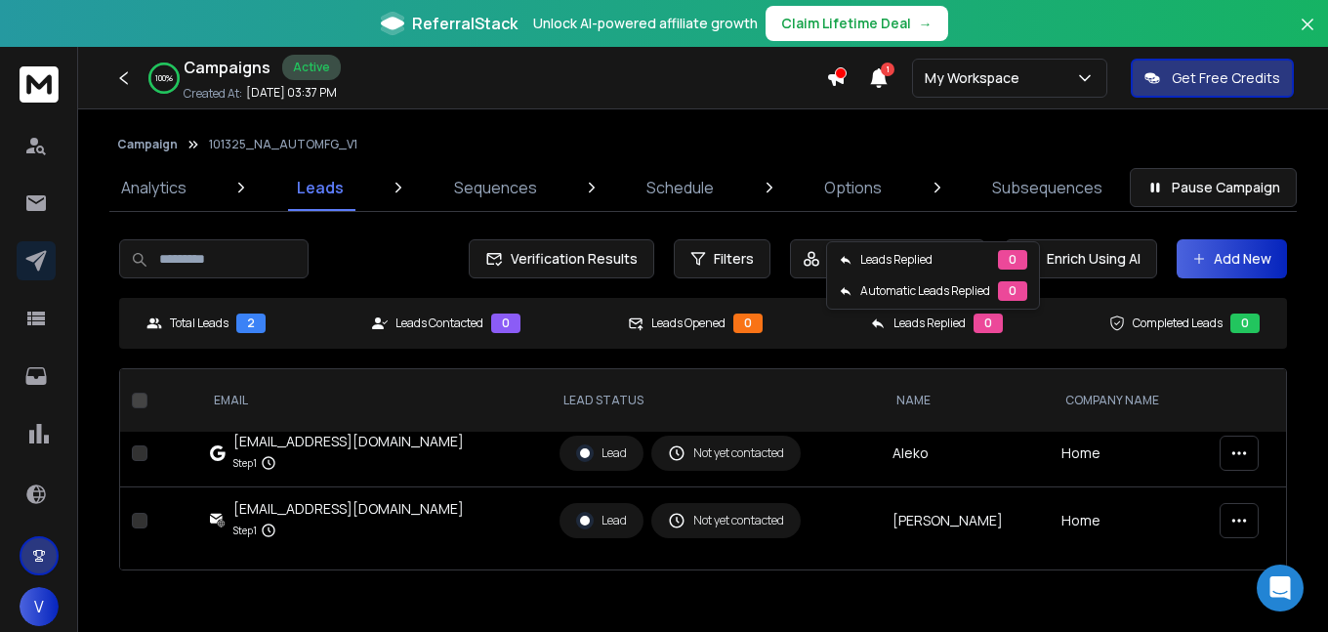
click at [938, 263] on div "Leads Replied 0" at bounding box center [933, 260] width 188 height 20
click at [817, 258] on icon "button" at bounding box center [811, 259] width 18 height 18
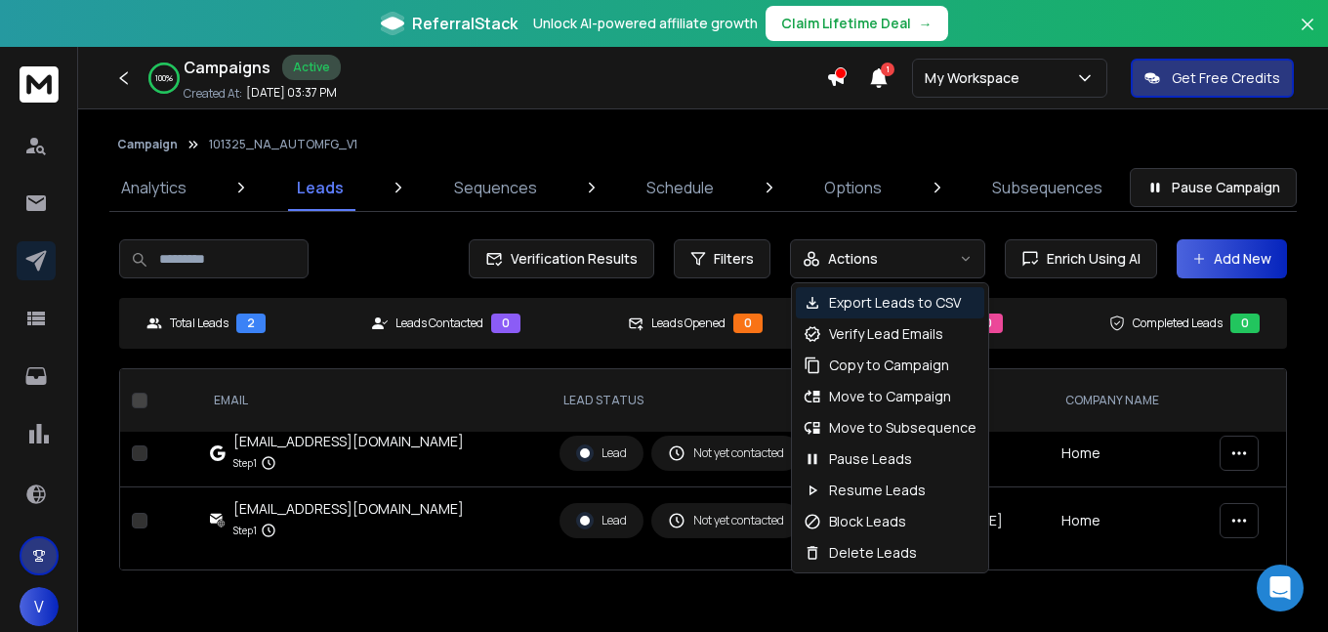
click at [395, 251] on div "Verification Results Filters Actions Enrich Using AI Add New" at bounding box center [703, 258] width 1169 height 39
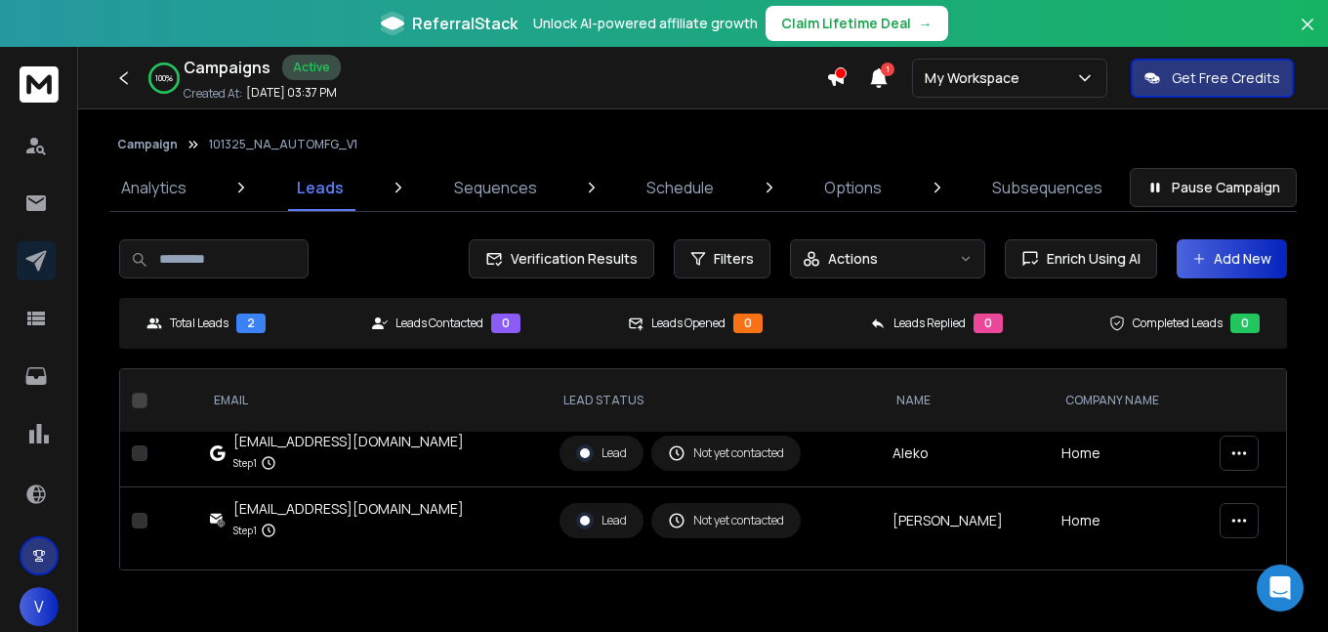
scroll to position [0, 0]
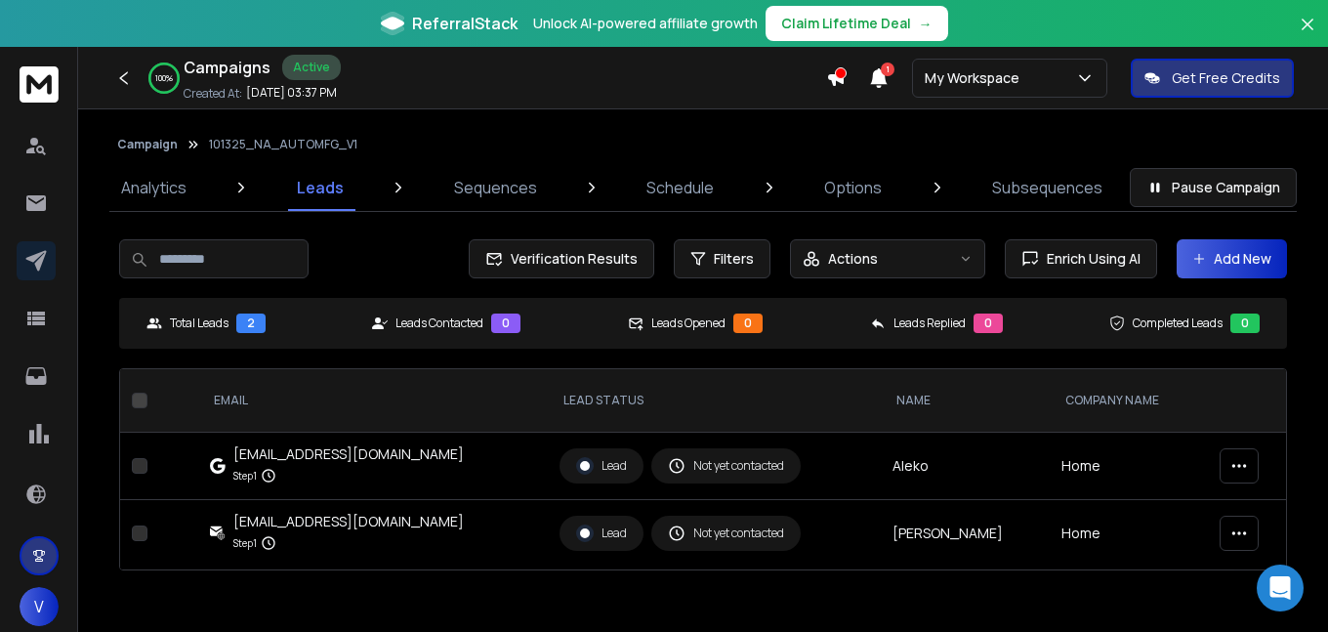
click at [854, 180] on p "Options" at bounding box center [853, 187] width 58 height 23
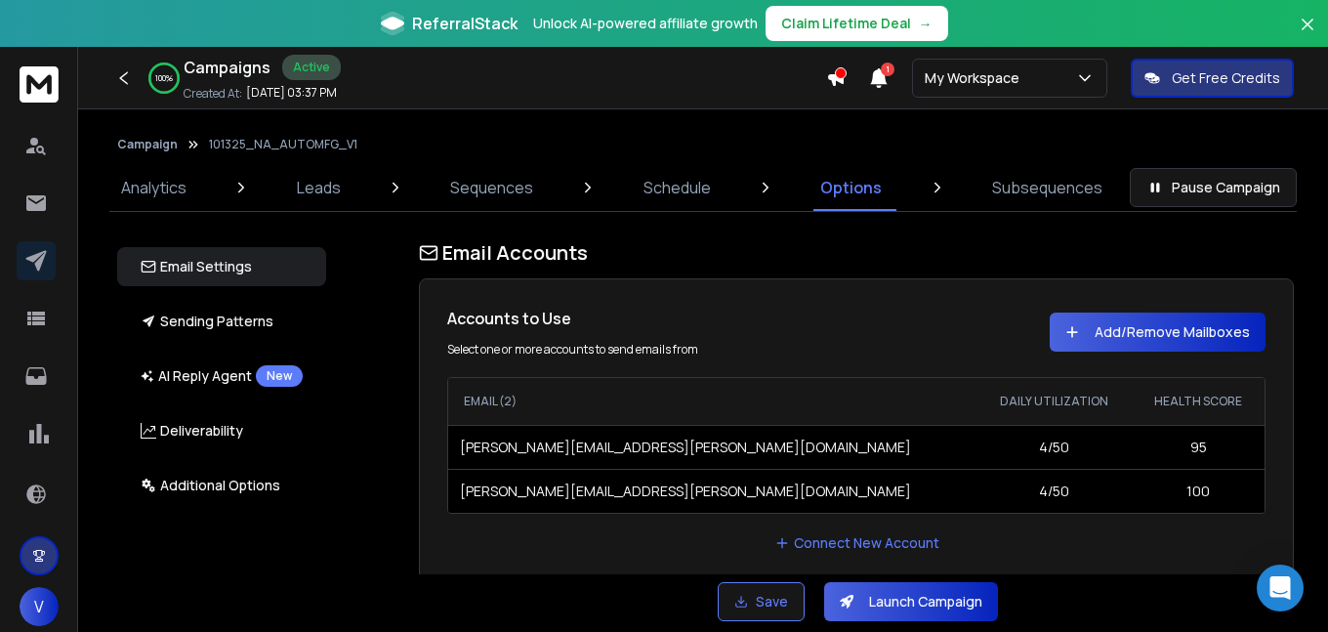
click at [970, 599] on button "Launch Campaign" at bounding box center [911, 601] width 174 height 39
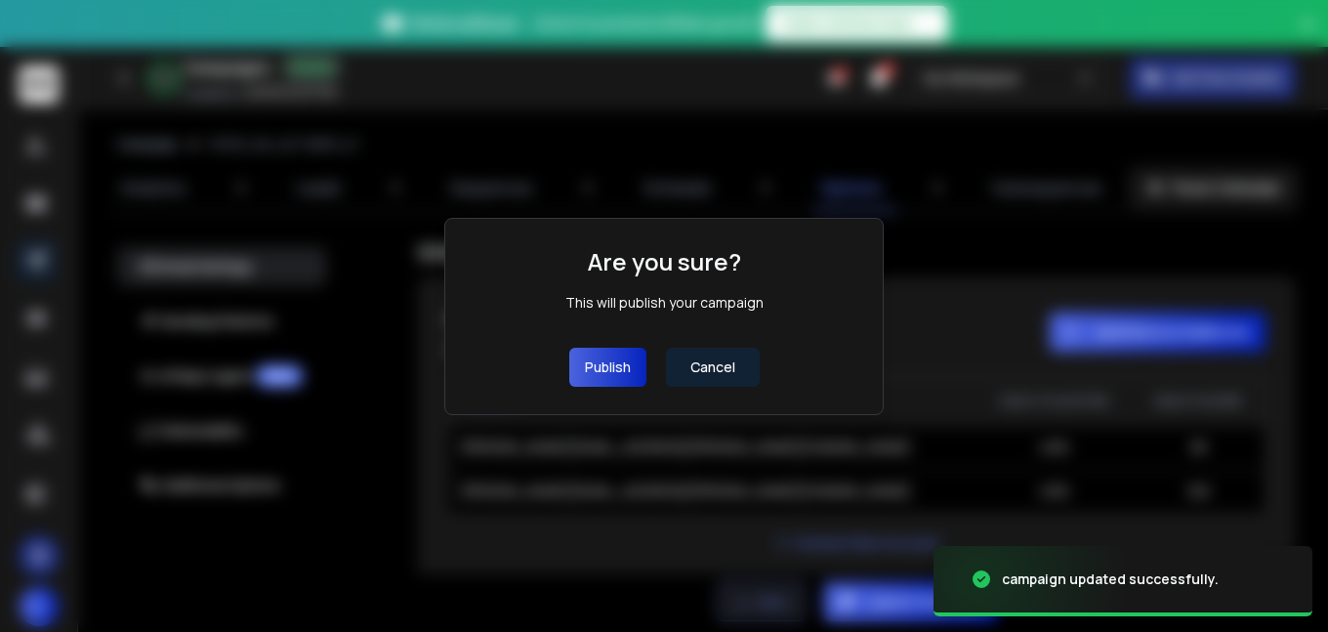
click at [617, 356] on button "Publish" at bounding box center [607, 367] width 77 height 39
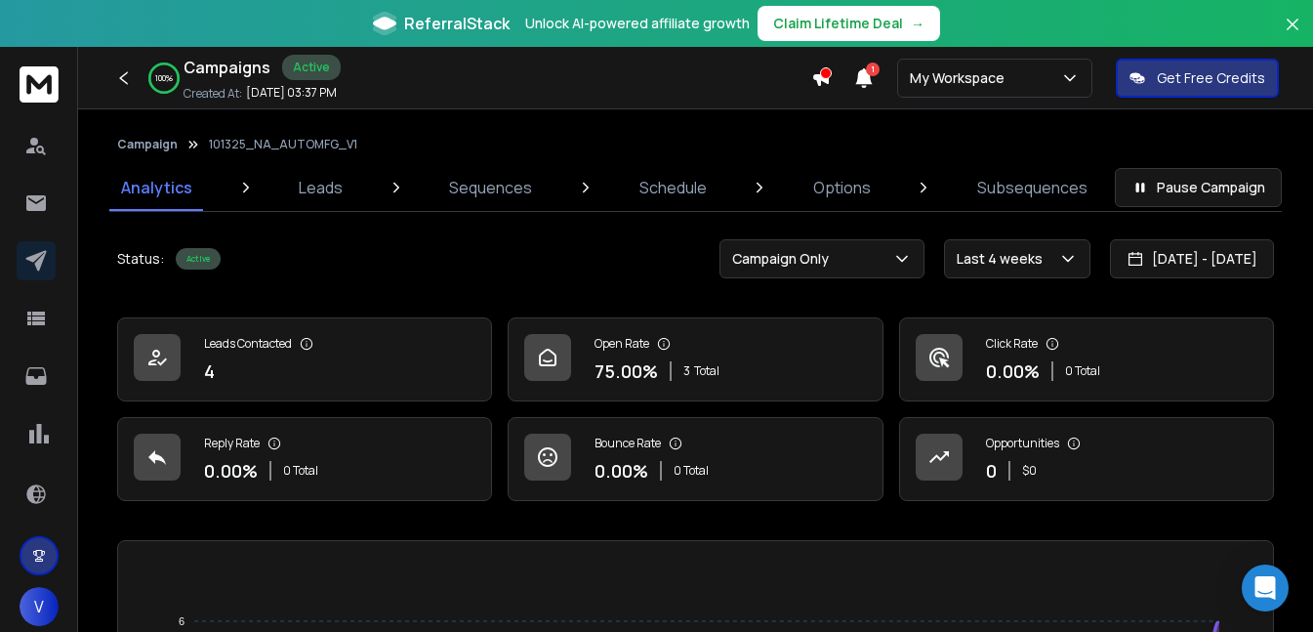
click at [328, 187] on p "Leads" at bounding box center [321, 187] width 44 height 23
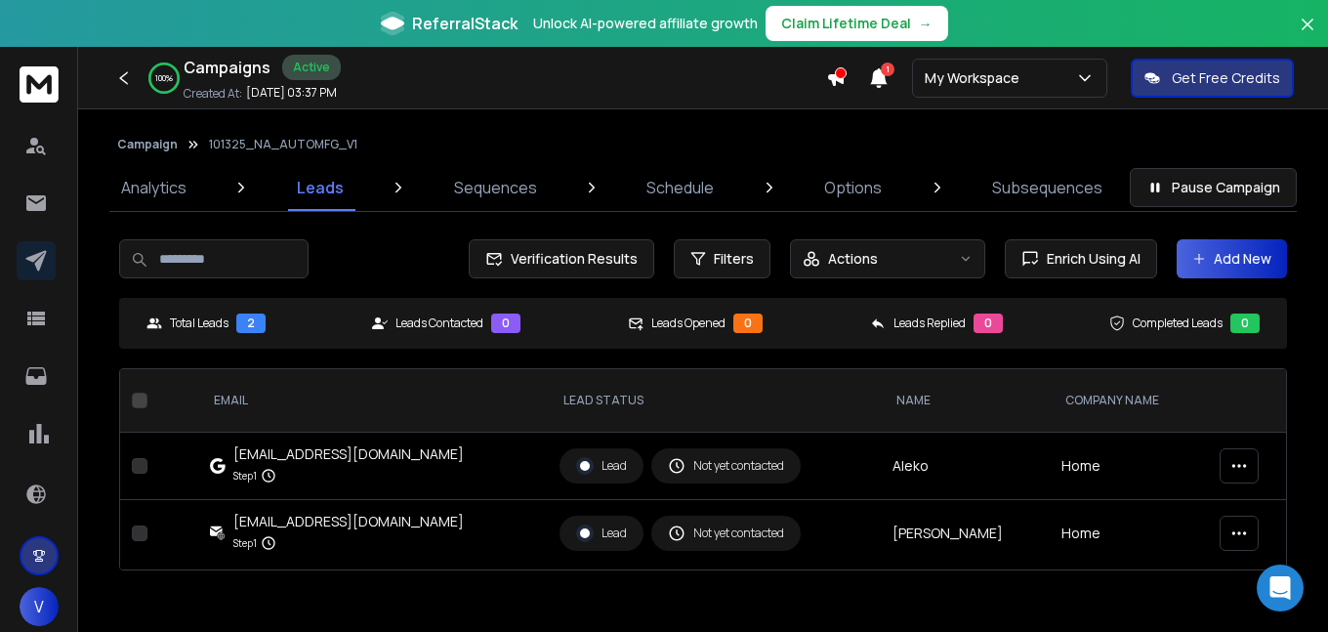
click at [593, 392] on th "LEAD STATUS" at bounding box center [715, 400] width 334 height 63
click at [504, 192] on p "Sequences" at bounding box center [495, 187] width 83 height 23
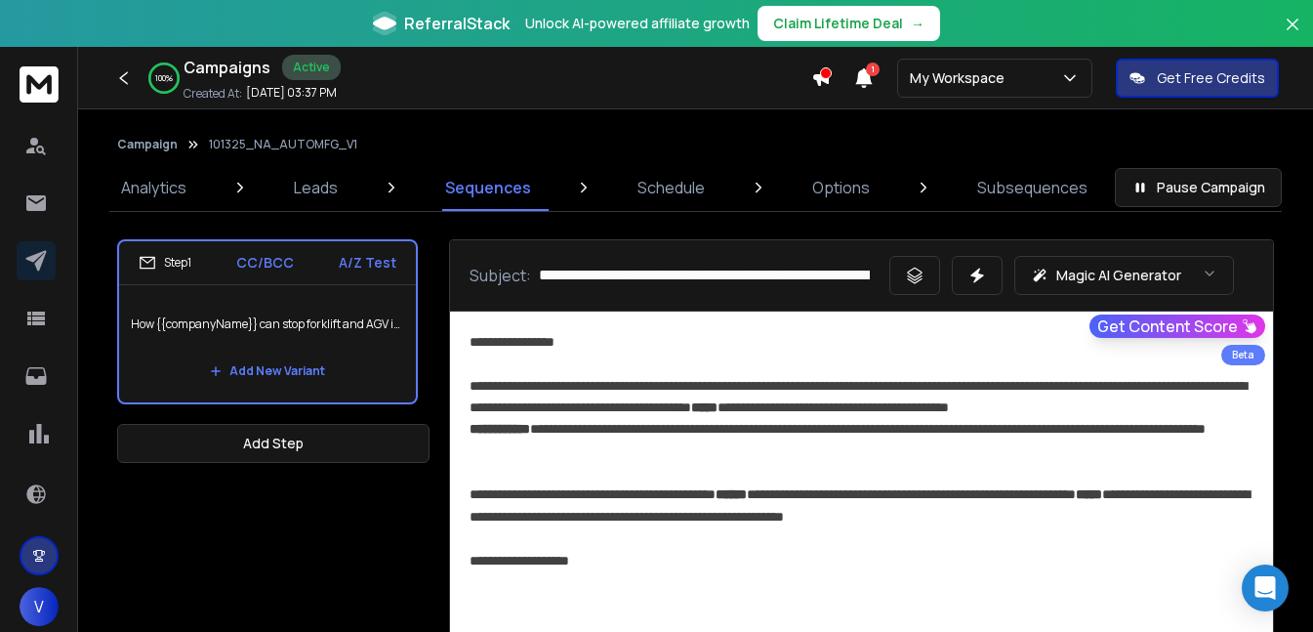
scroll to position [108, 0]
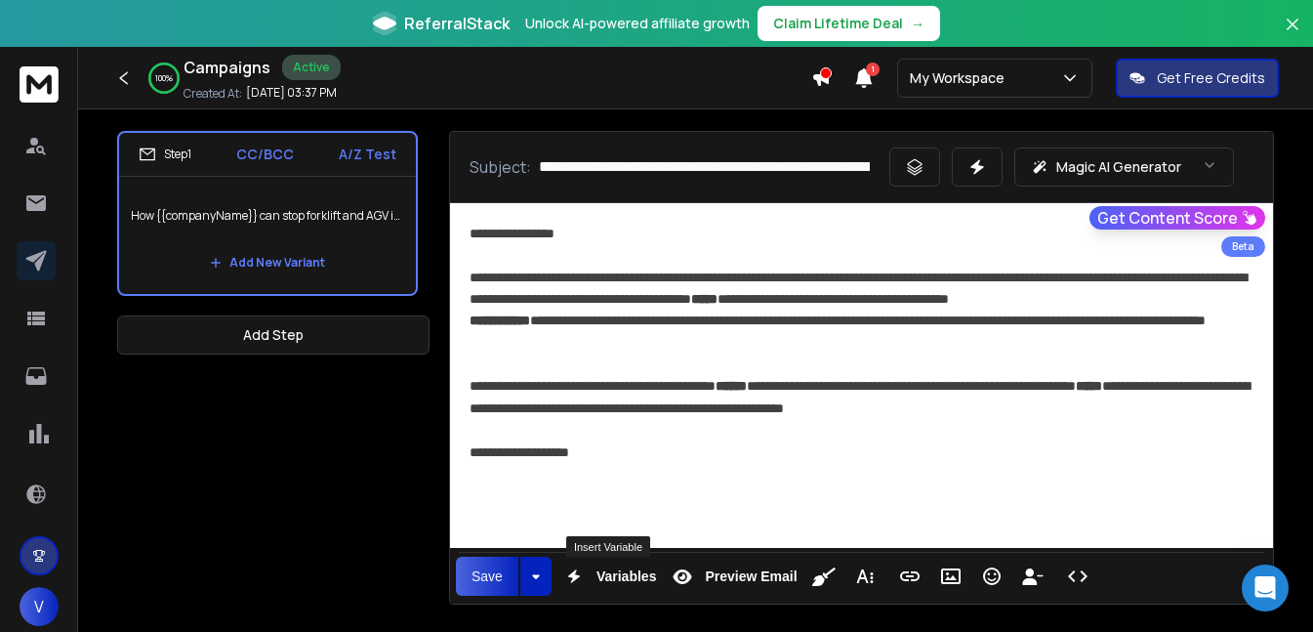
click at [617, 578] on span "Variables" at bounding box center [627, 576] width 68 height 17
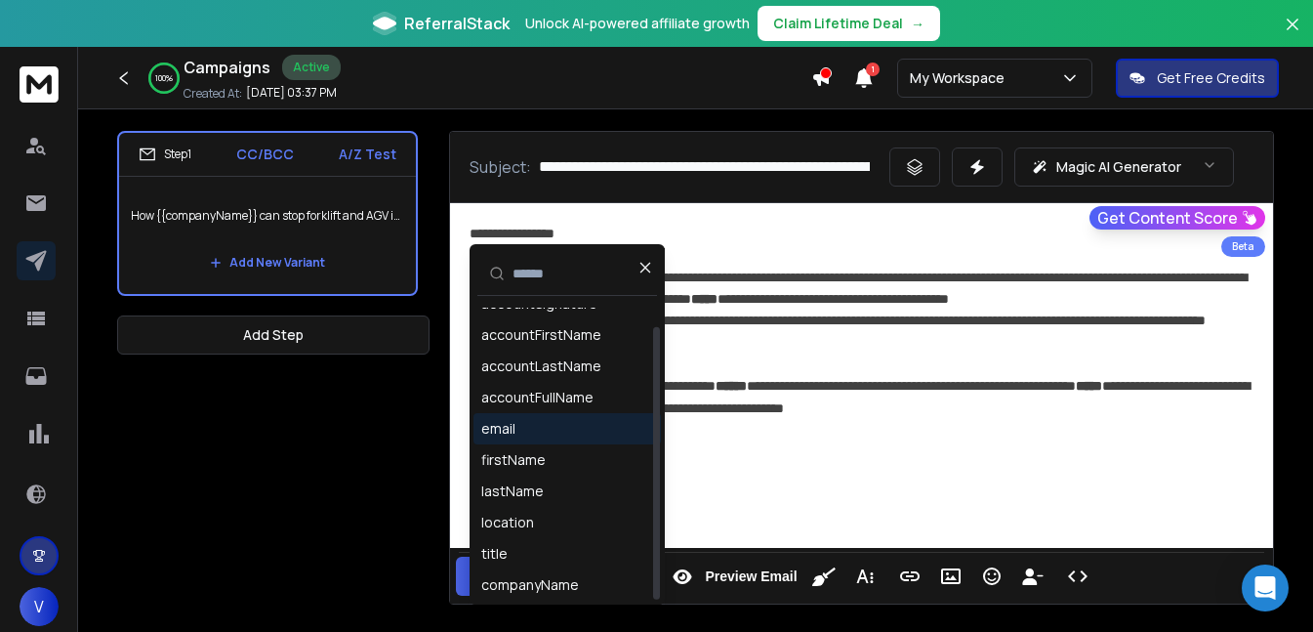
scroll to position [0, 0]
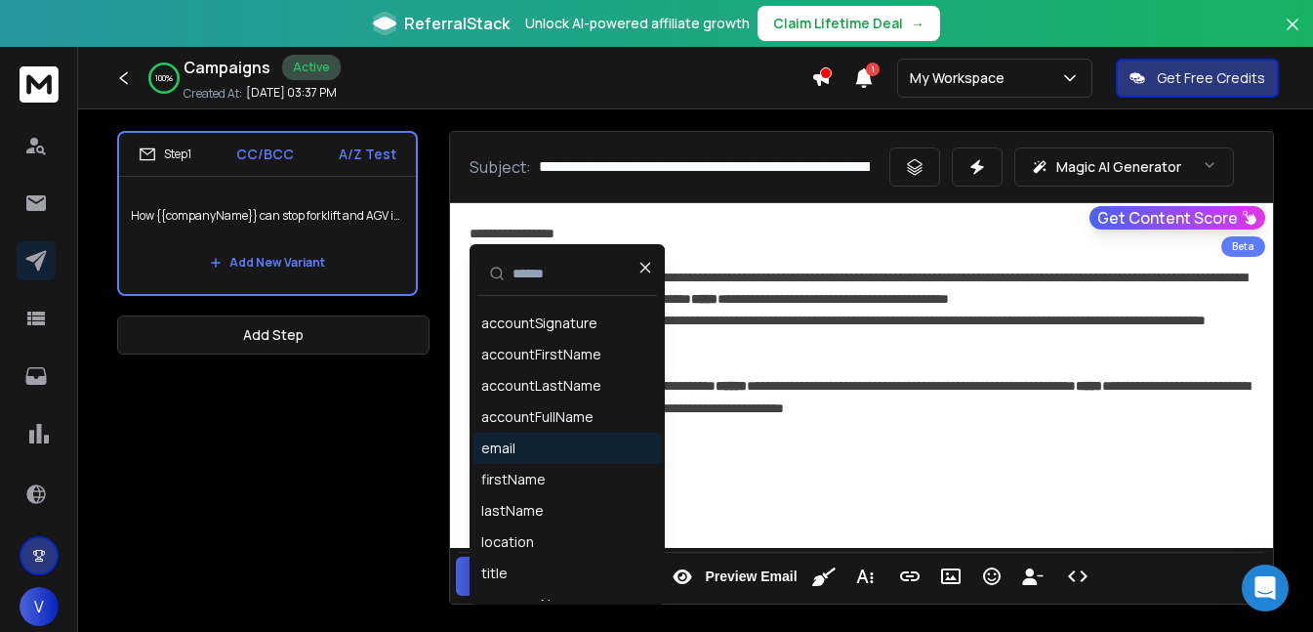
click at [745, 468] on div "**********" at bounding box center [861, 375] width 823 height 345
click at [748, 465] on div "**********" at bounding box center [861, 375] width 823 height 345
click at [646, 265] on icon at bounding box center [645, 268] width 16 height 16
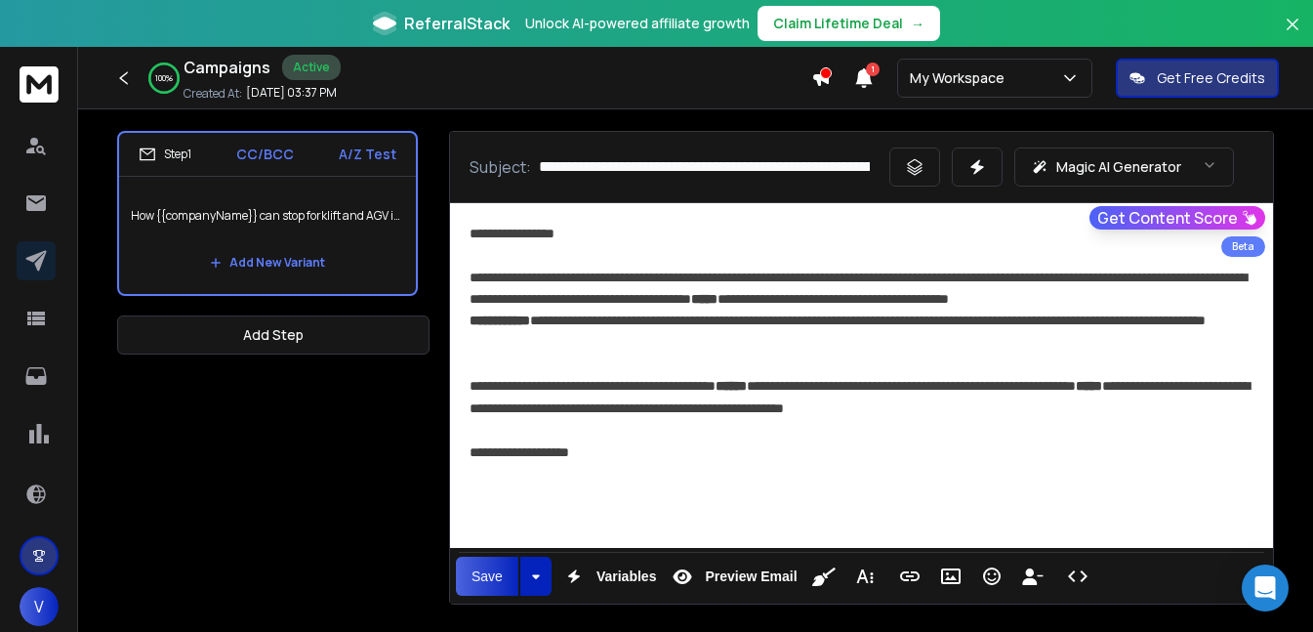
click at [354, 339] on button "Add Step" at bounding box center [273, 334] width 312 height 39
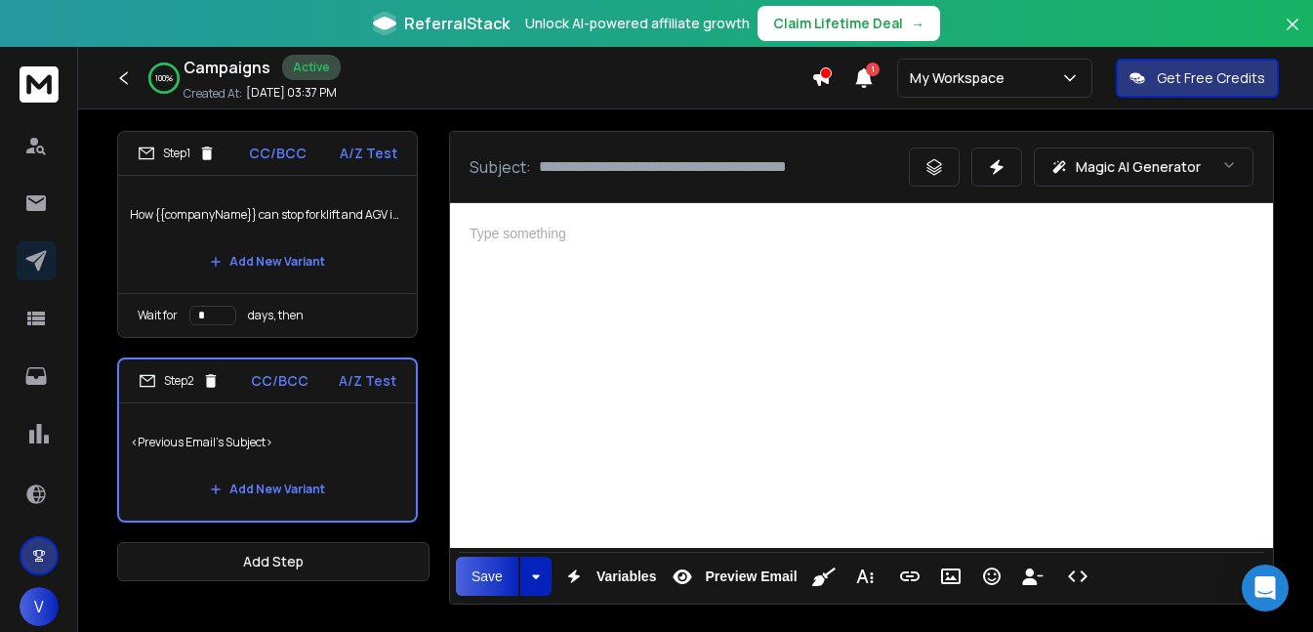
click at [426, 603] on div "Step 1 CC/BCC A/Z Test How {{companyName}} can stop forklift and AGV incidents …" at bounding box center [273, 367] width 312 height 473
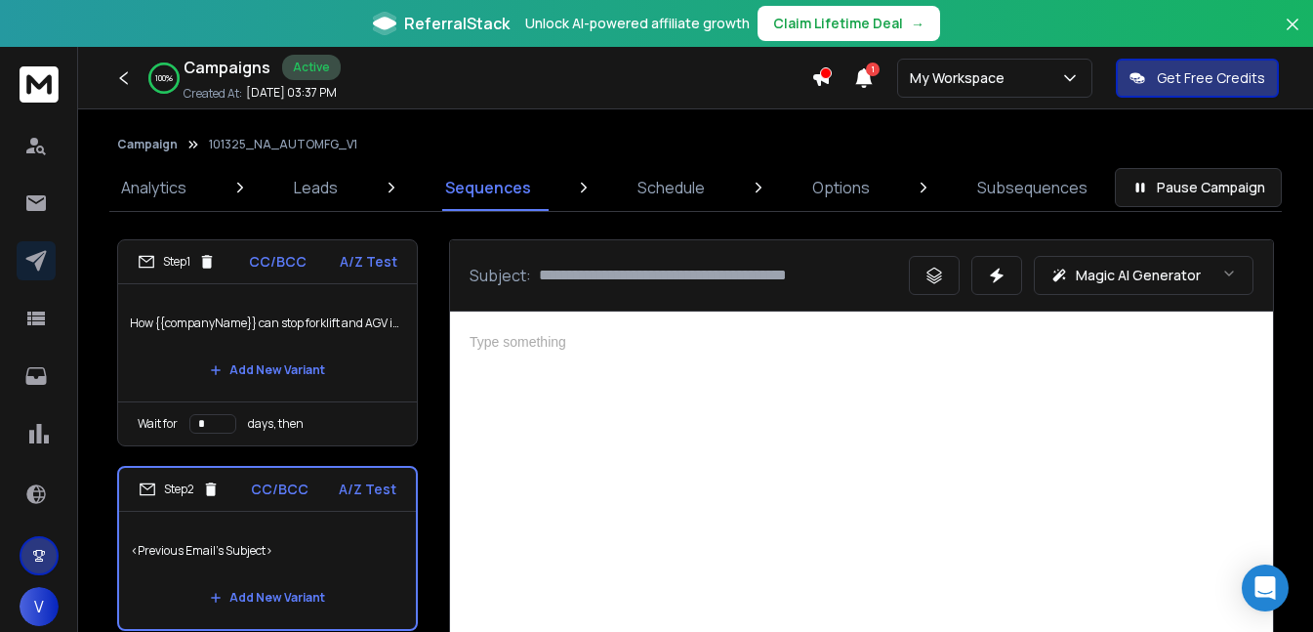
click at [308, 193] on p "Leads" at bounding box center [316, 187] width 44 height 23
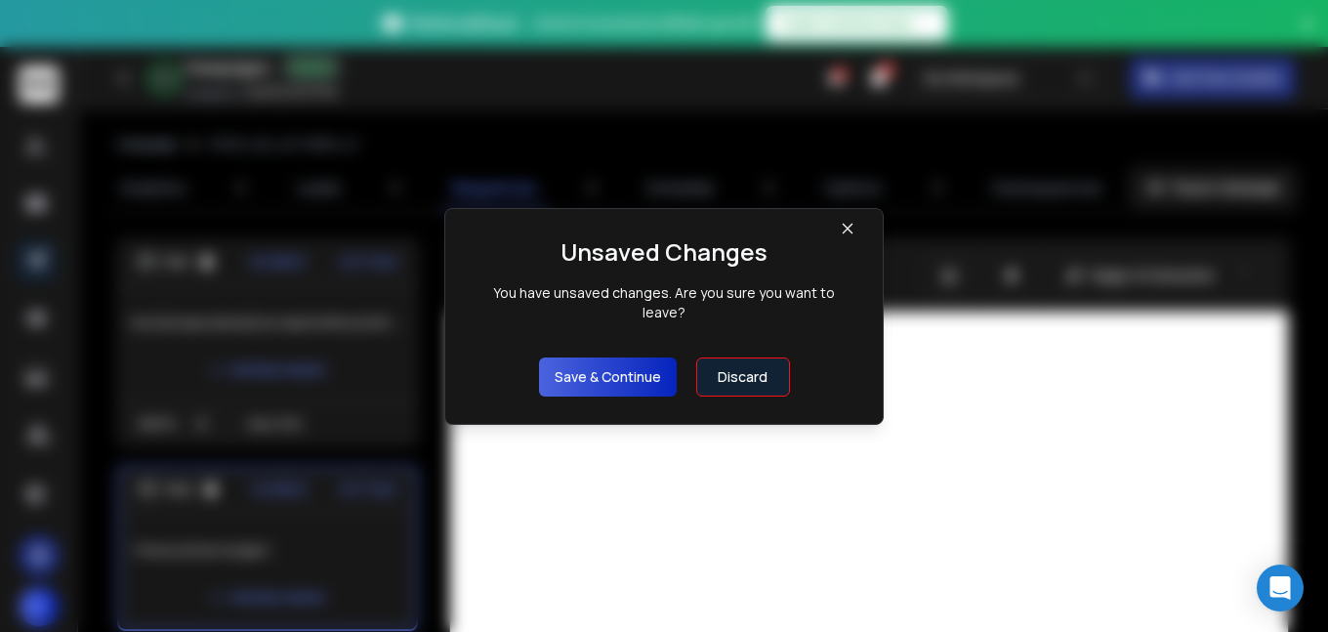
click at [619, 370] on button "Save & Continue" at bounding box center [608, 376] width 138 height 39
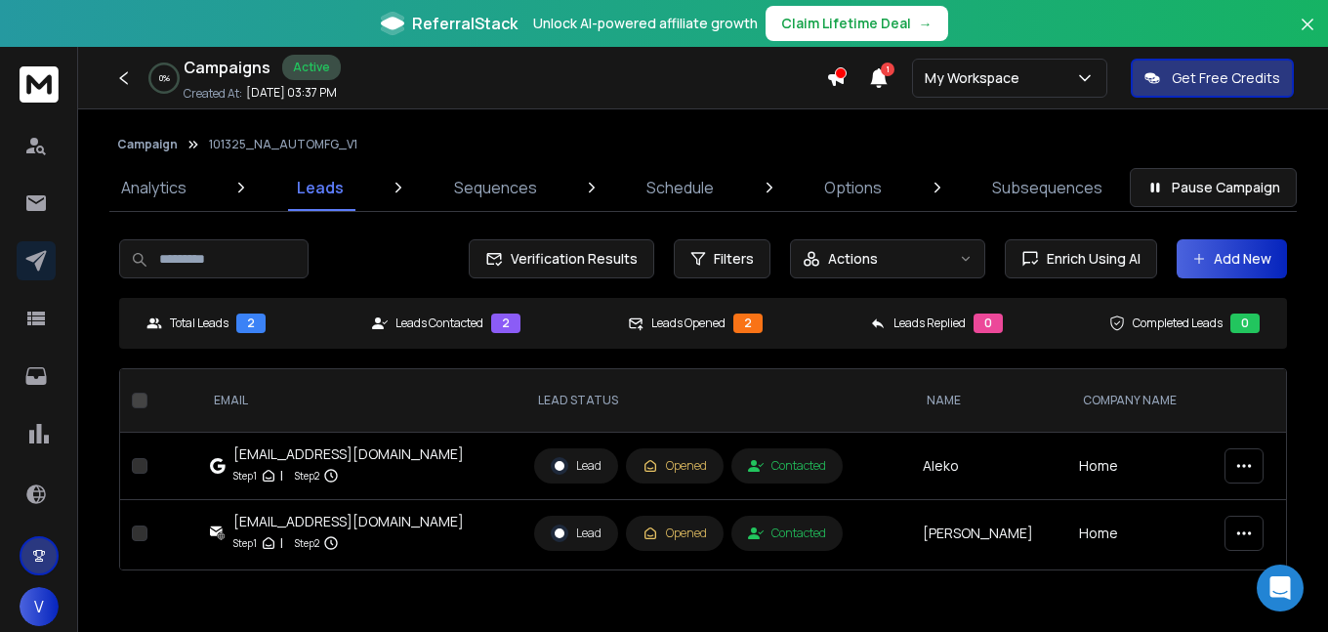
click at [502, 192] on p "Sequences" at bounding box center [495, 187] width 83 height 23
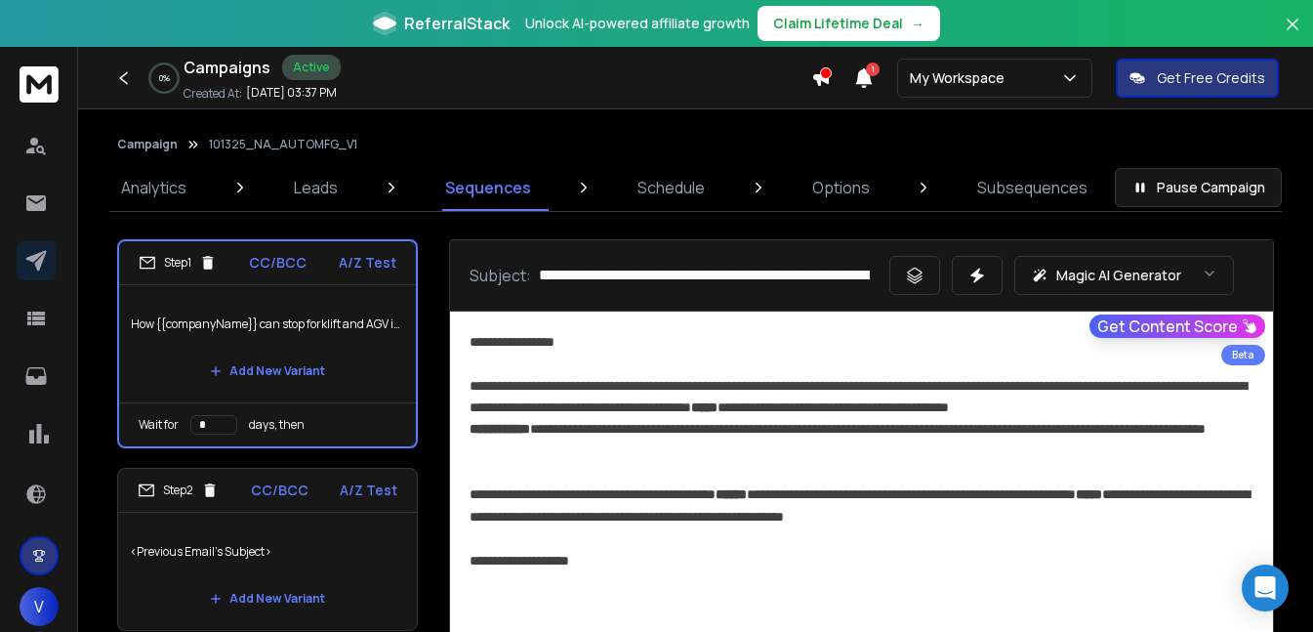
scroll to position [108, 0]
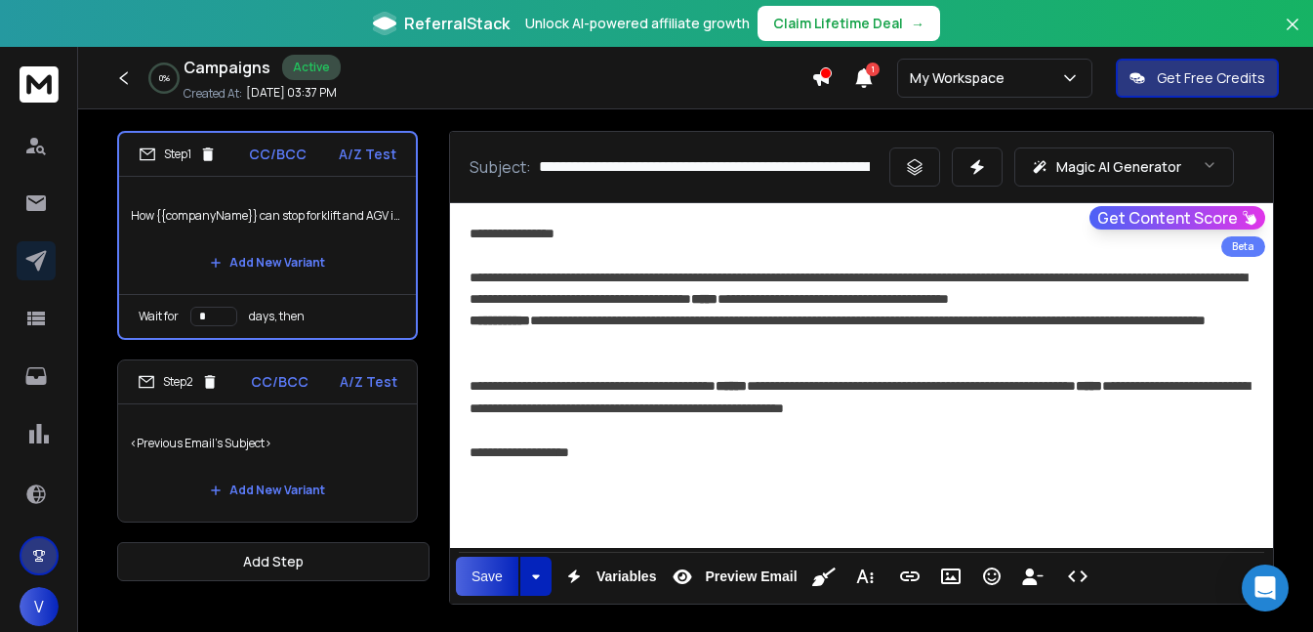
click at [349, 432] on p "<Previous Email's Subject>" at bounding box center [267, 443] width 275 height 55
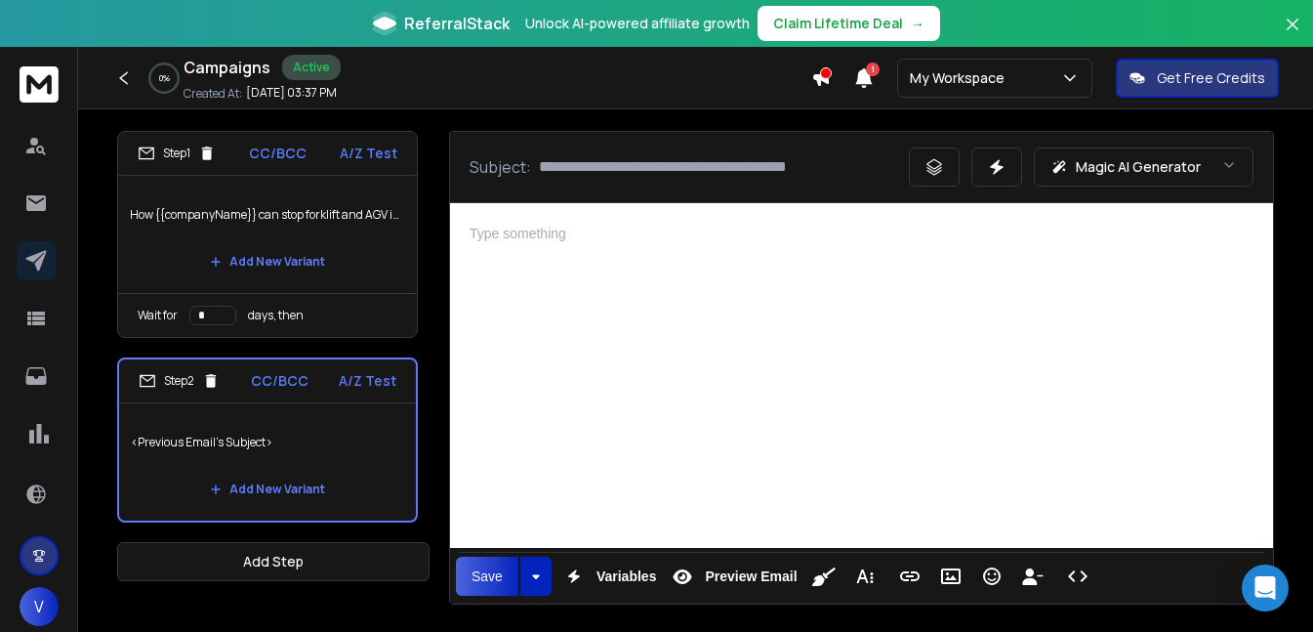
click at [588, 273] on div at bounding box center [861, 375] width 823 height 345
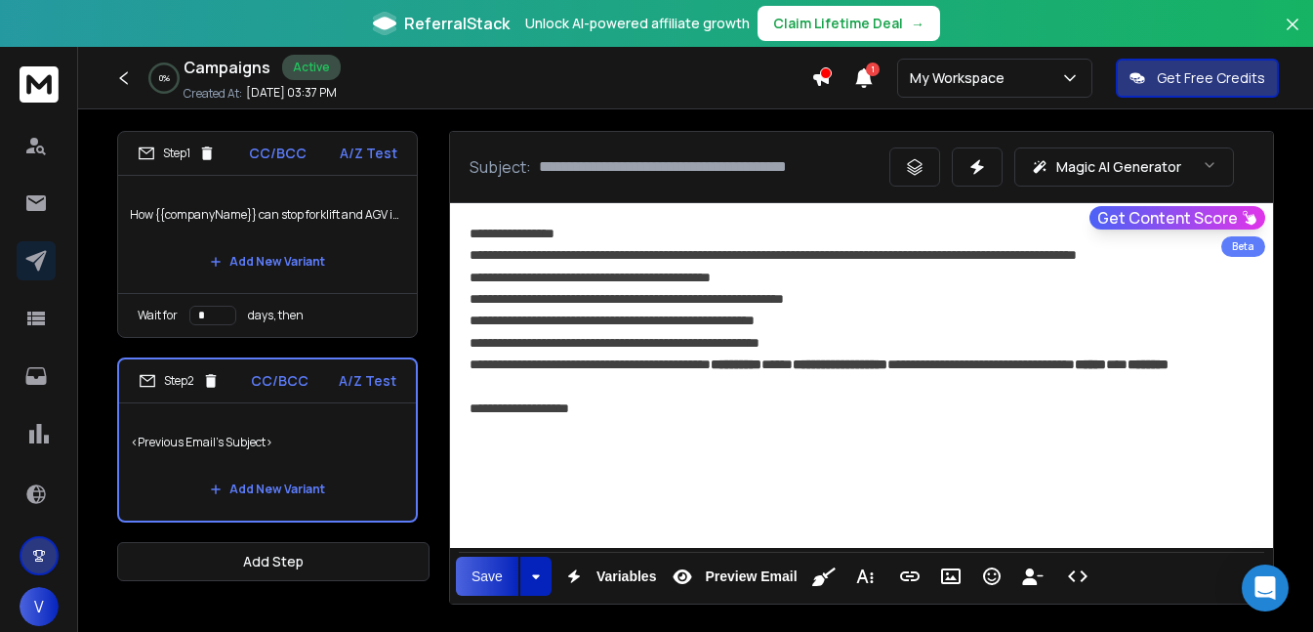
click at [588, 232] on p "**********" at bounding box center [862, 233] width 784 height 21
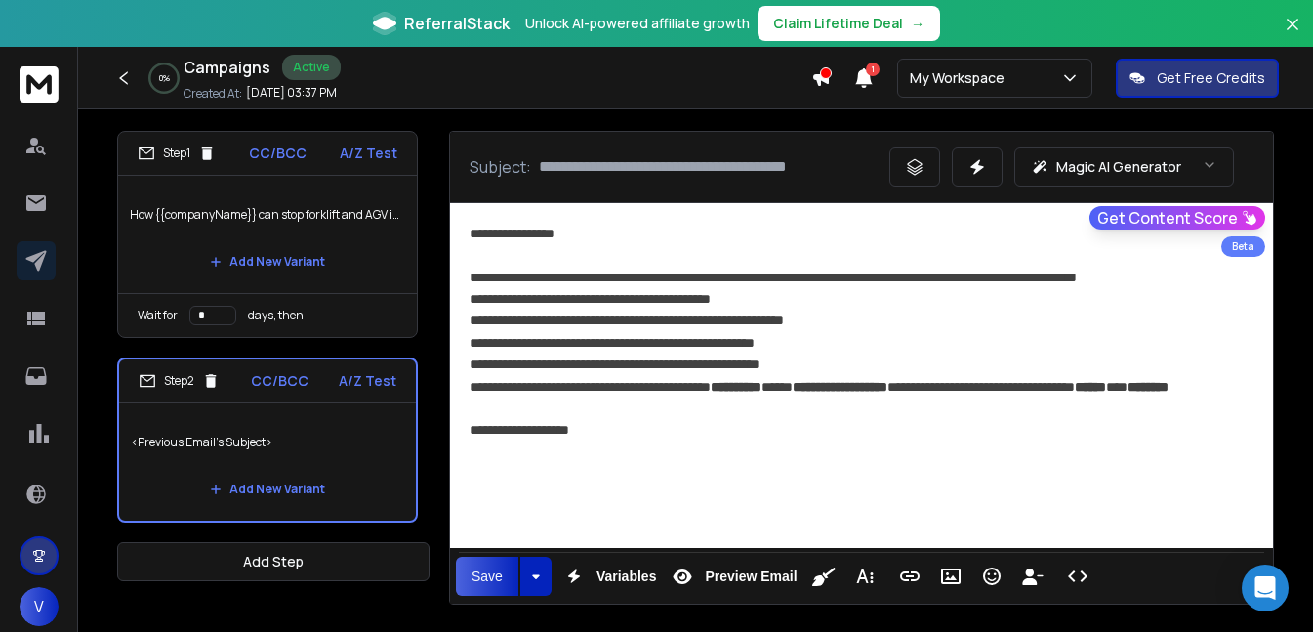
click at [874, 367] on p "**********" at bounding box center [862, 321] width 784 height 109
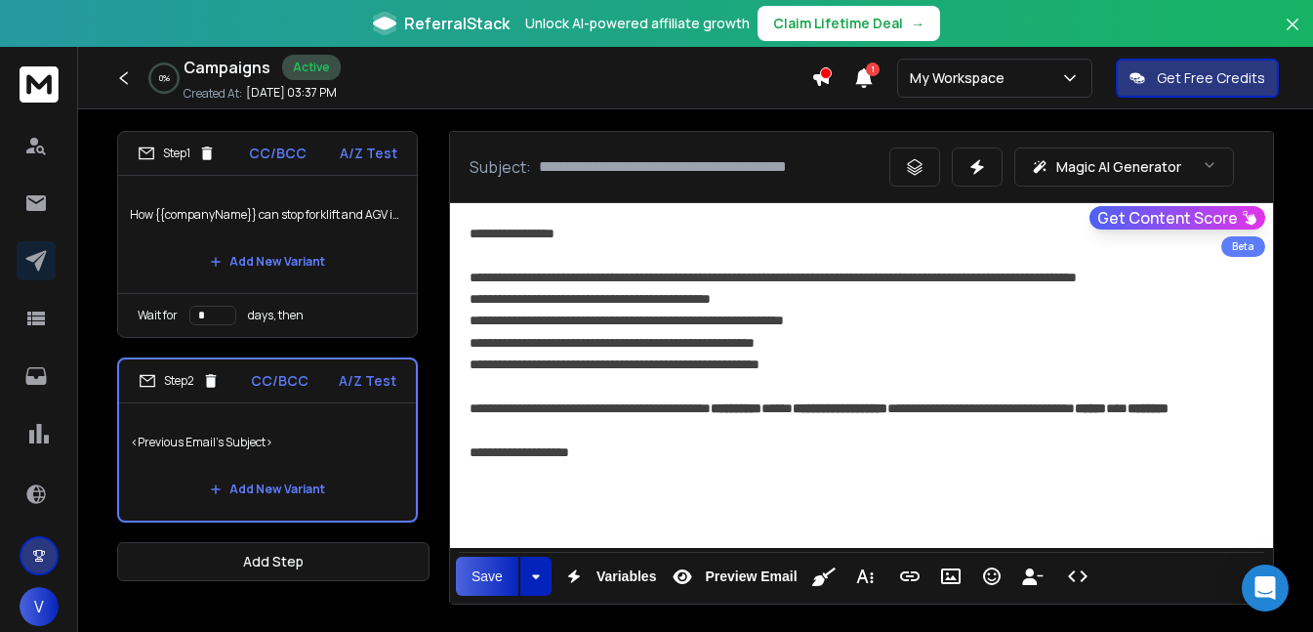
click at [636, 432] on p "**********" at bounding box center [862, 419] width 784 height 44
click at [568, 164] on input at bounding box center [704, 166] width 331 height 23
paste input "**********"
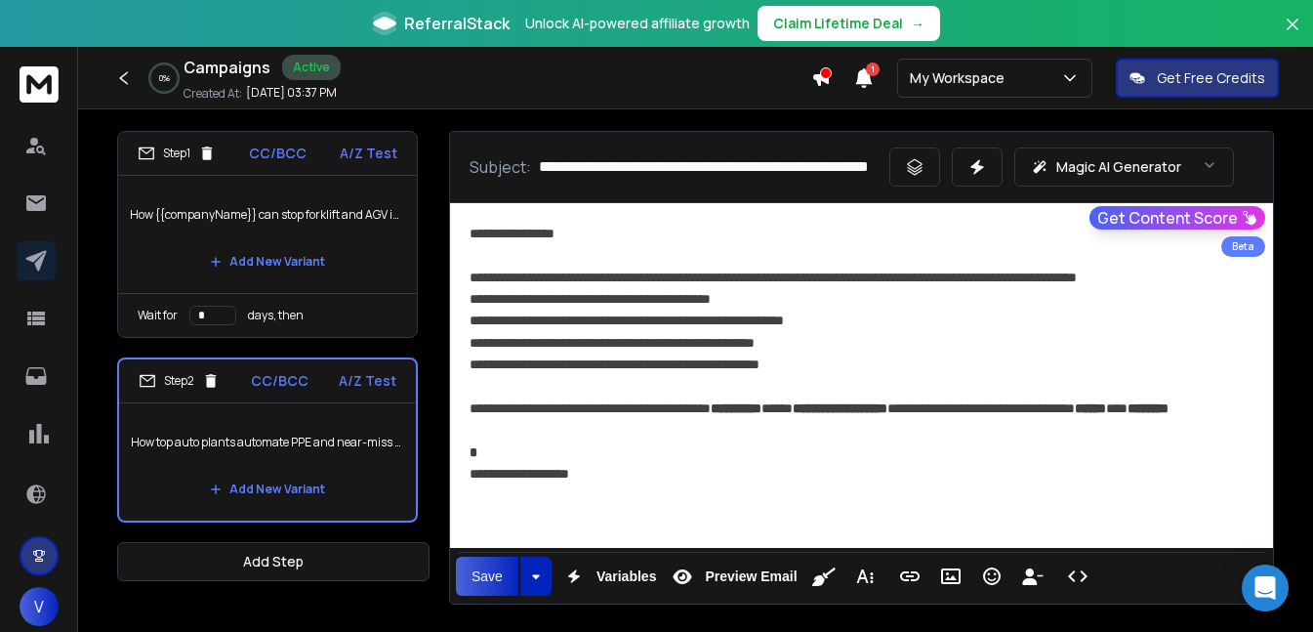
scroll to position [0, 96]
click at [567, 172] on input "**********" at bounding box center [705, 166] width 332 height 23
type input "**********"
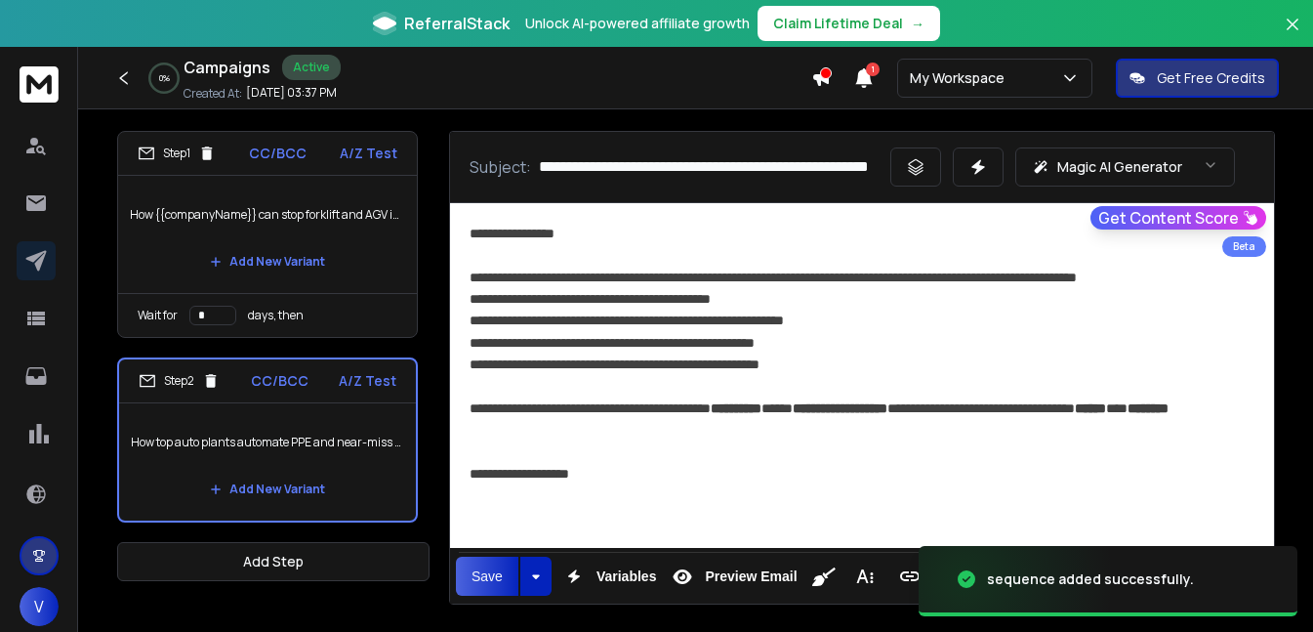
click at [349, 567] on button "Add Step" at bounding box center [273, 561] width 312 height 39
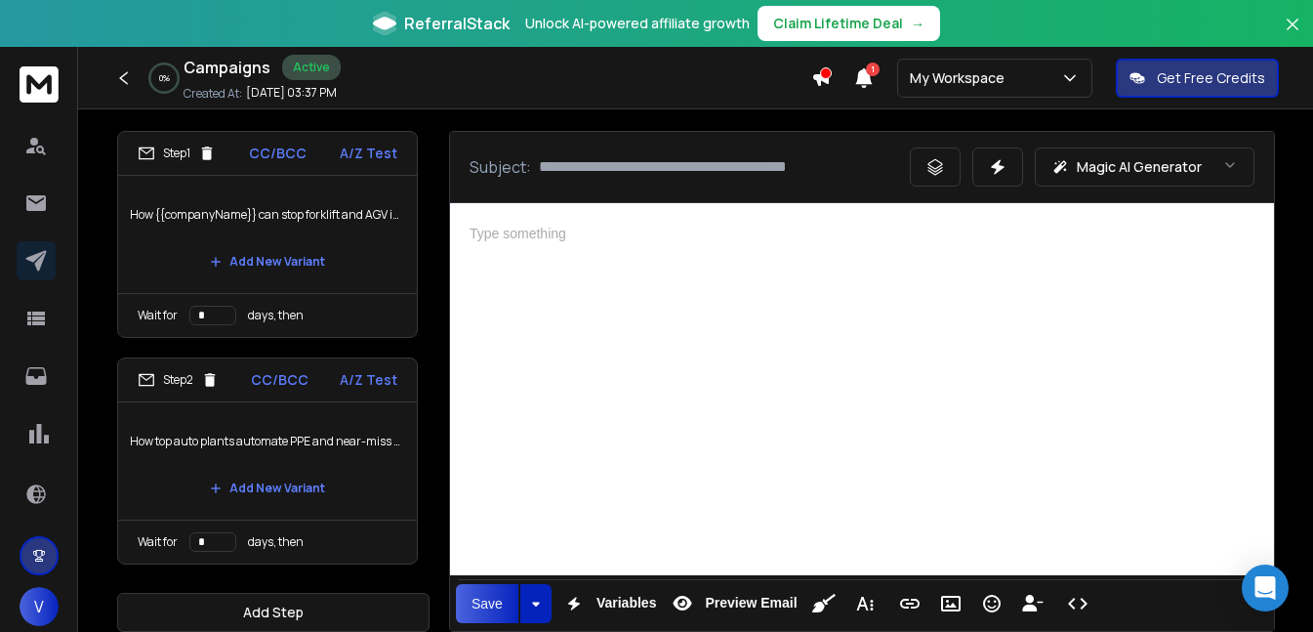
click at [521, 248] on div at bounding box center [862, 389] width 824 height 372
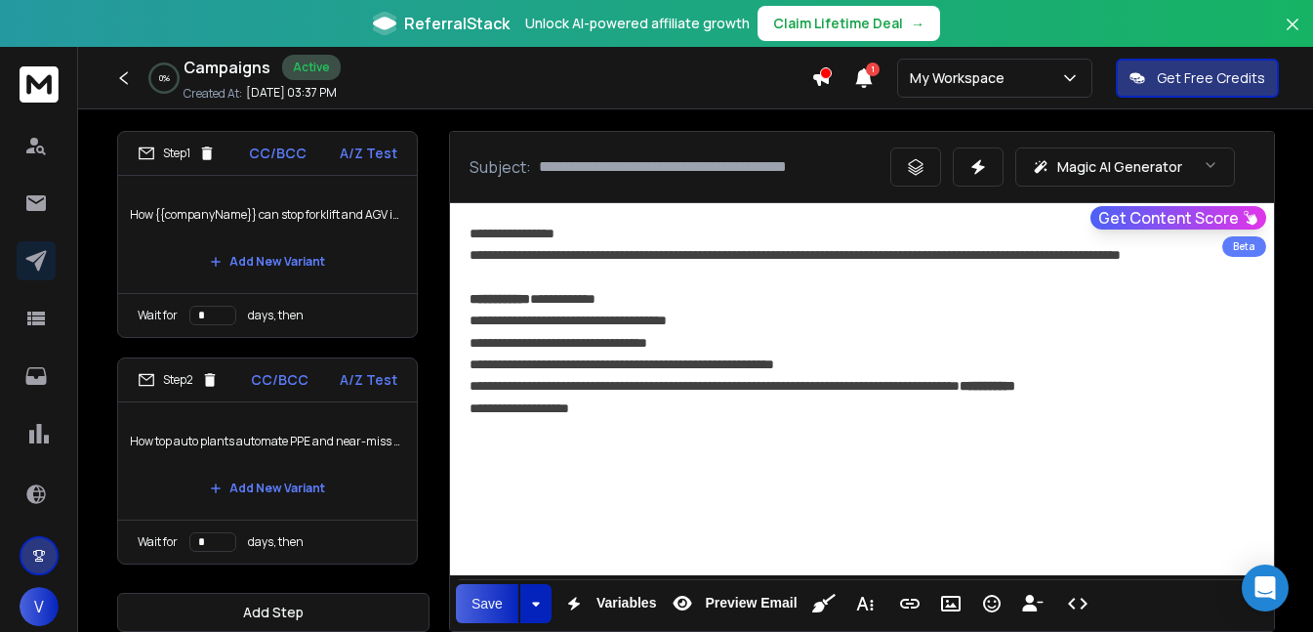
click at [608, 240] on p "**********" at bounding box center [862, 233] width 784 height 21
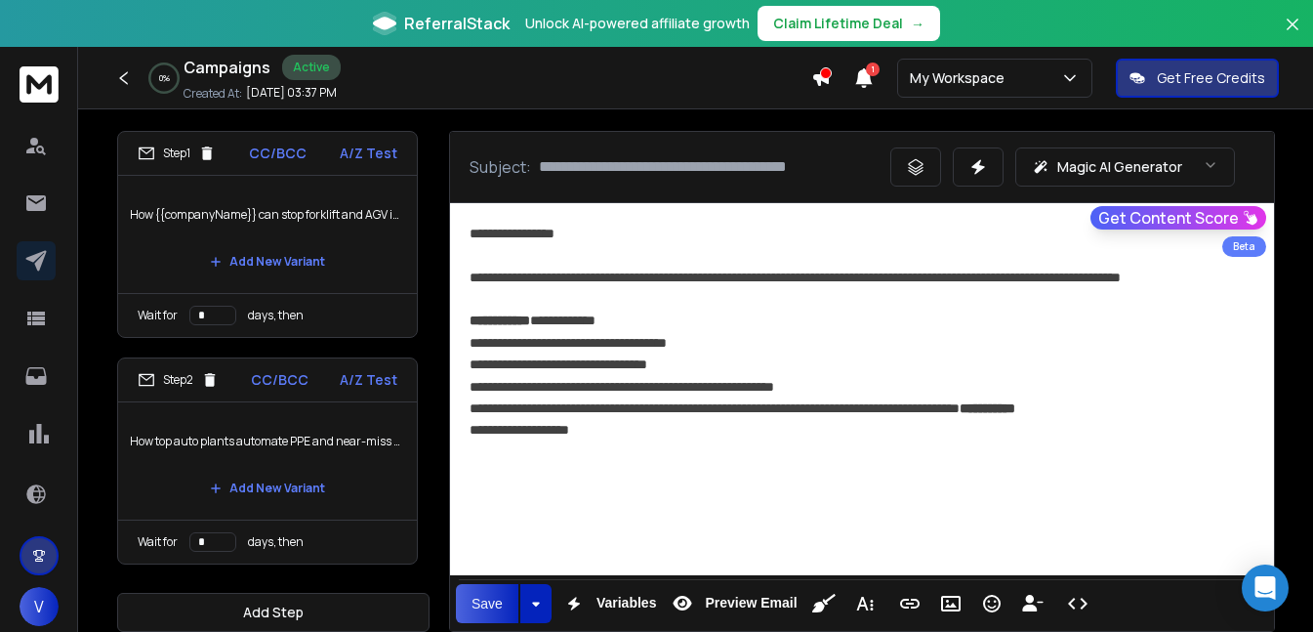
click at [524, 298] on p "**********" at bounding box center [862, 289] width 784 height 44
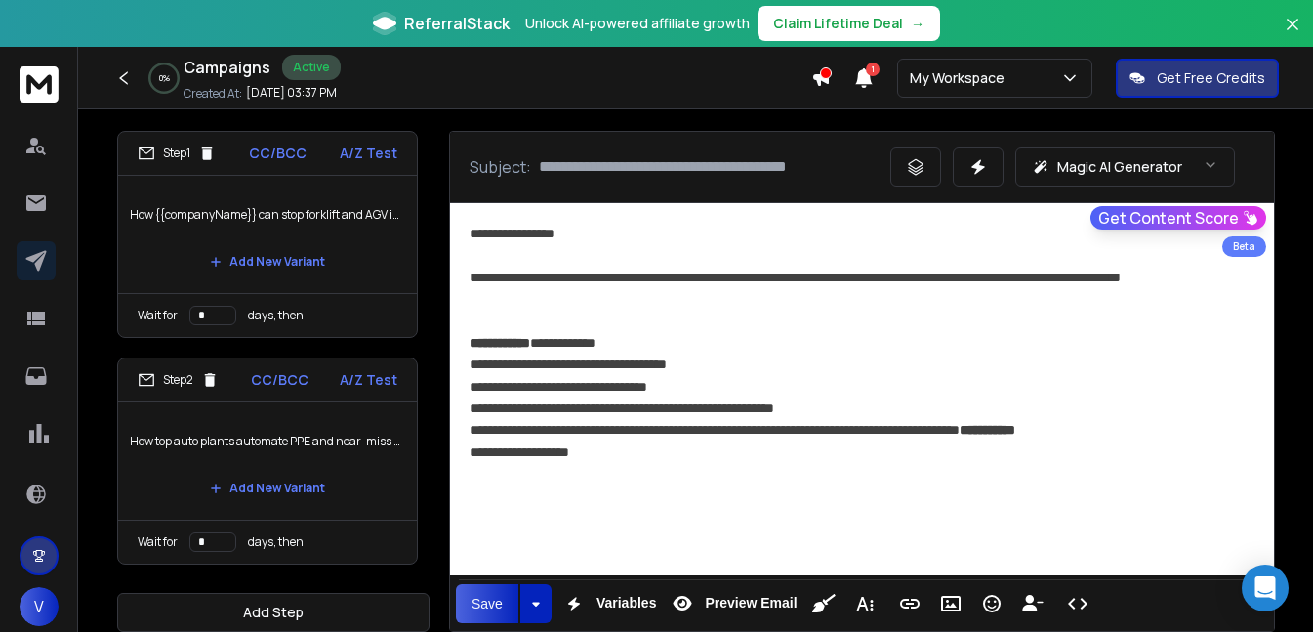
click at [892, 412] on p "**********" at bounding box center [862, 376] width 784 height 88
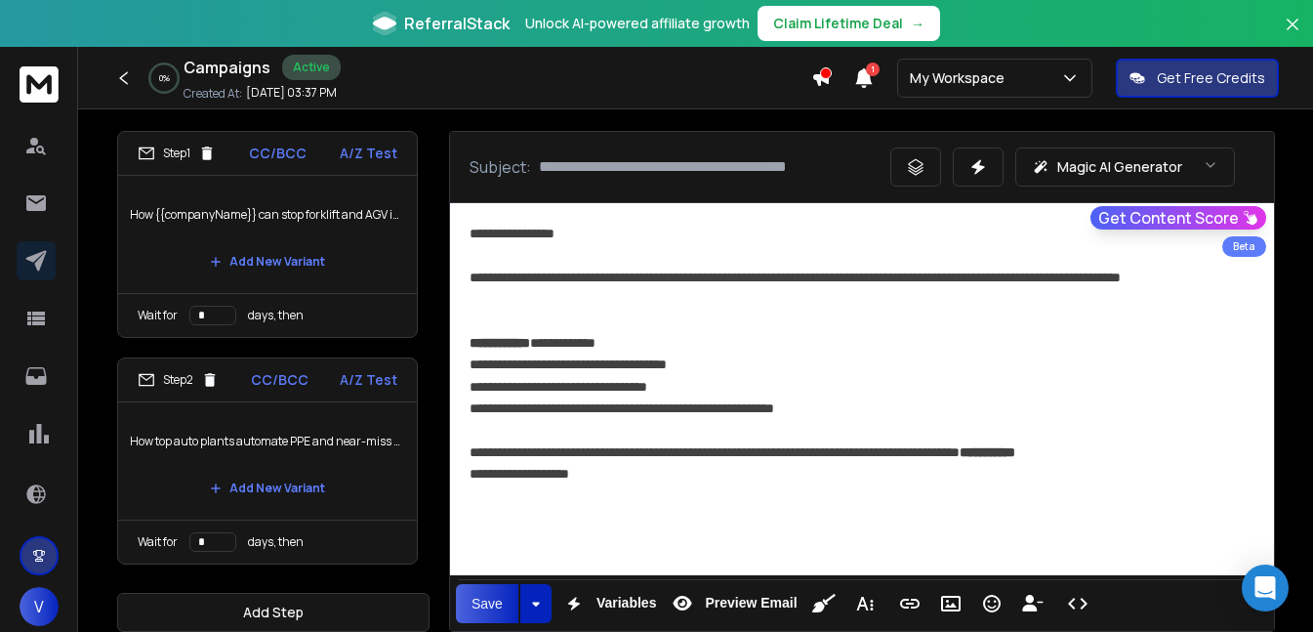
click at [1214, 453] on p "**********" at bounding box center [862, 451] width 784 height 21
drag, startPoint x: 543, startPoint y: 276, endPoint x: 574, endPoint y: 307, distance: 43.5
click at [545, 278] on p "**********" at bounding box center [862, 289] width 784 height 44
click at [559, 159] on input at bounding box center [705, 166] width 332 height 23
paste input "**********"
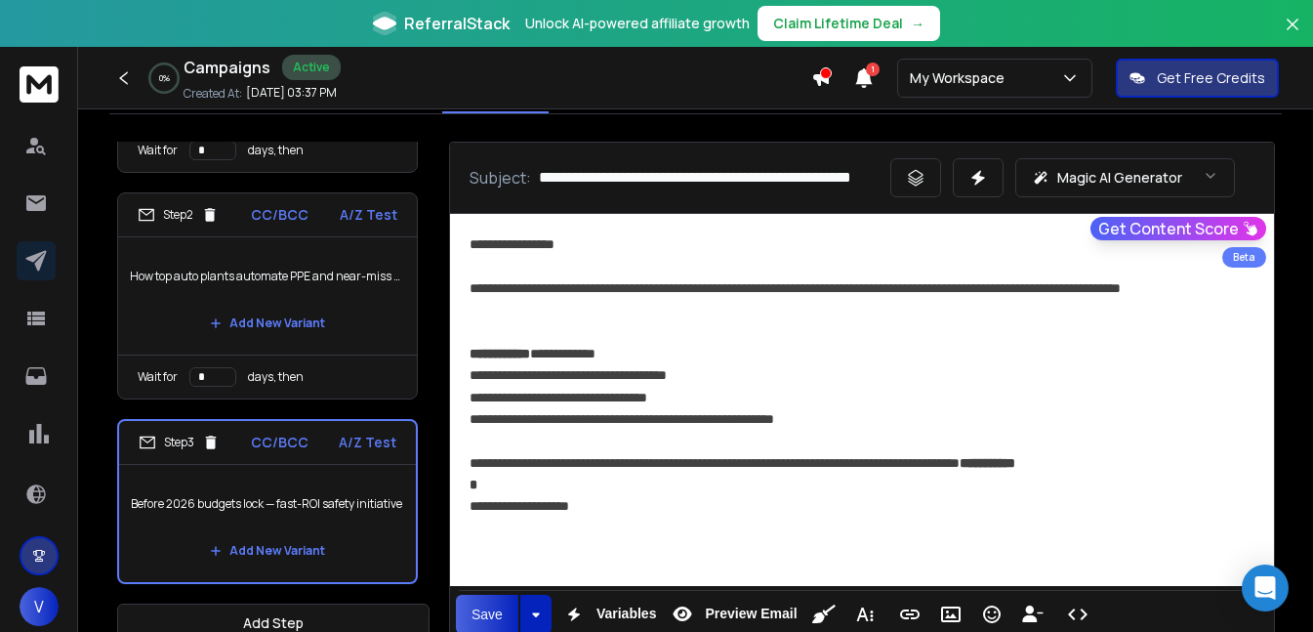
scroll to position [136, 0]
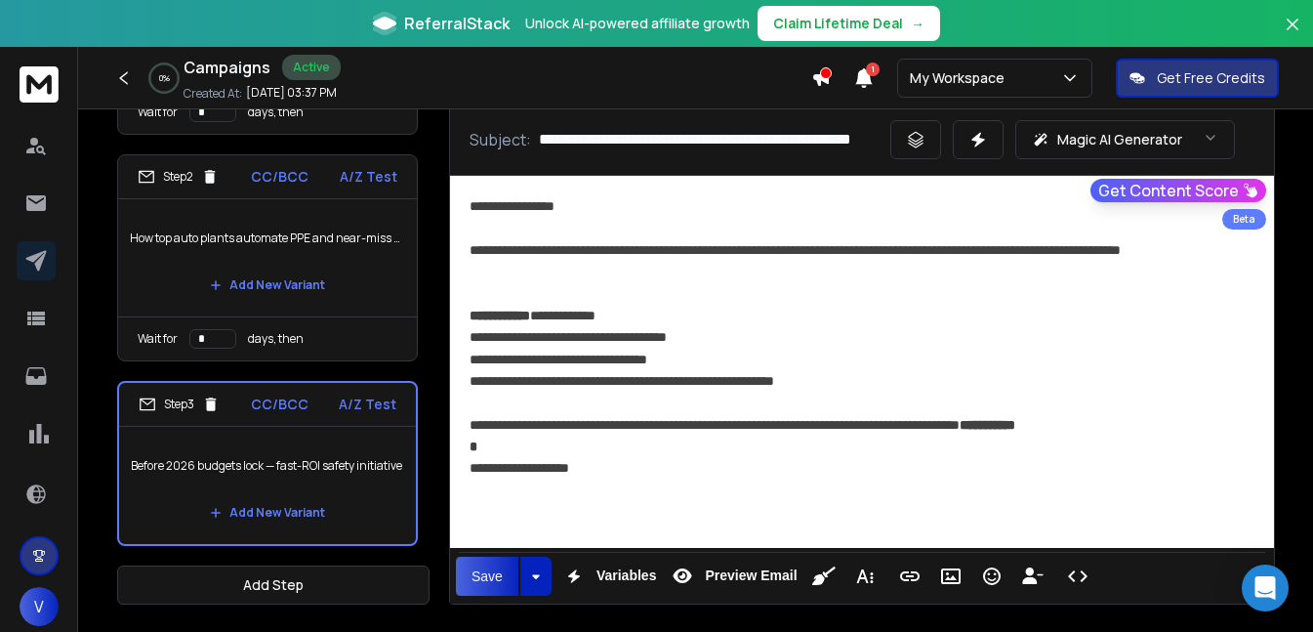
type input "**********"
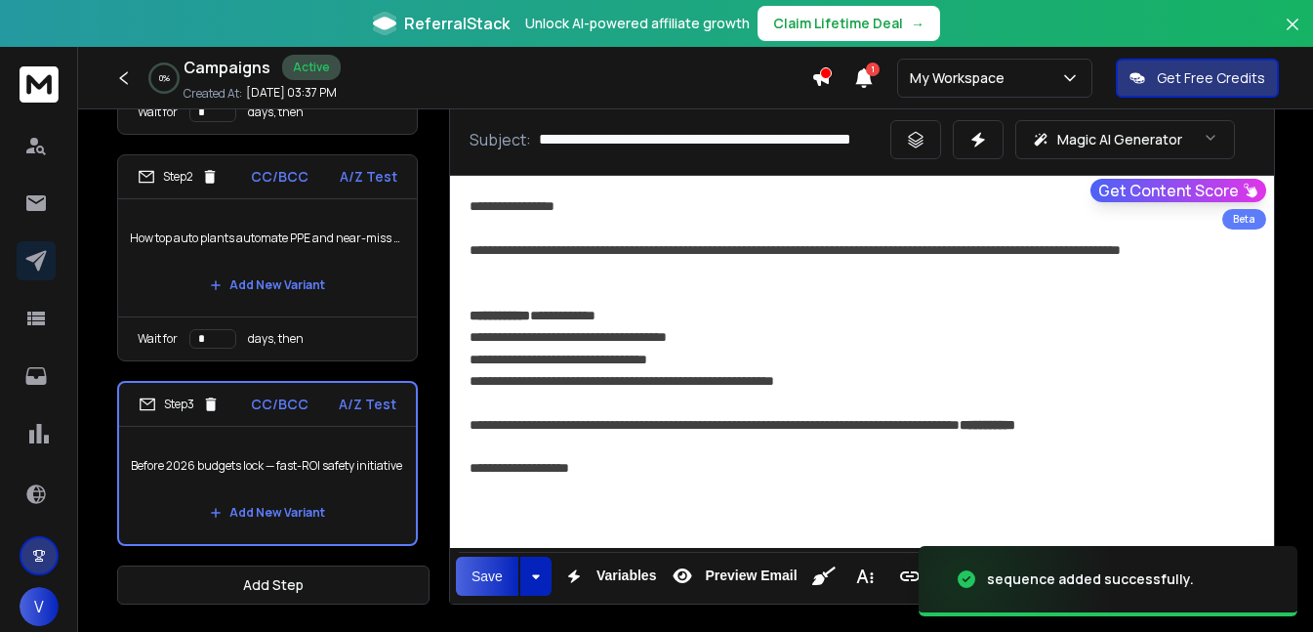
click at [374, 584] on button "Add Step" at bounding box center [273, 584] width 312 height 39
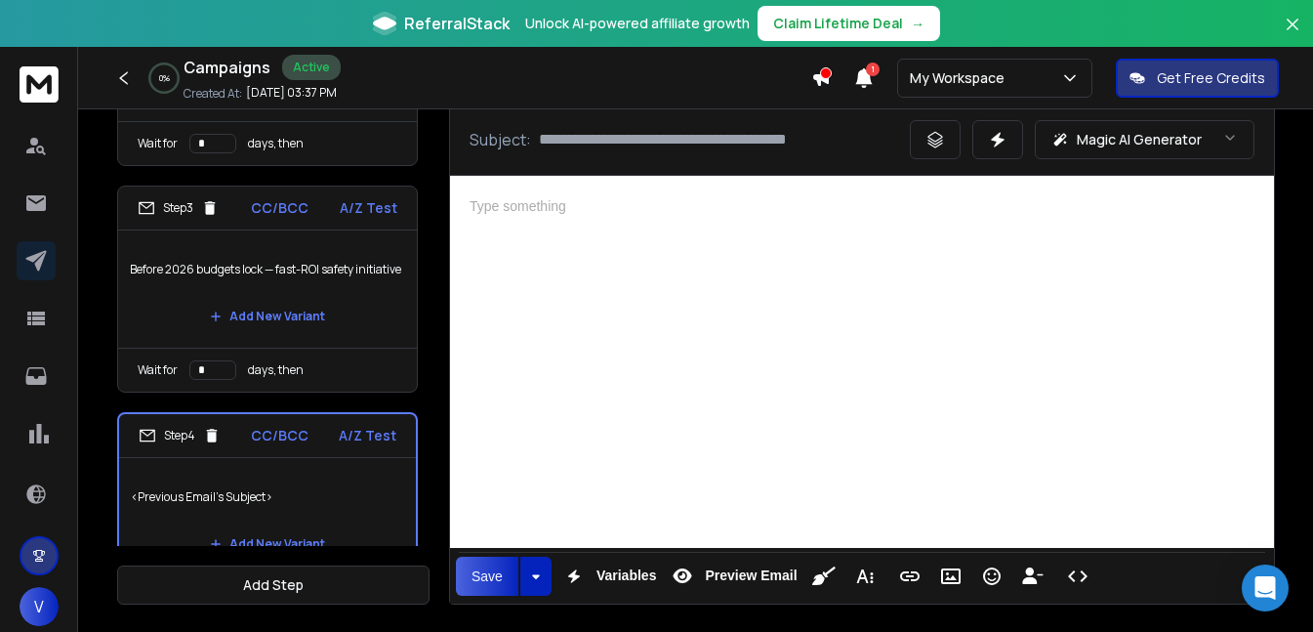
scroll to position [402, 0]
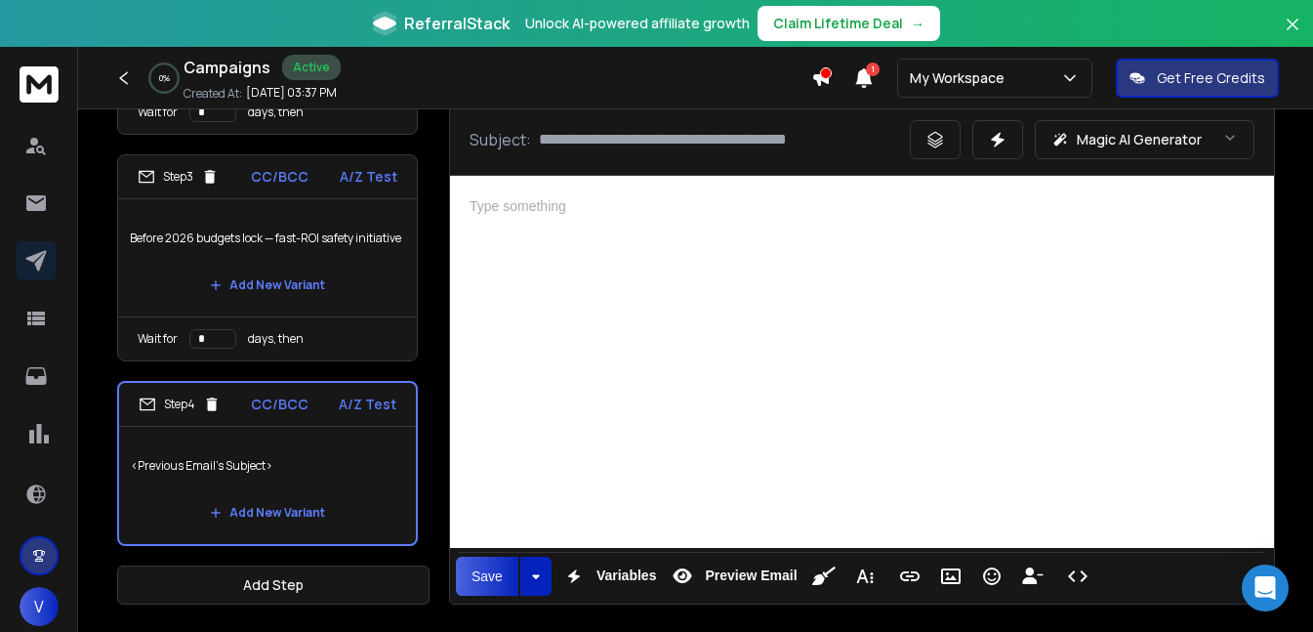
click at [363, 470] on p "<Previous Email's Subject>" at bounding box center [267, 465] width 273 height 55
click at [564, 216] on div at bounding box center [862, 205] width 785 height 21
click at [534, 218] on div at bounding box center [862, 362] width 824 height 372
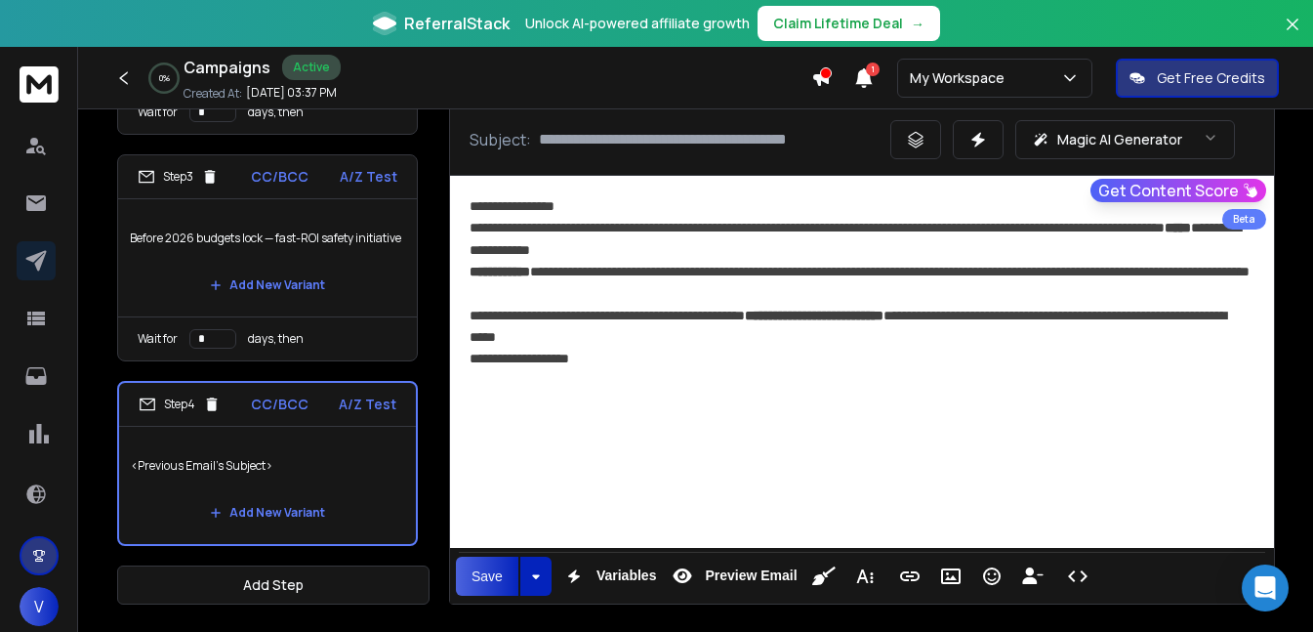
click at [604, 210] on p "**********" at bounding box center [862, 205] width 784 height 21
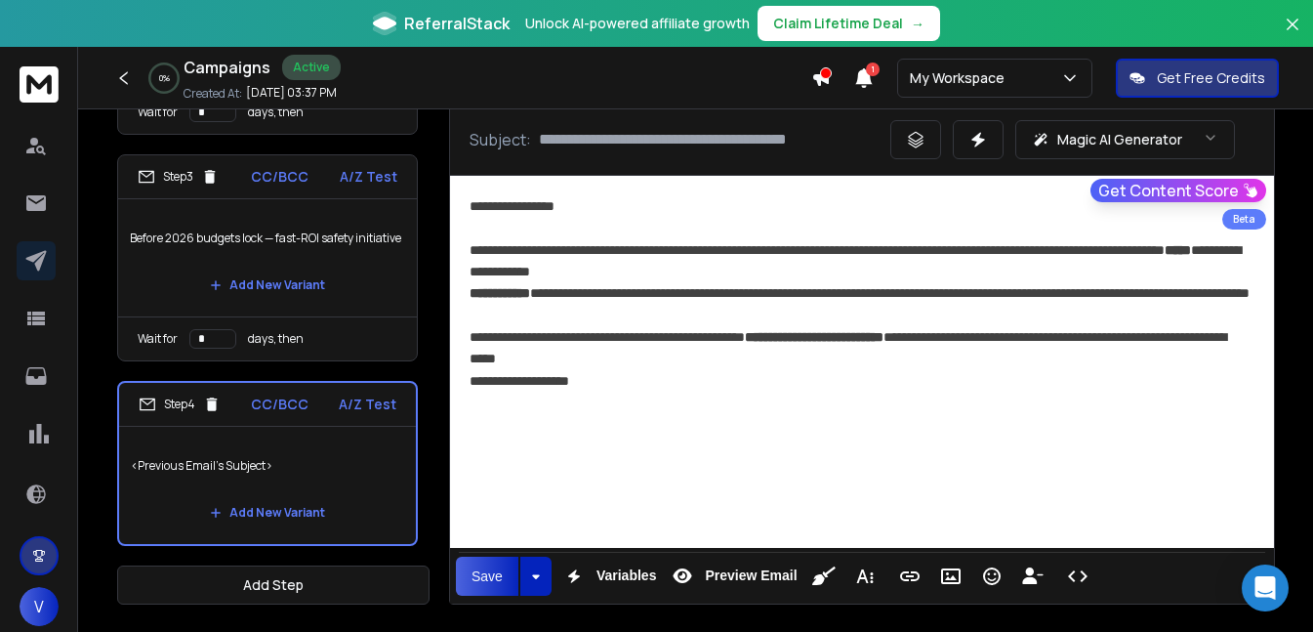
click at [767, 268] on p "**********" at bounding box center [862, 261] width 784 height 44
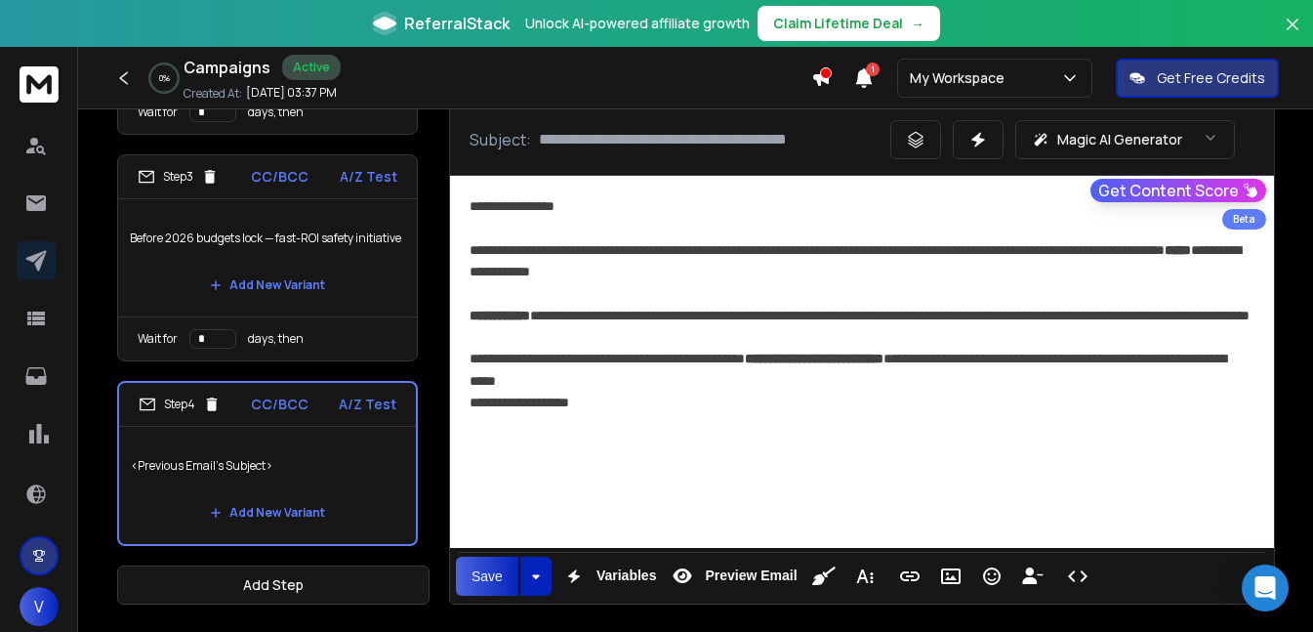
click at [708, 340] on p "**********" at bounding box center [862, 327] width 784 height 44
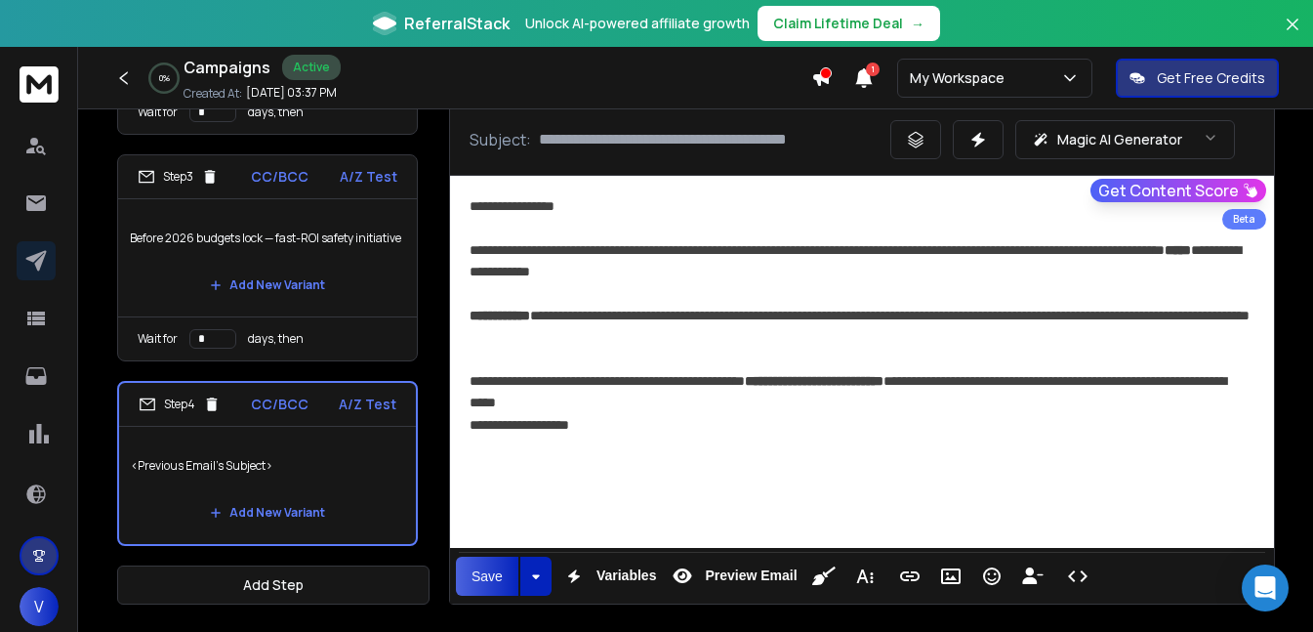
click at [708, 410] on p "**********" at bounding box center [862, 392] width 784 height 44
click at [544, 143] on input at bounding box center [705, 139] width 332 height 23
paste input "**********"
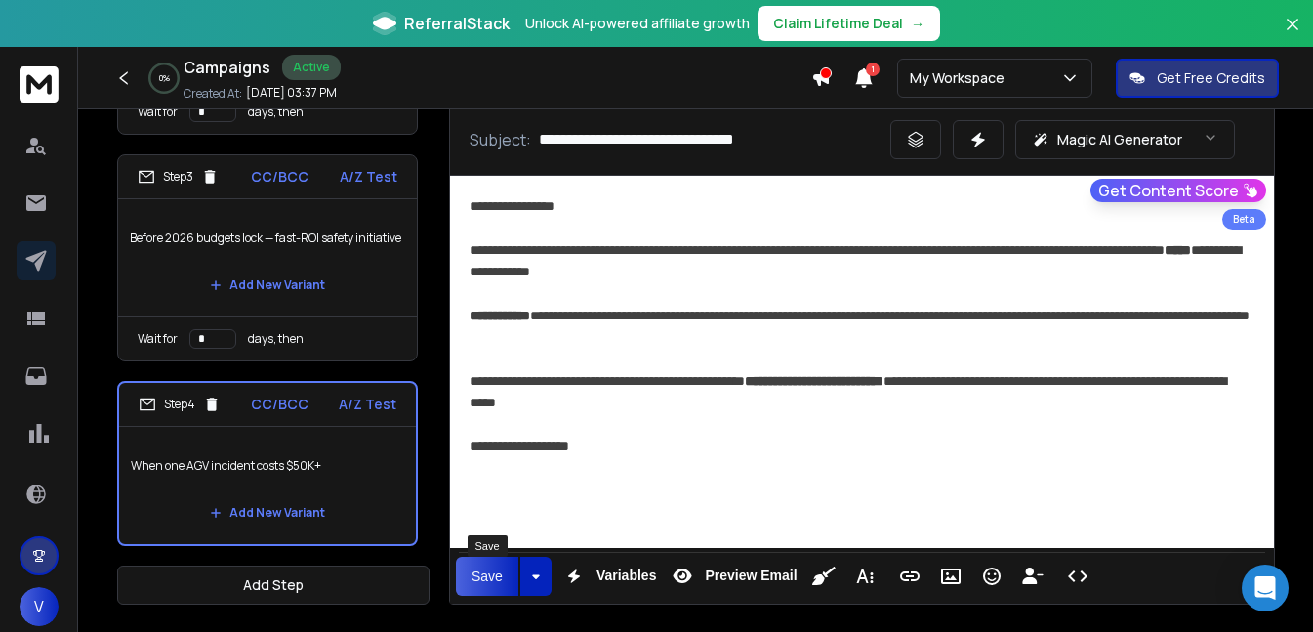
type input "**********"
click at [349, 589] on button "Add Step" at bounding box center [273, 584] width 312 height 39
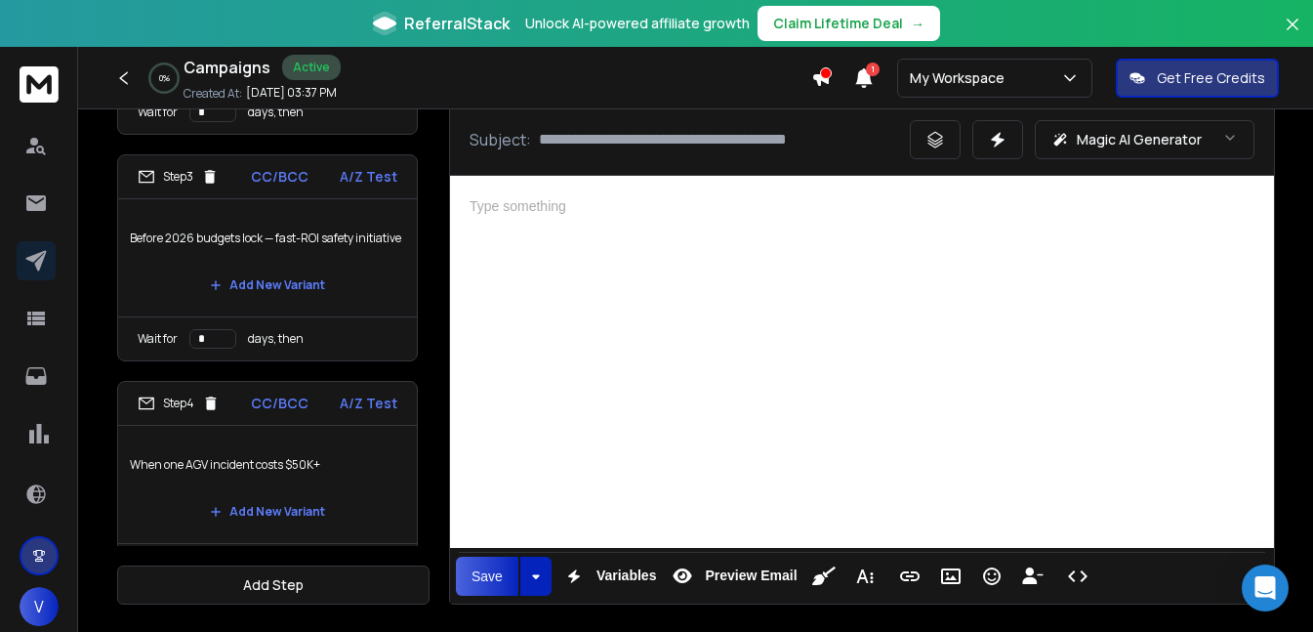
click at [601, 207] on div at bounding box center [862, 205] width 785 height 21
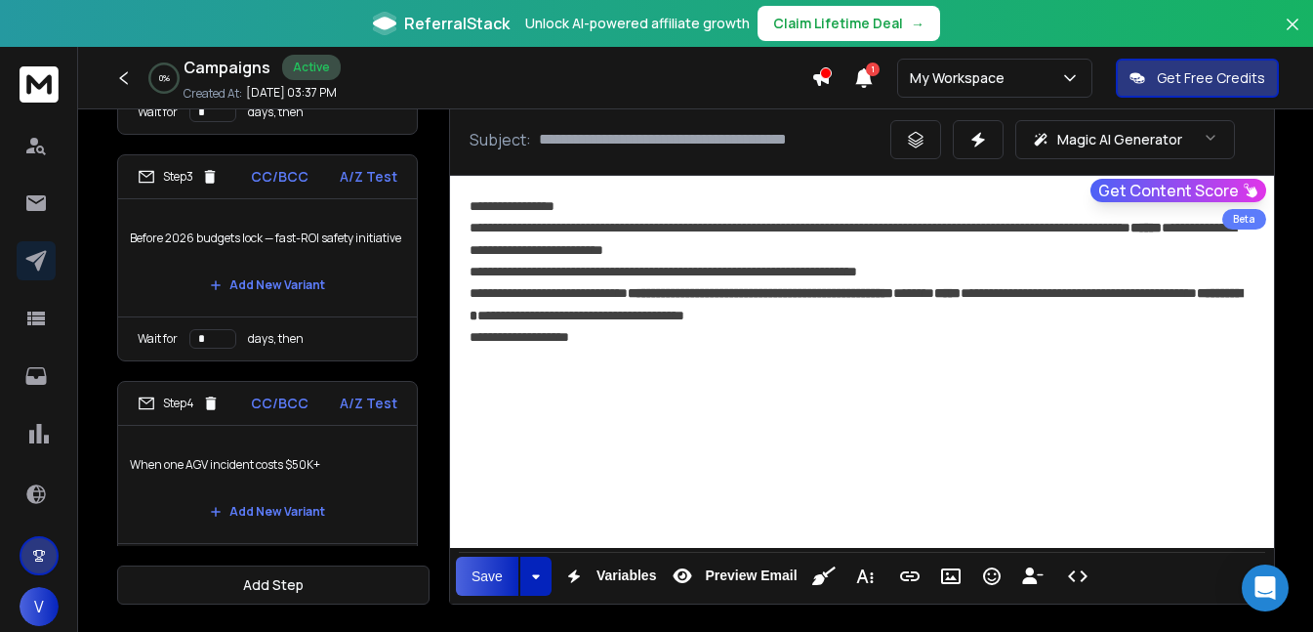
click at [604, 207] on p "**********" at bounding box center [862, 205] width 784 height 21
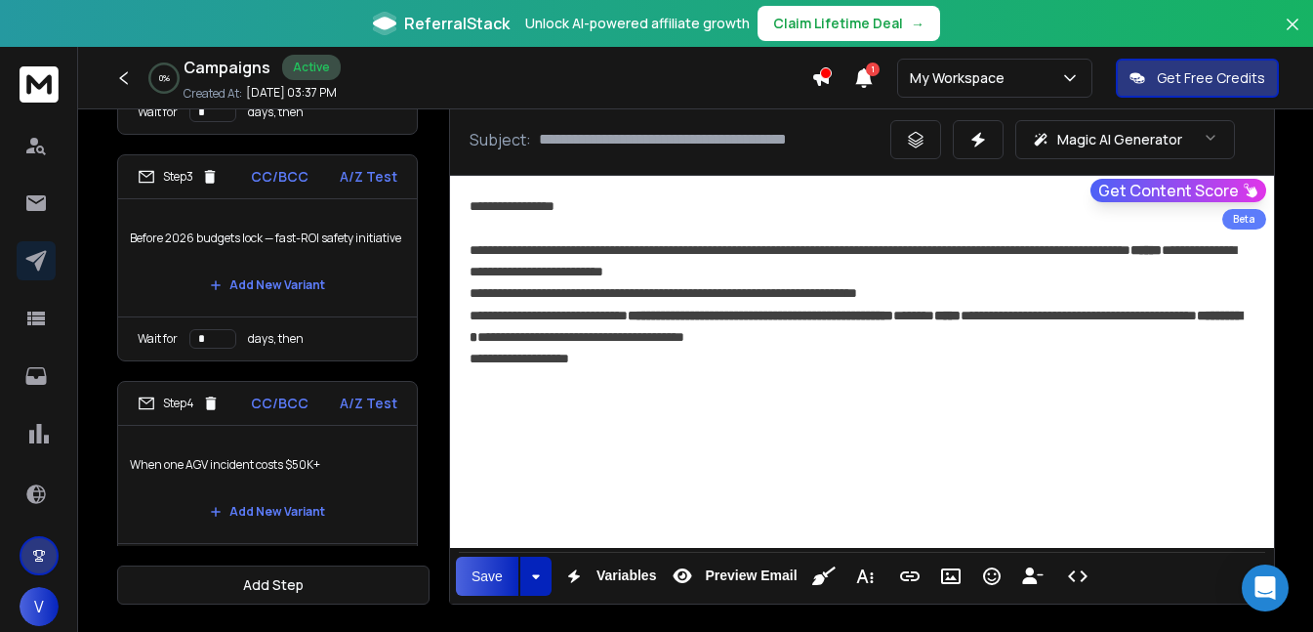
click at [868, 274] on p "**********" at bounding box center [862, 261] width 784 height 44
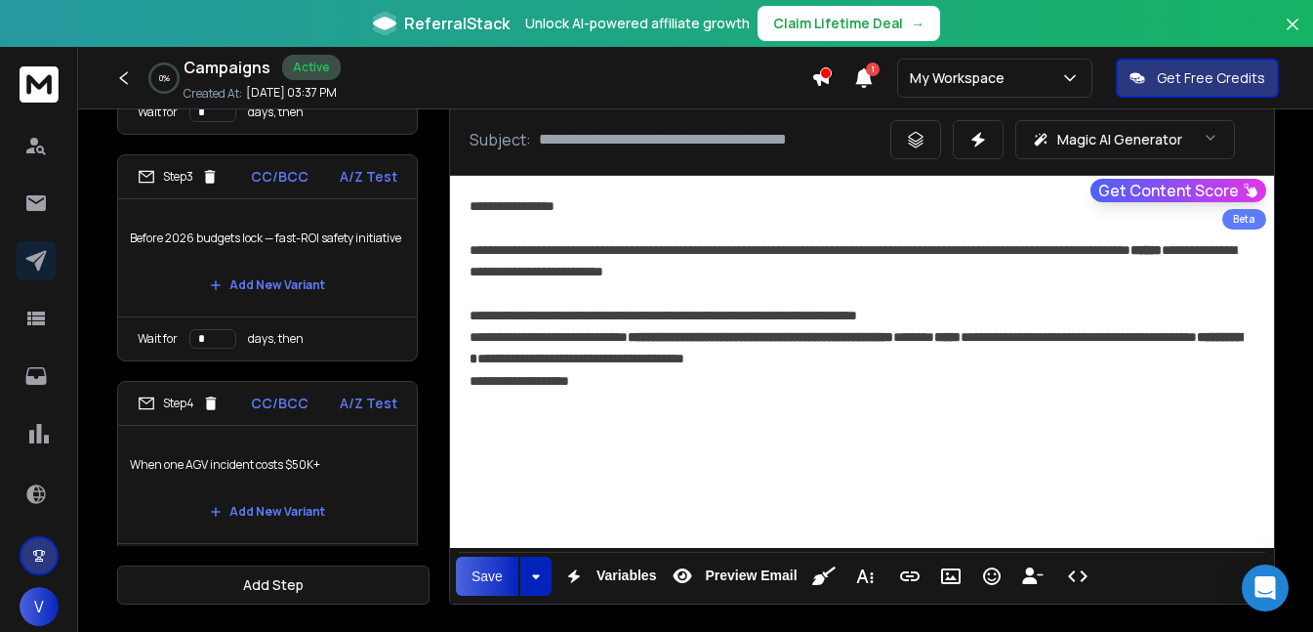
click at [936, 314] on p "**********" at bounding box center [862, 315] width 784 height 21
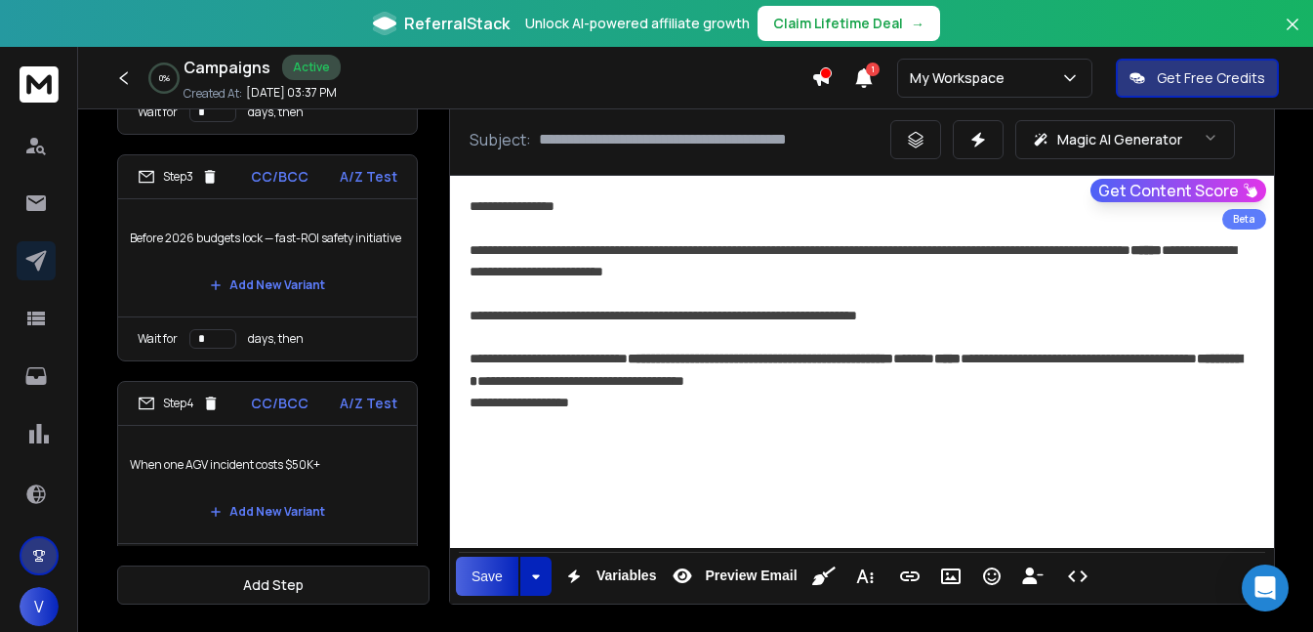
click at [995, 380] on p "**********" at bounding box center [862, 370] width 784 height 44
click at [546, 135] on input at bounding box center [705, 139] width 332 height 23
paste input "**********"
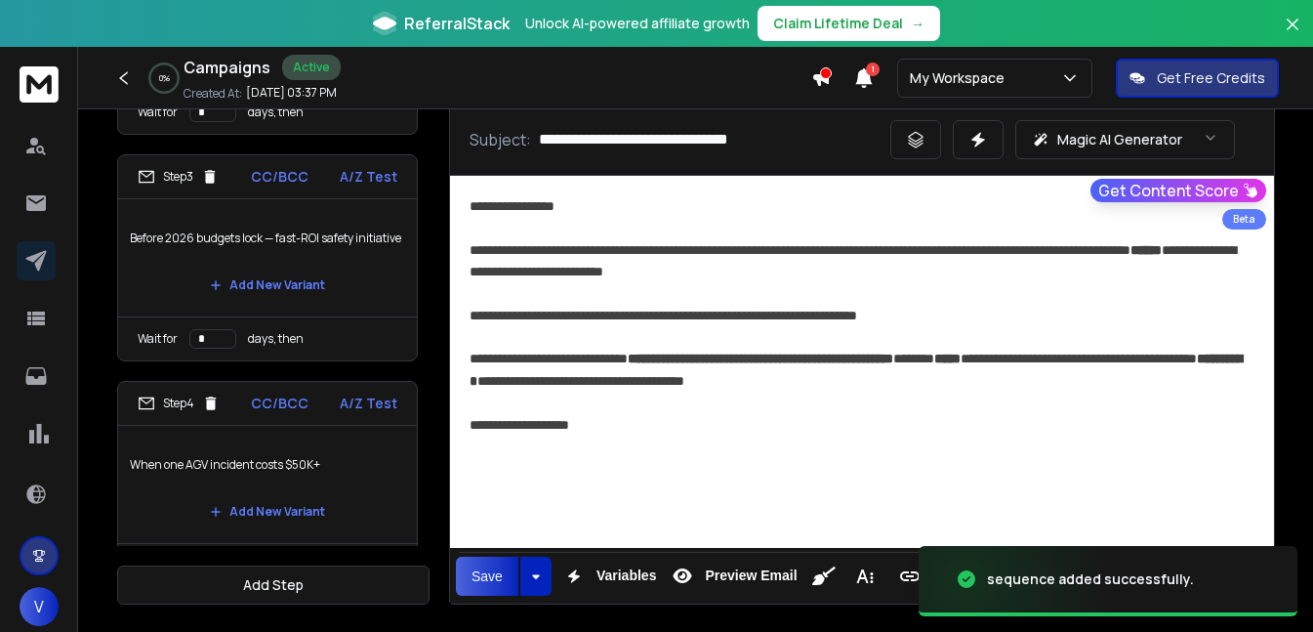
click at [616, 461] on div "**********" at bounding box center [862, 362] width 824 height 372
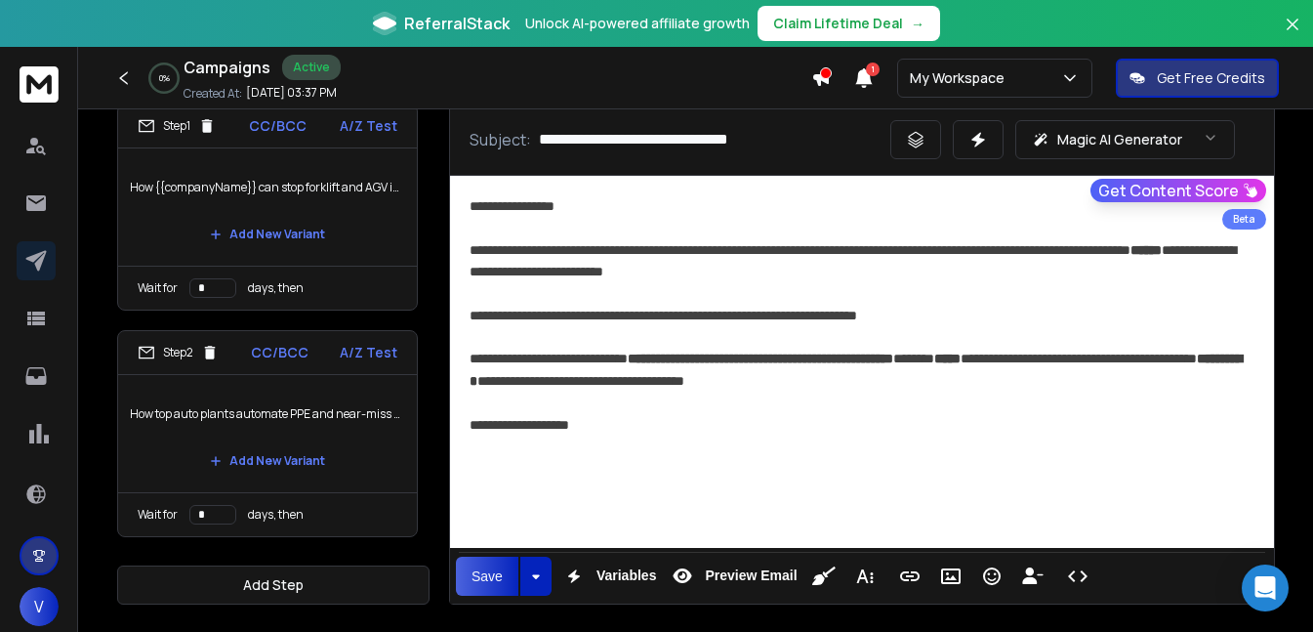
scroll to position [0, 0]
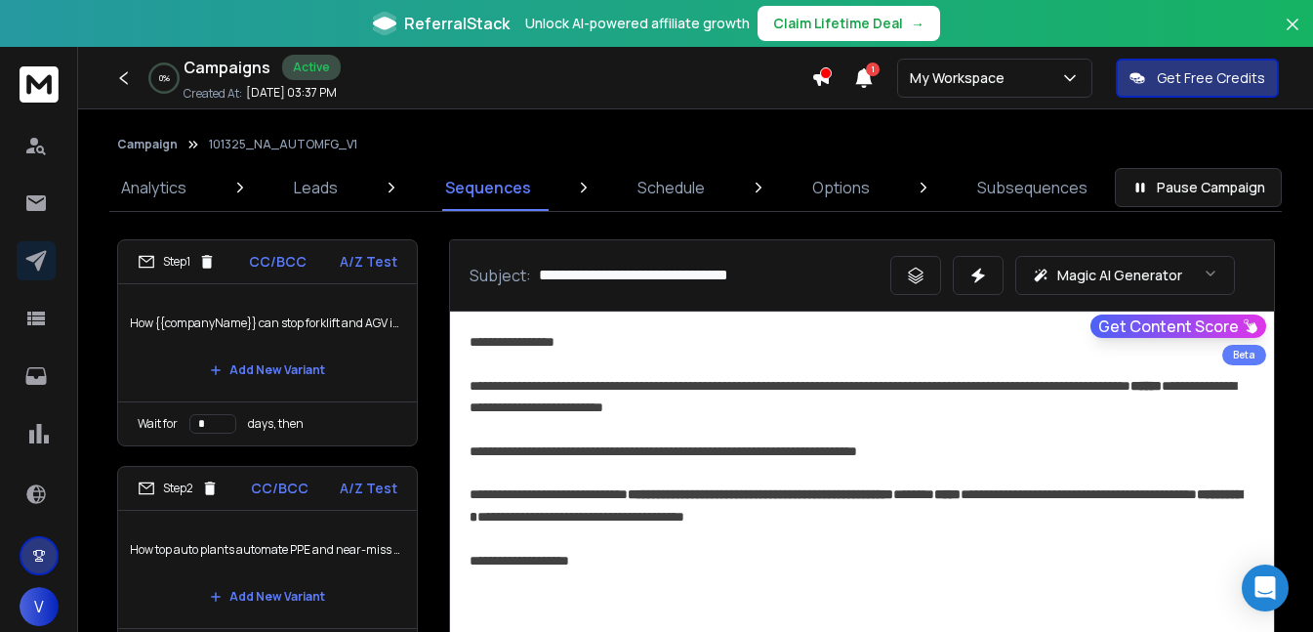
click at [340, 343] on p "How {{companyName}} can stop forklift and AGV incidents before they happen" at bounding box center [267, 323] width 275 height 55
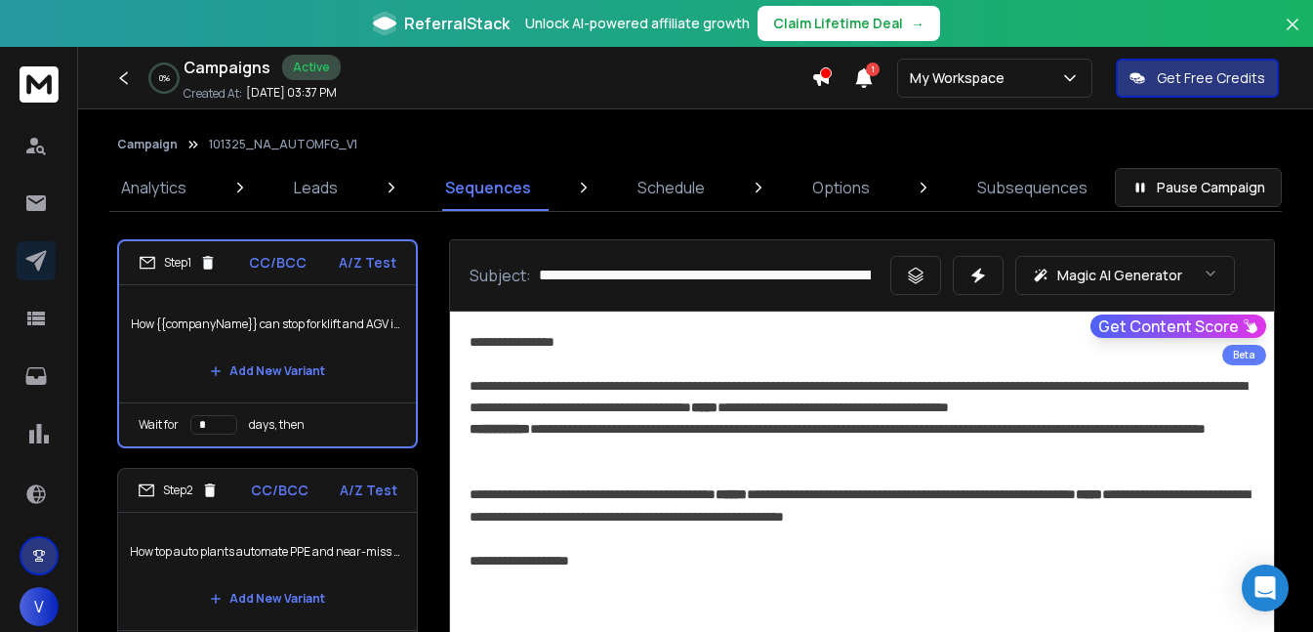
scroll to position [98, 0]
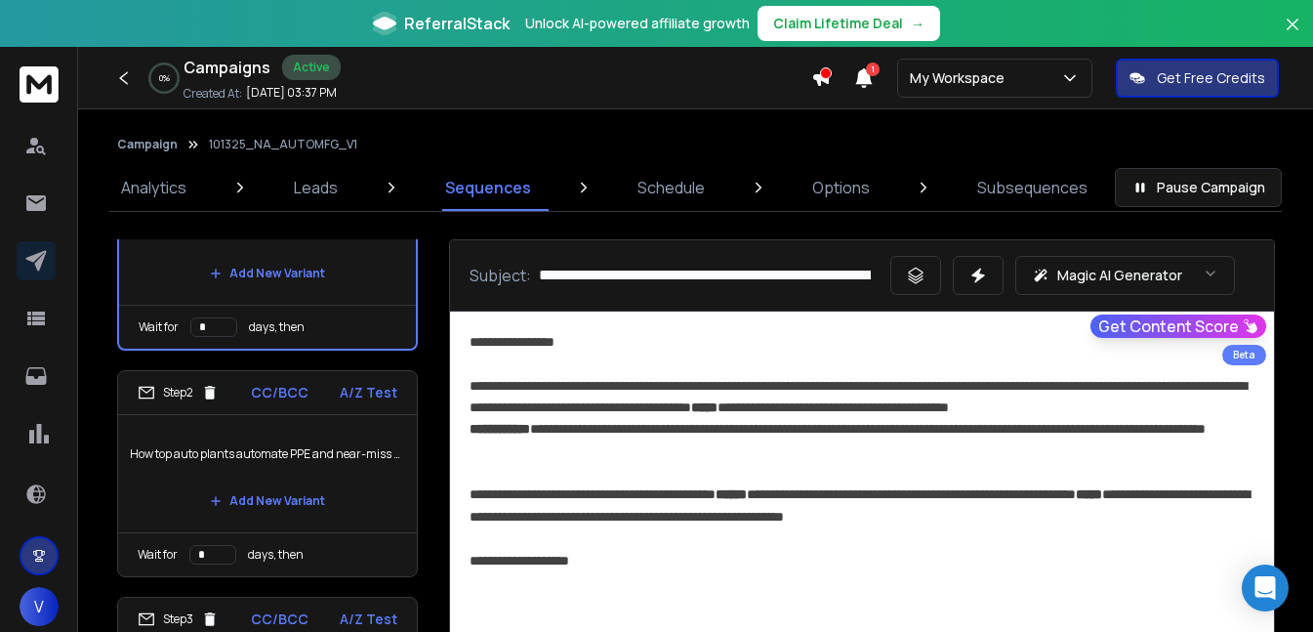
click at [357, 483] on div "Add New Variant" at bounding box center [267, 500] width 275 height 39
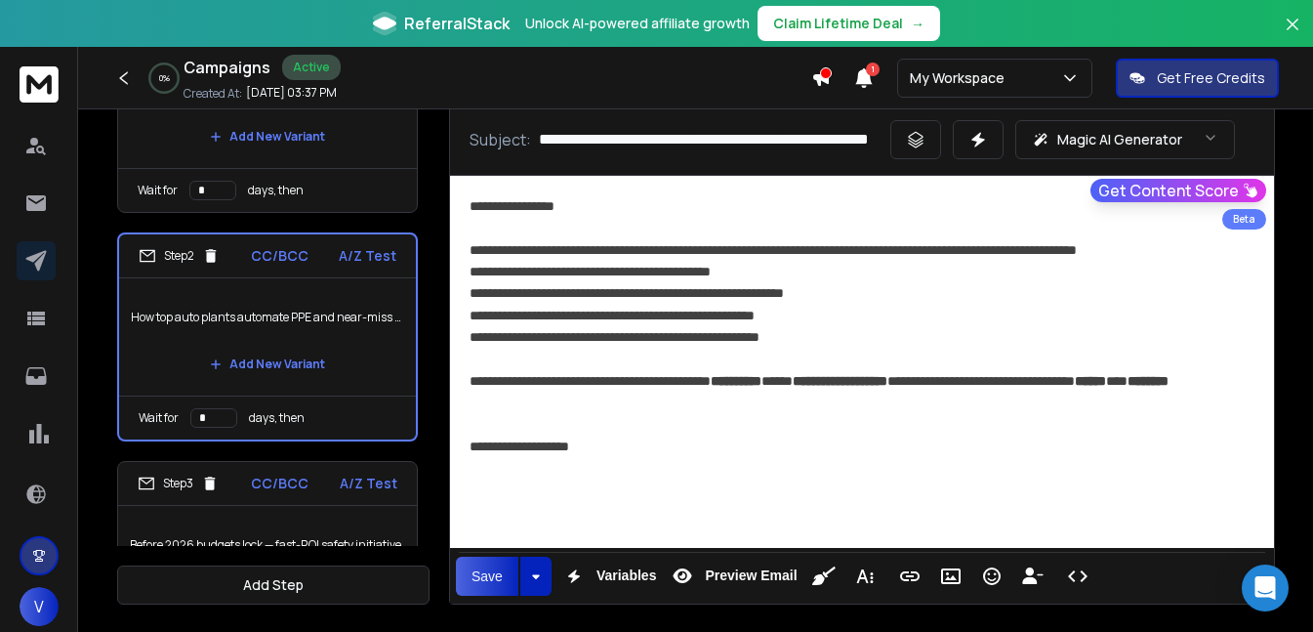
scroll to position [195, 0]
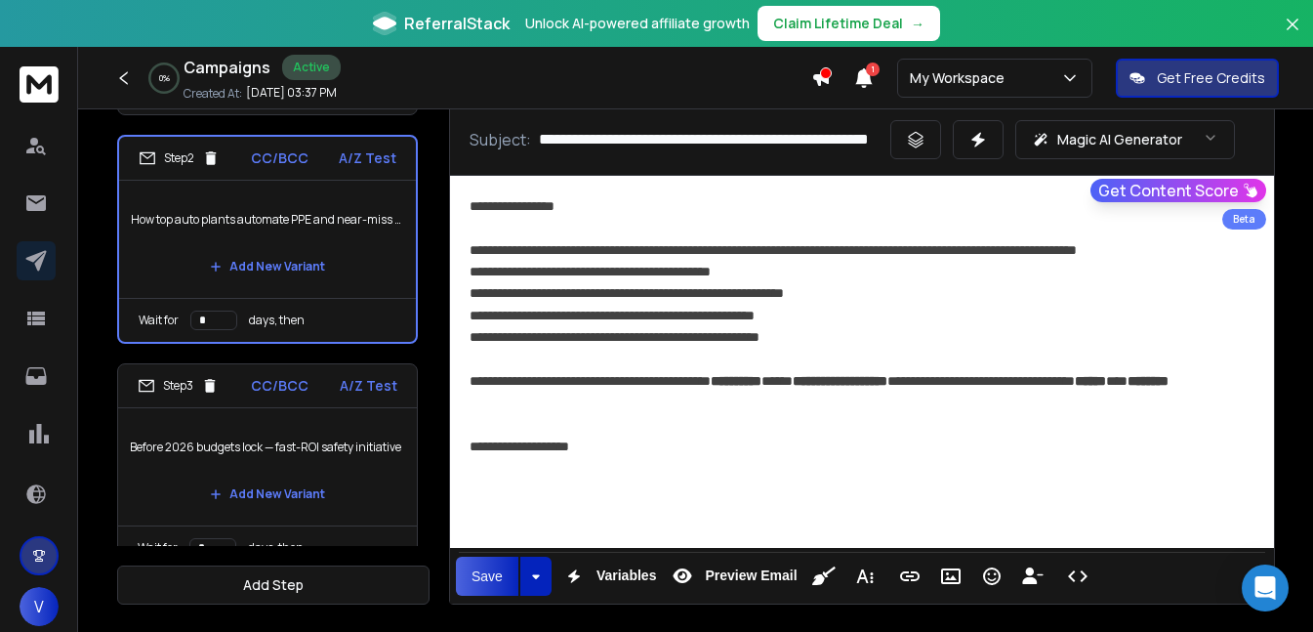
click at [359, 497] on div "Add New Variant" at bounding box center [267, 493] width 275 height 39
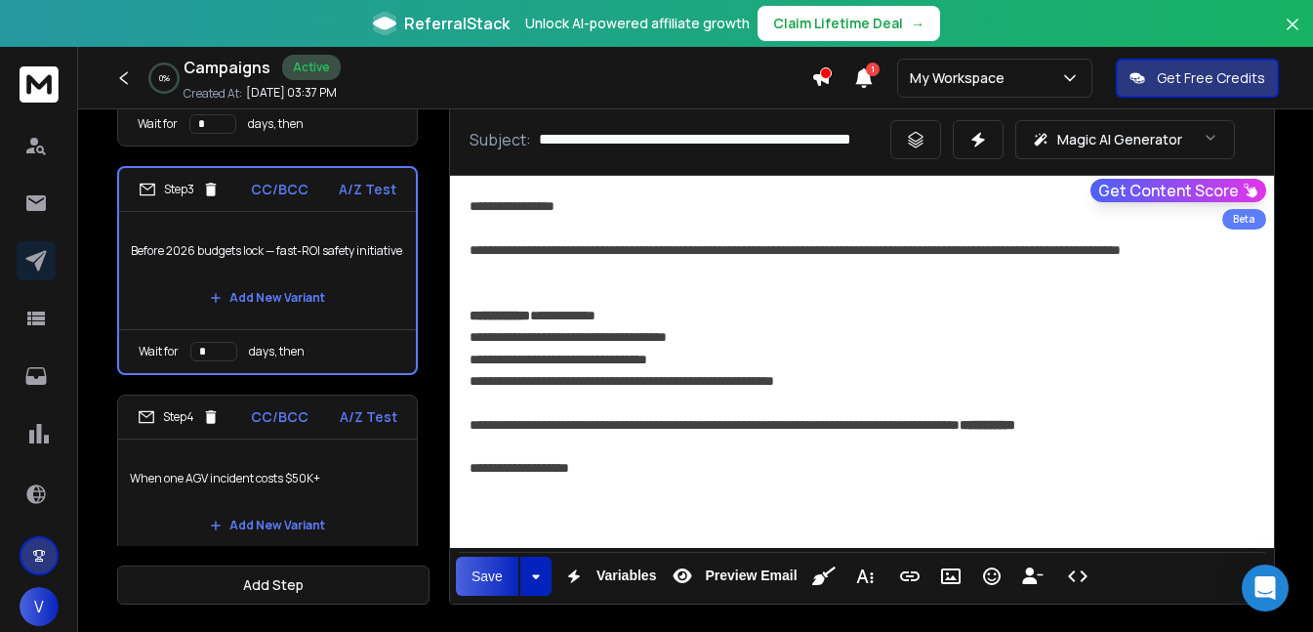
scroll to position [586, 0]
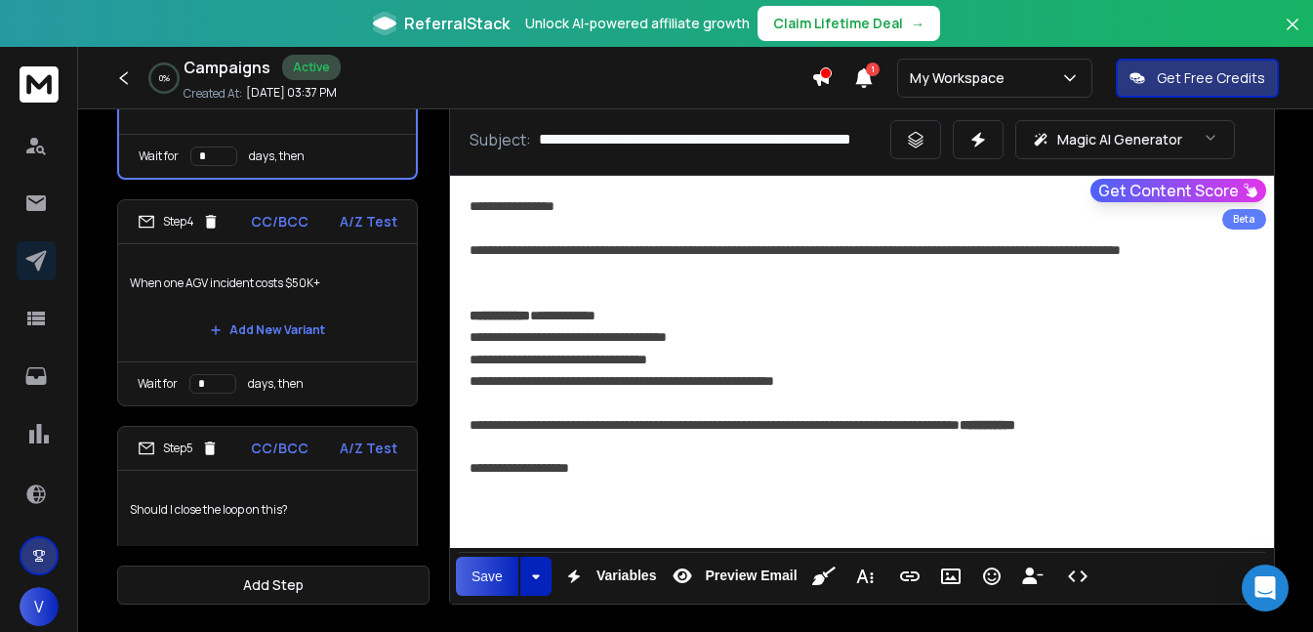
click at [360, 327] on div "Add New Variant" at bounding box center [267, 329] width 275 height 39
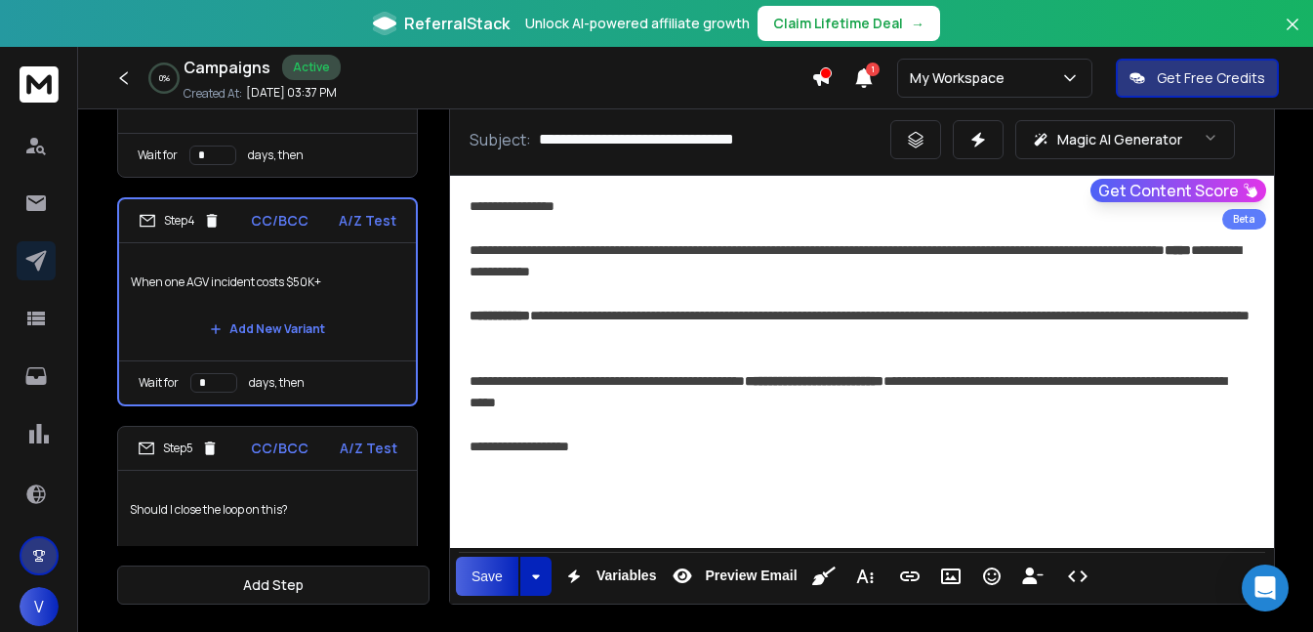
scroll to position [629, 0]
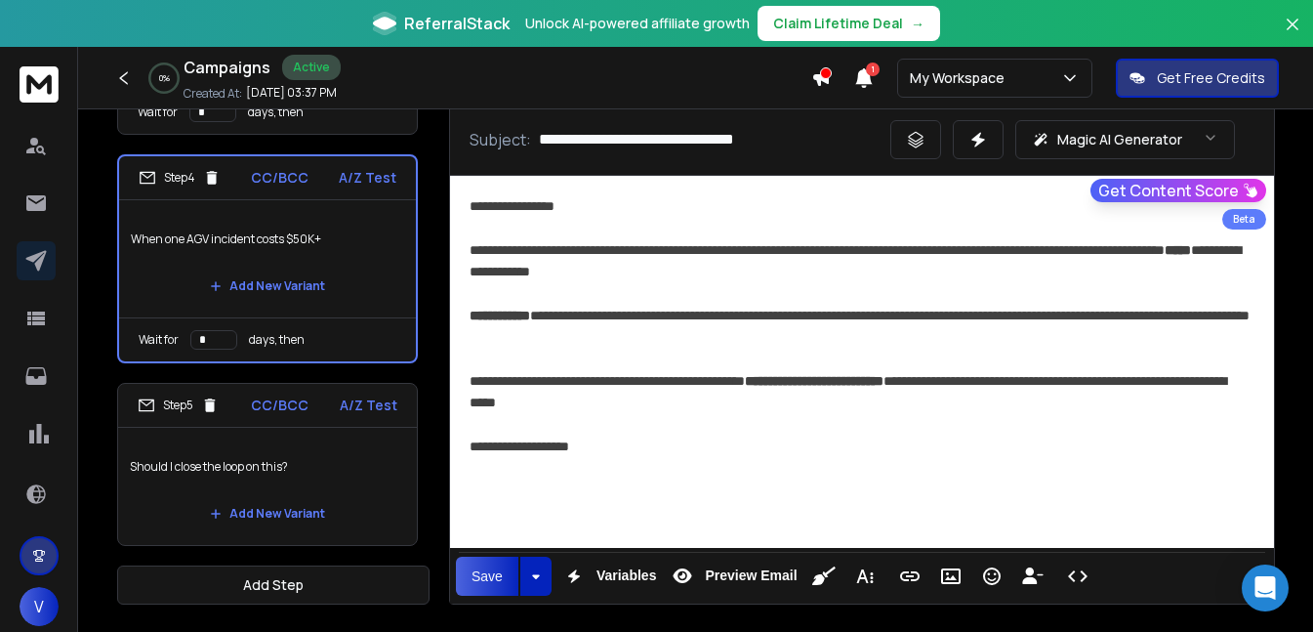
click at [361, 477] on p "Should I close the loop on this?" at bounding box center [267, 466] width 275 height 55
type input "**********"
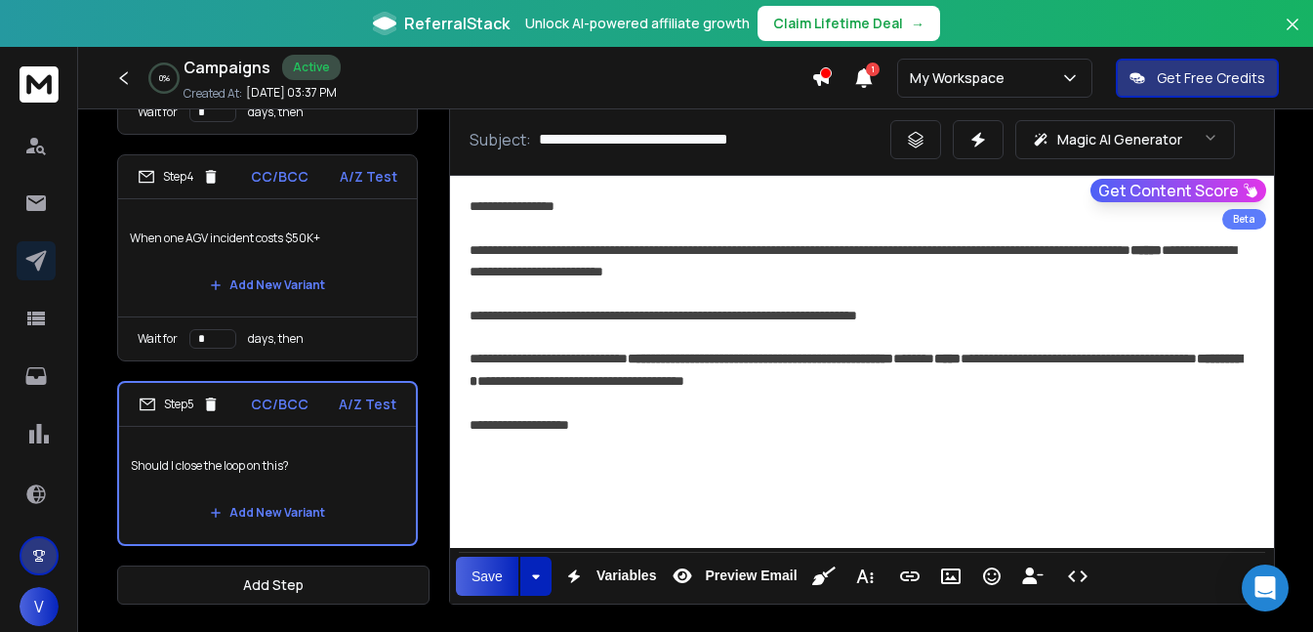
scroll to position [0, 0]
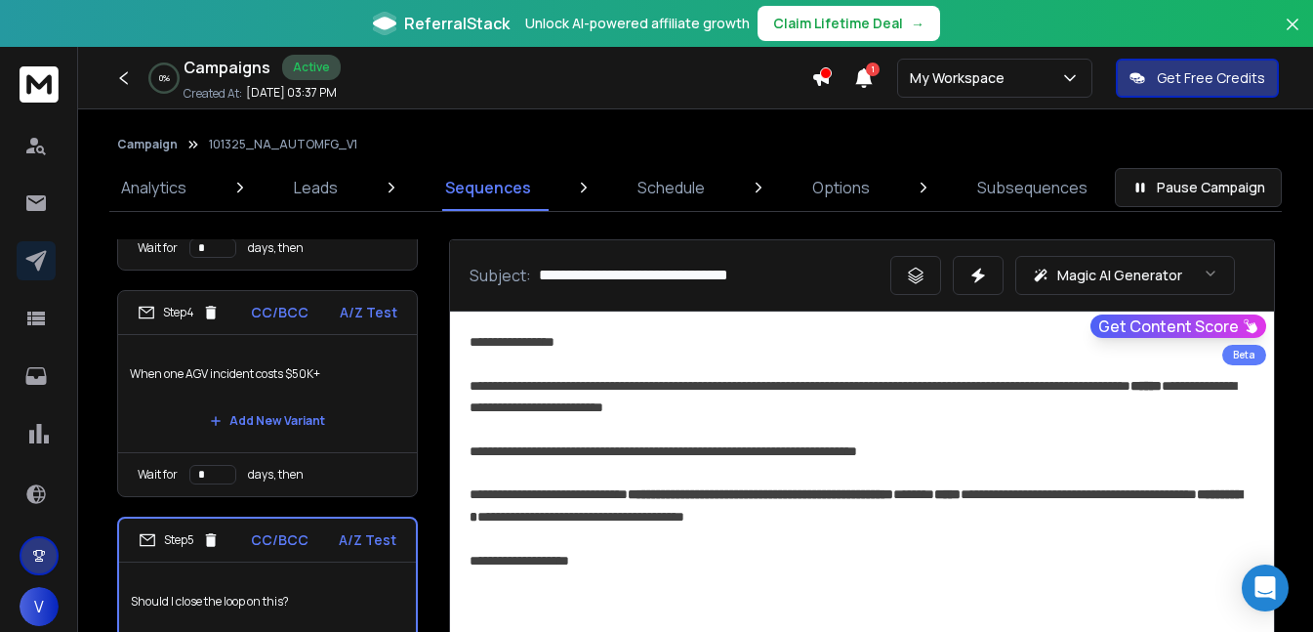
click at [332, 194] on p "Leads" at bounding box center [316, 187] width 44 height 23
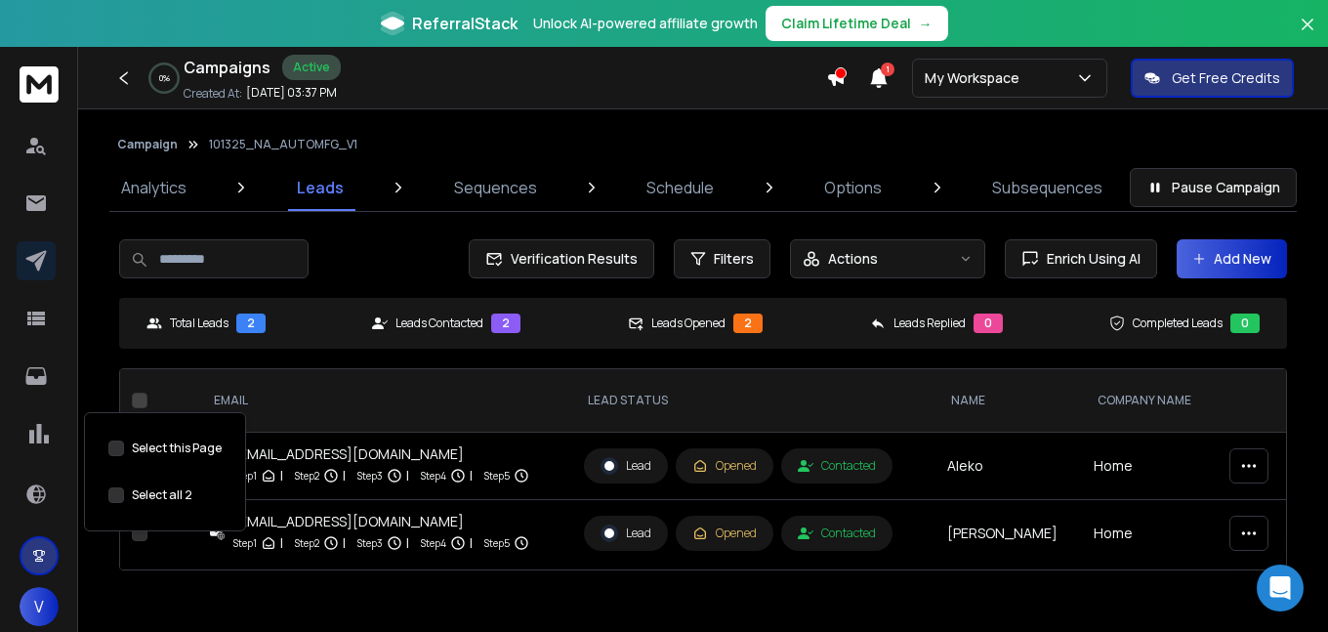
click at [141, 399] on button "Select this Page" at bounding box center [140, 400] width 16 height 16
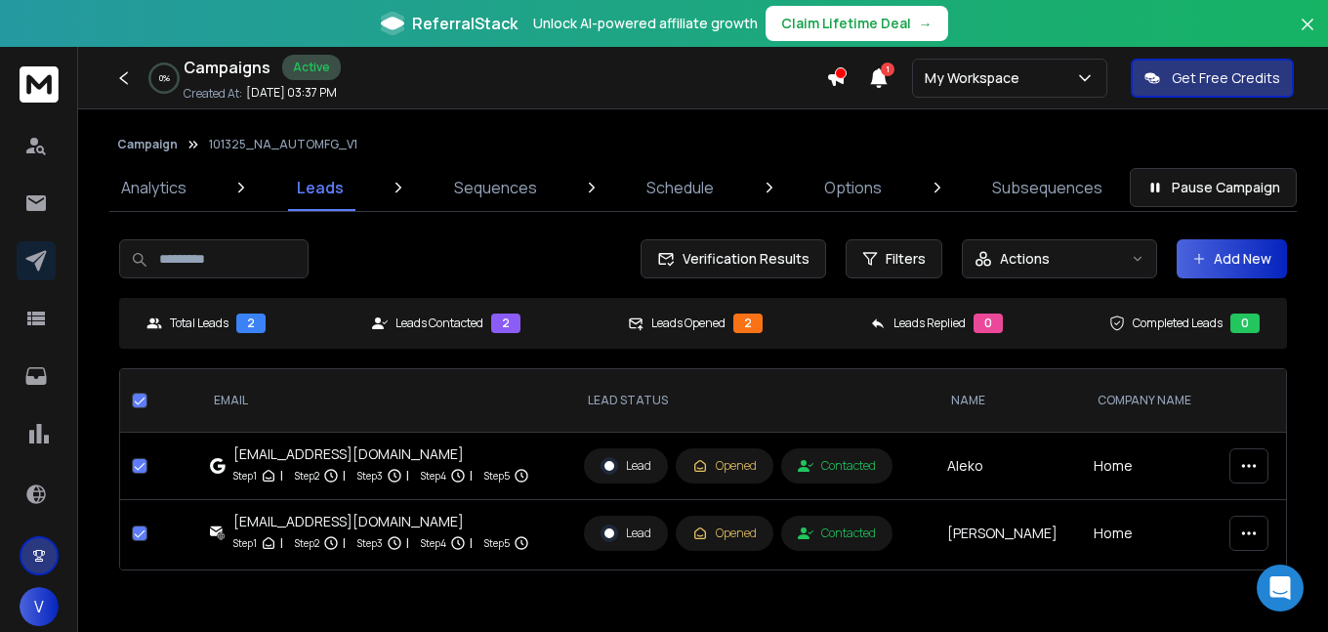
click at [1049, 263] on p "Actions" at bounding box center [1025, 259] width 50 height 20
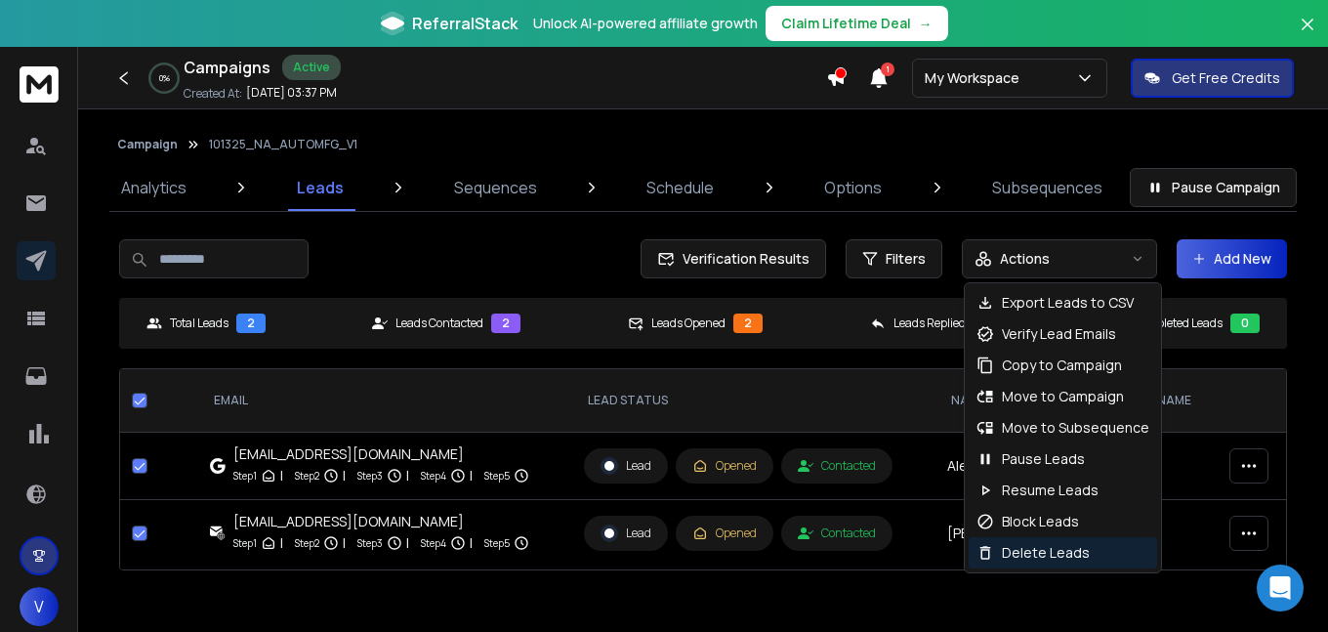
click at [1060, 555] on p "Delete Leads" at bounding box center [1046, 553] width 88 height 20
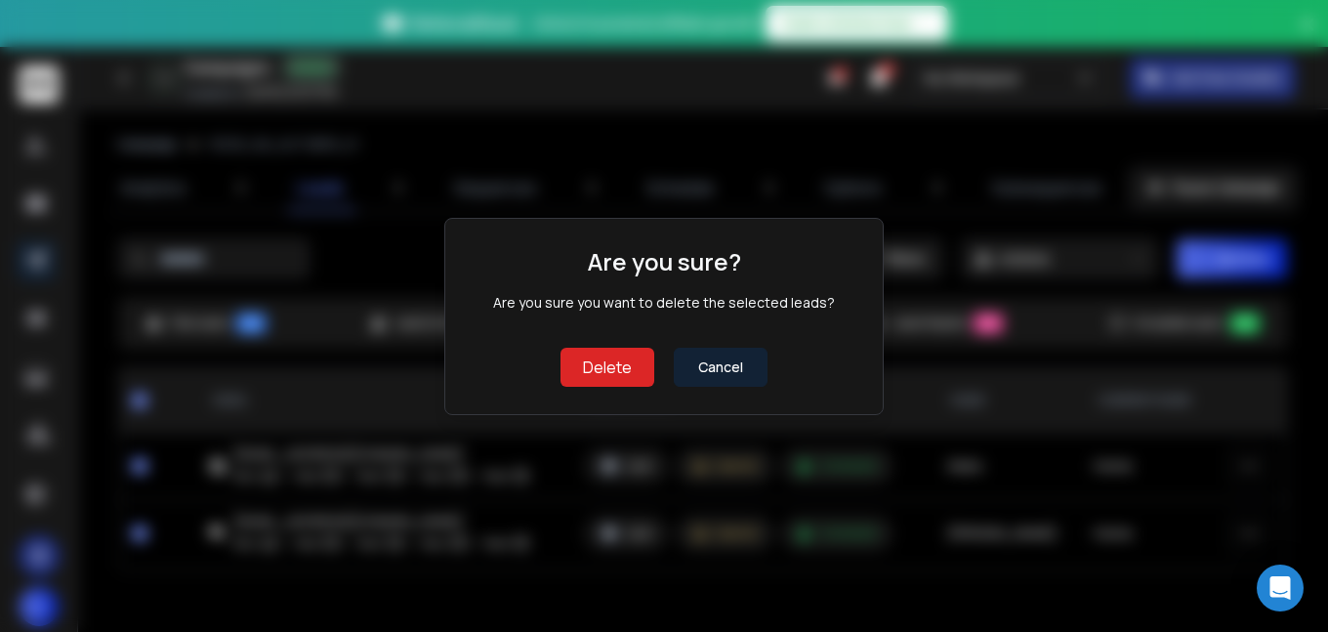
click at [595, 367] on button "Delete" at bounding box center [607, 367] width 94 height 39
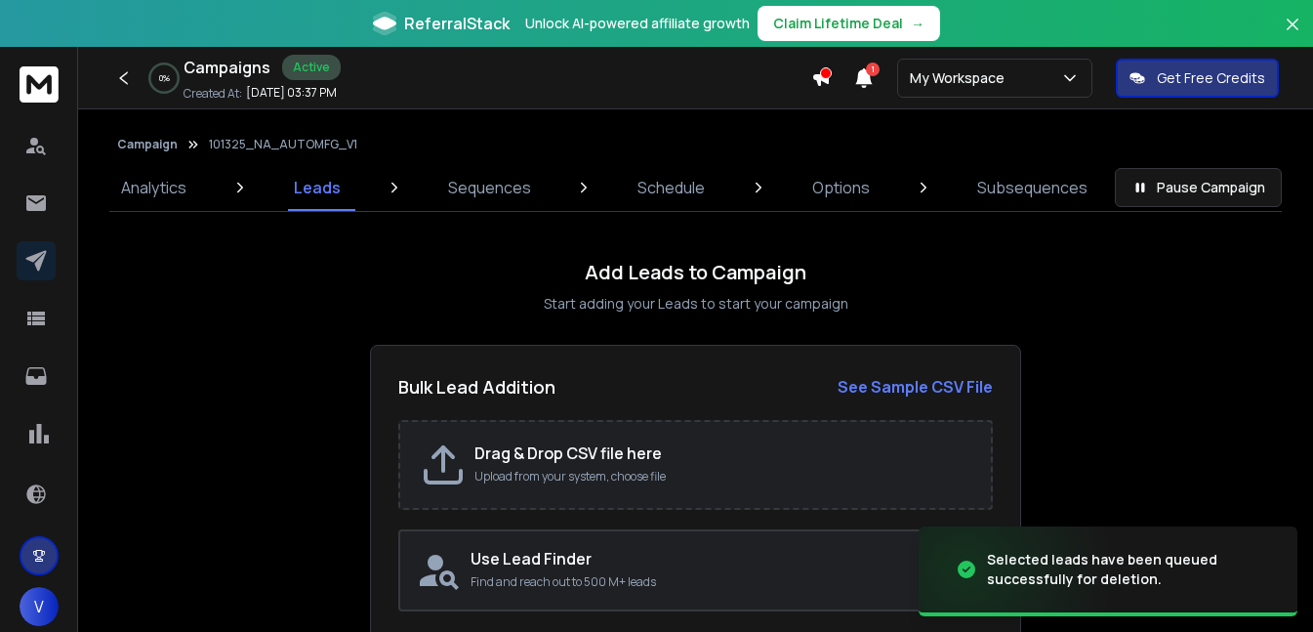
click at [709, 458] on h2 "Drag & Drop CSV file here" at bounding box center [722, 452] width 497 height 23
type input "**********"
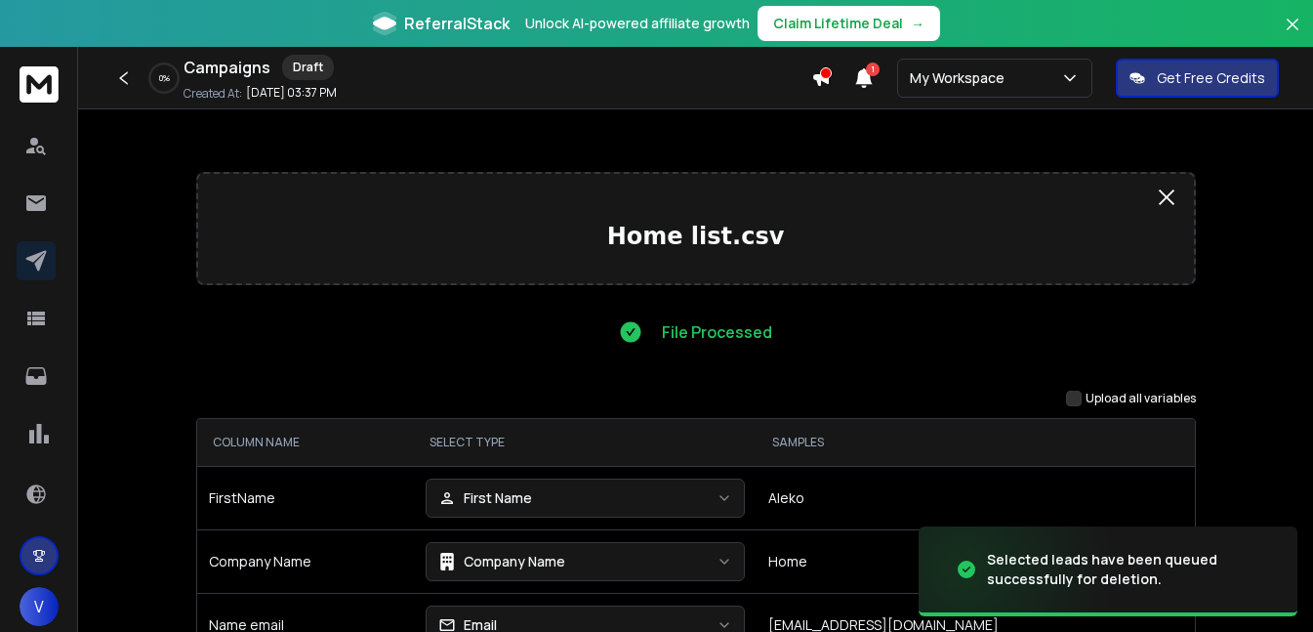
scroll to position [293, 0]
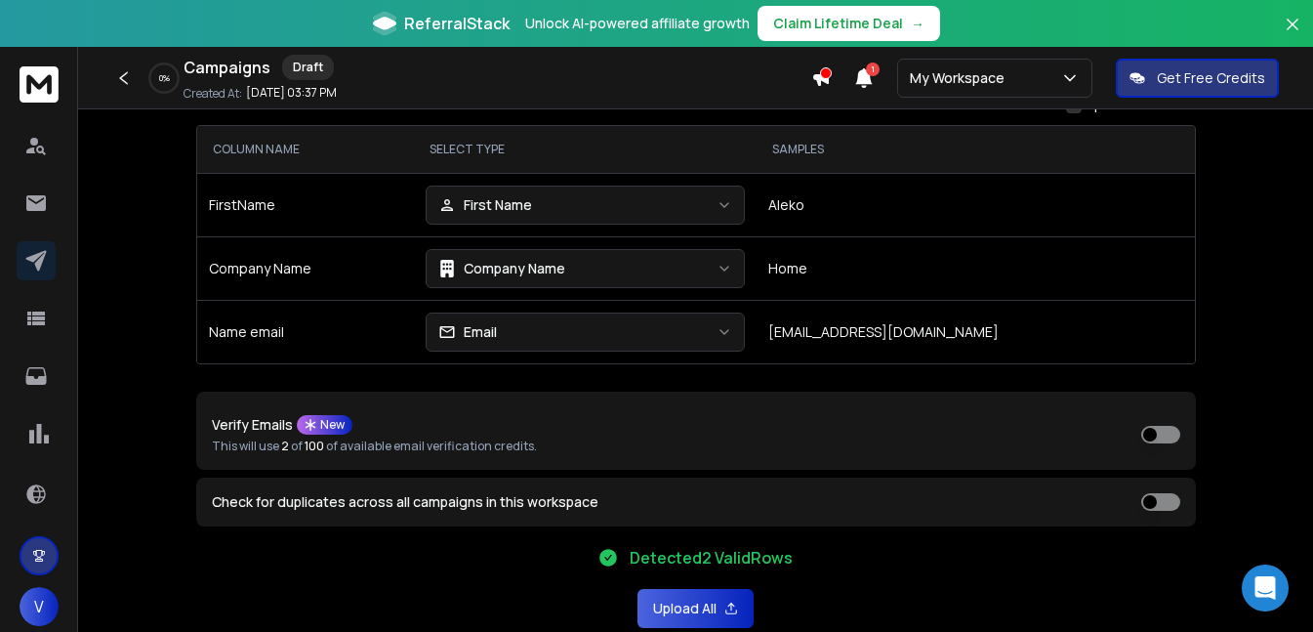
click at [686, 610] on button "Upload All" at bounding box center [695, 608] width 116 height 39
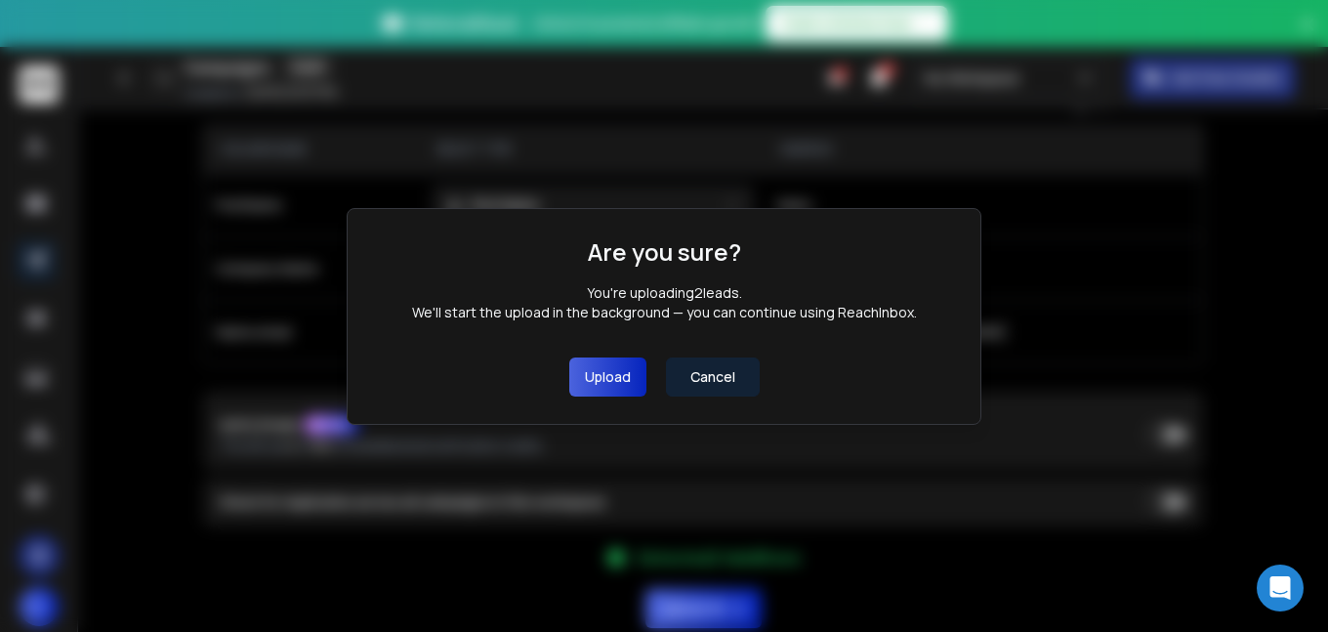
click at [600, 378] on button "Upload" at bounding box center [607, 376] width 77 height 39
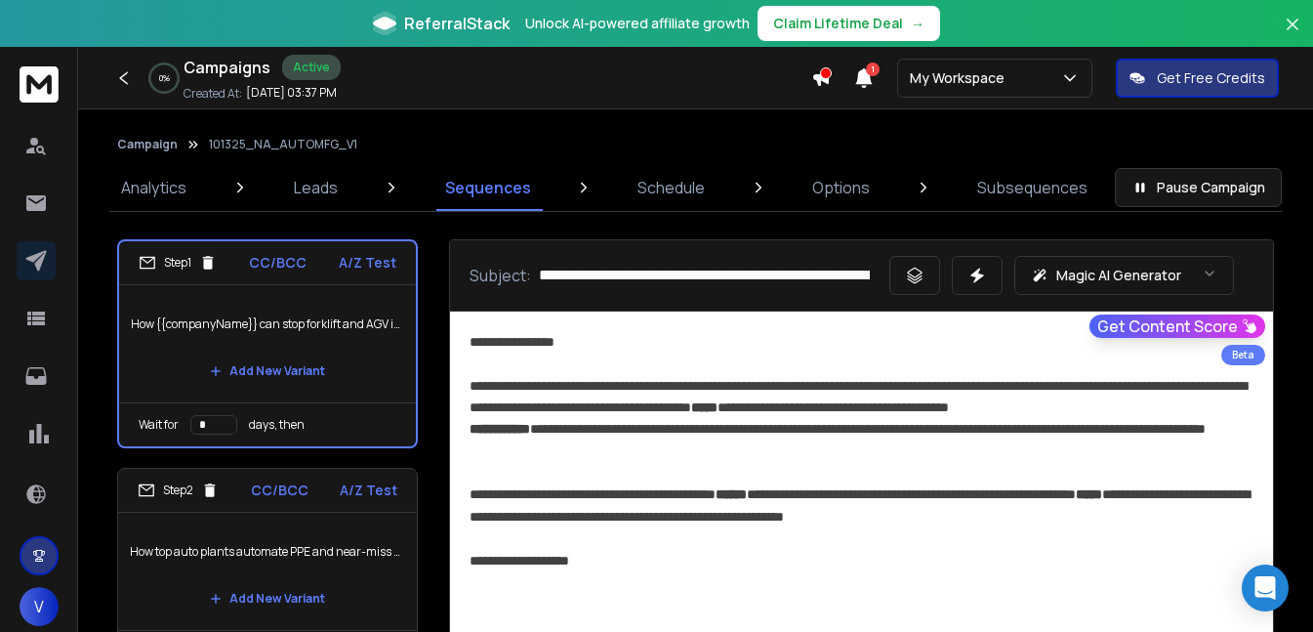
click at [309, 186] on p "Leads" at bounding box center [316, 187] width 44 height 23
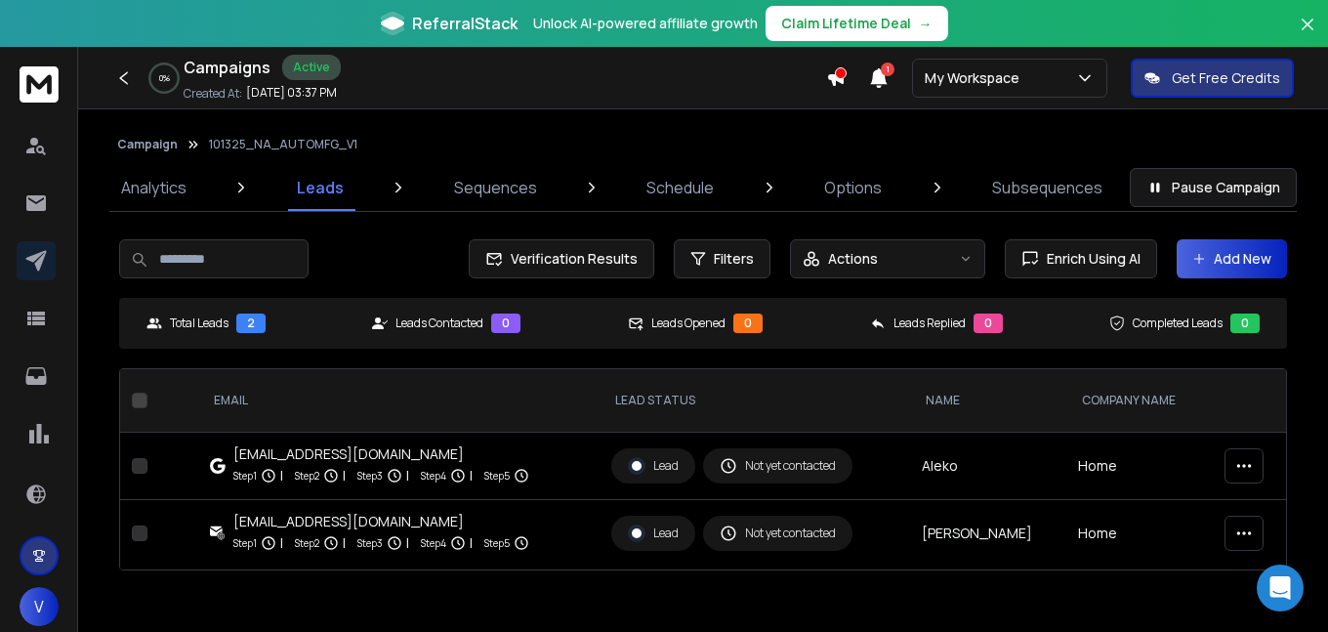
click at [1161, 192] on icon at bounding box center [1155, 188] width 18 height 18
click at [1151, 196] on button "Resume Campaign" at bounding box center [1207, 187] width 180 height 39
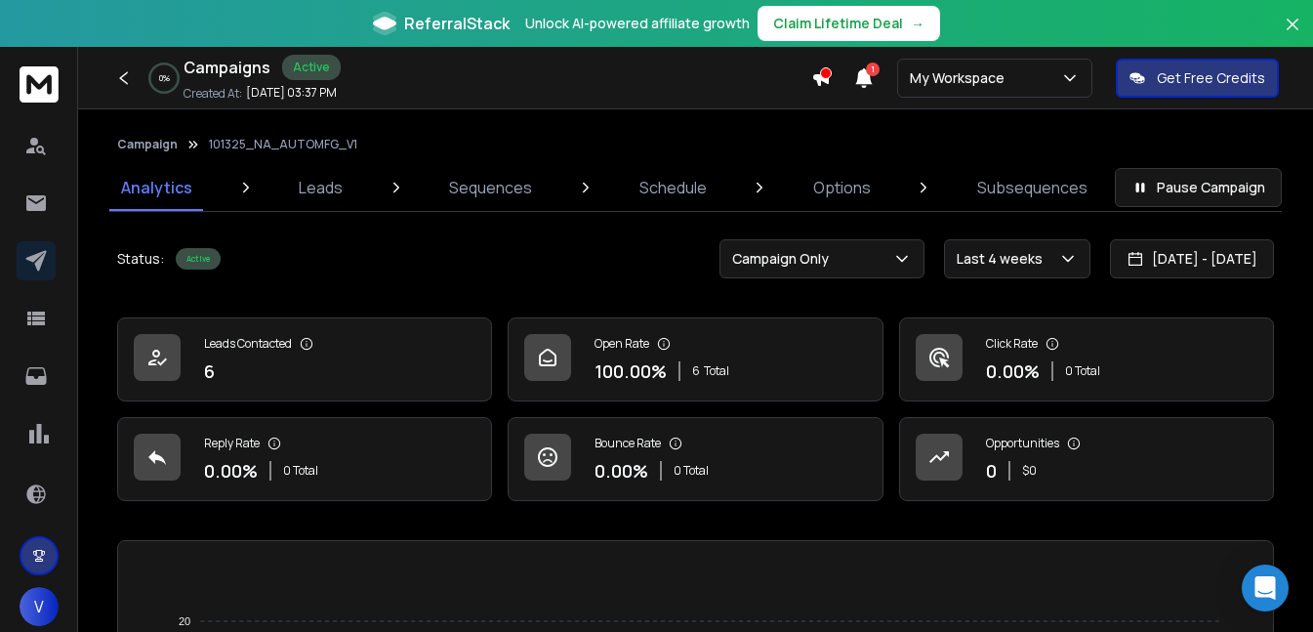
click at [298, 199] on link "Leads" at bounding box center [320, 187] width 67 height 47
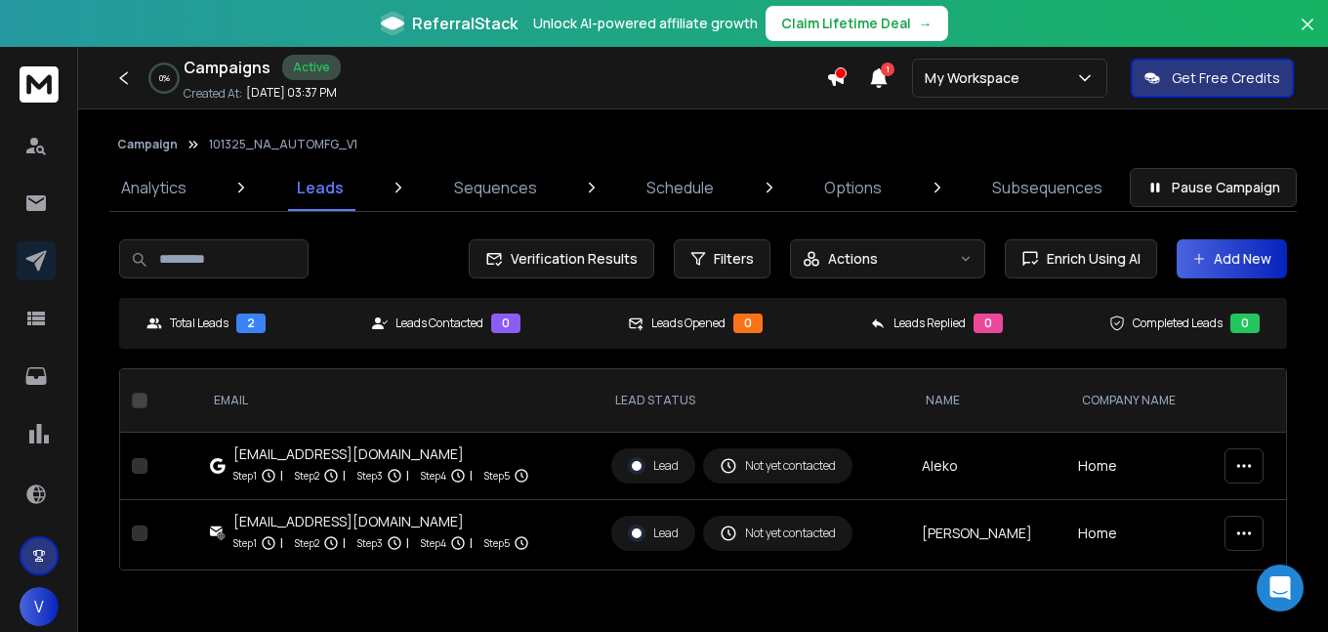
click at [144, 595] on div "ReferralStack Unlock AI-powered affiliate growth Lifetime Deals available! Clai…" at bounding box center [664, 316] width 1328 height 632
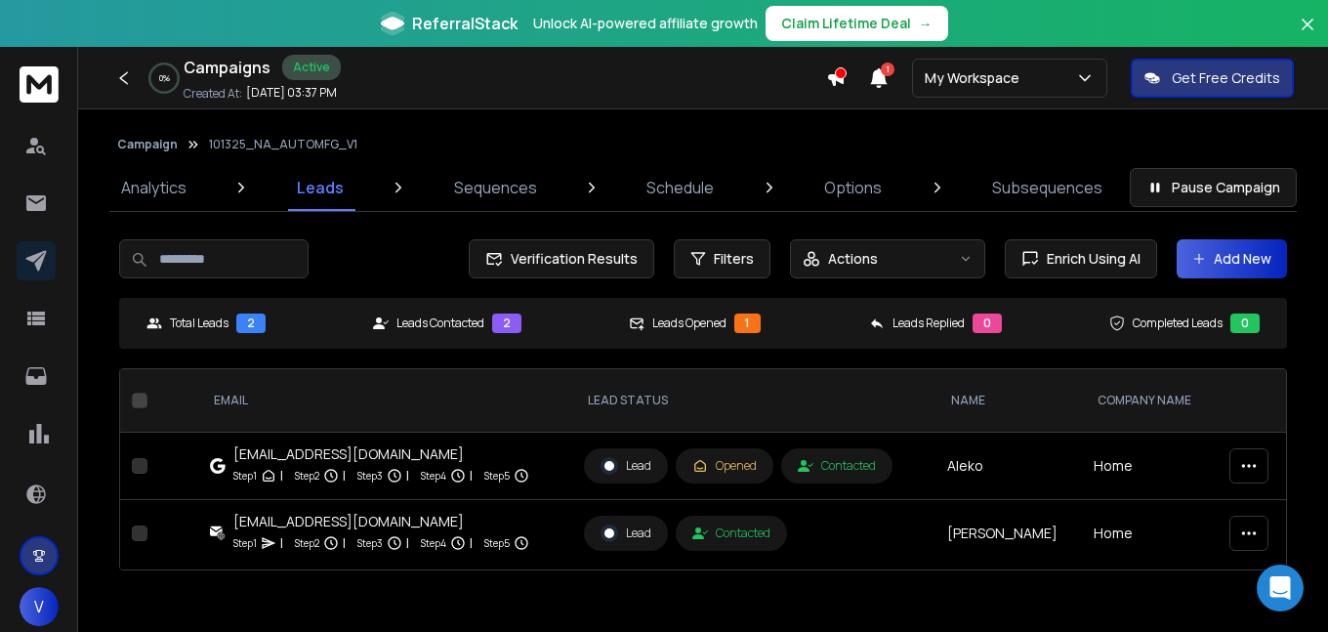
click at [770, 540] on div "Contacted" at bounding box center [731, 533] width 78 height 16
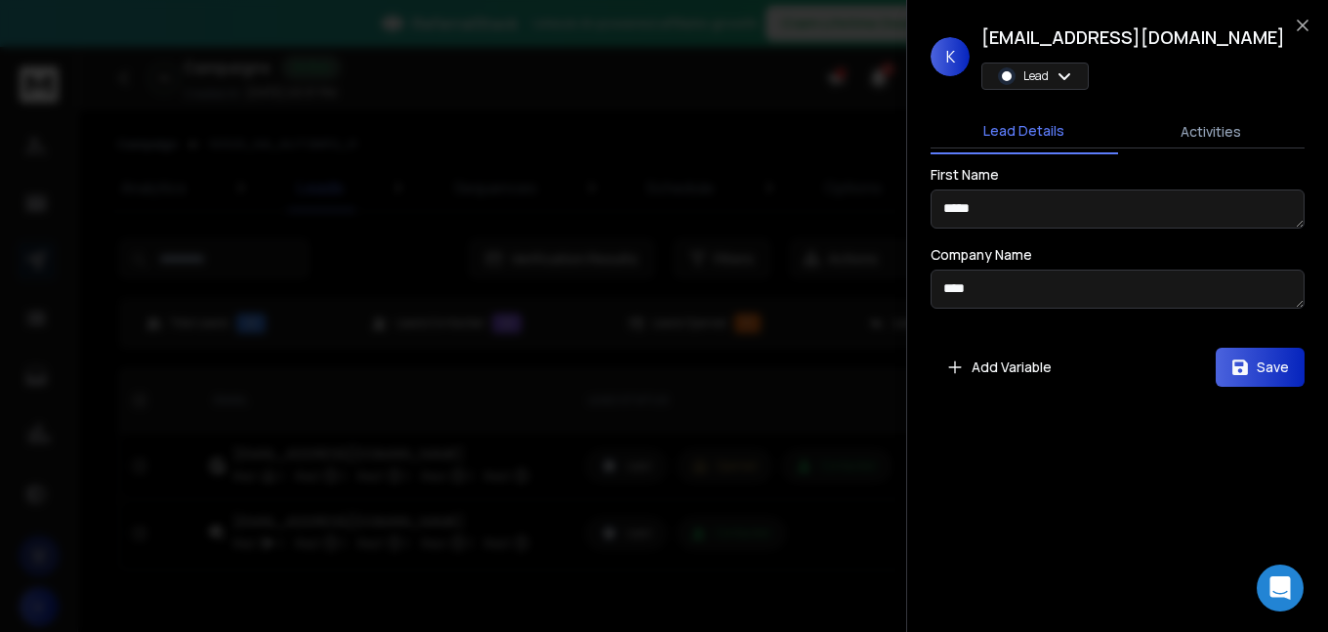
click at [1310, 17] on icon "button" at bounding box center [1303, 26] width 20 height 20
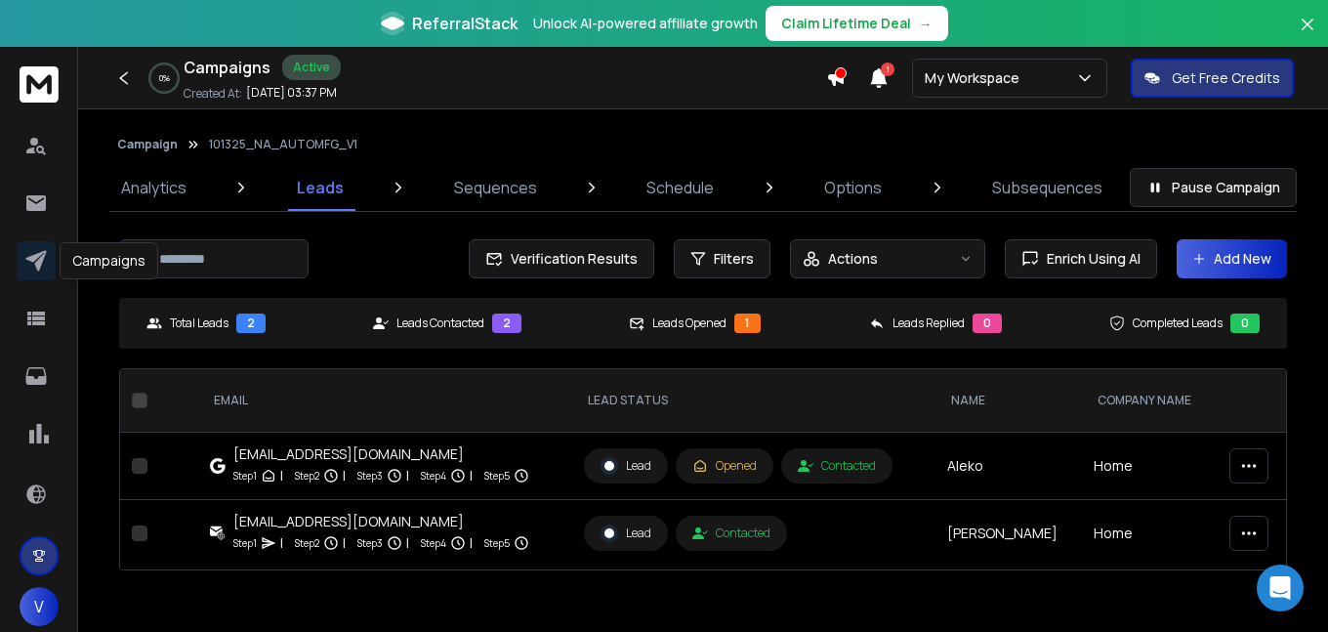
click at [41, 263] on icon at bounding box center [35, 260] width 23 height 23
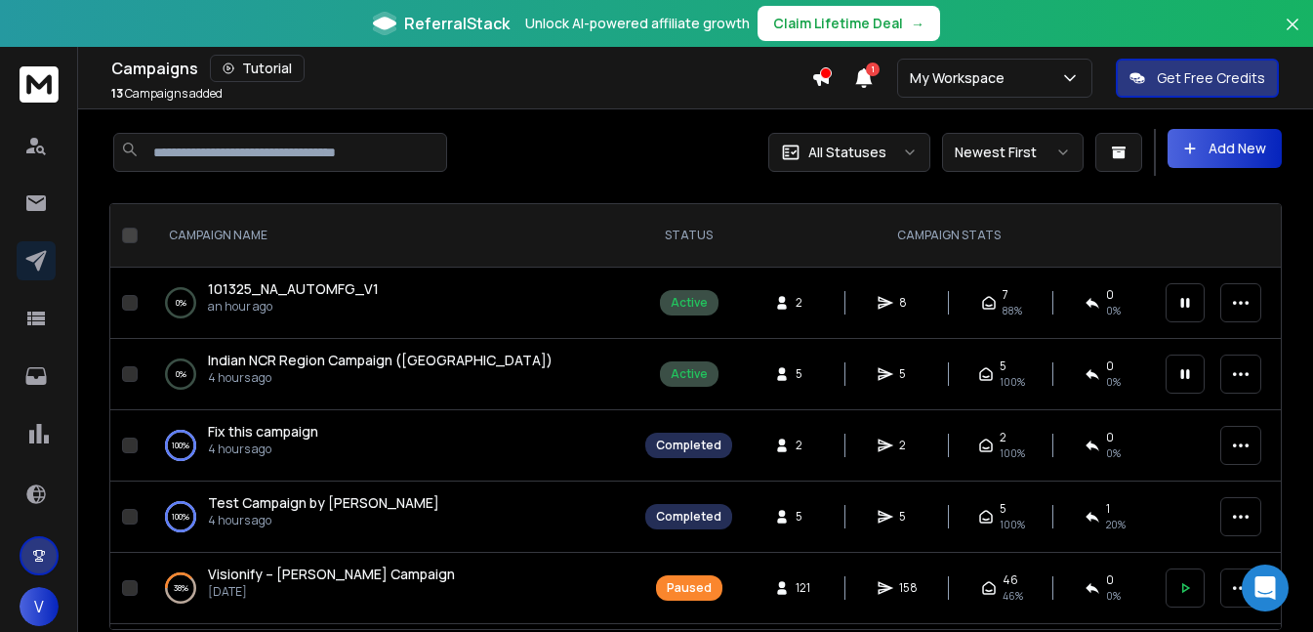
click at [228, 429] on span "Fix this campaign" at bounding box center [263, 431] width 110 height 19
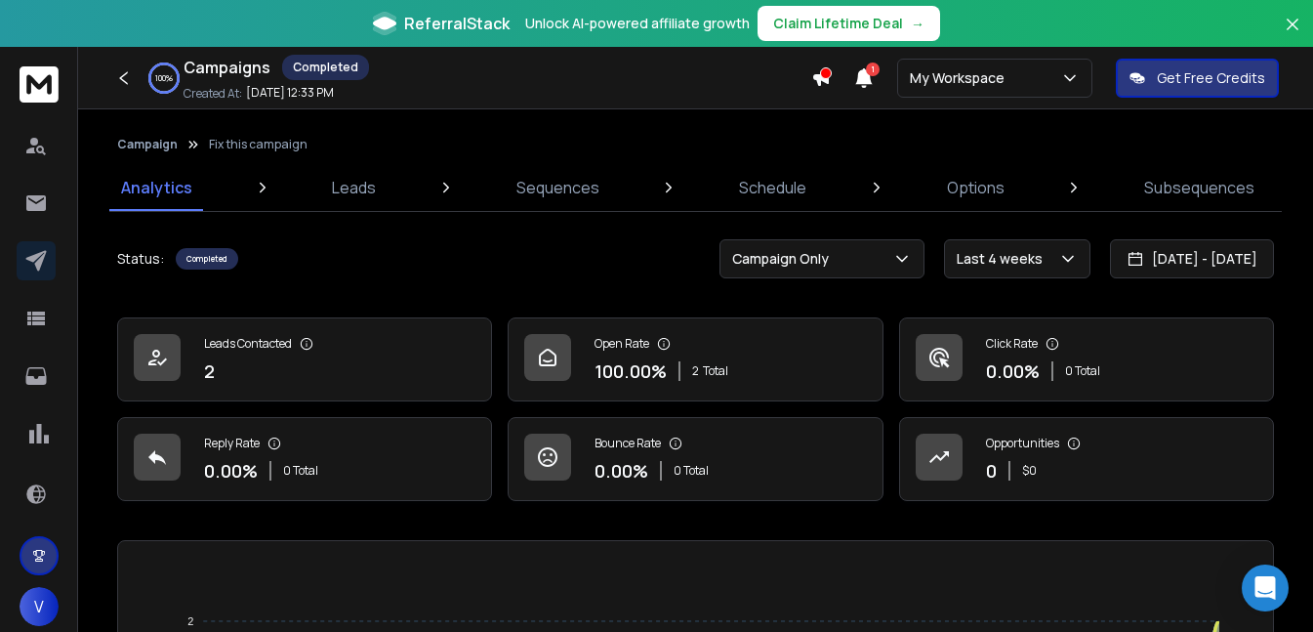
click at [551, 187] on p "Sequences" at bounding box center [557, 187] width 83 height 23
click at [40, 257] on icon at bounding box center [35, 260] width 23 height 23
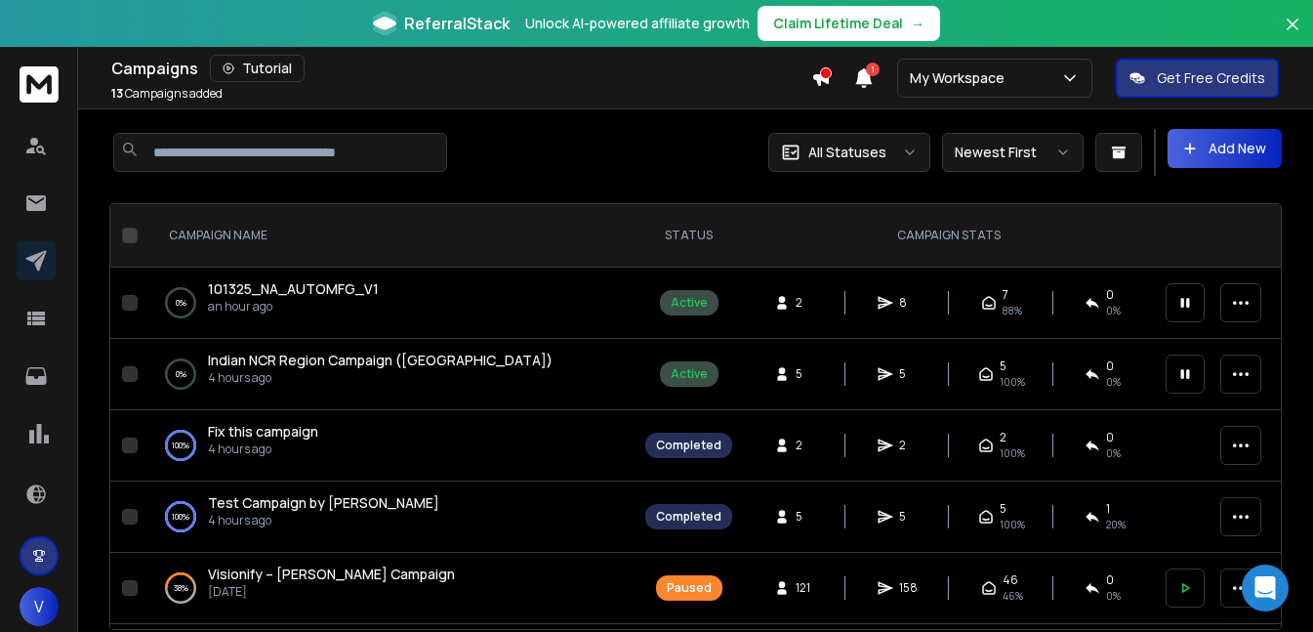
click at [1233, 445] on icon "button" at bounding box center [1241, 445] width 16 height 4
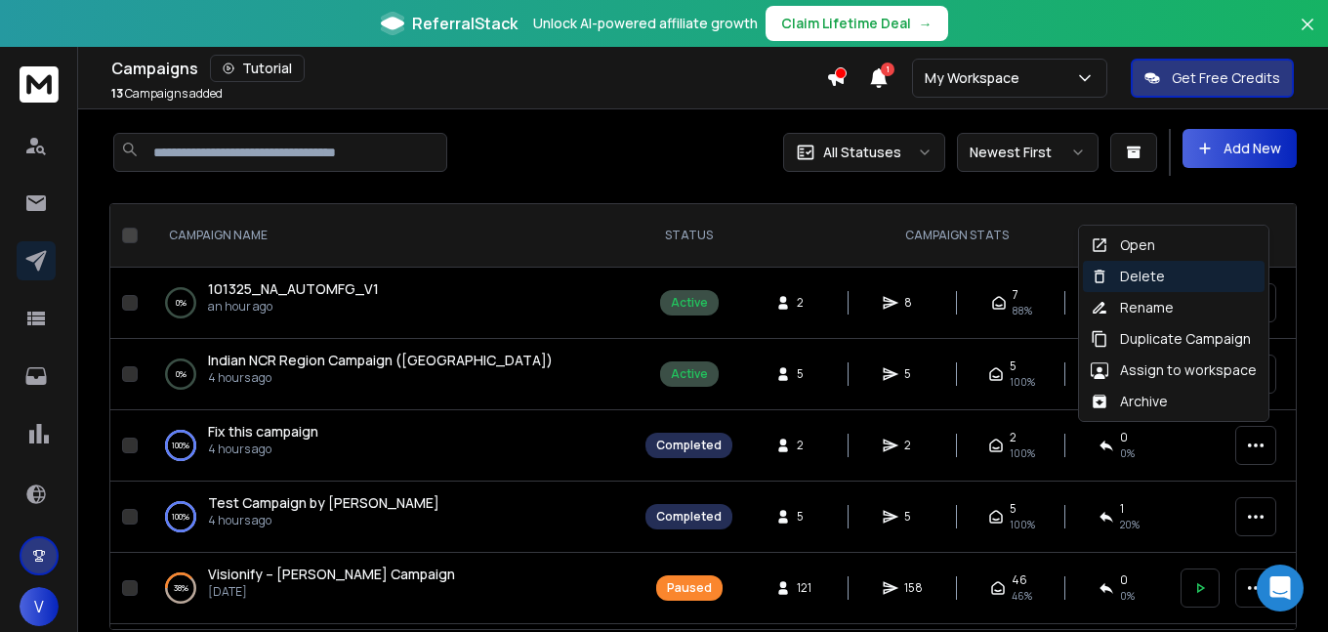
click at [1140, 273] on div "Delete" at bounding box center [1127, 277] width 74 height 20
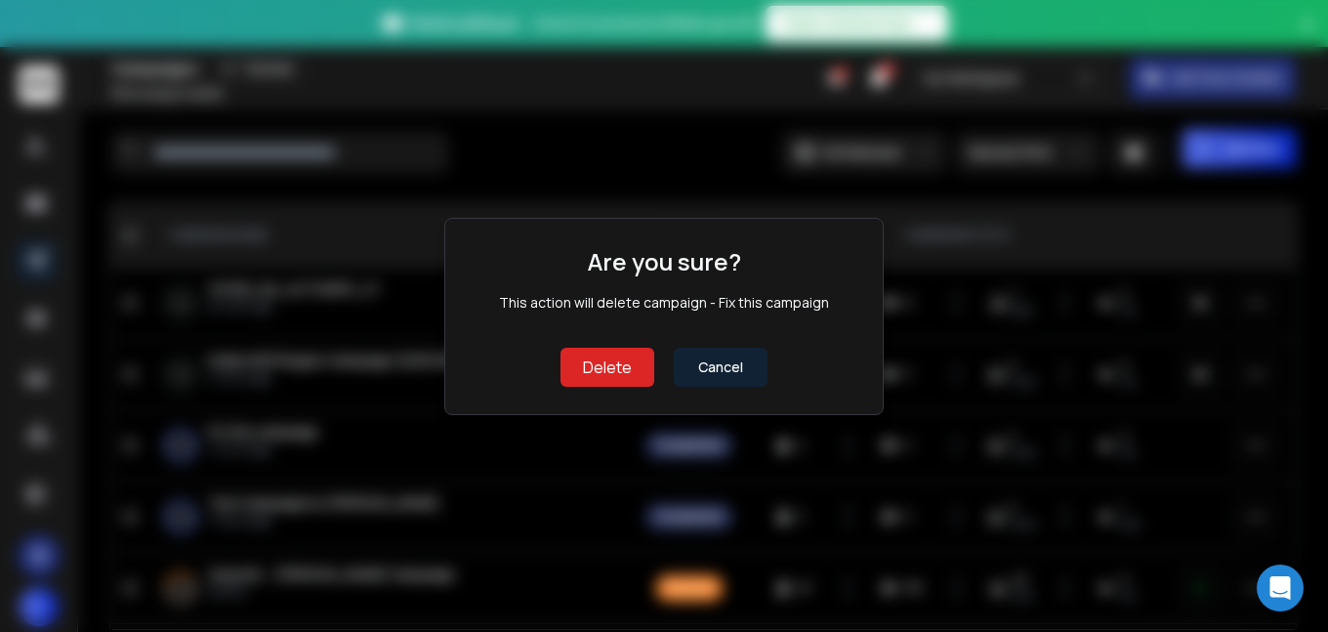
click at [613, 362] on button "Delete" at bounding box center [607, 367] width 94 height 39
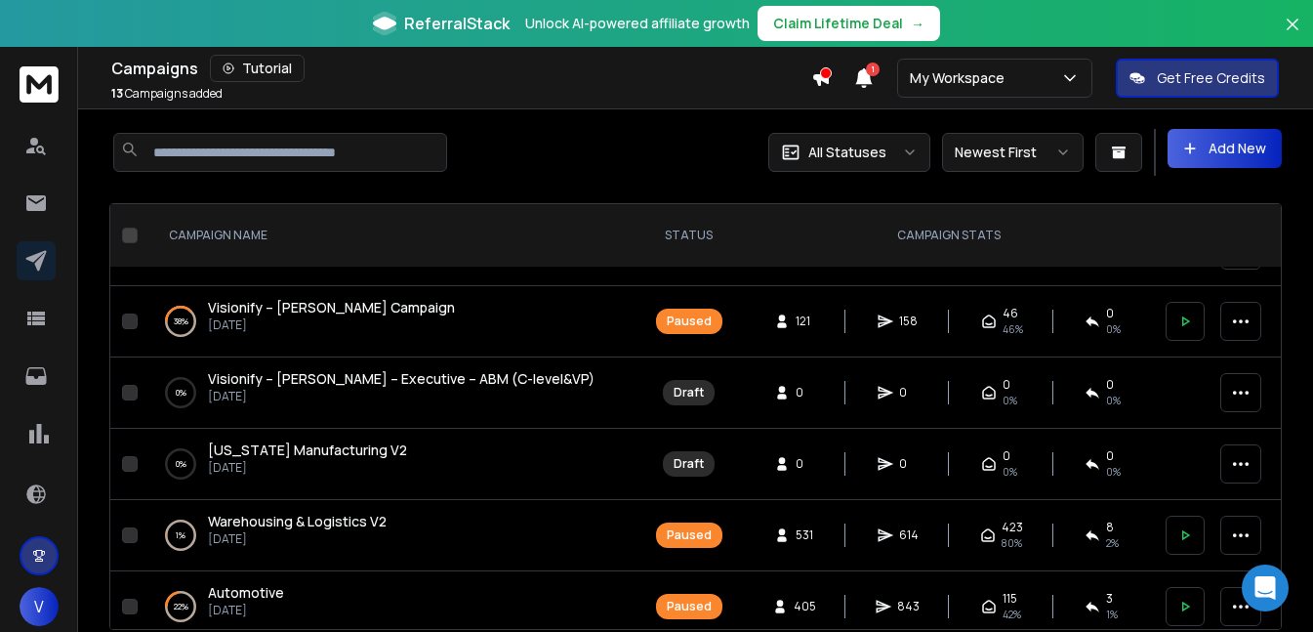
scroll to position [293, 0]
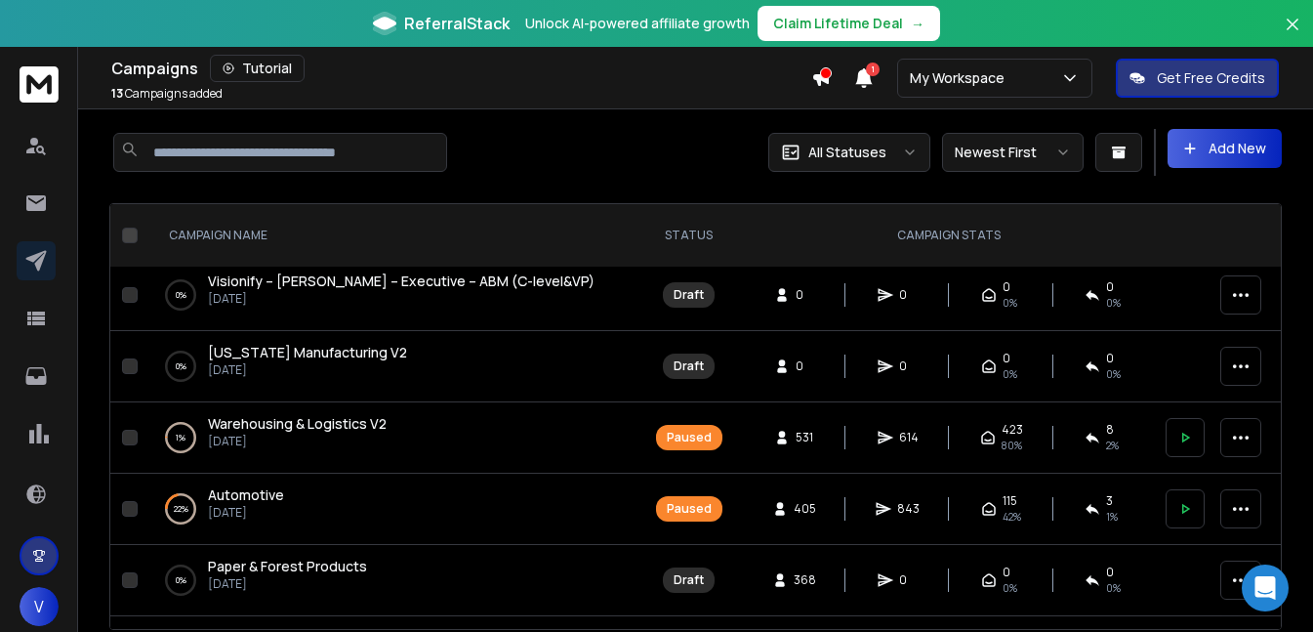
click at [268, 496] on span "Automotive" at bounding box center [246, 494] width 76 height 19
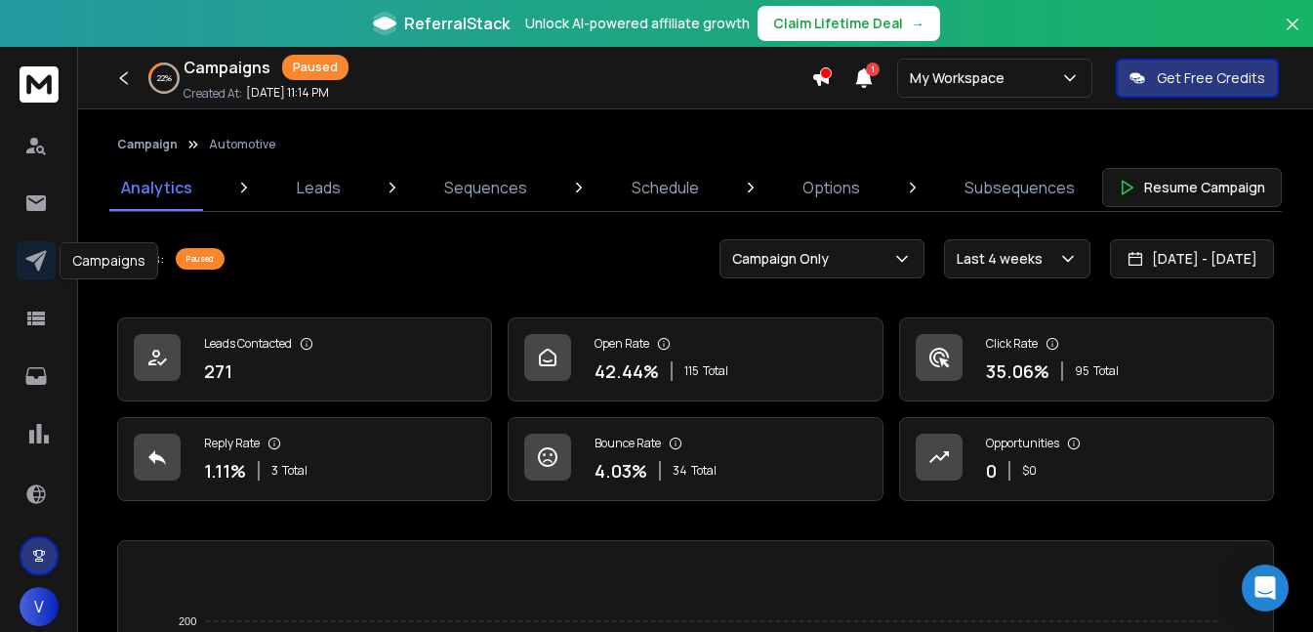
click at [43, 257] on icon at bounding box center [35, 261] width 21 height 21
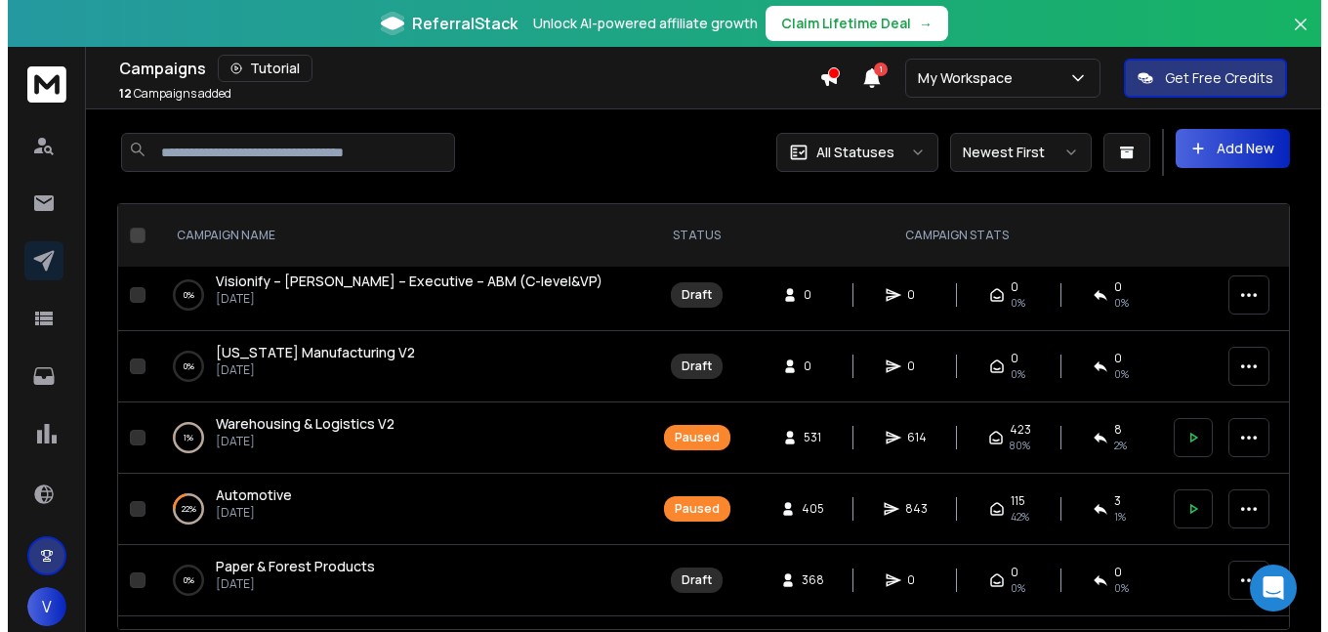
scroll to position [488, 0]
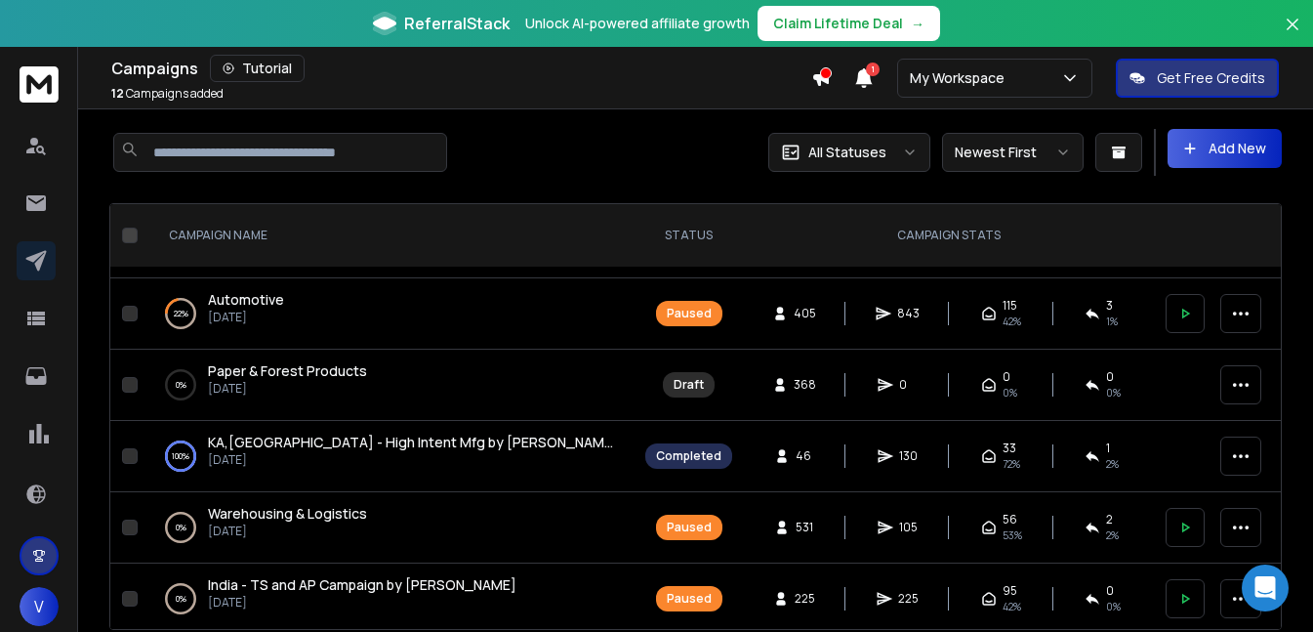
click at [333, 369] on span "Paper & Forest Products" at bounding box center [287, 370] width 159 height 19
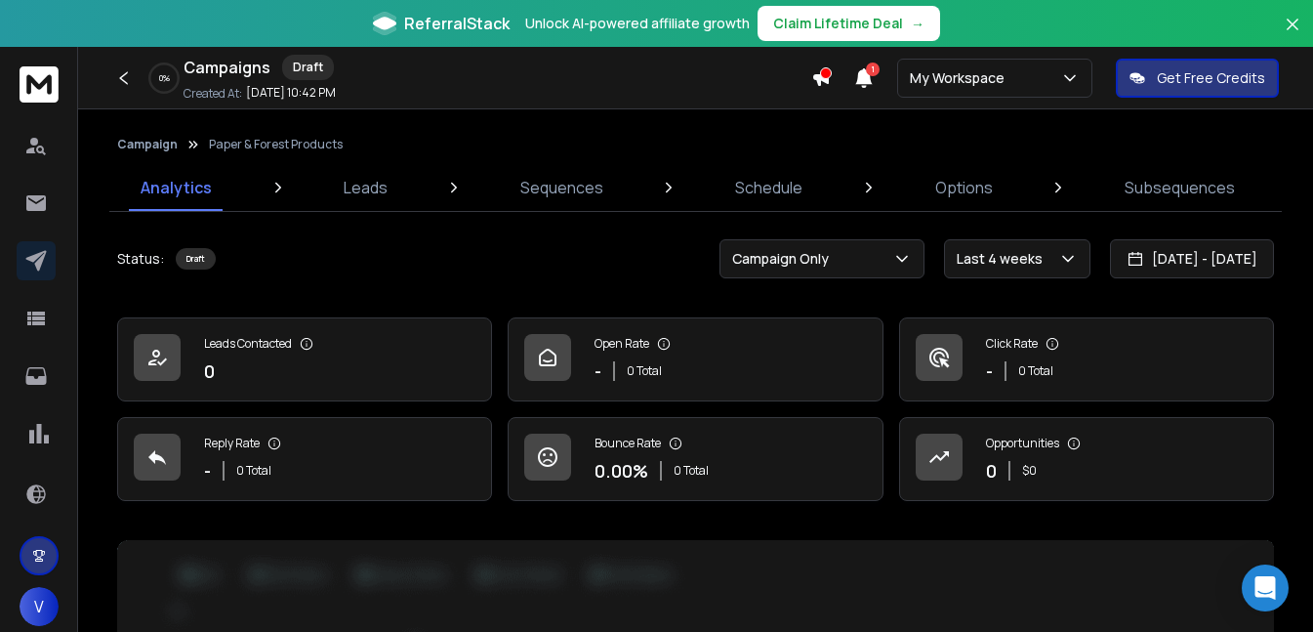
click at [559, 192] on p "Sequences" at bounding box center [561, 187] width 83 height 23
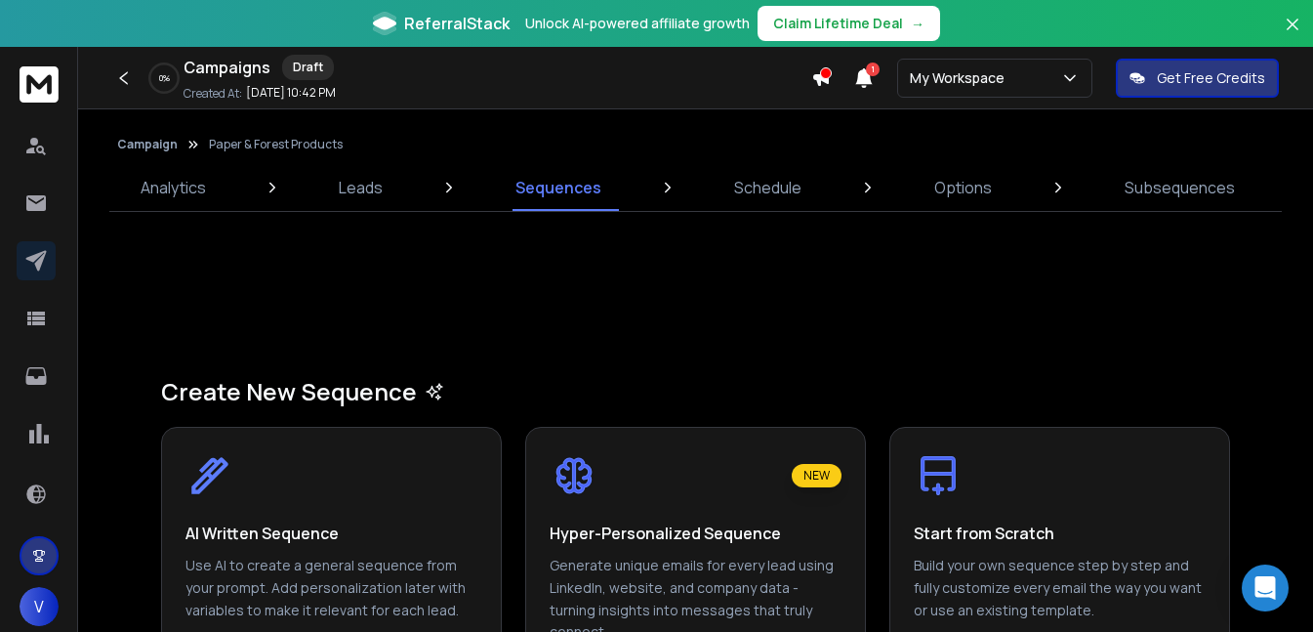
click at [371, 186] on p "Leads" at bounding box center [361, 187] width 44 height 23
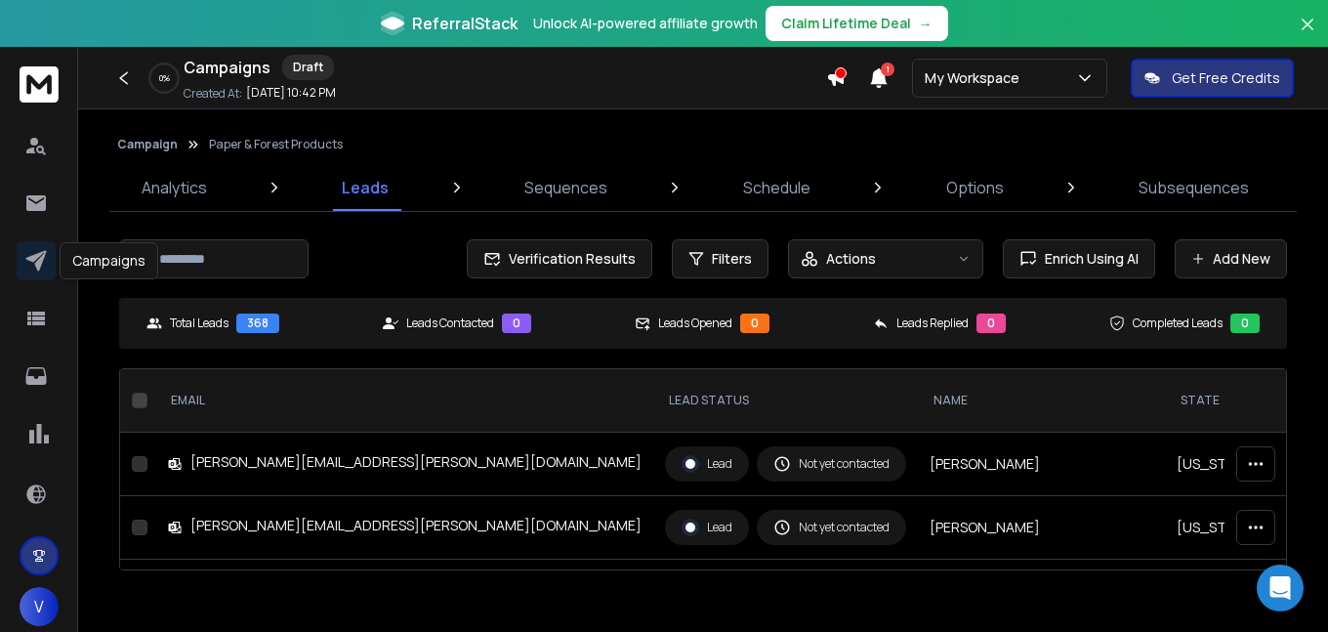
click at [38, 254] on icon at bounding box center [35, 260] width 23 height 23
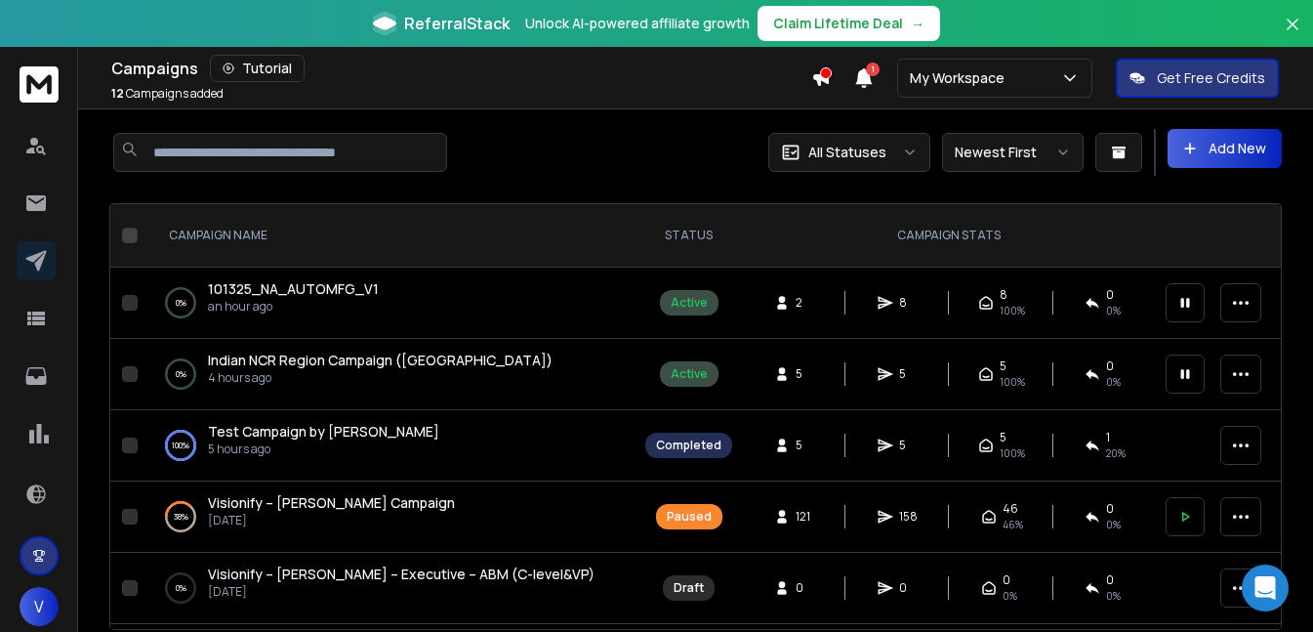
click at [321, 282] on span "101325_NA_AUTOMFG_V1" at bounding box center [293, 288] width 171 height 19
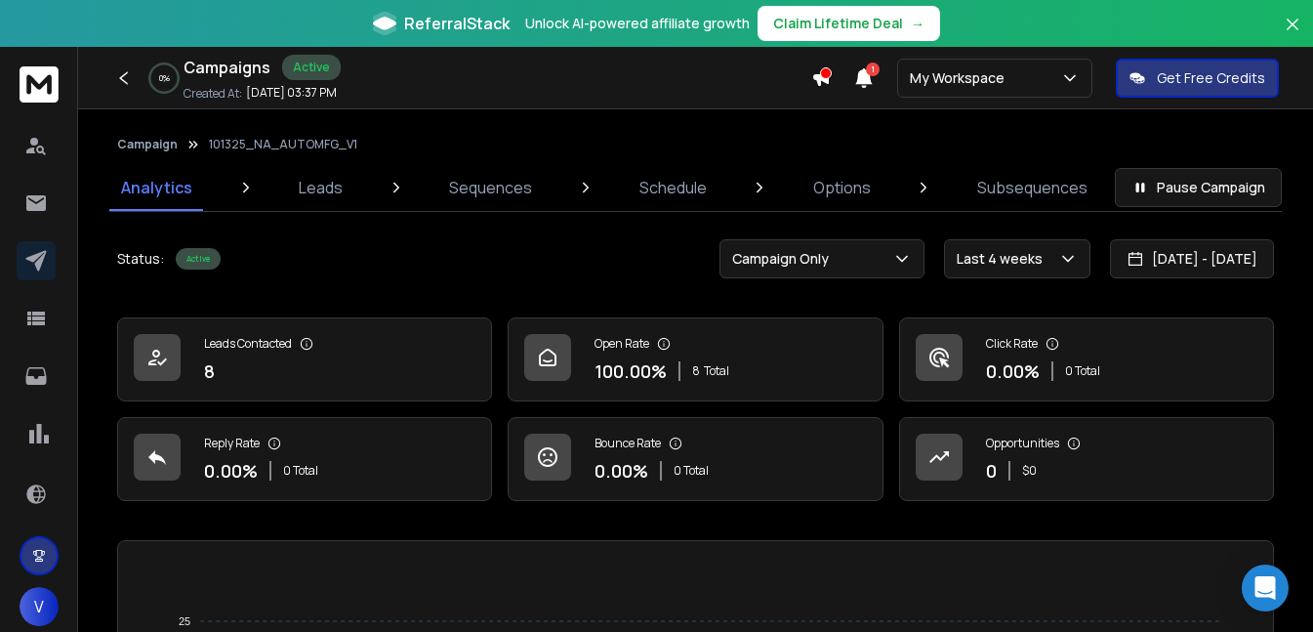
click at [319, 196] on p "Leads" at bounding box center [321, 187] width 44 height 23
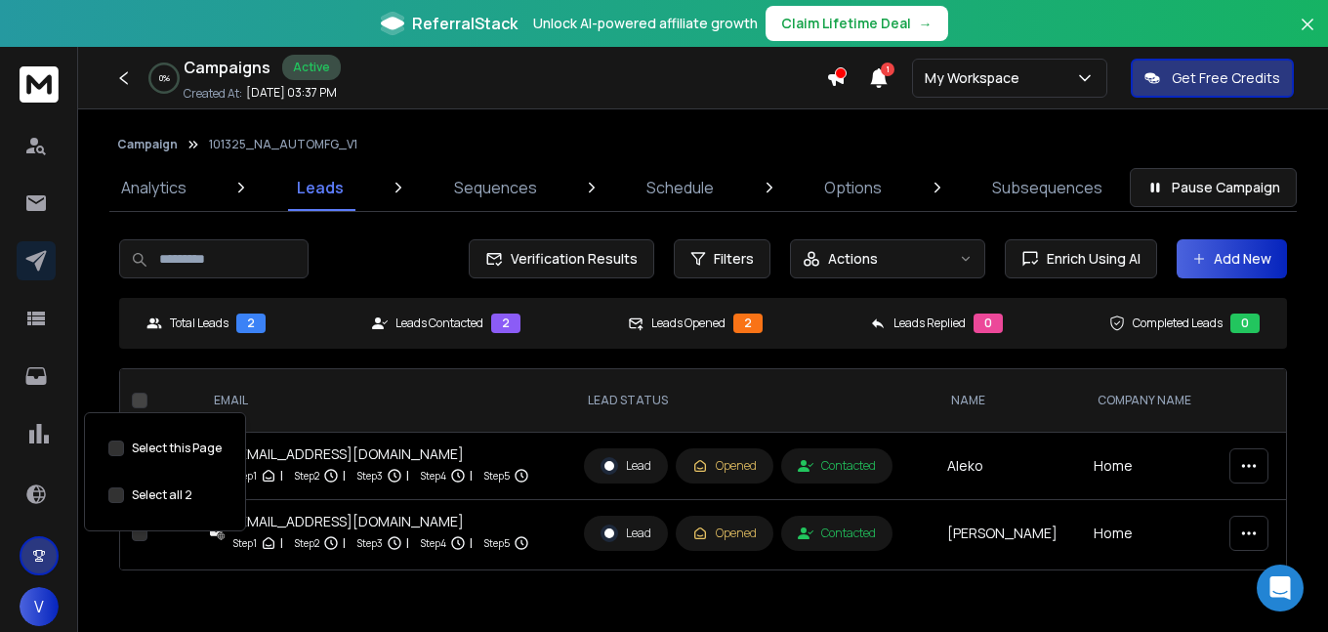
click at [137, 406] on button "Select this Page" at bounding box center [140, 400] width 16 height 16
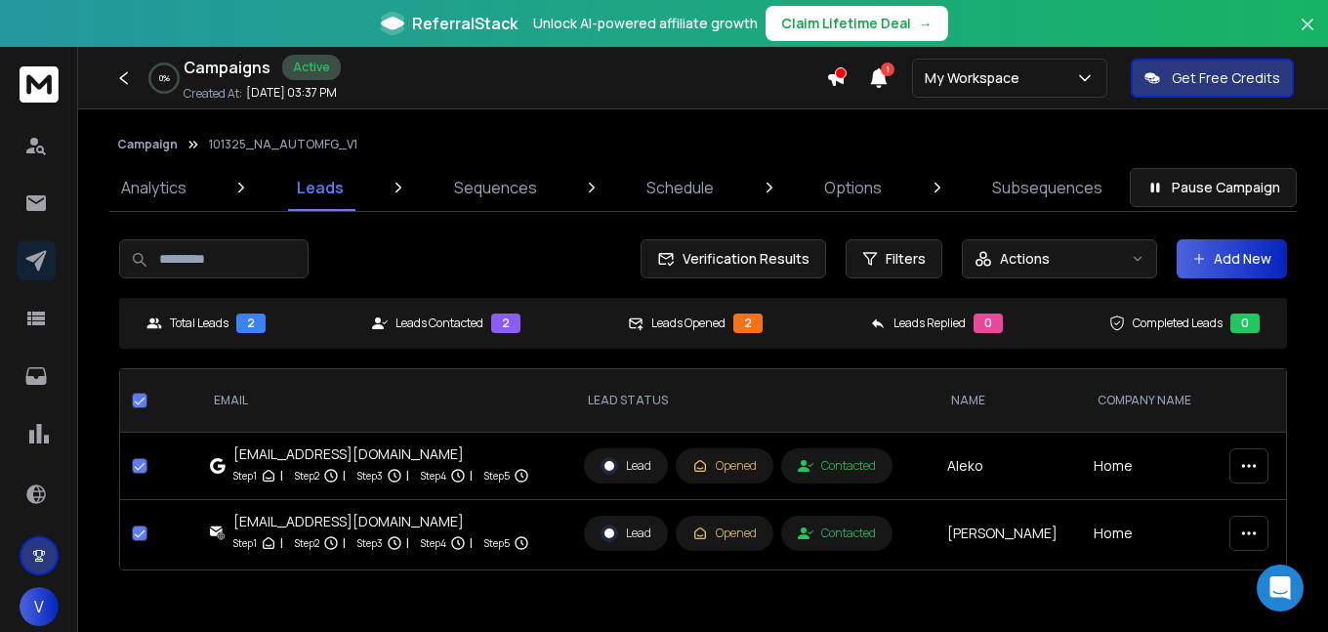
click at [1088, 256] on div "Actions" at bounding box center [1048, 259] width 148 height 20
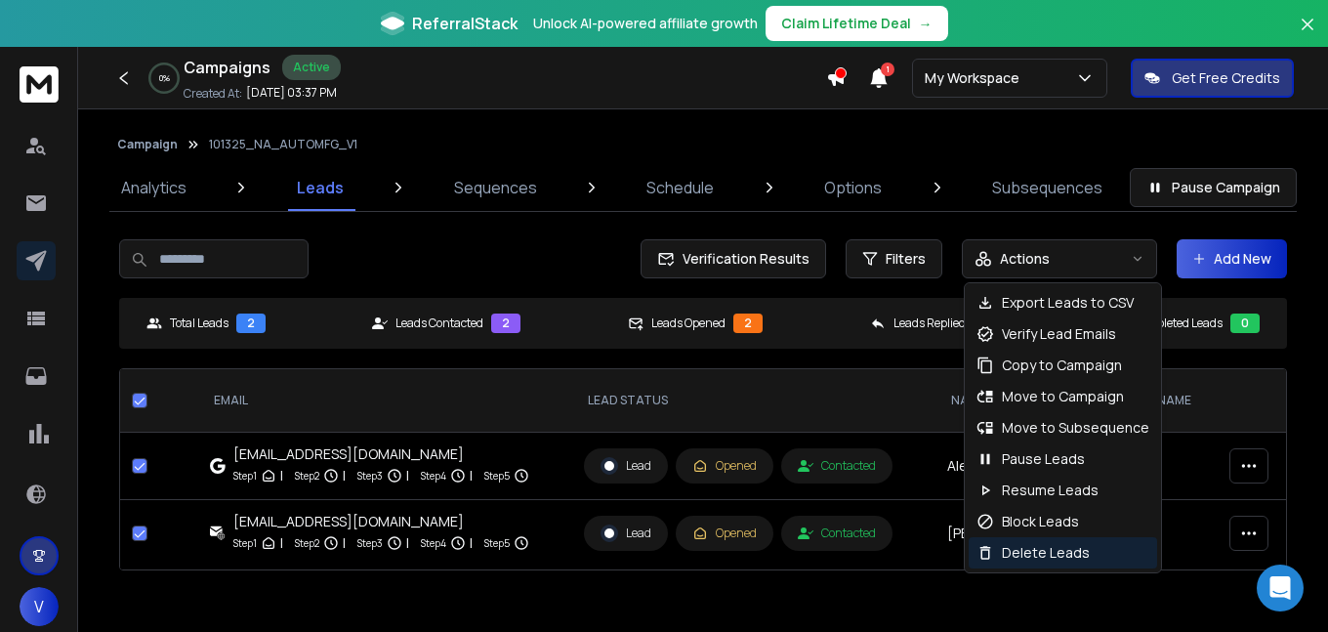
click at [1056, 551] on p "Delete Leads" at bounding box center [1046, 553] width 88 height 20
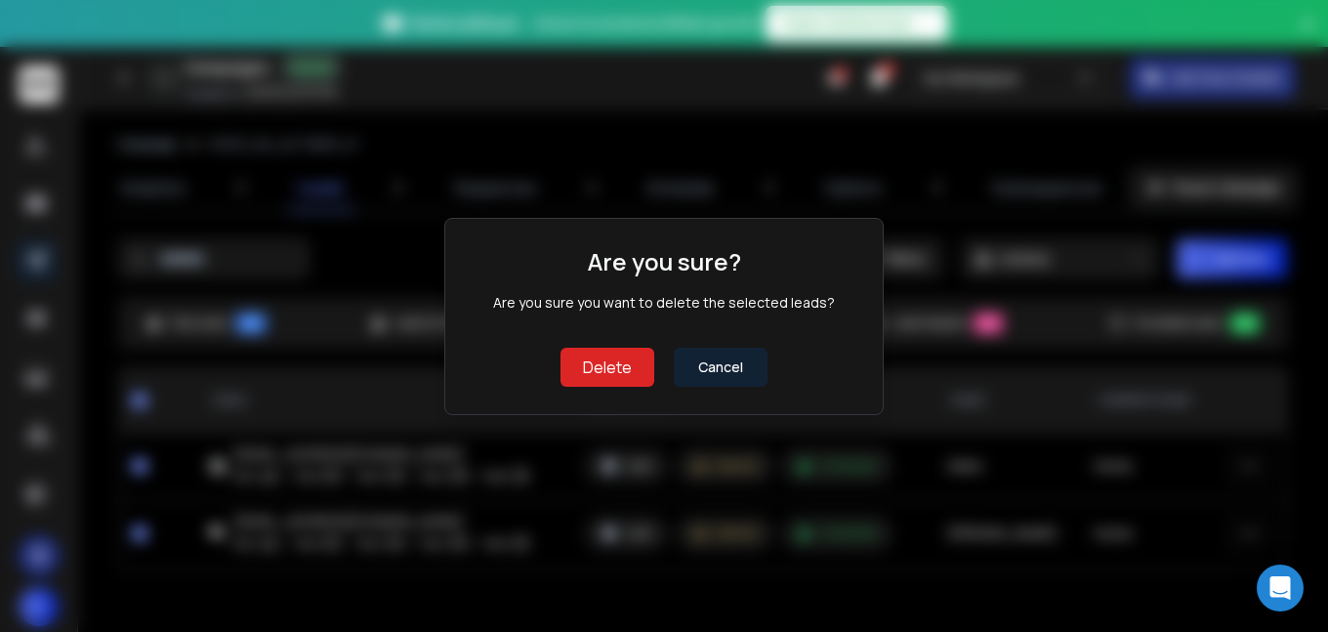
click at [626, 360] on button "Delete" at bounding box center [607, 367] width 94 height 39
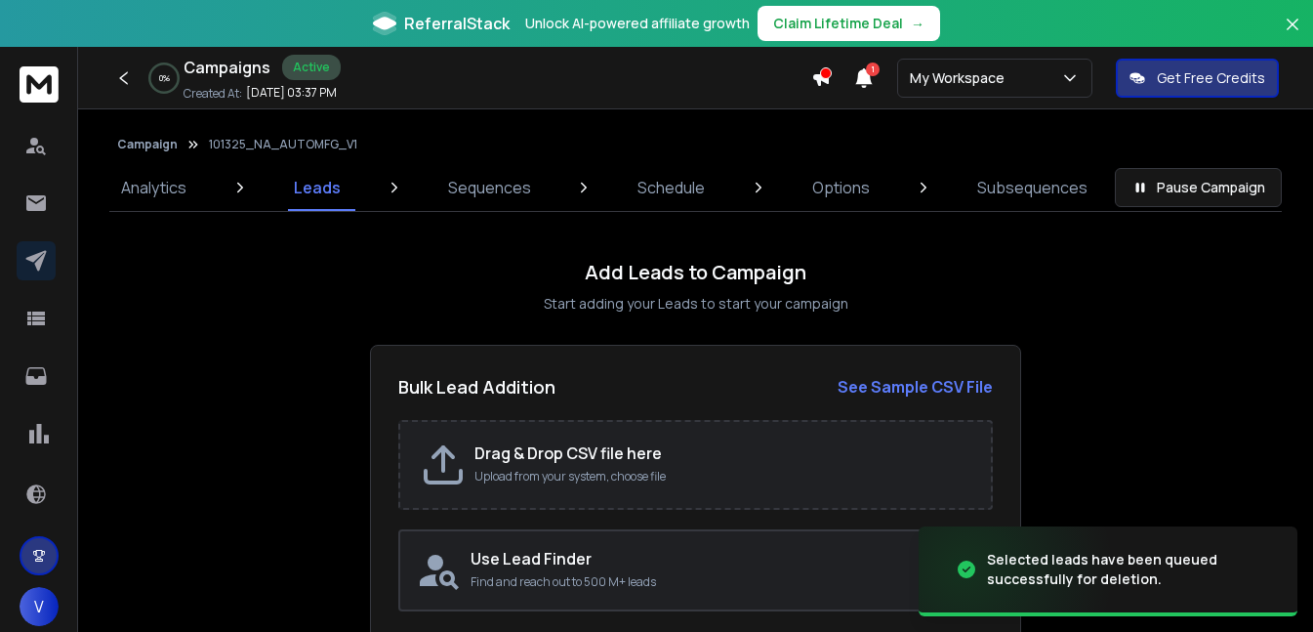
click at [617, 444] on h2 "Drag & Drop CSV file here" at bounding box center [722, 452] width 497 height 23
type input "**********"
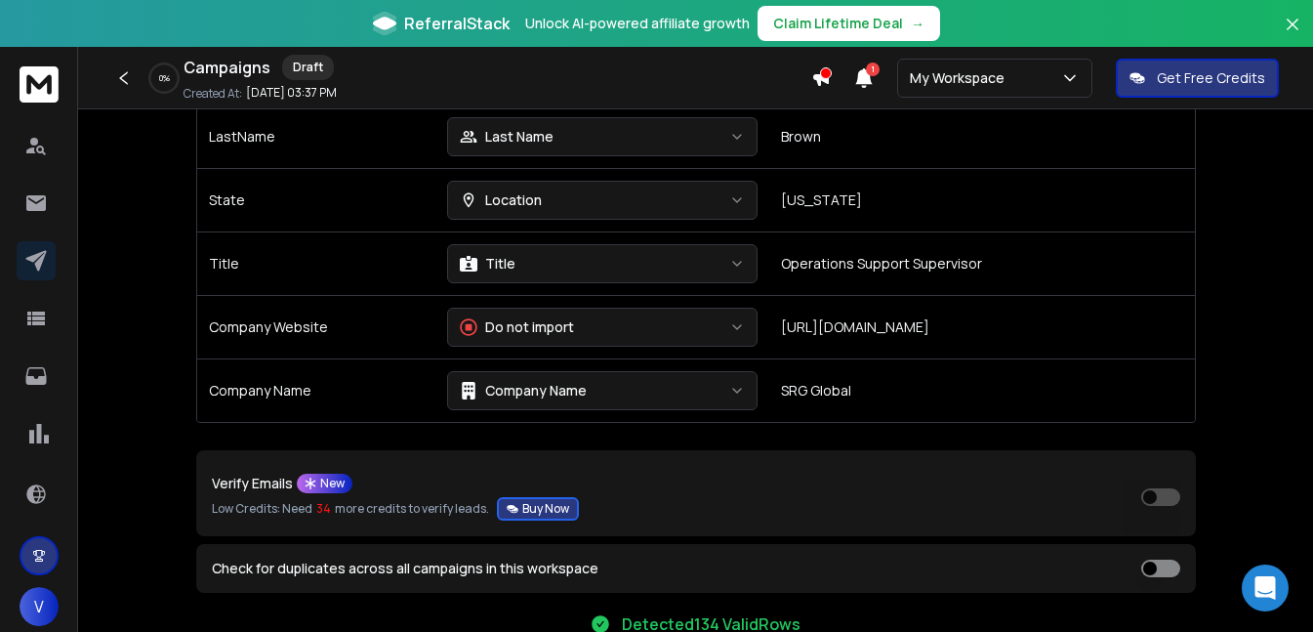
scroll to position [582, 0]
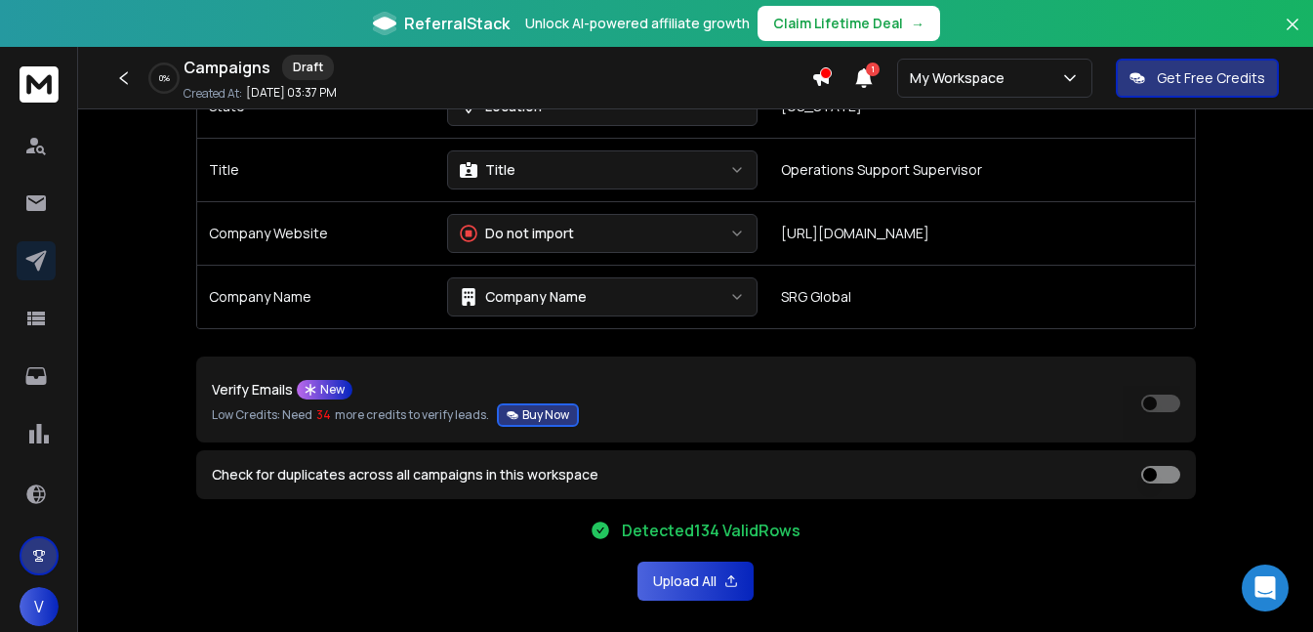
click at [690, 592] on button "Upload All" at bounding box center [695, 580] width 116 height 39
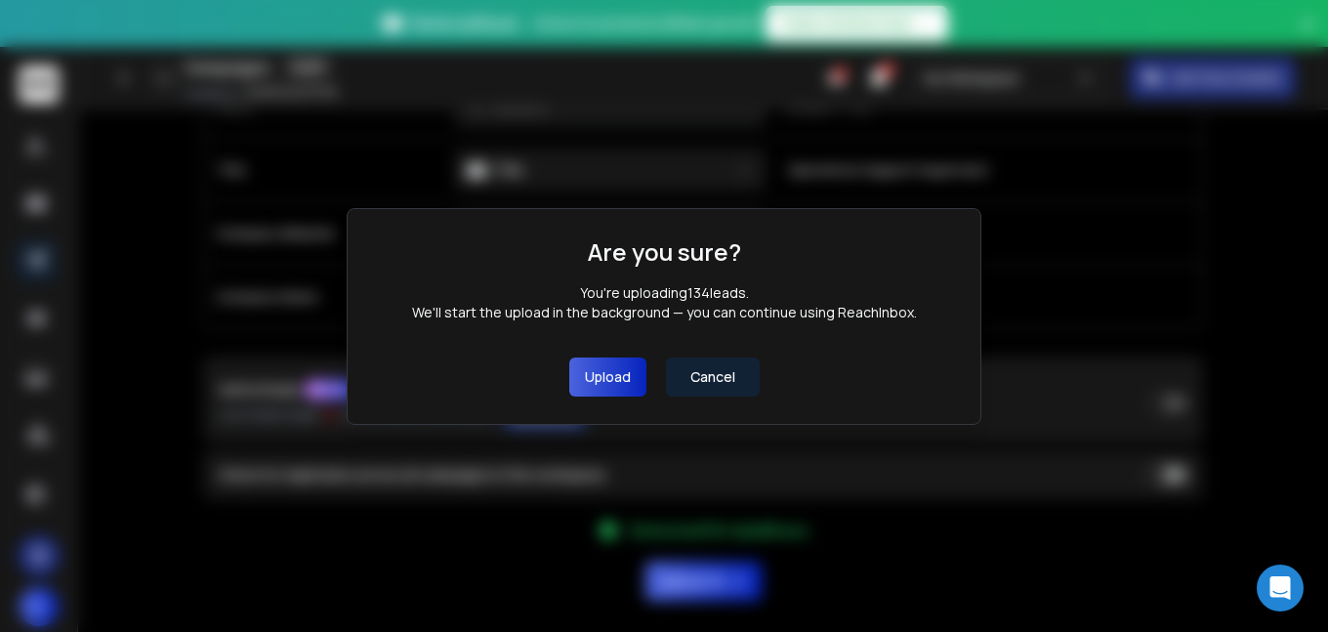
click at [724, 389] on button "Cancel" at bounding box center [713, 376] width 94 height 39
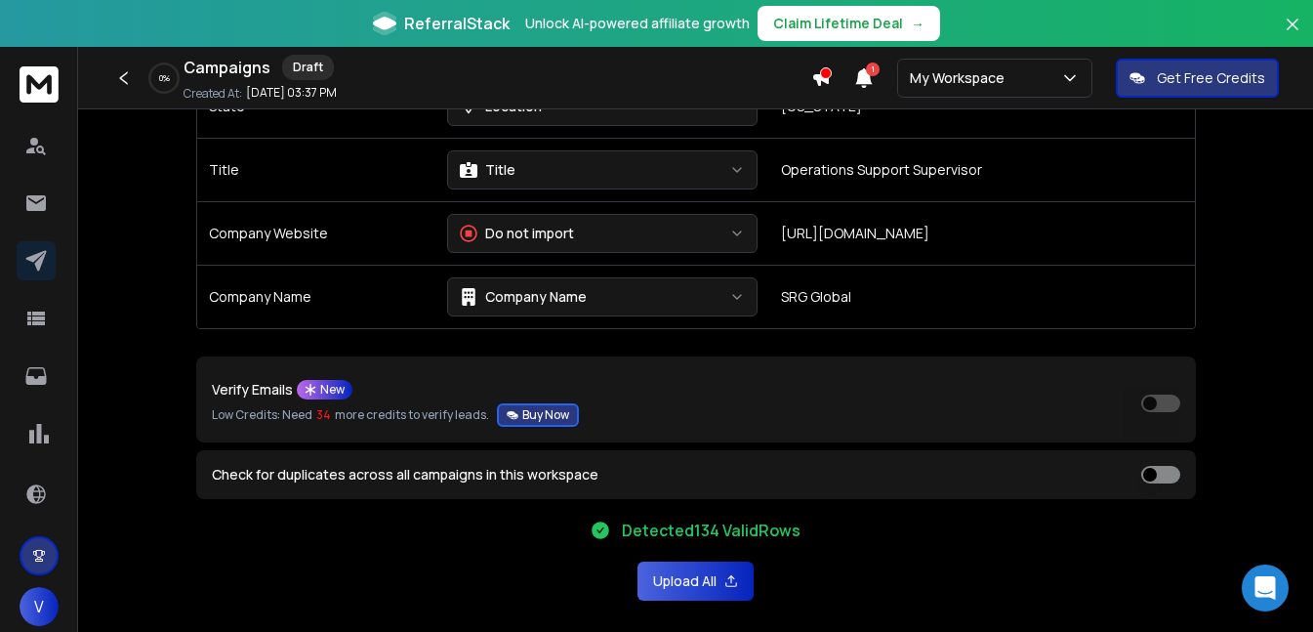
scroll to position [0, 0]
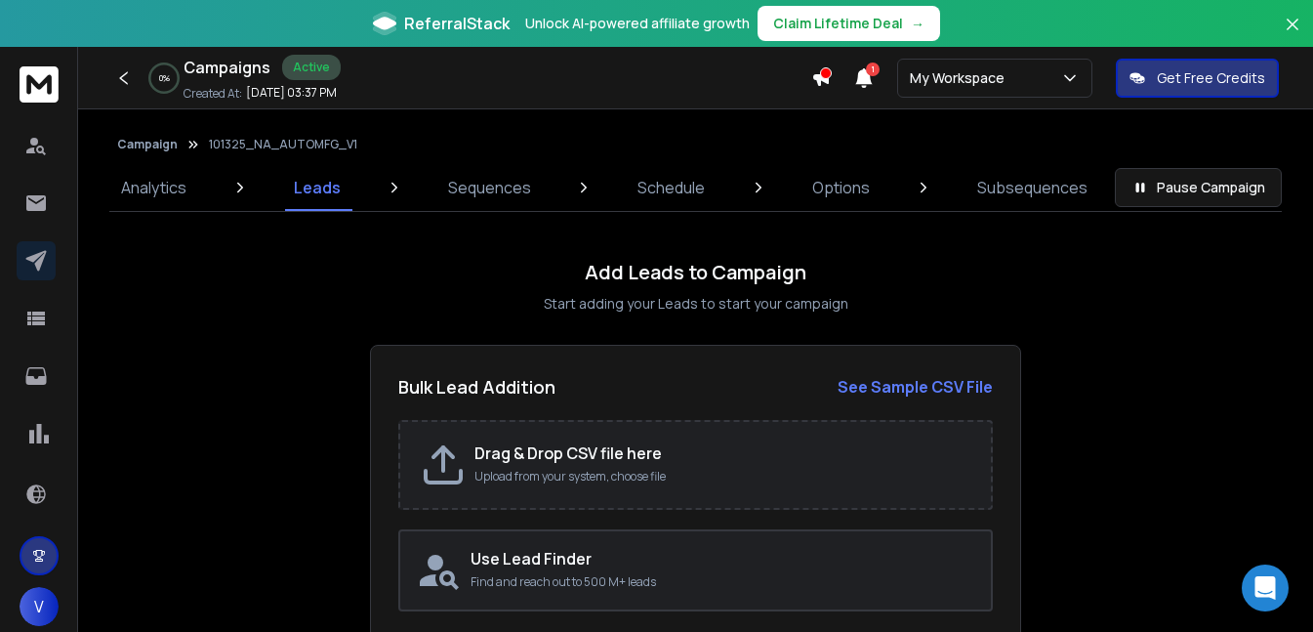
click at [1147, 188] on icon at bounding box center [1140, 188] width 18 height 18
click at [498, 194] on p "Sequences" at bounding box center [483, 187] width 83 height 23
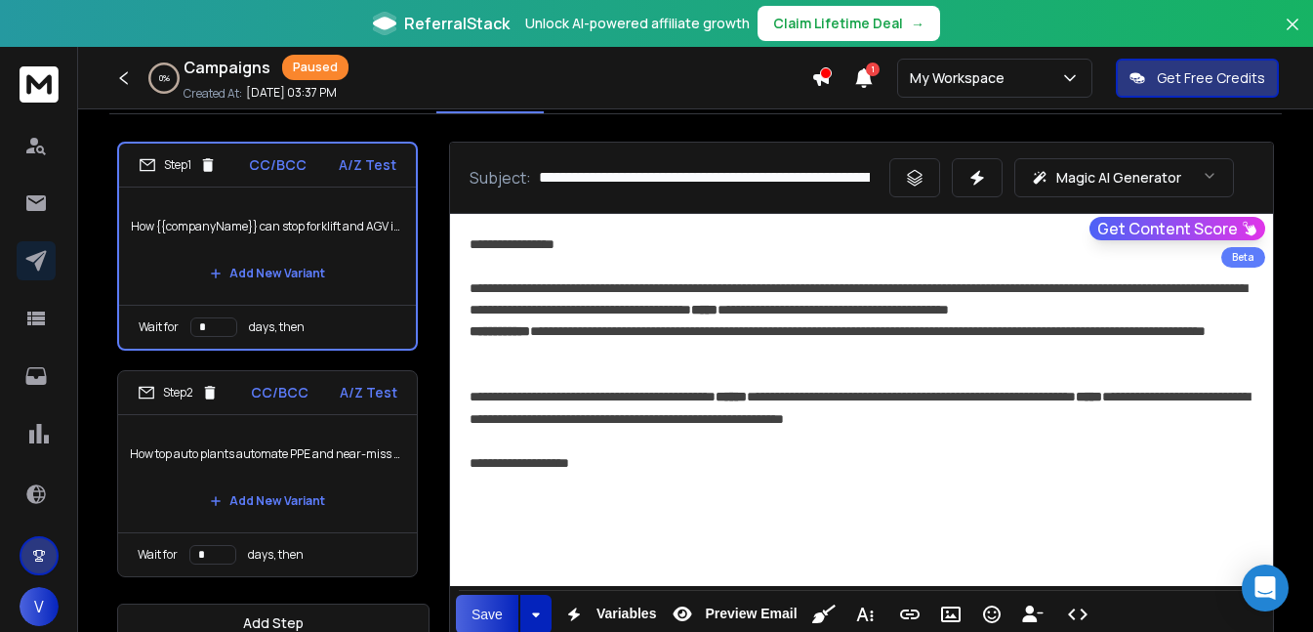
scroll to position [136, 0]
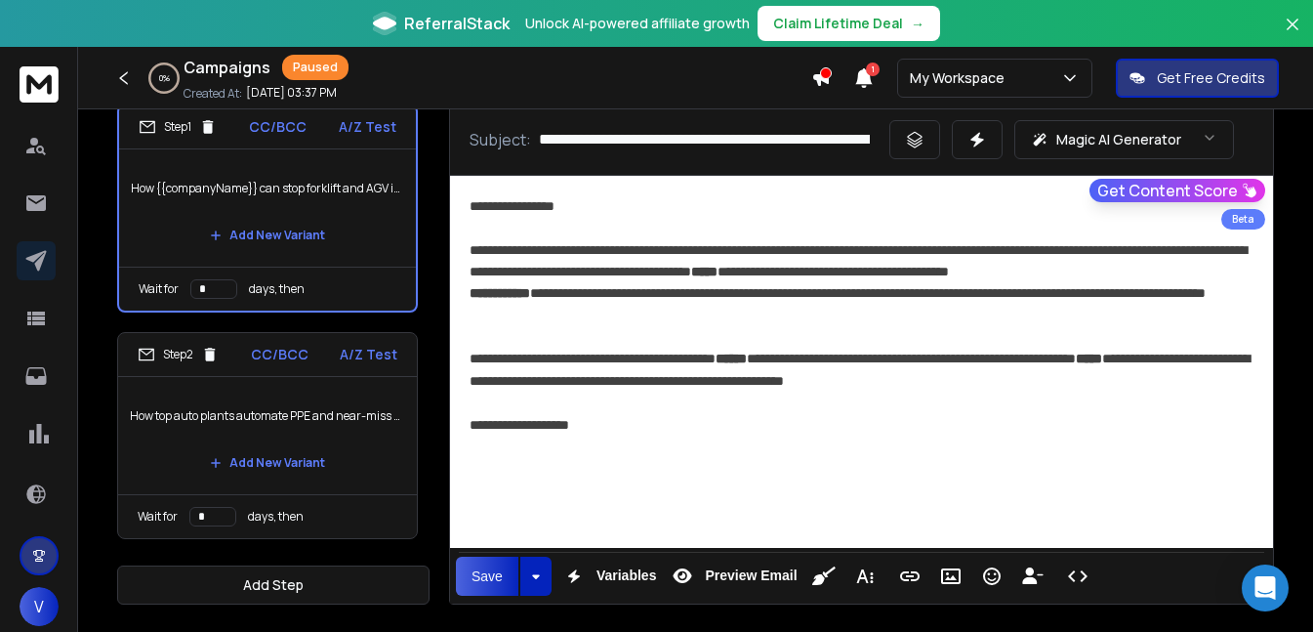
click at [363, 447] on div "Add New Variant" at bounding box center [267, 462] width 275 height 39
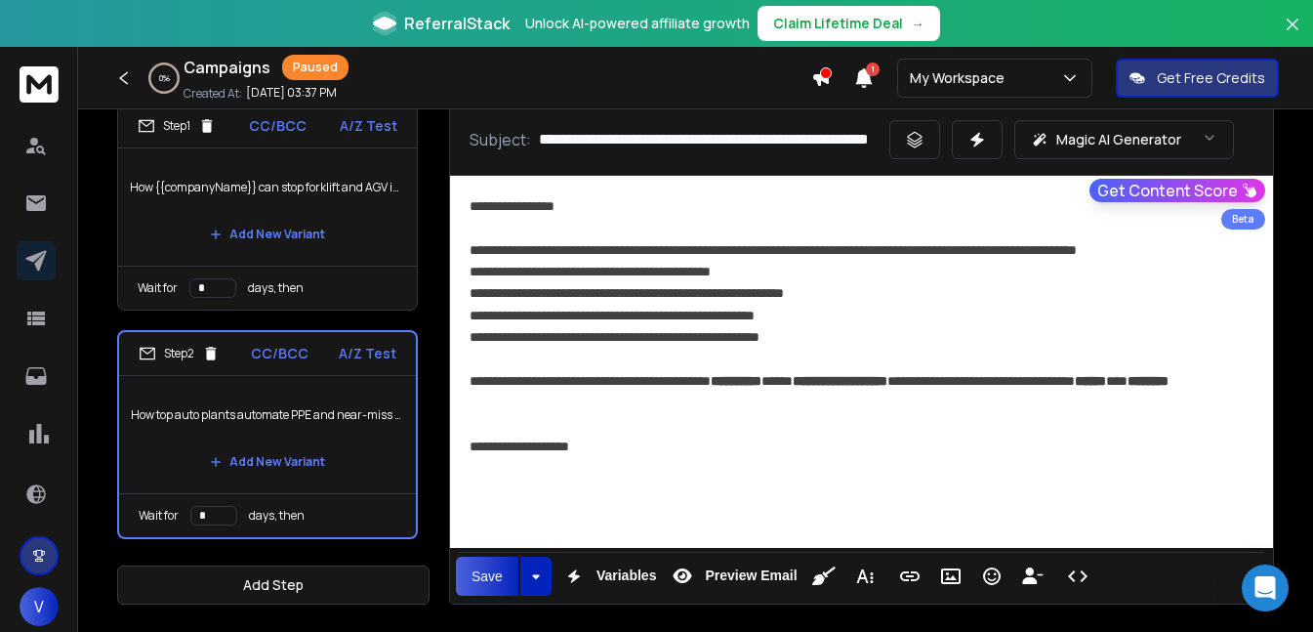
scroll to position [195, 0]
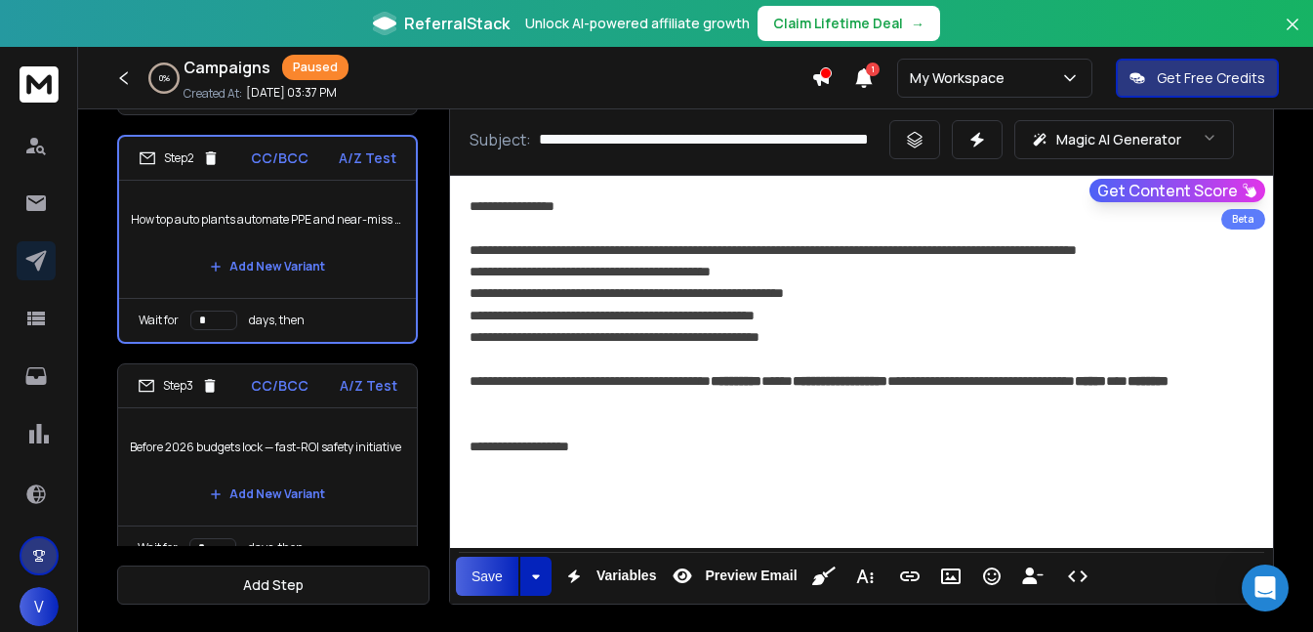
click at [381, 462] on p "Before 2026 budgets lock — fast-ROI safety initiative" at bounding box center [267, 447] width 275 height 55
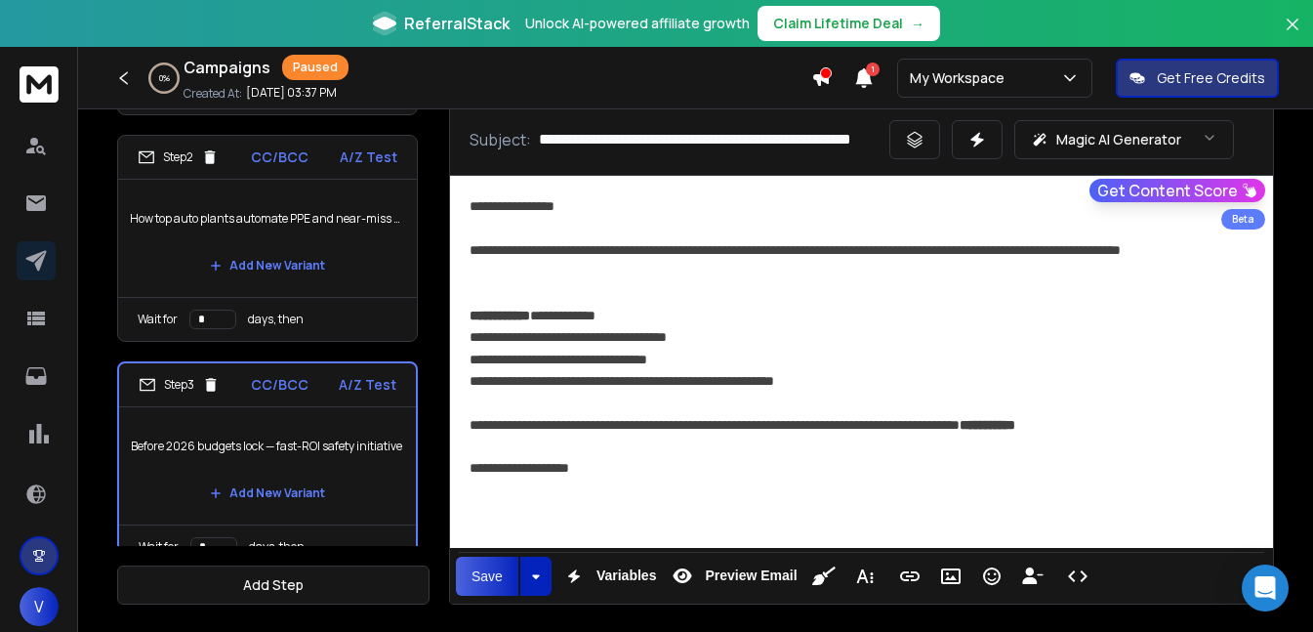
scroll to position [488, 0]
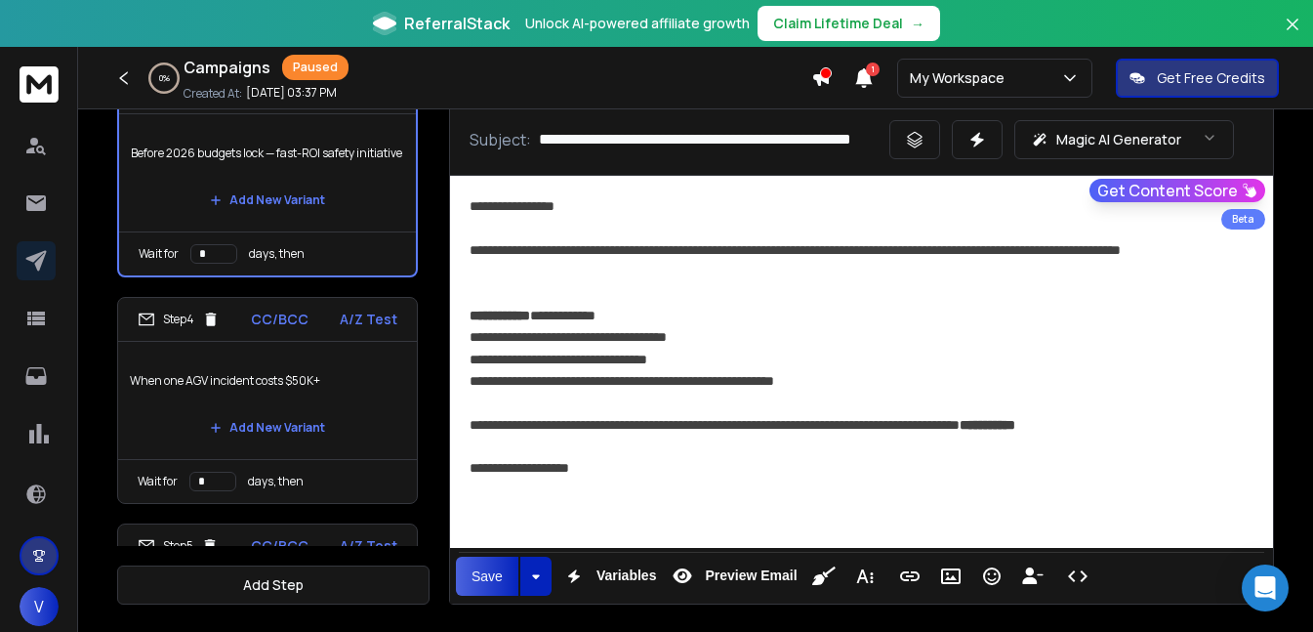
click at [372, 427] on div "Add New Variant" at bounding box center [267, 427] width 275 height 39
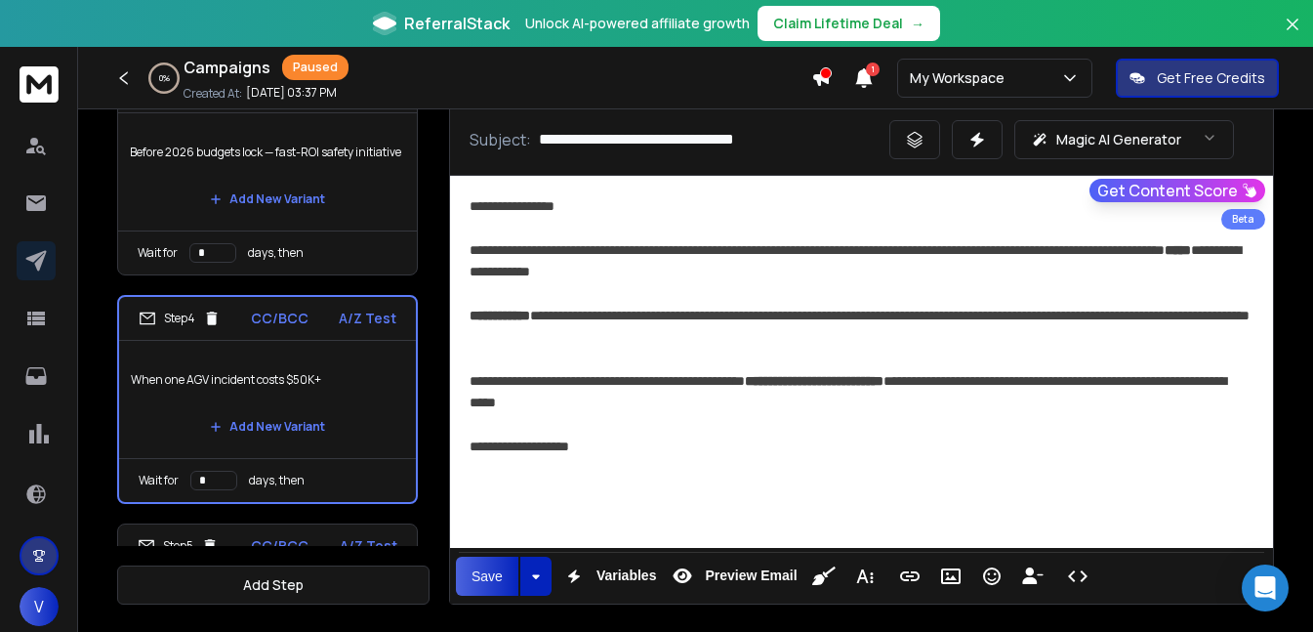
scroll to position [629, 0]
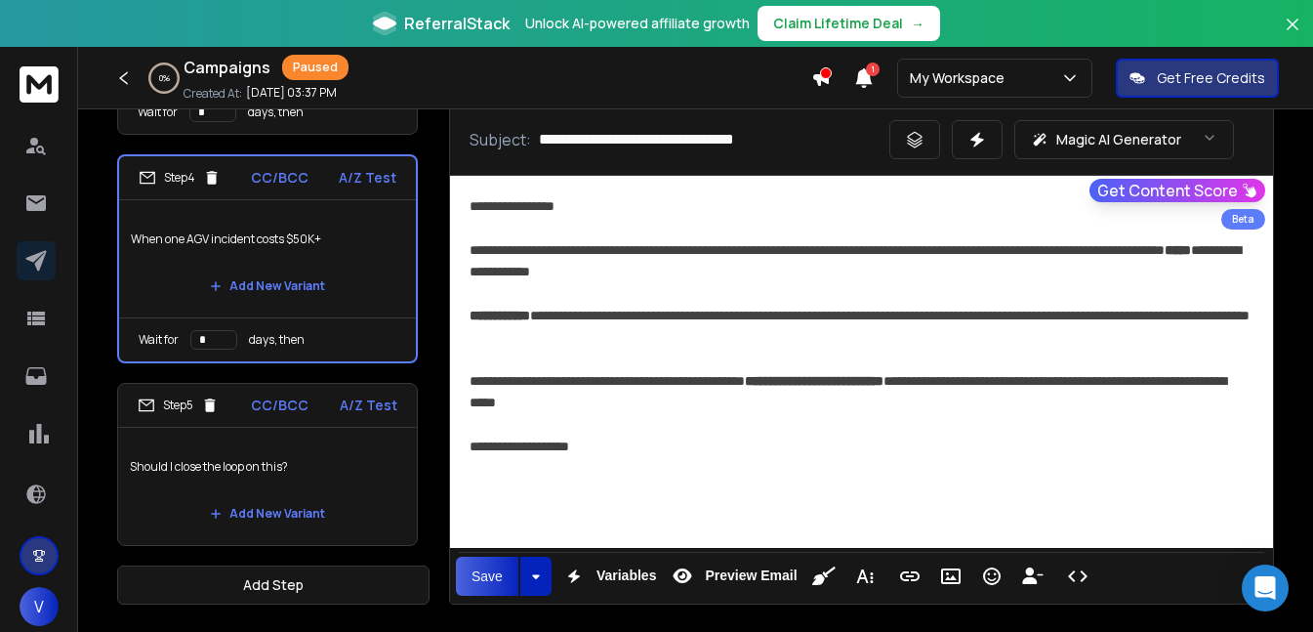
click at [341, 475] on p "Should I close the loop on this?" at bounding box center [267, 466] width 275 height 55
type input "**********"
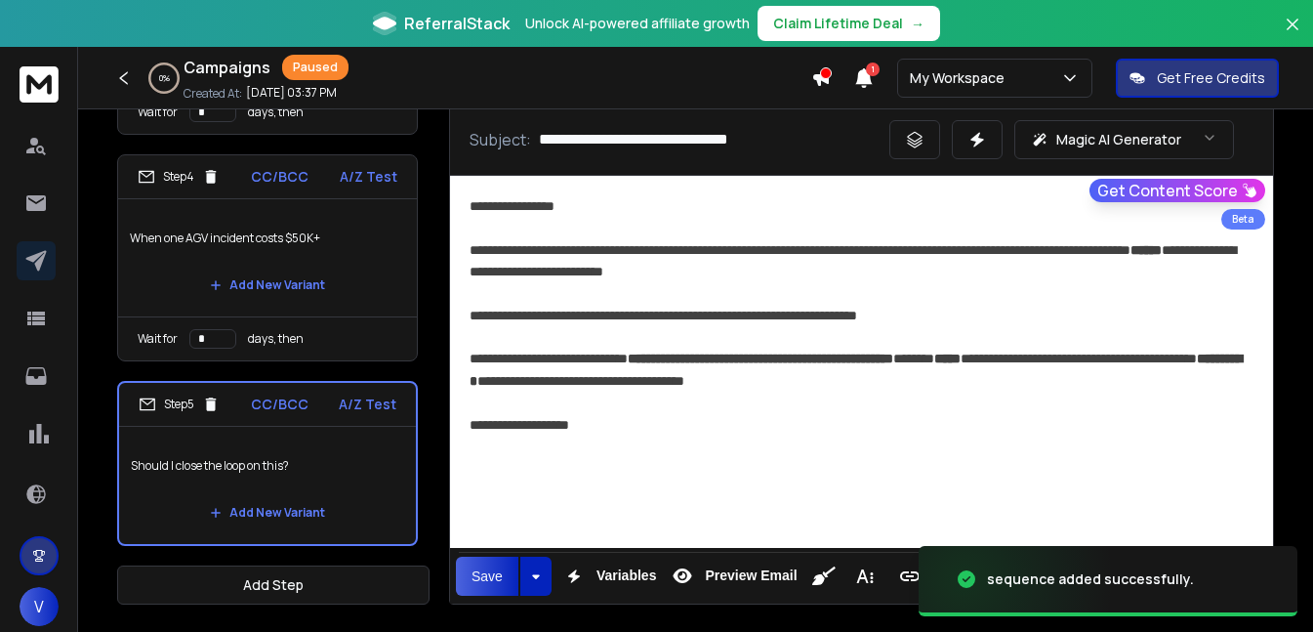
scroll to position [0, 0]
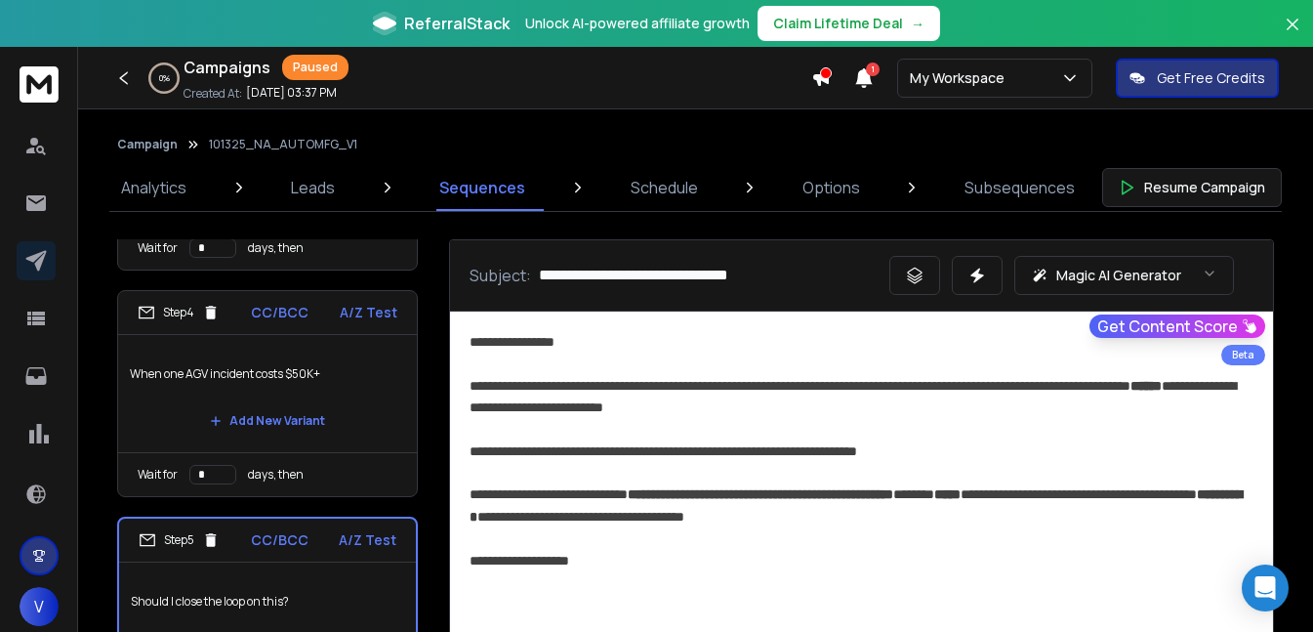
click at [827, 192] on p "Options" at bounding box center [831, 187] width 58 height 23
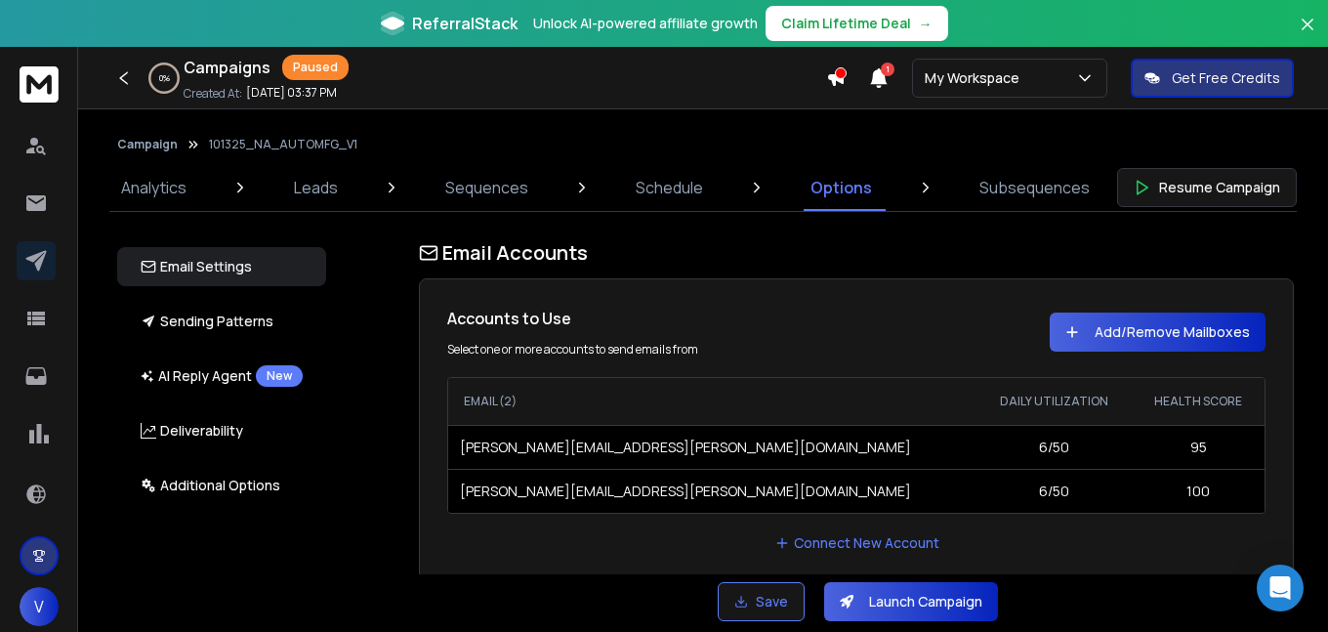
drag, startPoint x: 347, startPoint y: 554, endPoint x: 362, endPoint y: 478, distance: 77.7
click at [347, 551] on div "Email Settings Sending Patterns AI Reply Agent New Deliverability Additional Op…" at bounding box center [747, 406] width 1261 height 335
click at [328, 189] on p "Leads" at bounding box center [316, 187] width 44 height 23
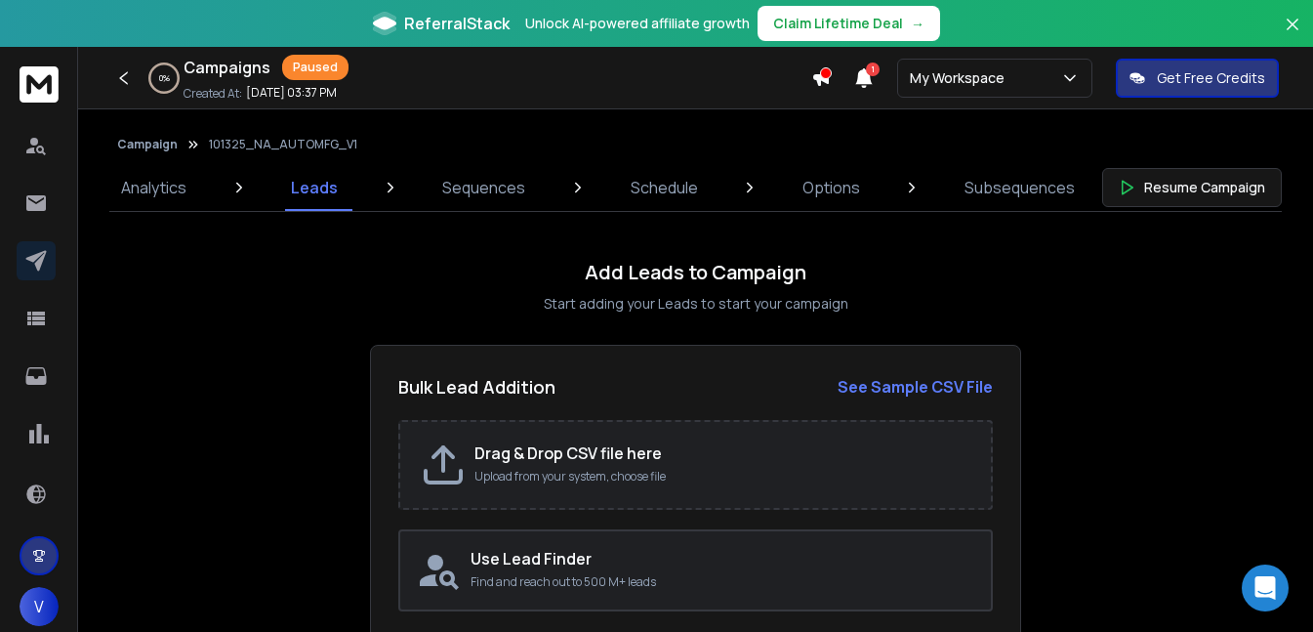
click at [632, 460] on h2 "Drag & Drop CSV file here" at bounding box center [722, 452] width 497 height 23
type input "**********"
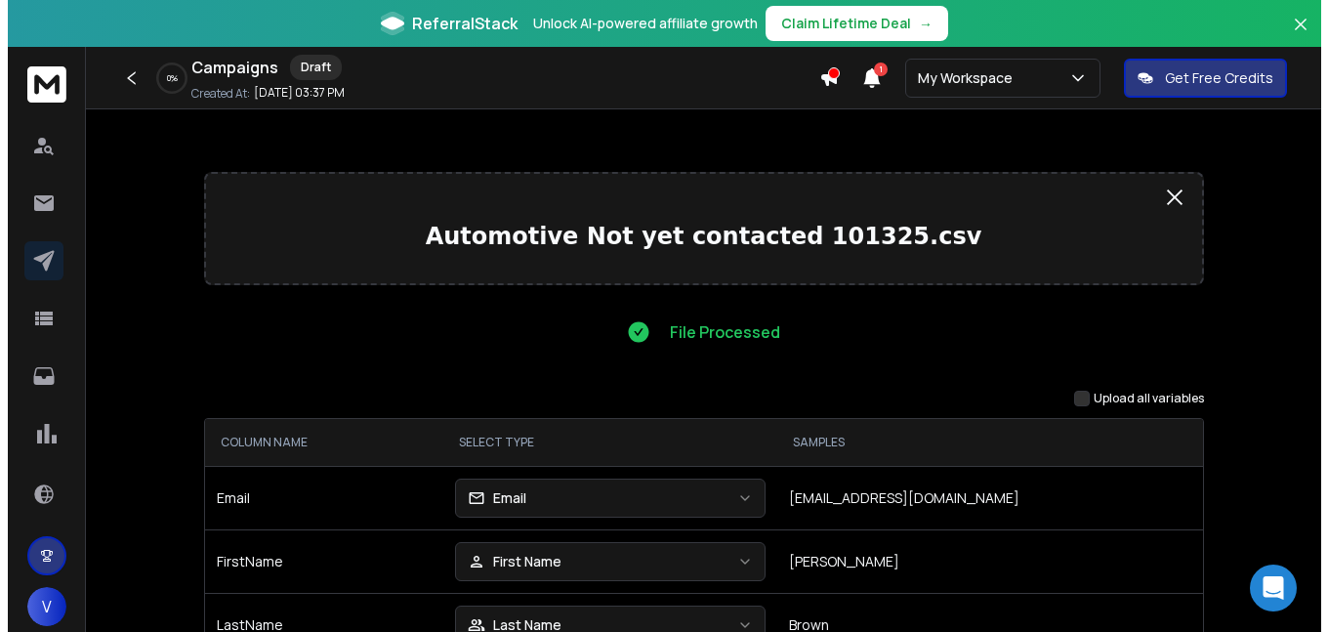
scroll to position [195, 0]
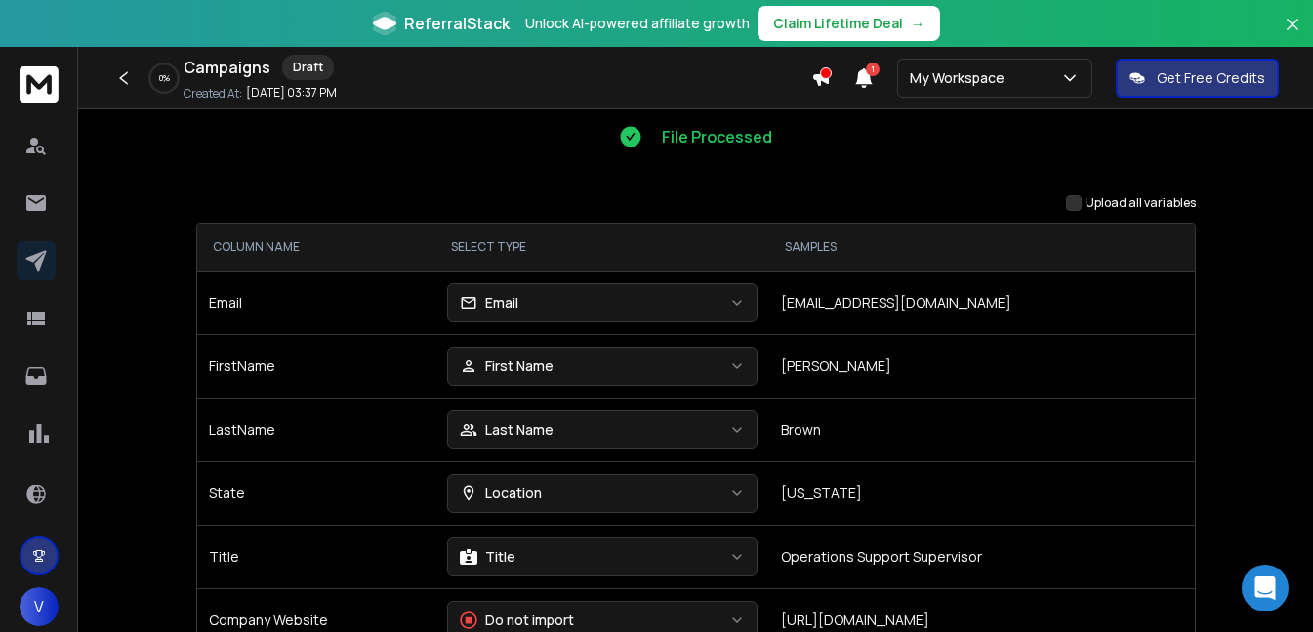
click at [741, 364] on icon "button" at bounding box center [737, 366] width 8 height 4
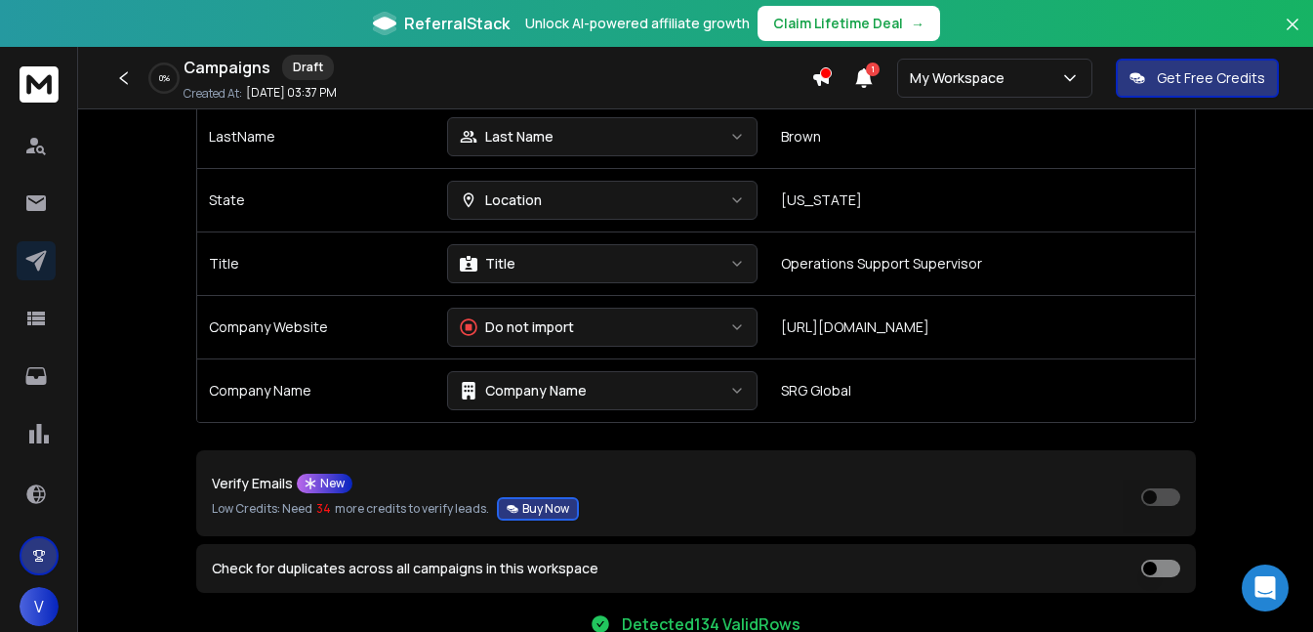
scroll to position [582, 0]
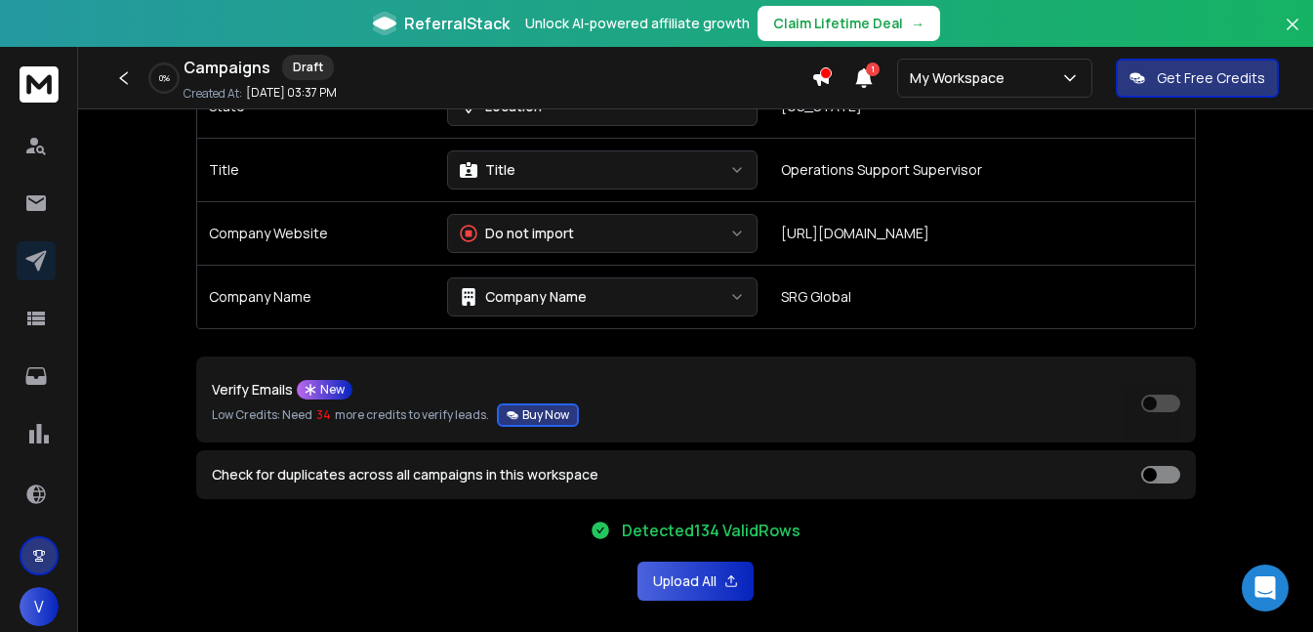
click at [682, 587] on button "Upload All" at bounding box center [695, 580] width 116 height 39
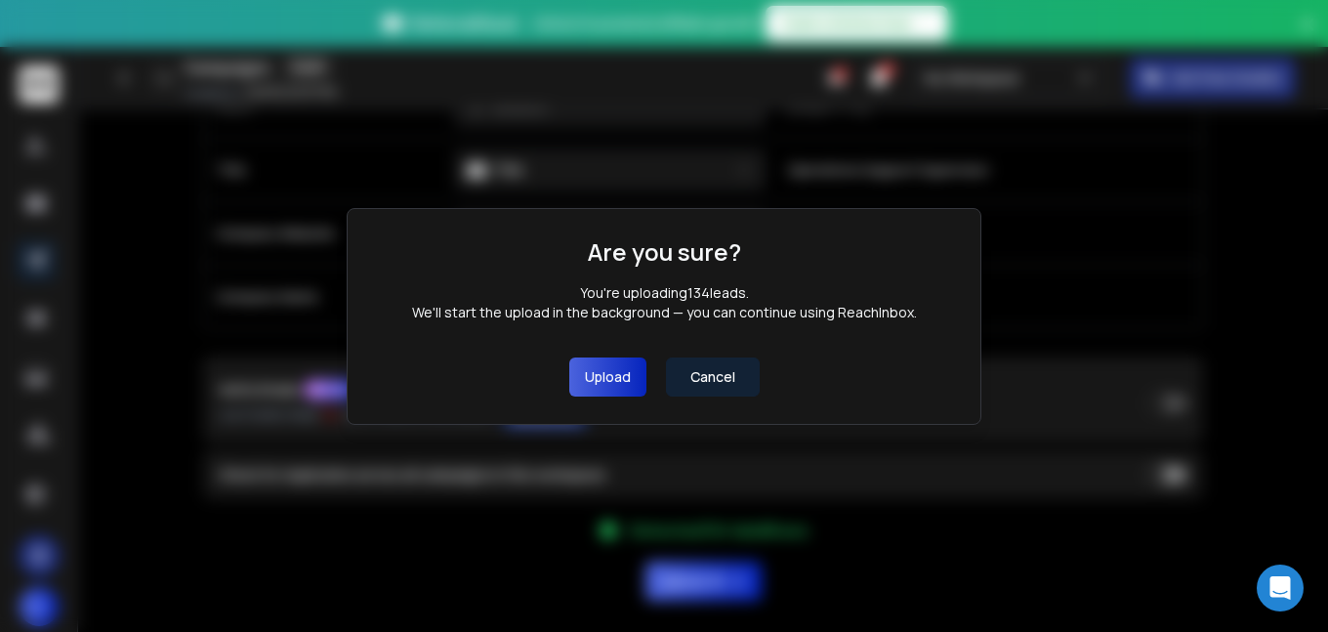
click at [624, 374] on button "Upload" at bounding box center [607, 376] width 77 height 39
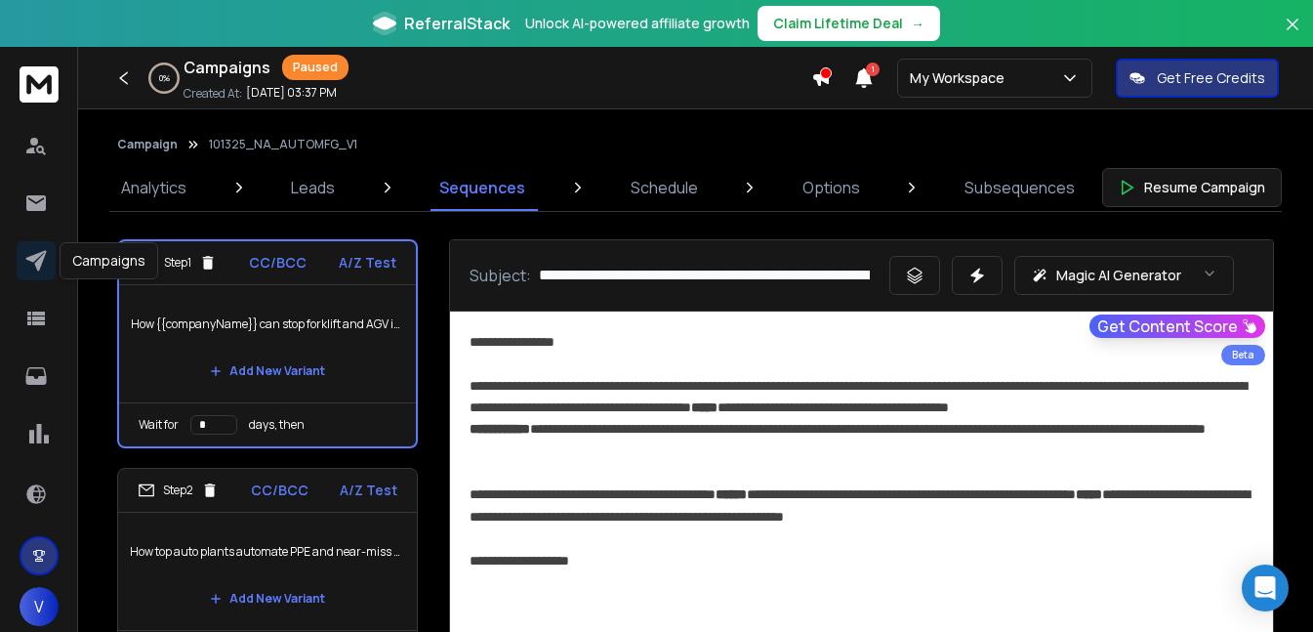
click at [33, 264] on icon at bounding box center [35, 260] width 23 height 23
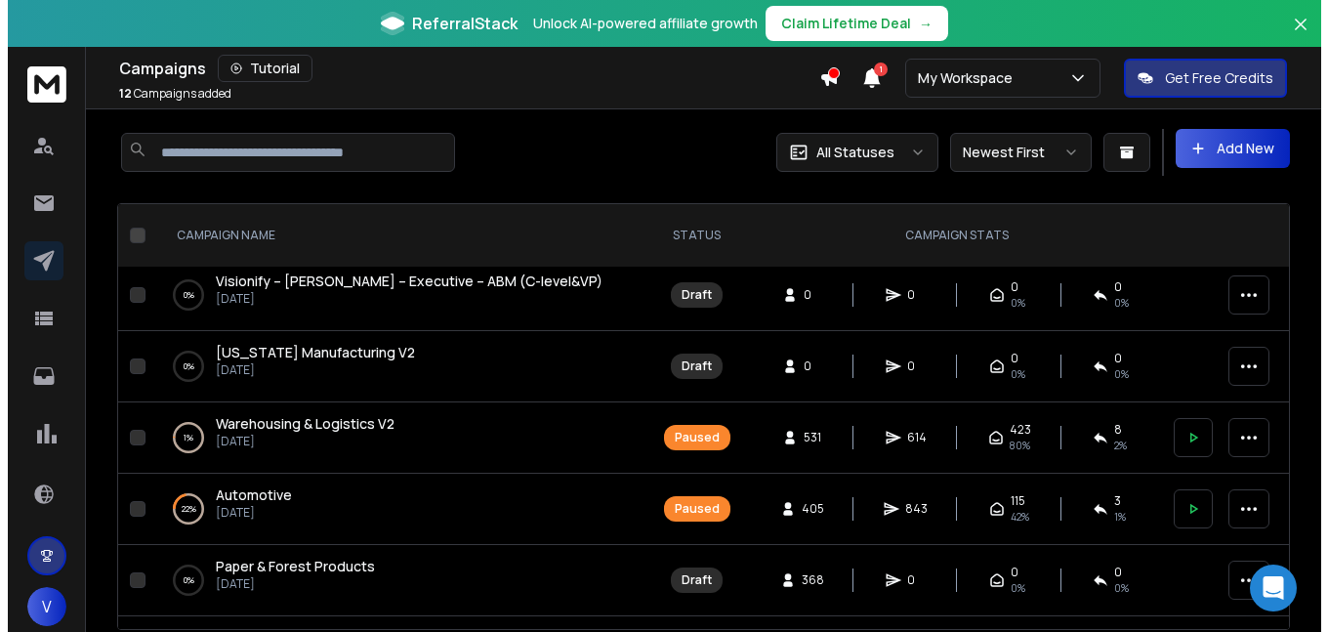
scroll to position [390, 0]
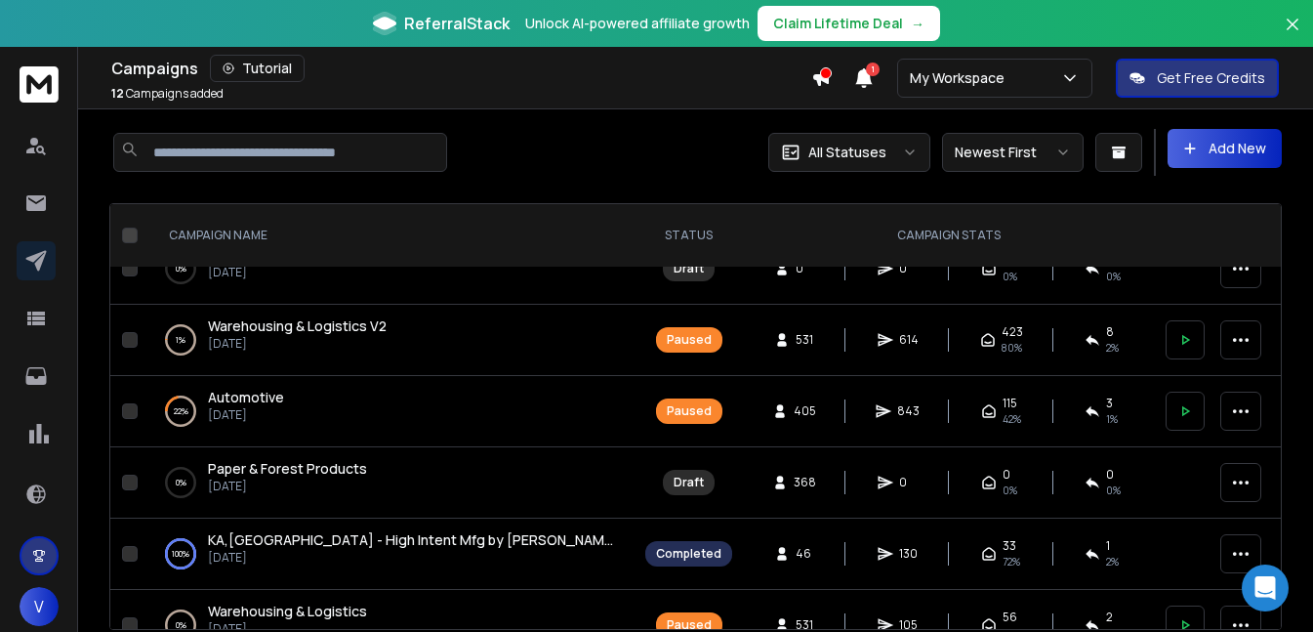
click at [340, 472] on span "Paper & Forest Products" at bounding box center [287, 468] width 159 height 19
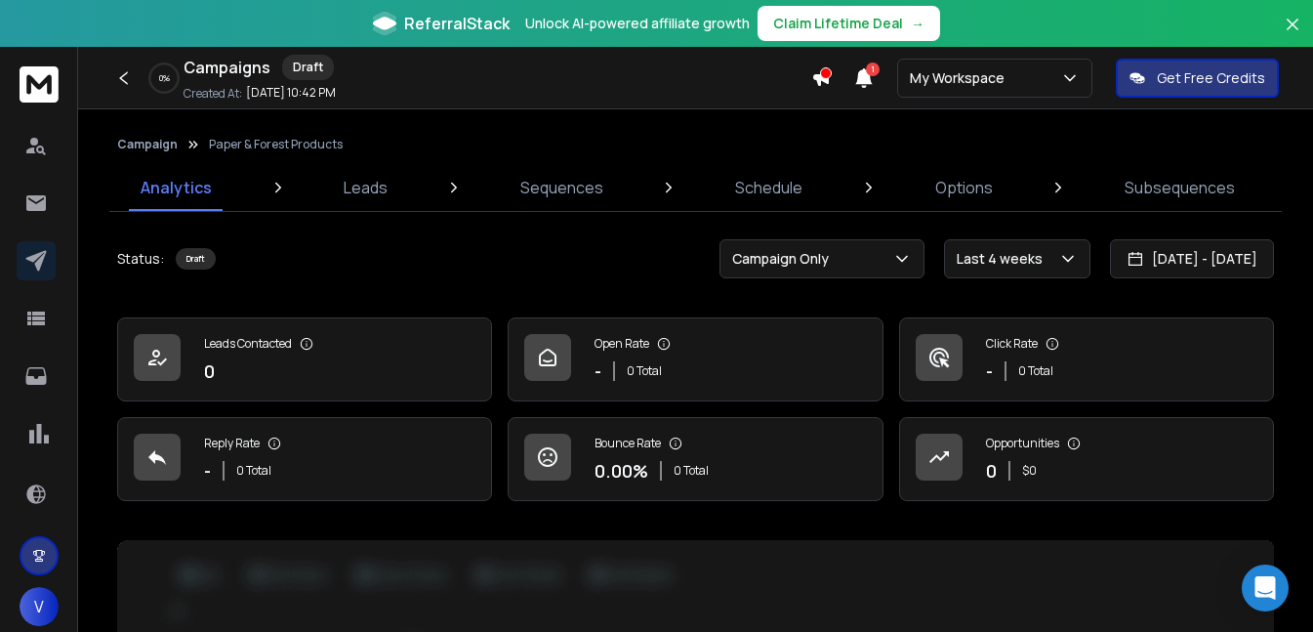
click at [986, 190] on p "Options" at bounding box center [964, 187] width 58 height 23
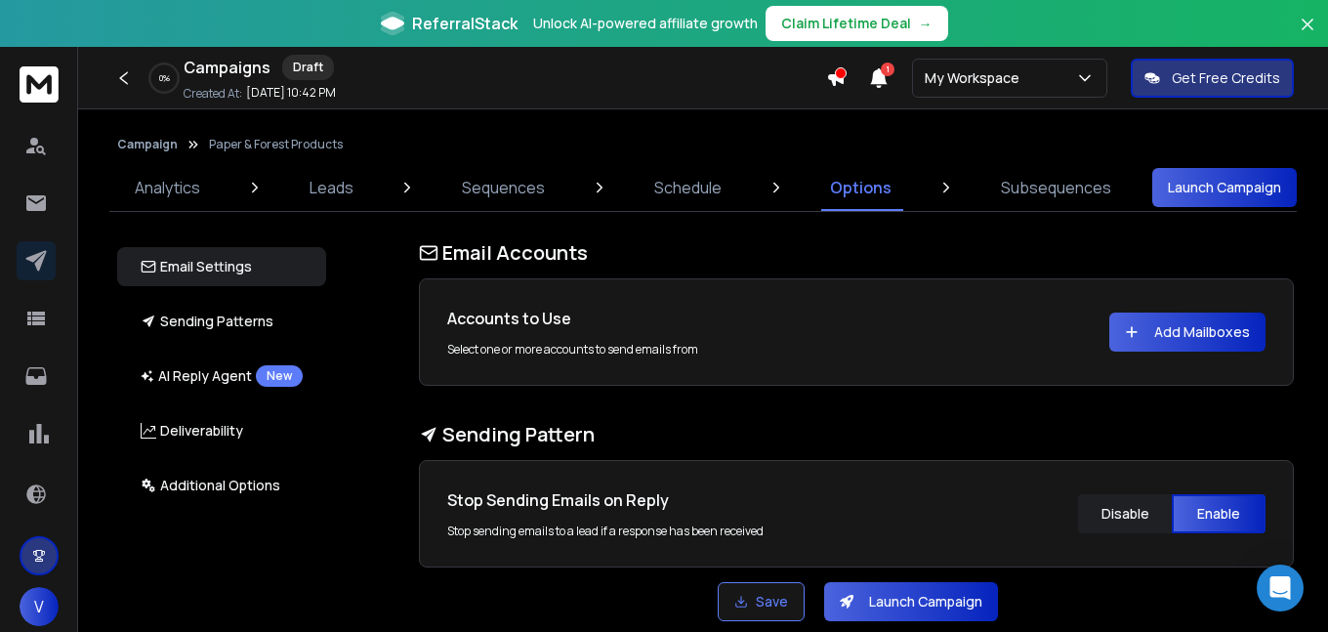
click at [331, 449] on div "Email Settings Sending Patterns AI Reply Agent New Deliverability Additional Op…" at bounding box center [747, 406] width 1261 height 335
click at [343, 190] on p "Leads" at bounding box center [331, 187] width 44 height 23
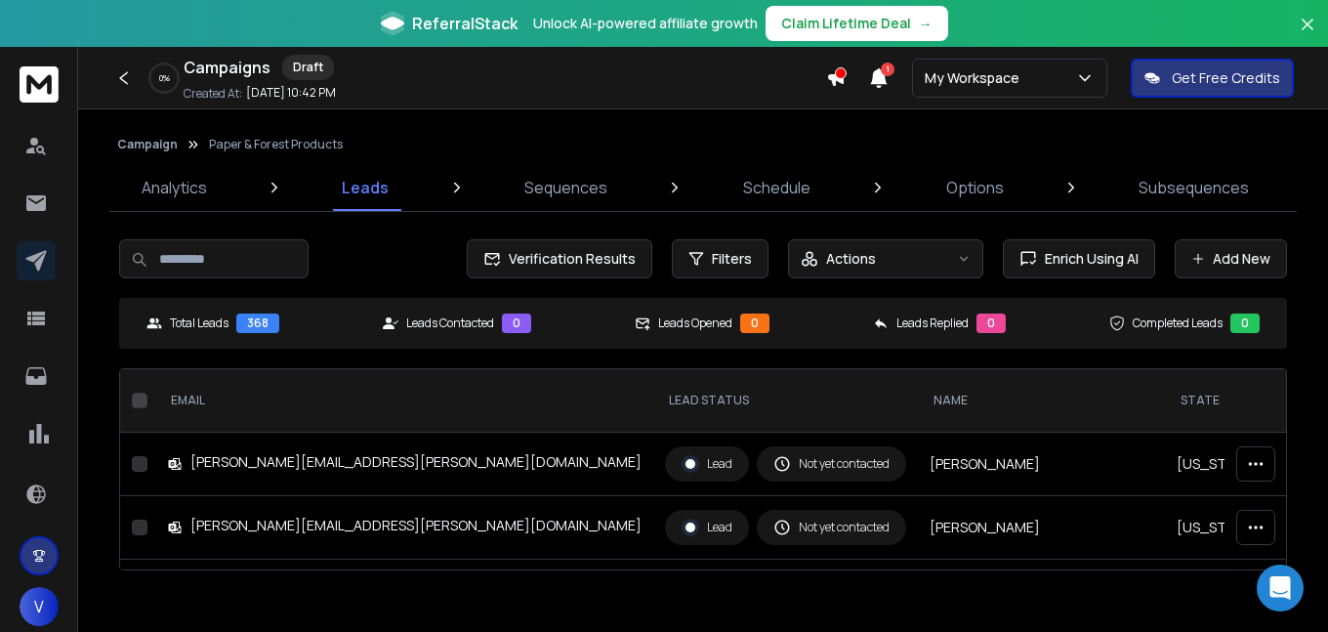
click at [951, 259] on button "Actions" at bounding box center [885, 258] width 195 height 39
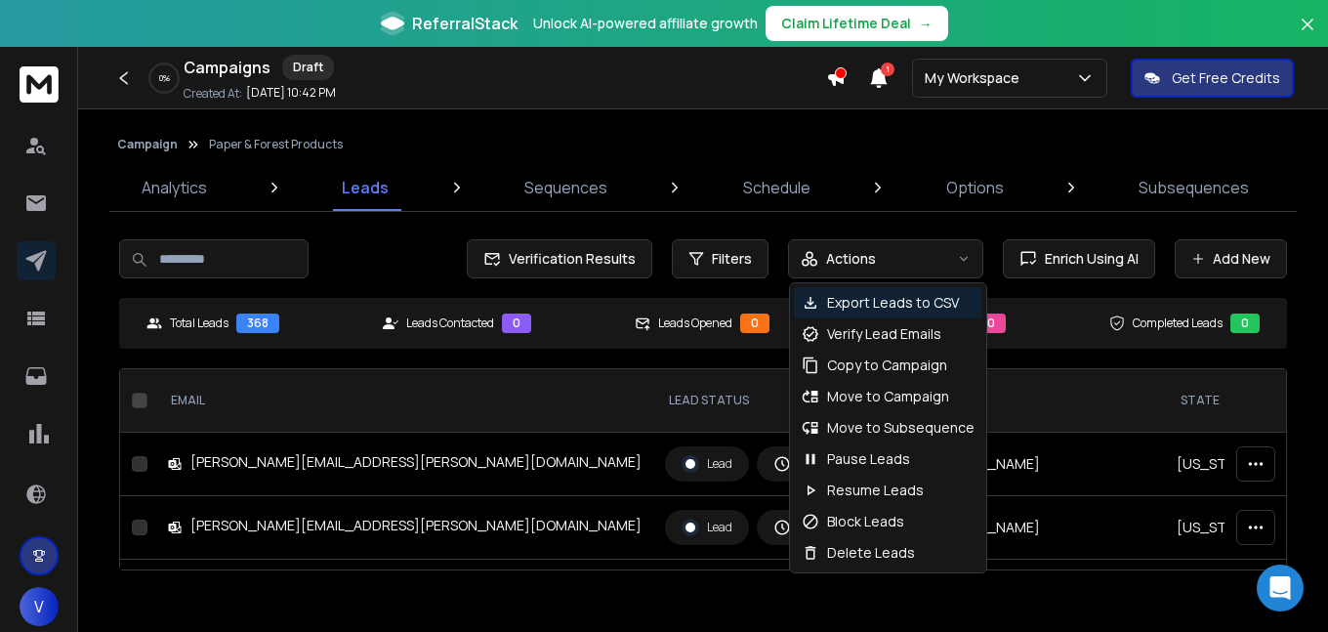
click at [875, 304] on p "Export Leads to CSV" at bounding box center [893, 303] width 132 height 20
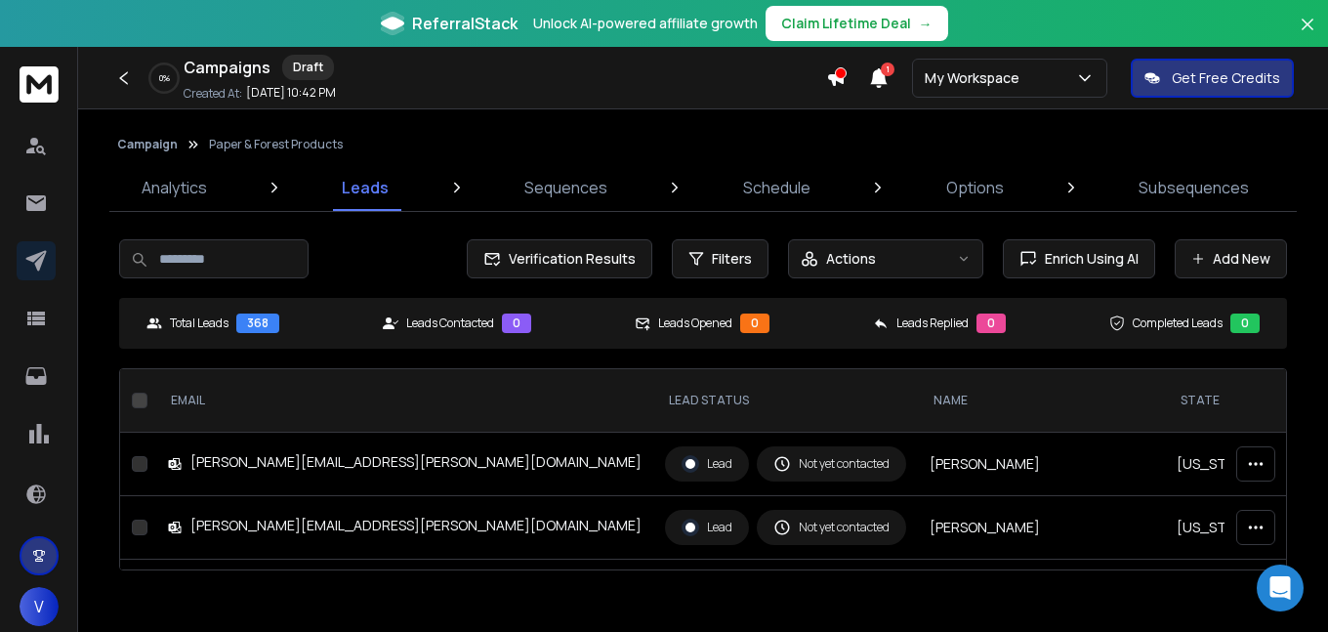
click at [560, 190] on p "Sequences" at bounding box center [565, 187] width 83 height 23
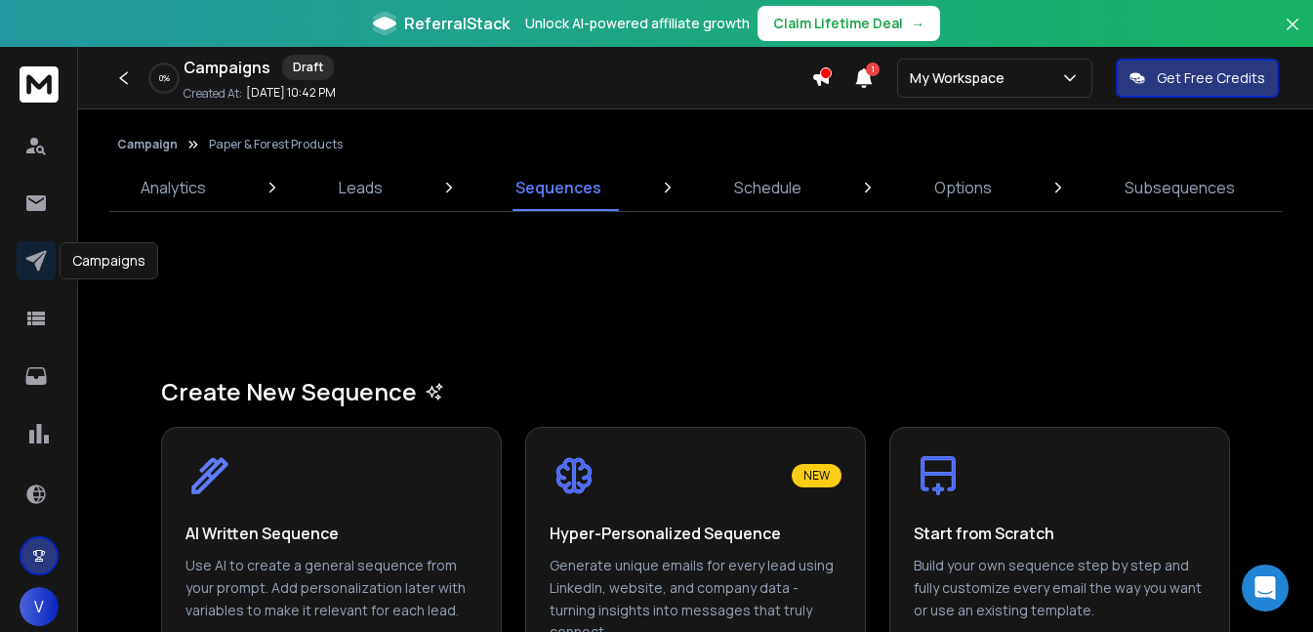
click at [48, 262] on link at bounding box center [36, 260] width 39 height 39
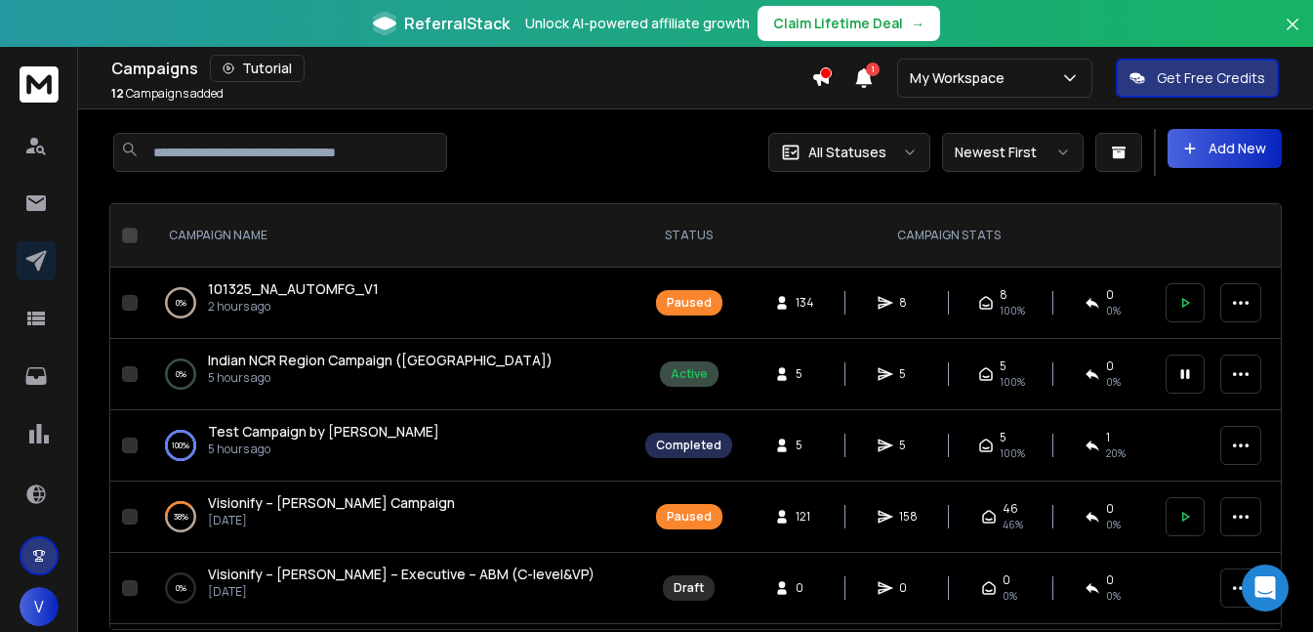
click at [325, 289] on span "101325_NA_AUTOMFG_V1" at bounding box center [293, 288] width 171 height 19
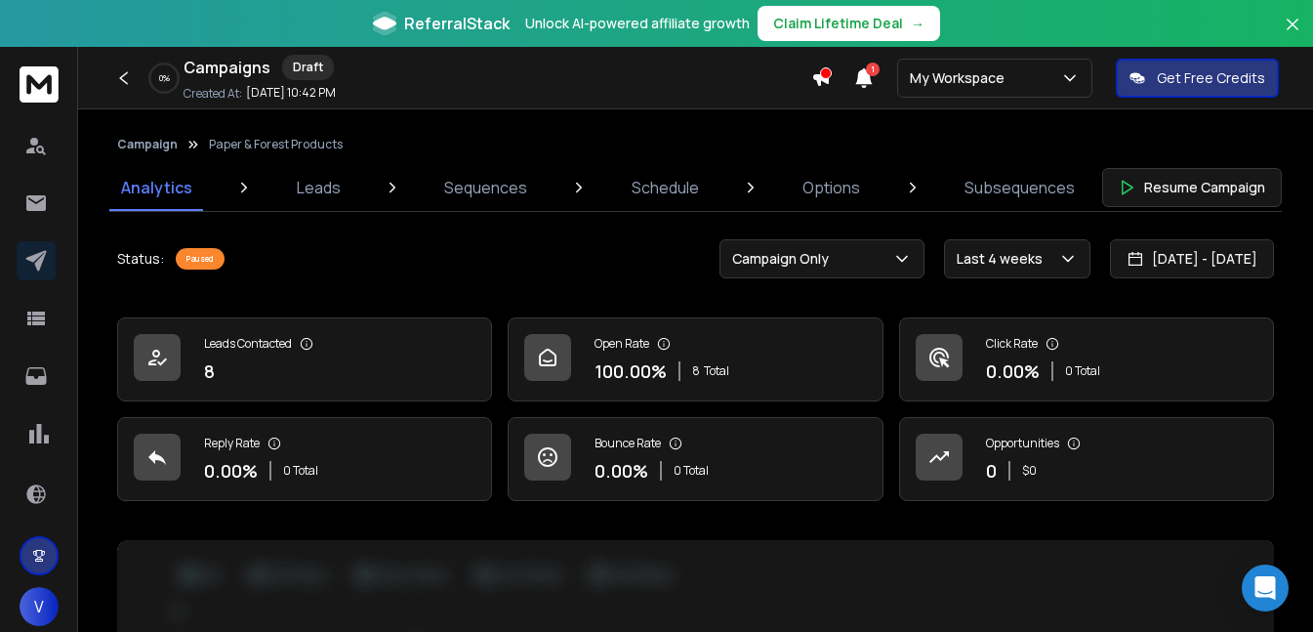
click at [321, 187] on p "Leads" at bounding box center [319, 187] width 44 height 23
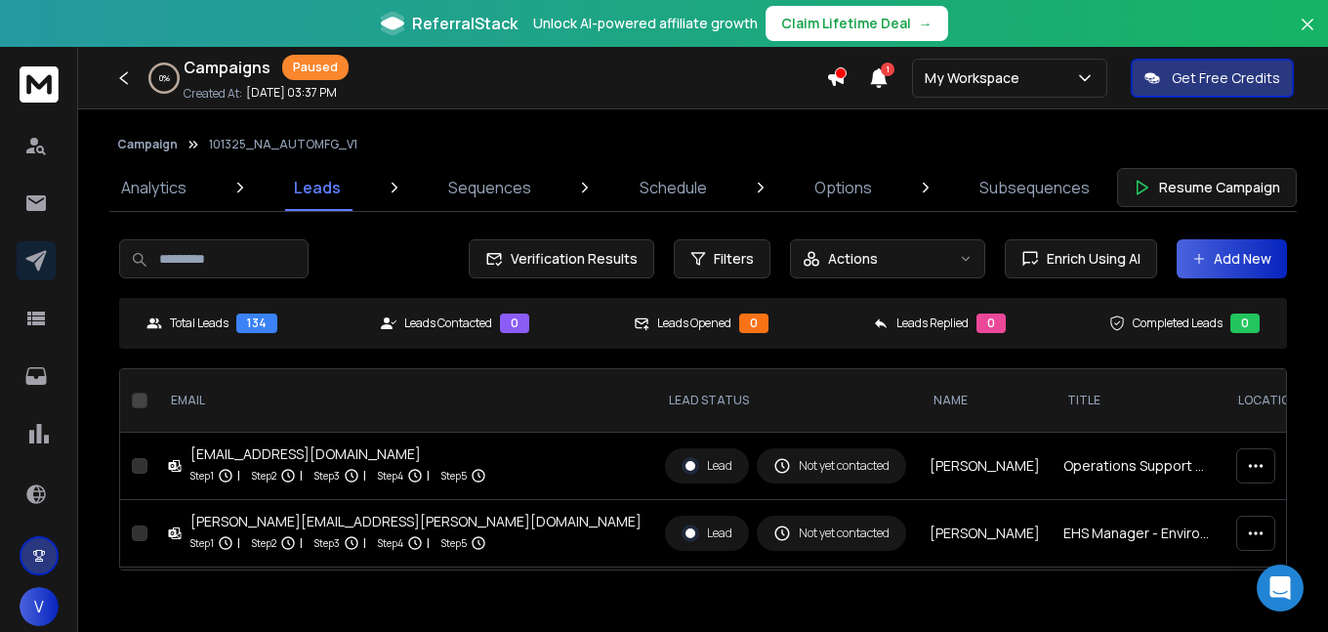
click at [918, 481] on td "[PERSON_NAME]" at bounding box center [985, 465] width 134 height 67
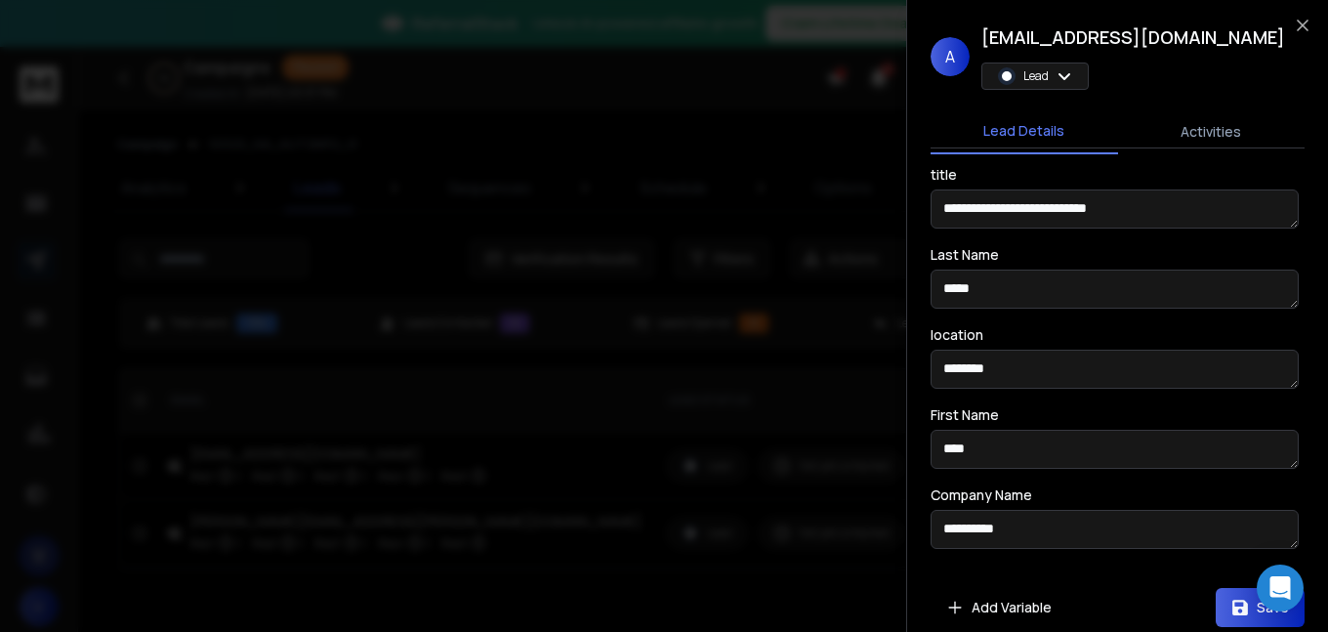
click at [1297, 31] on icon "button" at bounding box center [1303, 26] width 20 height 20
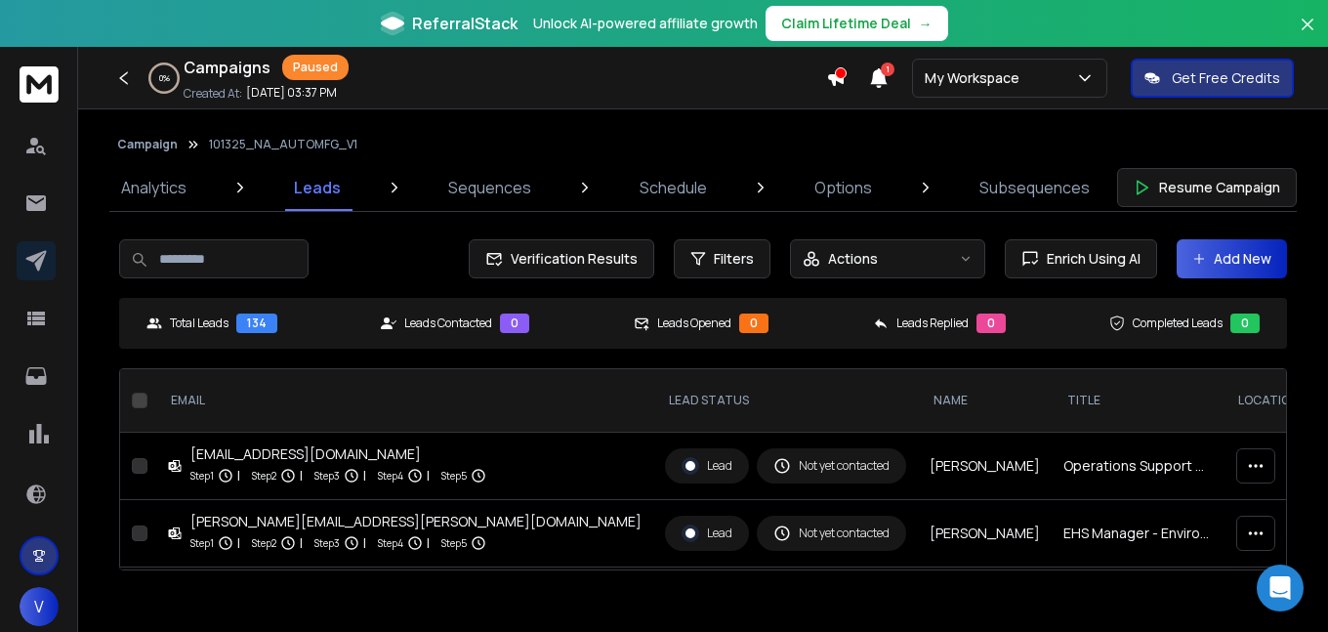
click at [929, 257] on div "Actions" at bounding box center [876, 259] width 148 height 20
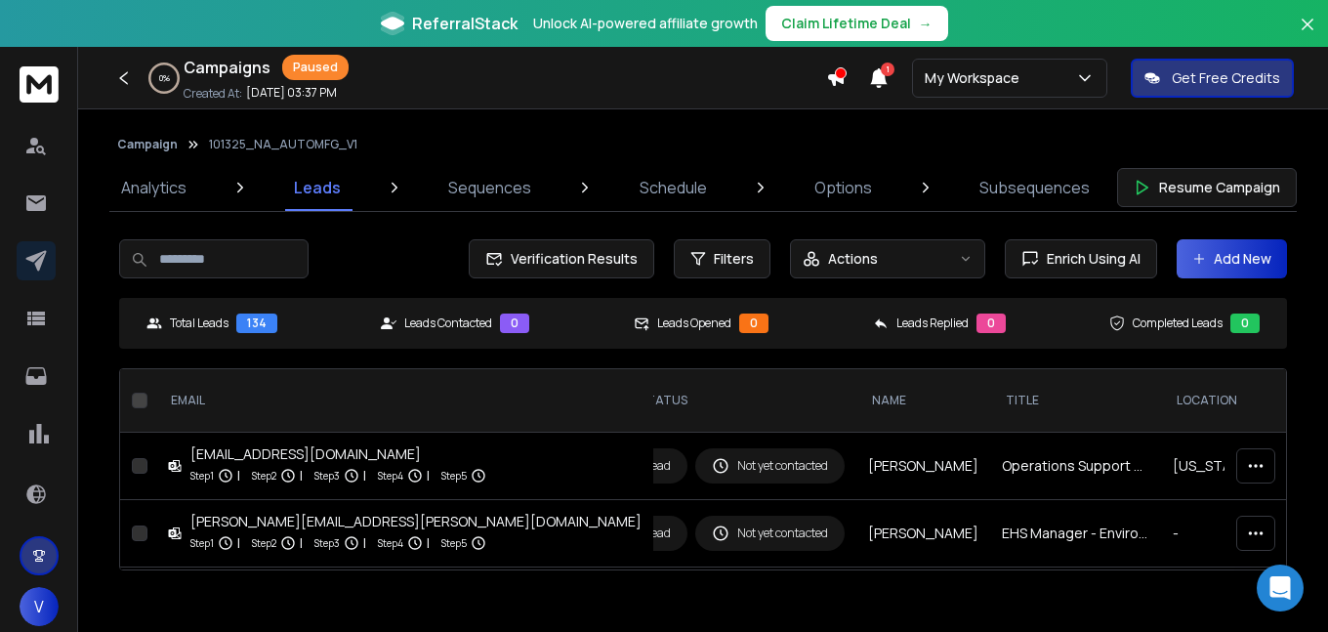
scroll to position [0, 114]
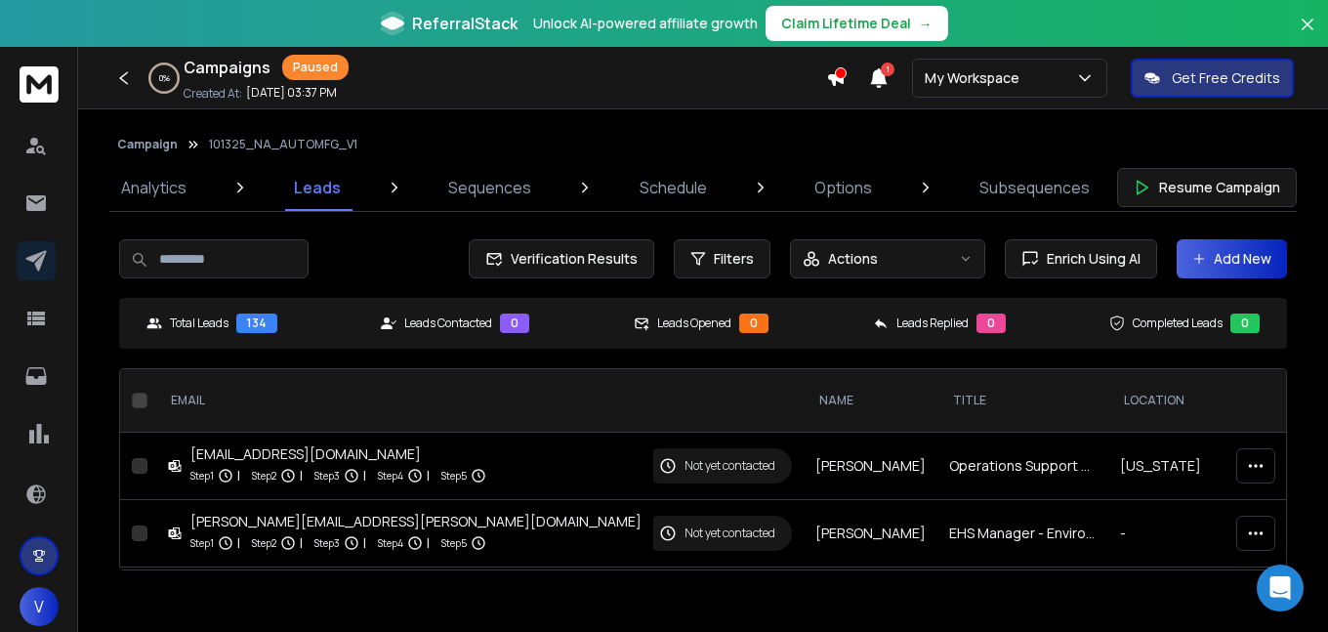
click at [1253, 483] on button "button" at bounding box center [1254, 465] width 39 height 35
